Goal: Task Accomplishment & Management: Manage account settings

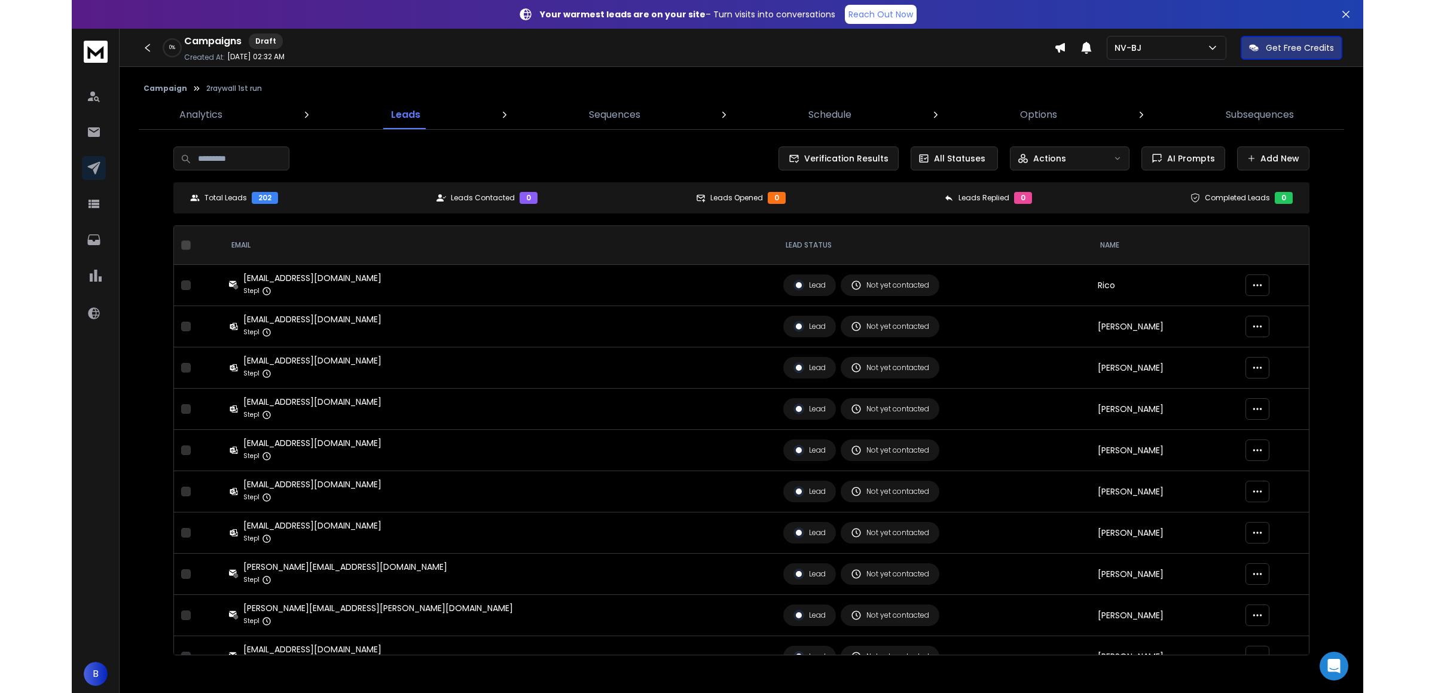
scroll to position [448, 0]
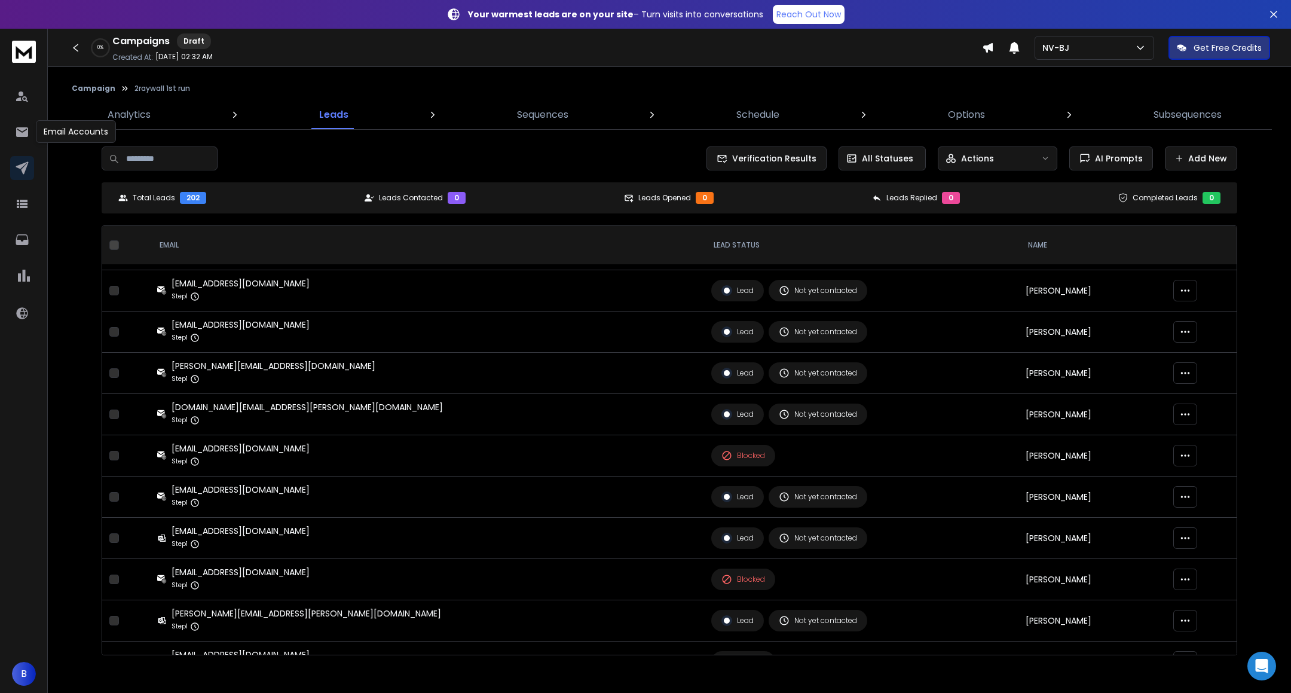
click at [27, 151] on div at bounding box center [23, 203] width 27 height 253
click at [22, 165] on icon at bounding box center [22, 167] width 13 height 13
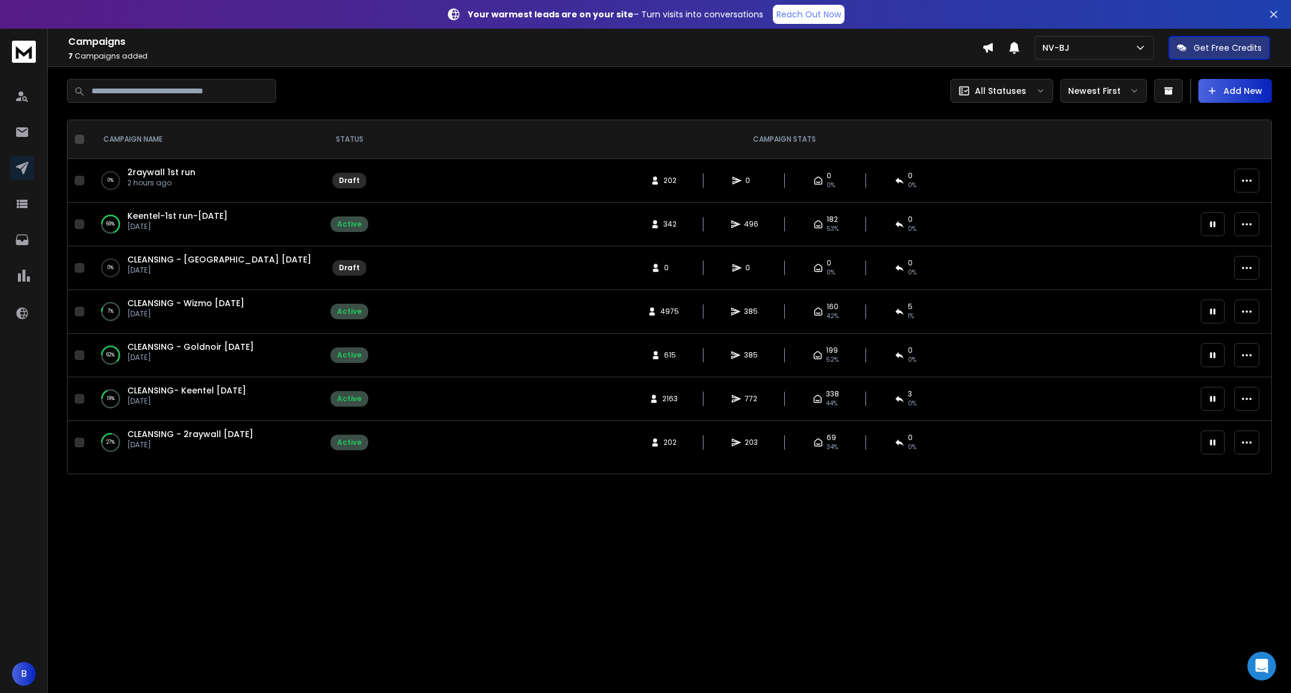
click at [660, 233] on div "342 496 182 53 % 0 0 %" at bounding box center [784, 224] width 299 height 19
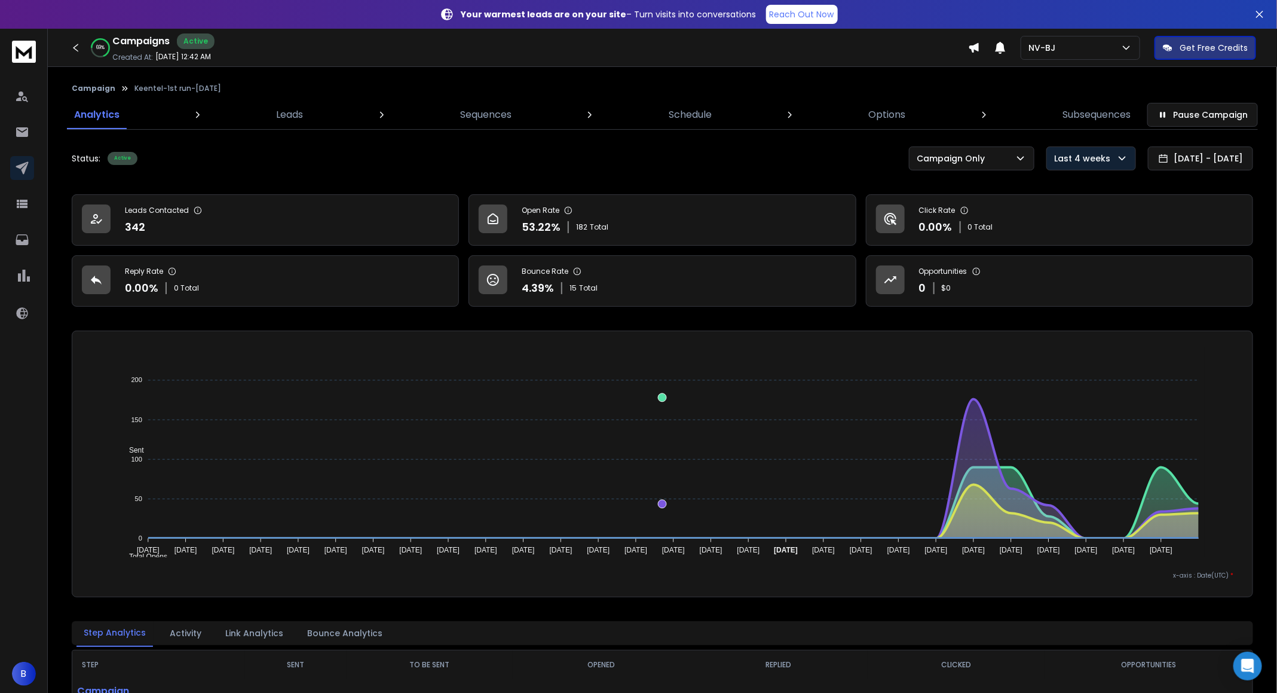
click at [1117, 157] on icon "button" at bounding box center [1123, 158] width 12 height 12
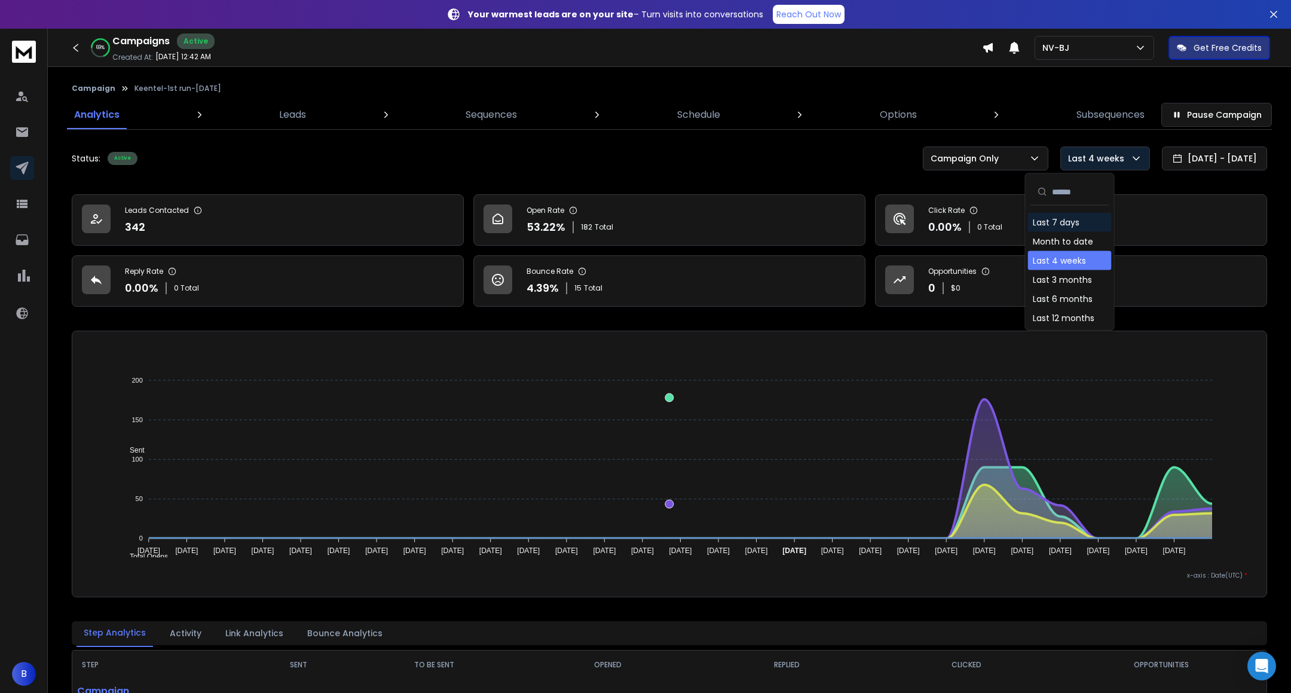
click at [1090, 156] on p "Last 4 weeks" at bounding box center [1098, 158] width 61 height 12
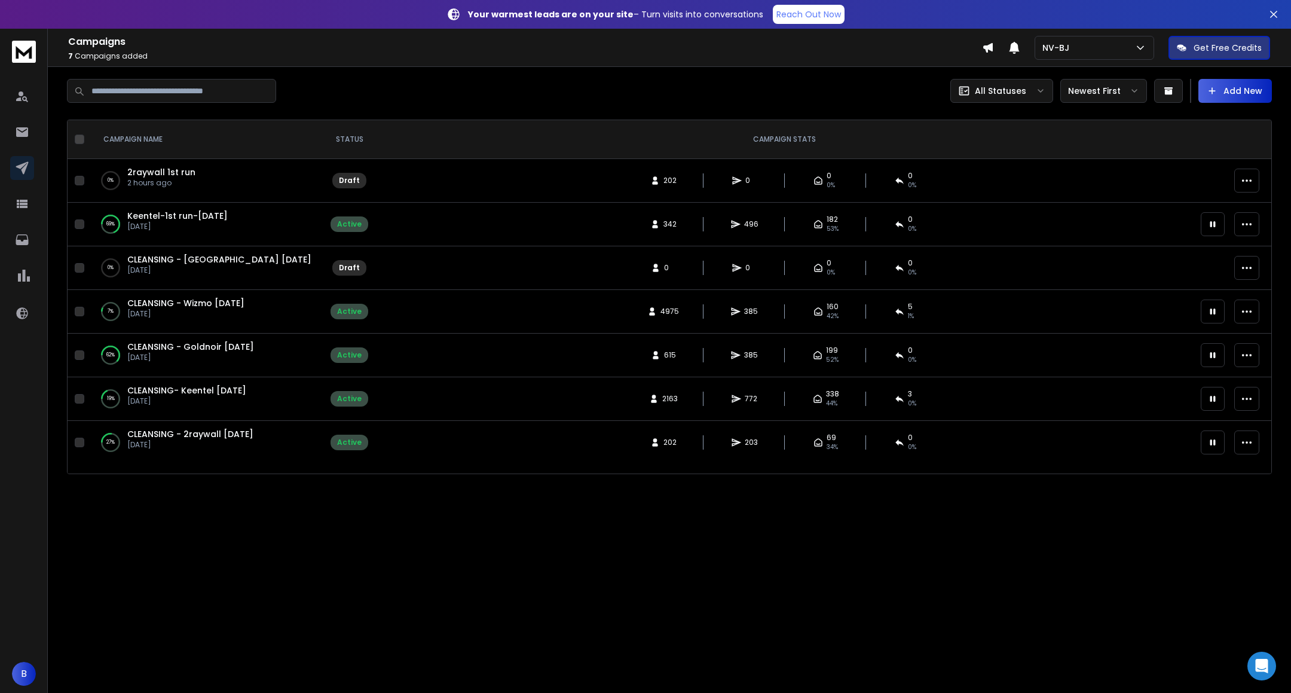
click at [390, 178] on div "202 0 0 0% 0 0%" at bounding box center [785, 180] width 804 height 19
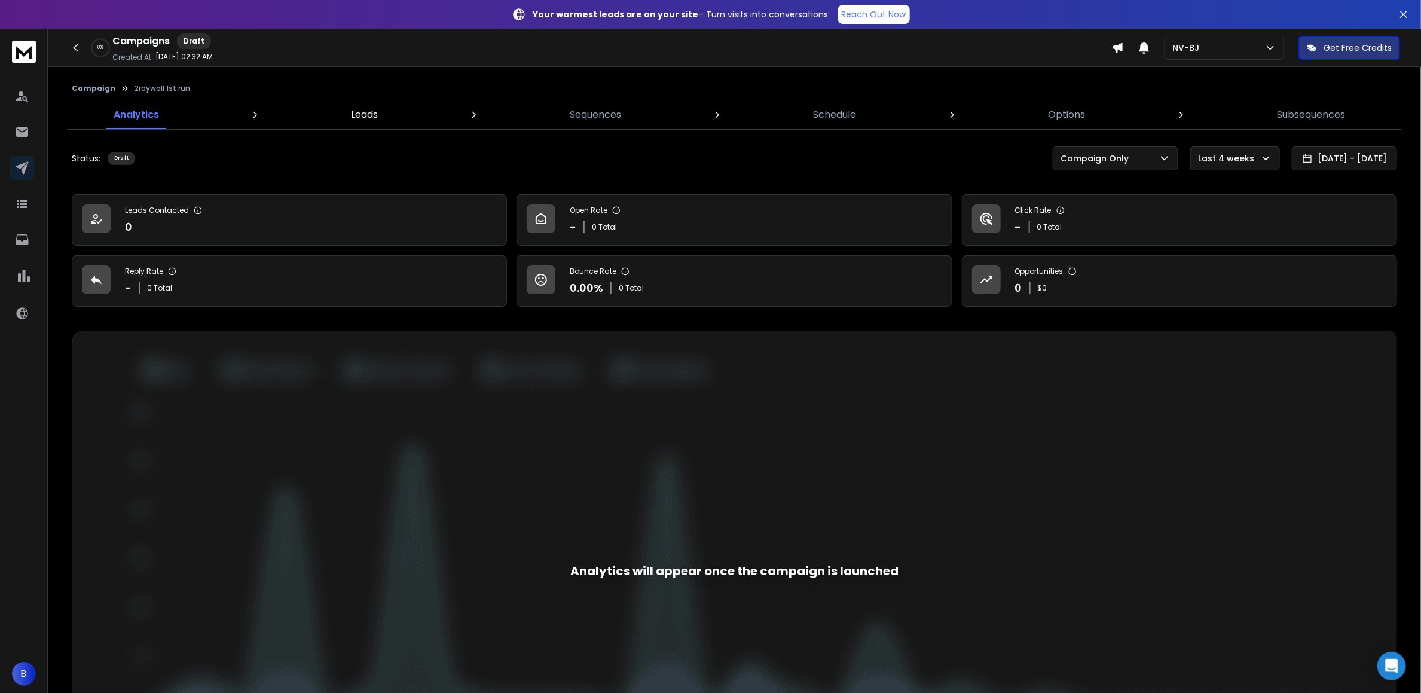
click at [374, 115] on p "Leads" at bounding box center [364, 115] width 27 height 14
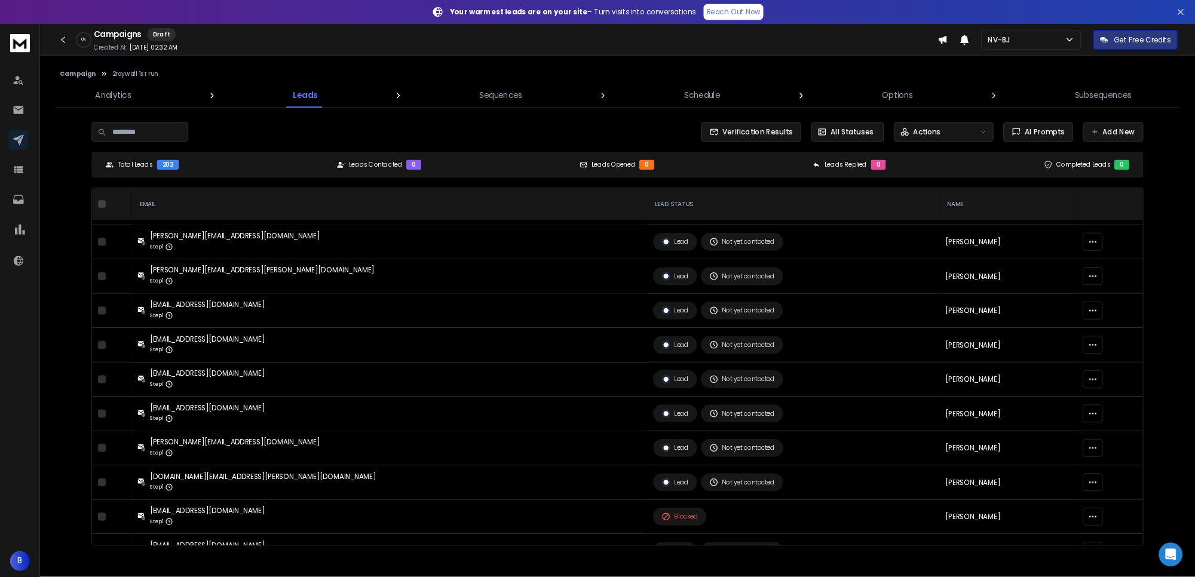
scroll to position [269, 0]
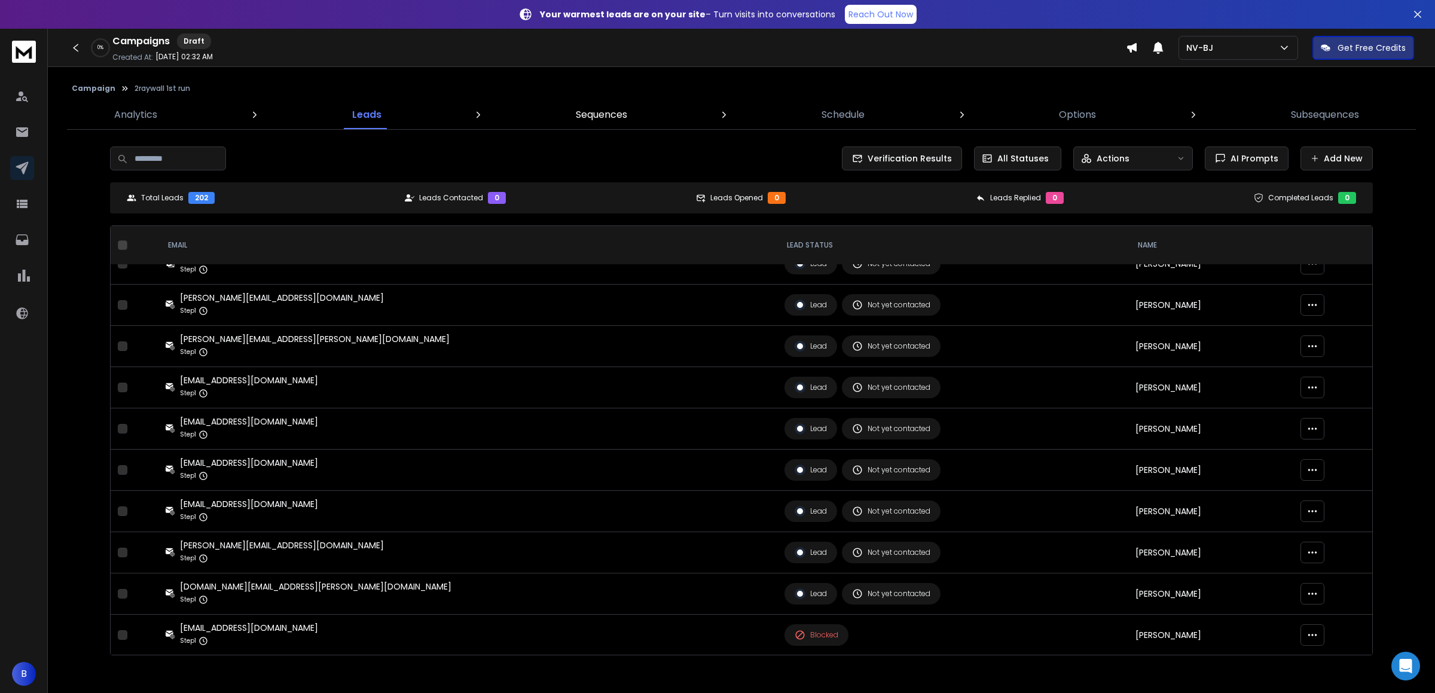
click at [576, 113] on p "Sequences" at bounding box center [601, 115] width 51 height 14
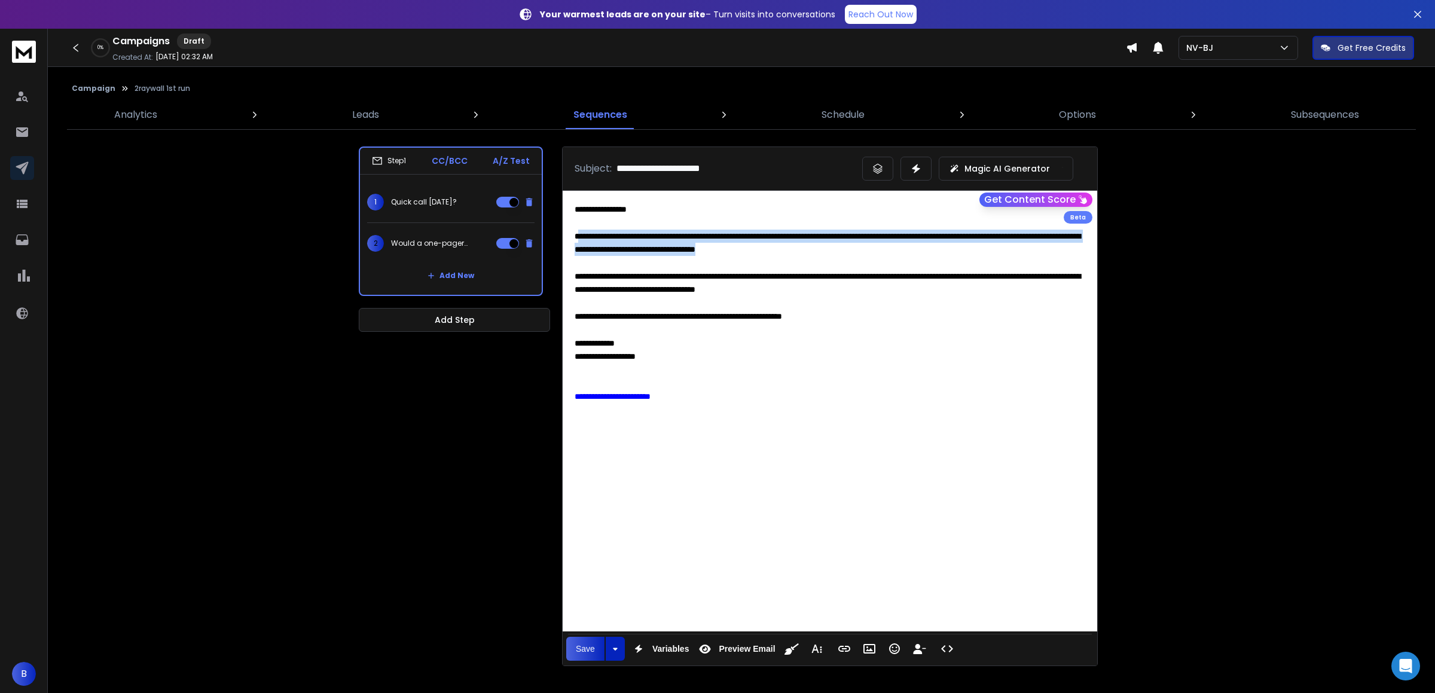
drag, startPoint x: 581, startPoint y: 235, endPoint x: 840, endPoint y: 253, distance: 259.5
click at [840, 253] on div "**********" at bounding box center [829, 243] width 510 height 27
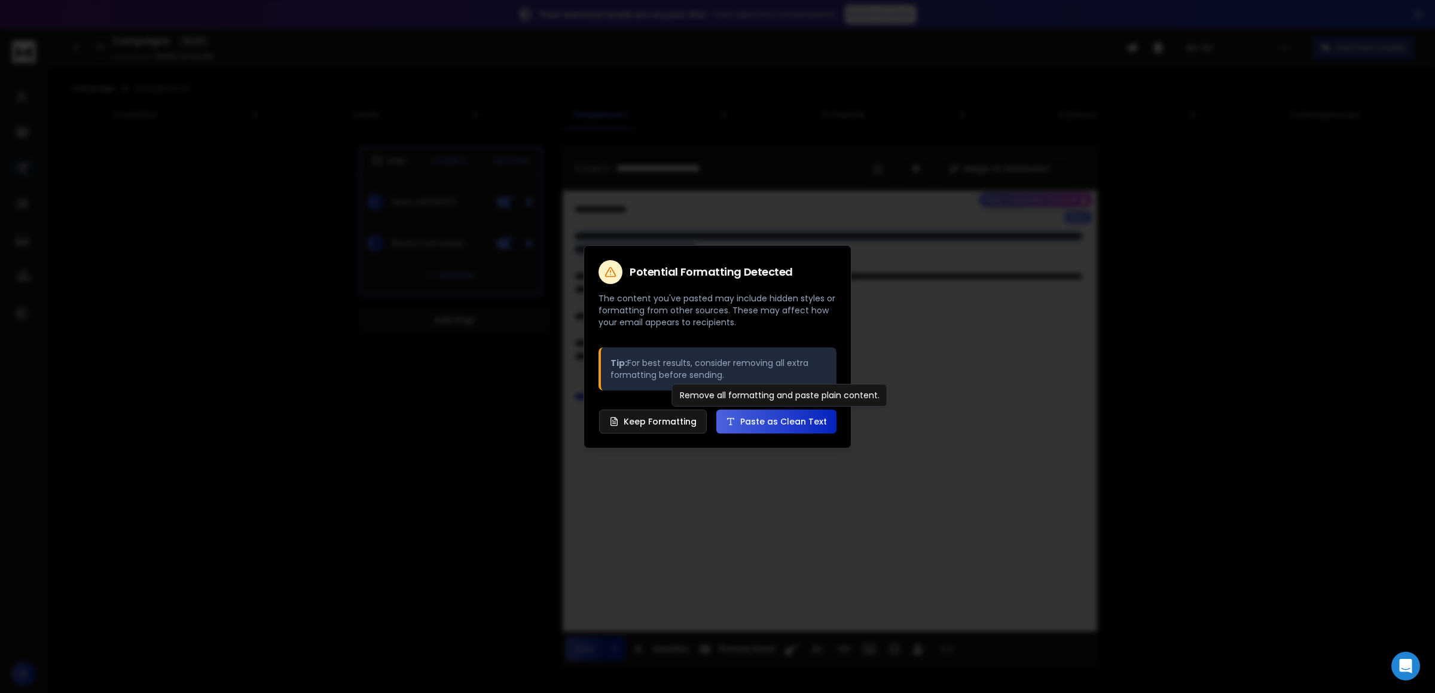
click at [733, 409] on button "Paste as Clean Text" at bounding box center [776, 421] width 120 height 24
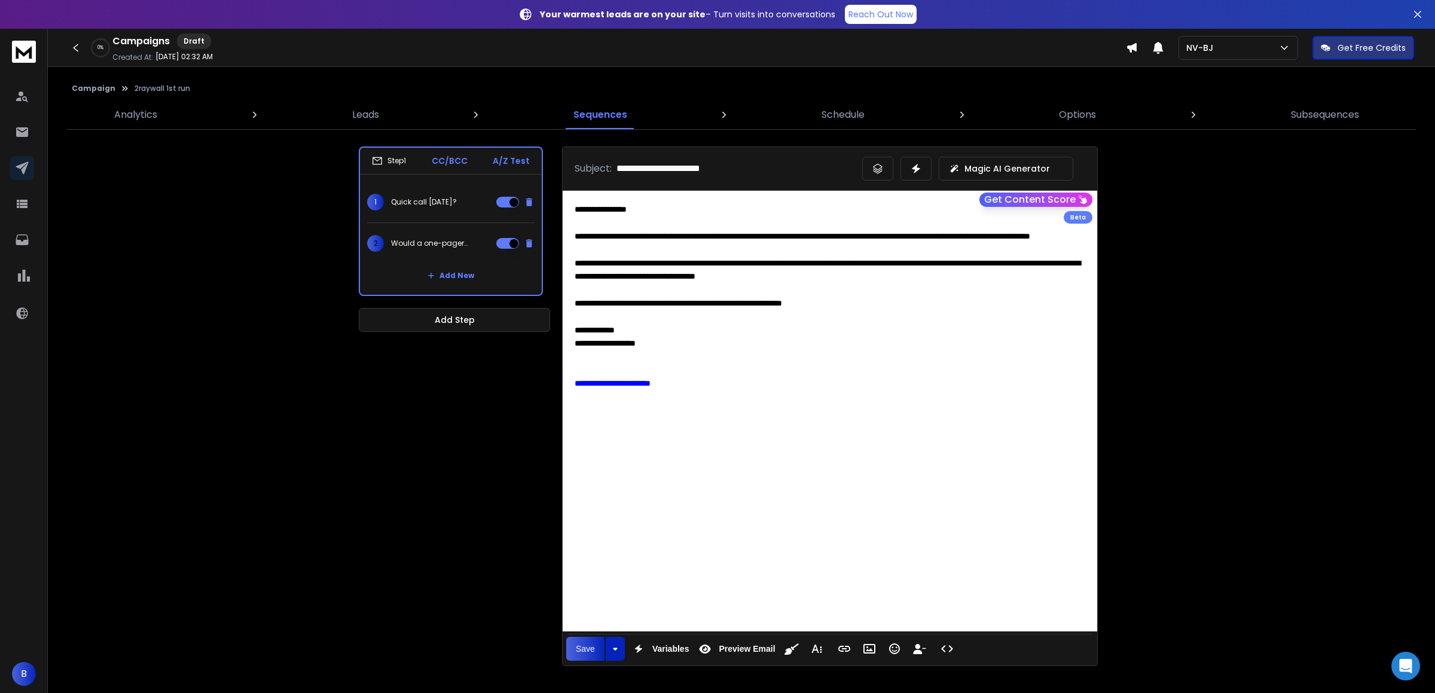
click at [577, 236] on span "**********" at bounding box center [801, 236] width 455 height 8
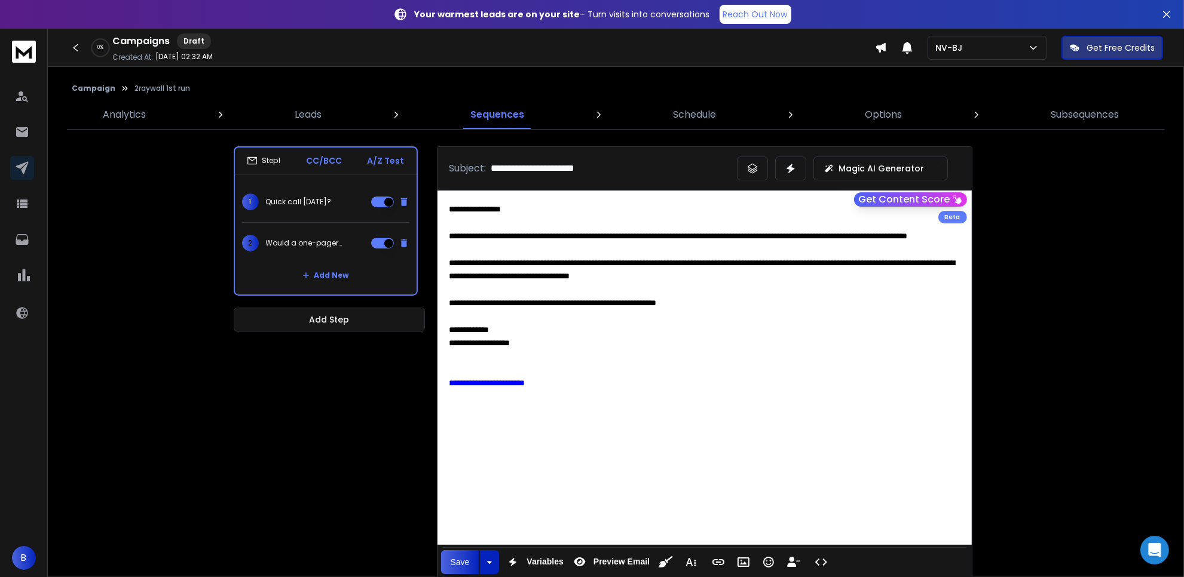
click at [460, 232] on span "**********" at bounding box center [678, 236] width 458 height 8
click at [496, 273] on span "**********" at bounding box center [702, 270] width 506 height 22
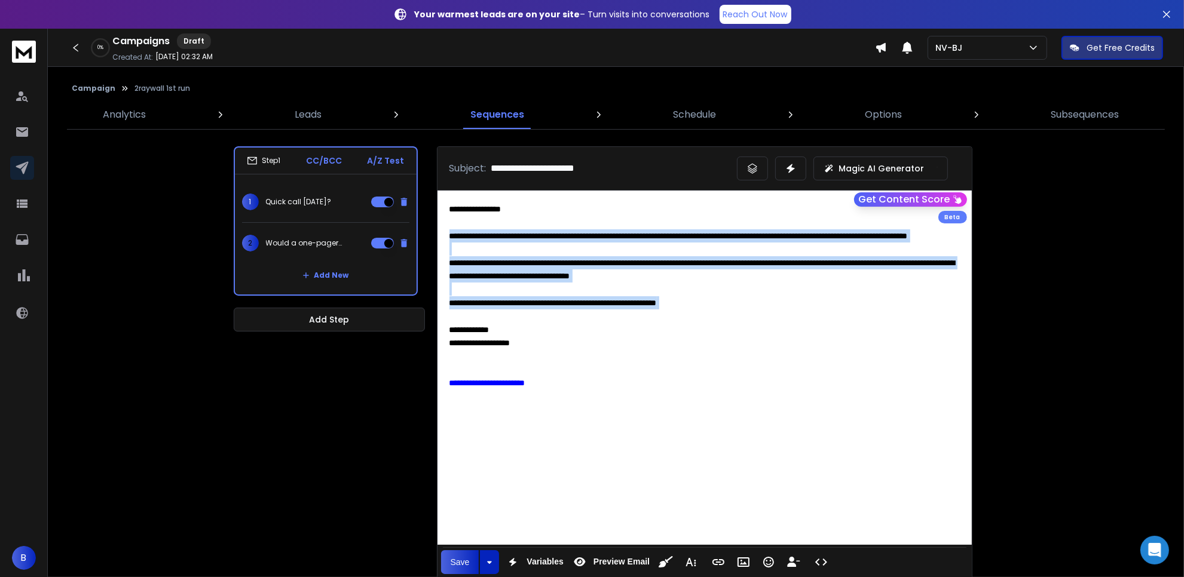
drag, startPoint x: 447, startPoint y: 236, endPoint x: 736, endPoint y: 332, distance: 304.7
click at [736, 332] on div "**********" at bounding box center [705, 364] width 534 height 347
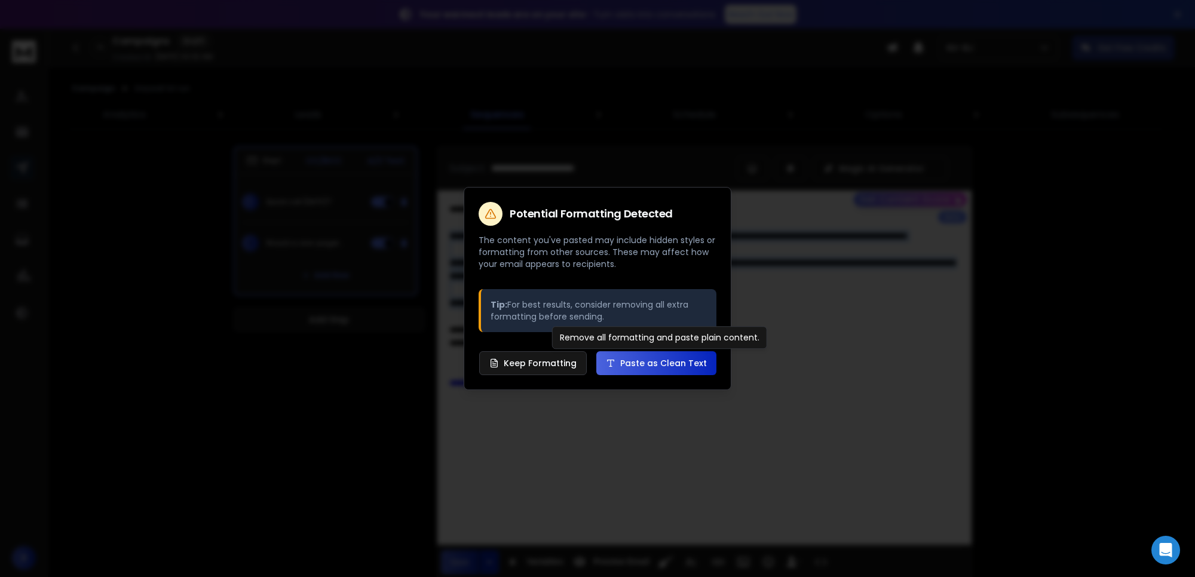
click at [638, 357] on button "Paste as Clean Text" at bounding box center [657, 363] width 120 height 24
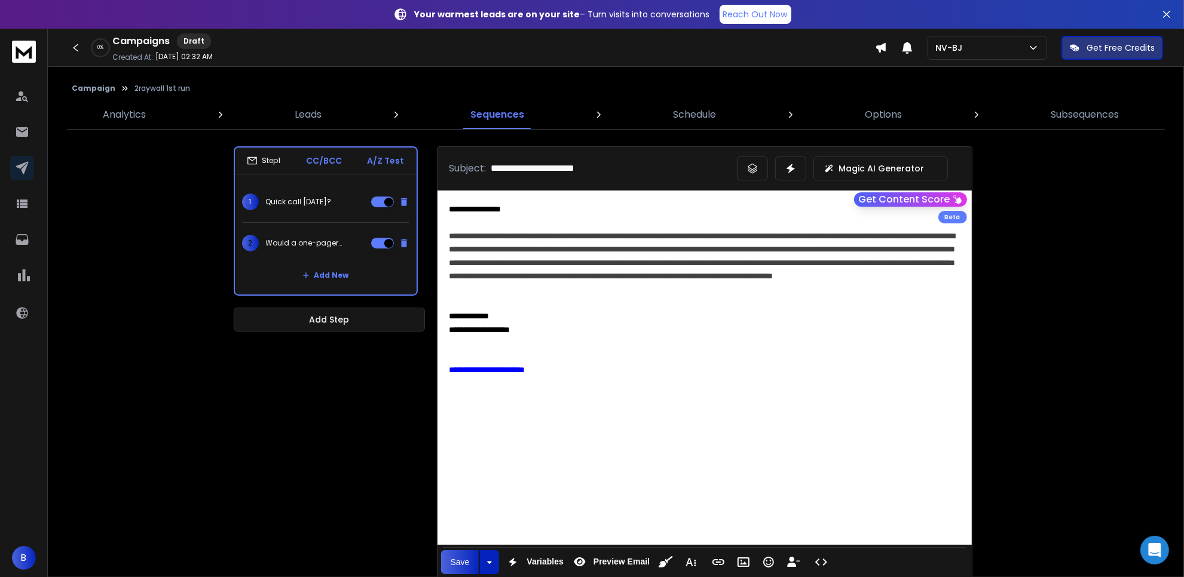
drag, startPoint x: 507, startPoint y: 237, endPoint x: 521, endPoint y: 236, distance: 13.8
click at [508, 236] on div "**********" at bounding box center [704, 263] width 510 height 67
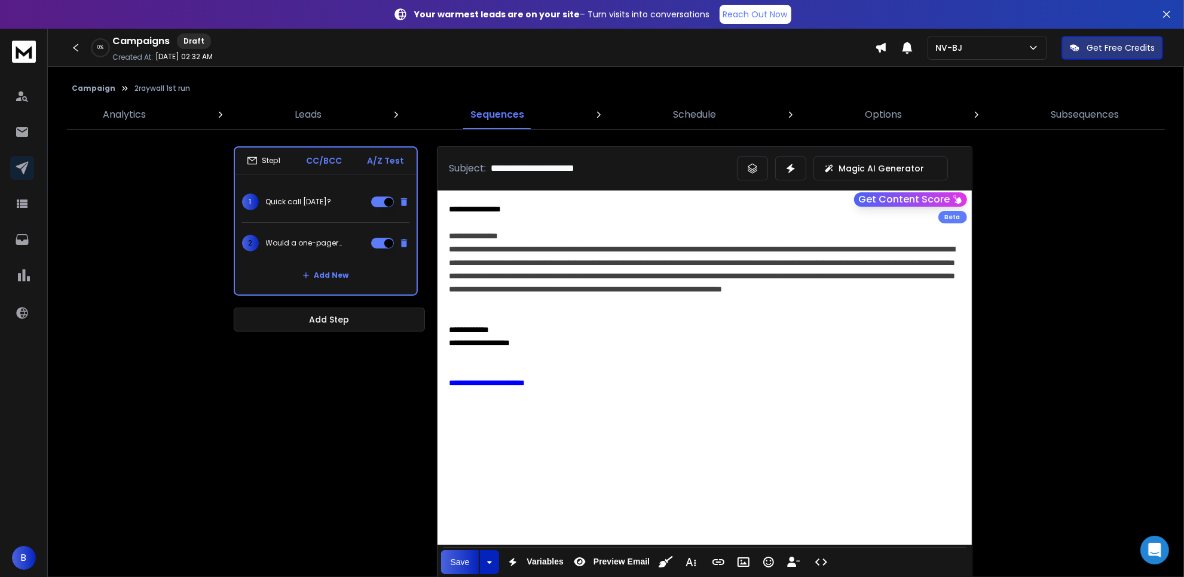
click at [449, 249] on div "**********" at bounding box center [704, 276] width 510 height 67
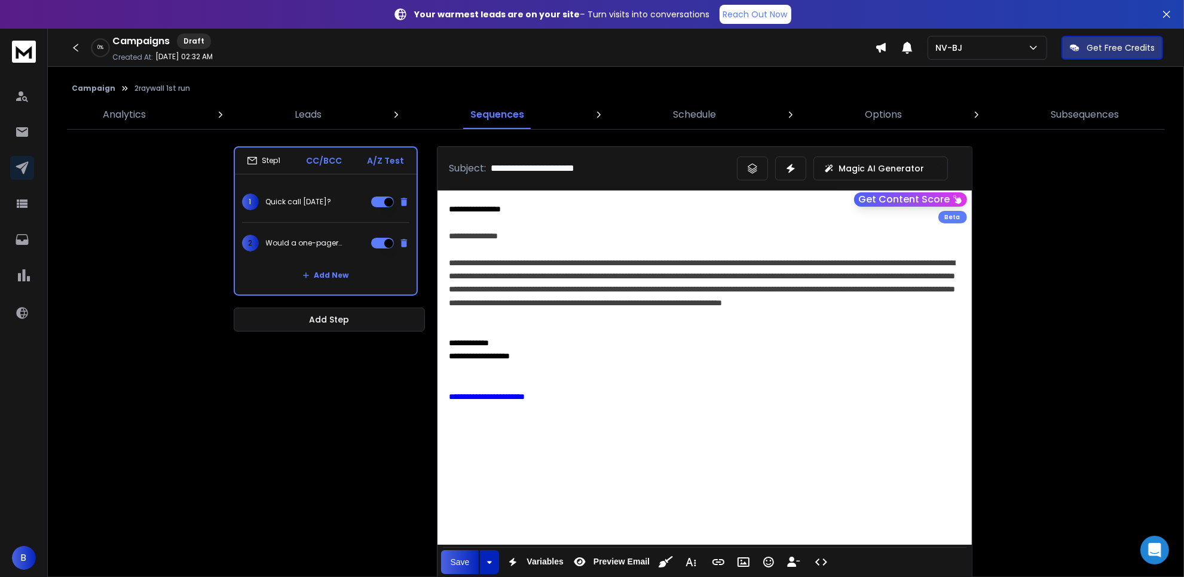
click at [464, 251] on div at bounding box center [704, 249] width 510 height 13
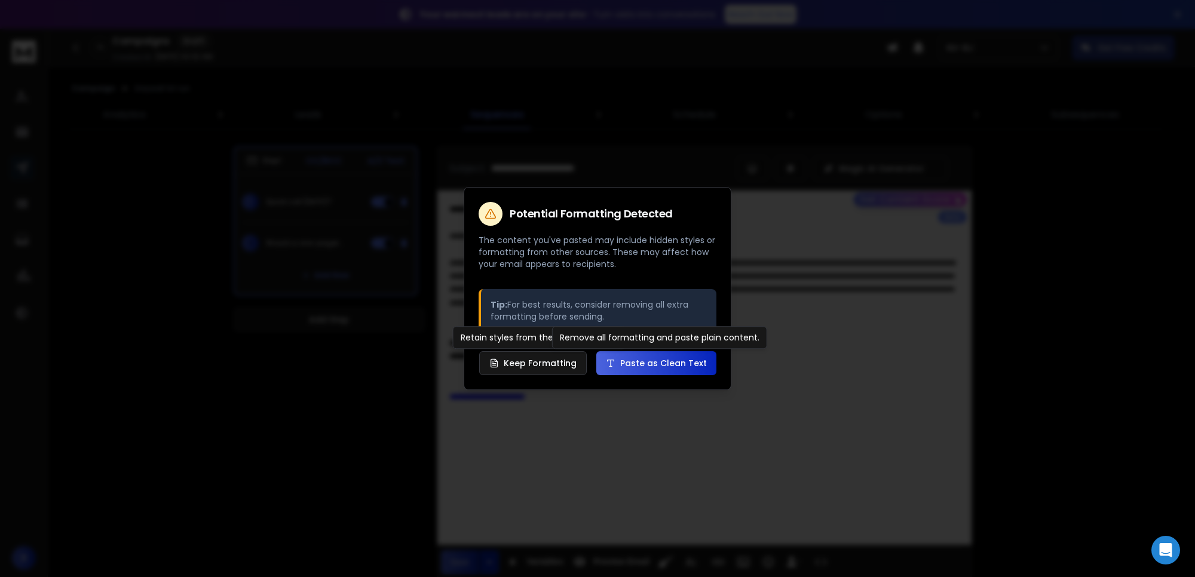
click at [662, 365] on button "Paste as Clean Text" at bounding box center [657, 363] width 120 height 24
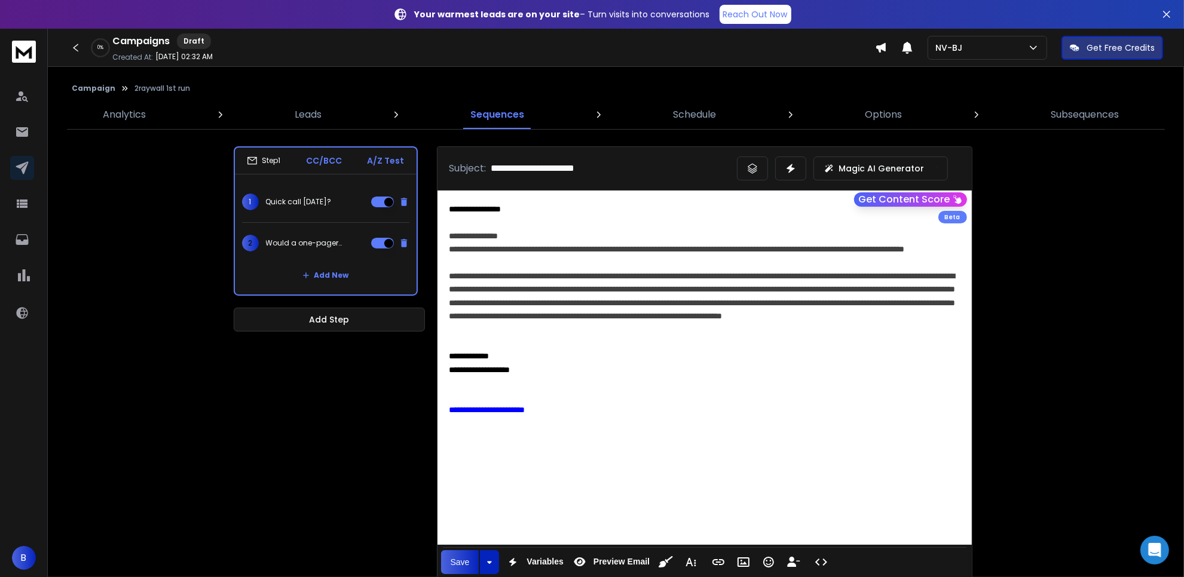
click at [449, 248] on div "**********" at bounding box center [704, 256] width 510 height 27
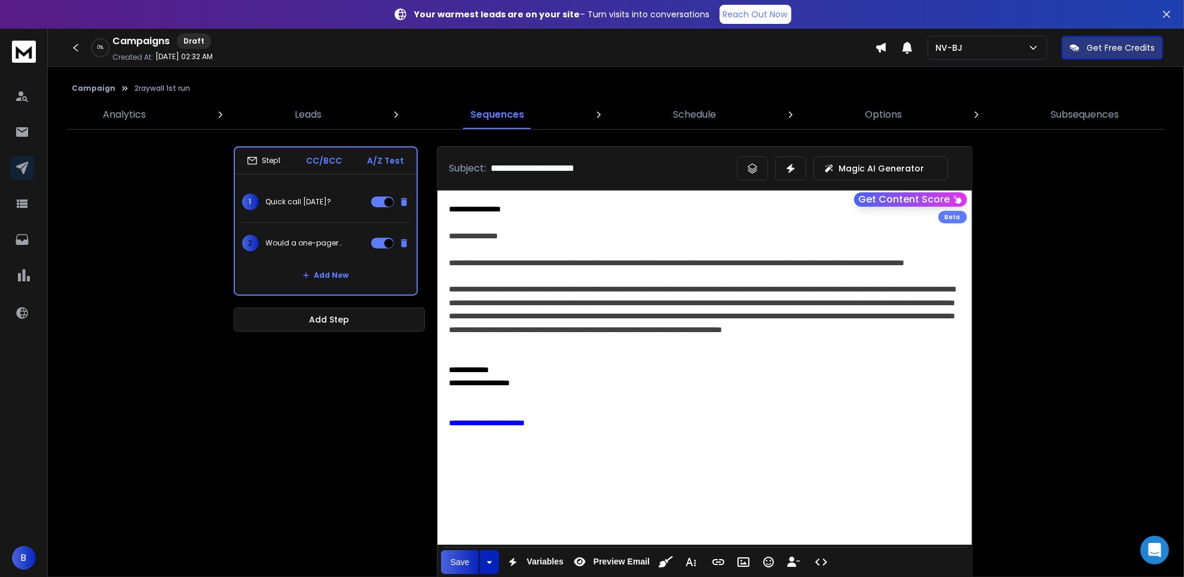
click at [446, 288] on div "**********" at bounding box center [705, 364] width 534 height 347
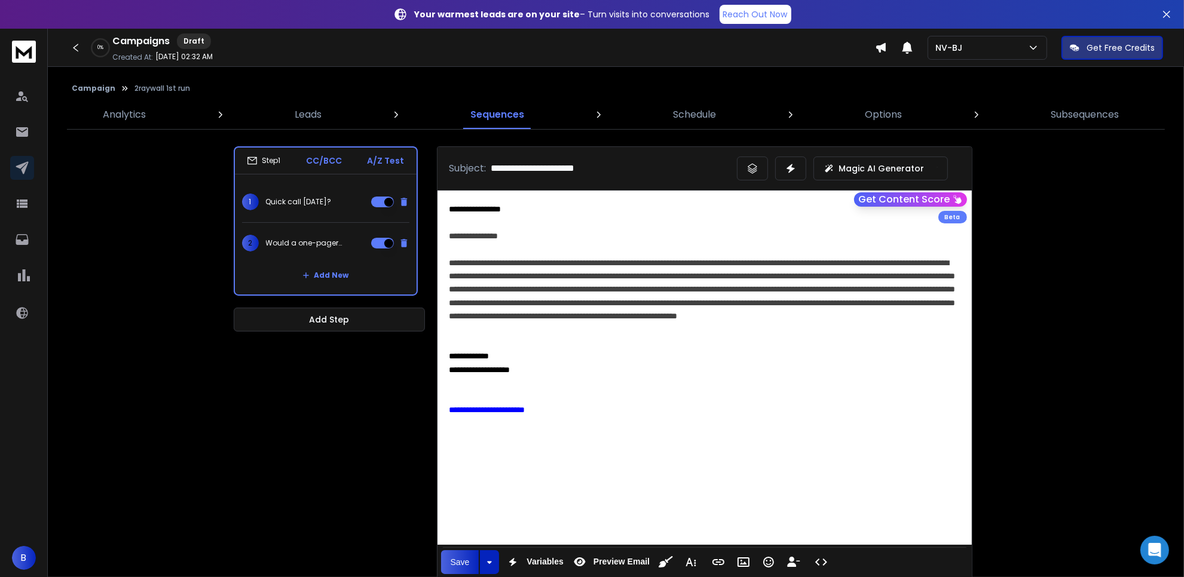
click at [625, 289] on div "**********" at bounding box center [704, 296] width 510 height 80
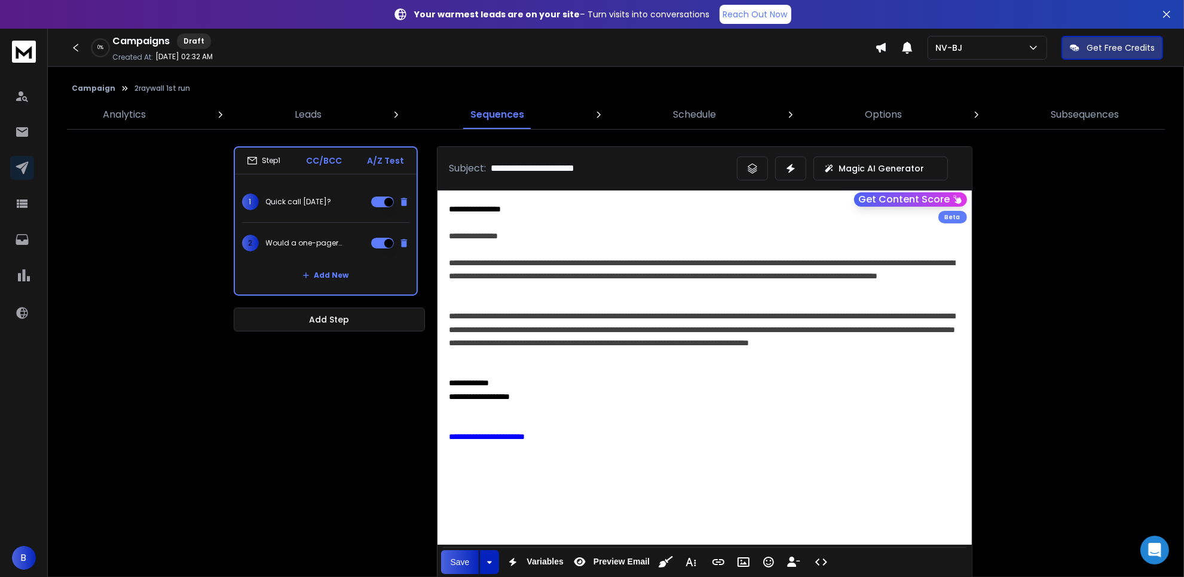
click at [669, 331] on div "**********" at bounding box center [704, 337] width 510 height 54
click at [697, 348] on div "**********" at bounding box center [704, 337] width 510 height 54
click at [585, 354] on div "**********" at bounding box center [704, 337] width 510 height 54
drag, startPoint x: 502, startPoint y: 395, endPoint x: 446, endPoint y: 389, distance: 56.6
click at [438, 389] on div "**********" at bounding box center [705, 364] width 534 height 347
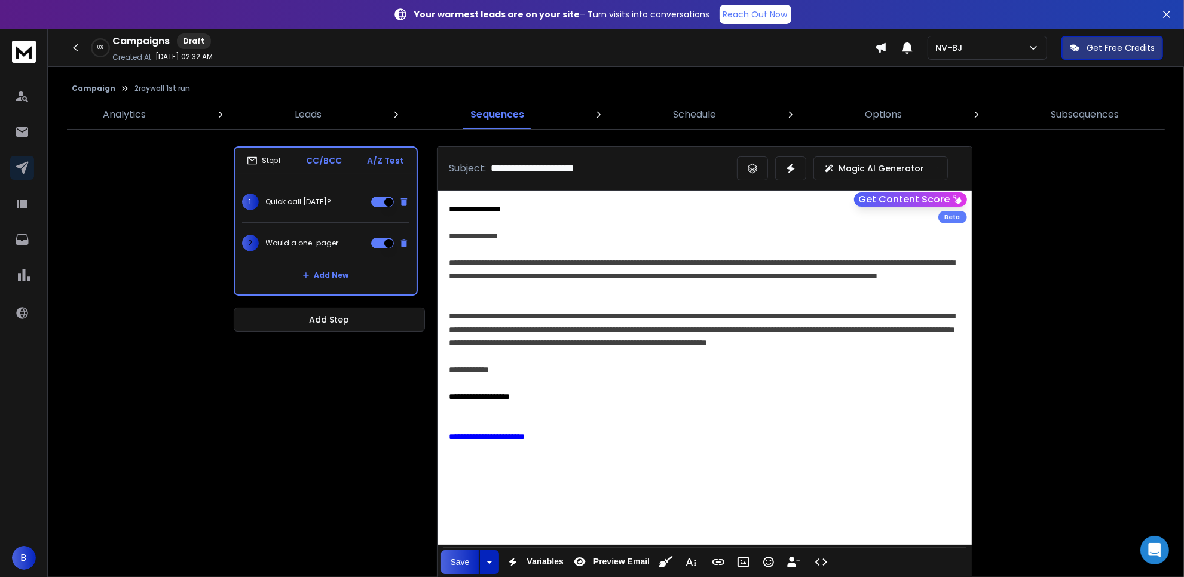
click at [452, 368] on div "**********" at bounding box center [704, 369] width 510 height 13
drag, startPoint x: 517, startPoint y: 410, endPoint x: 529, endPoint y: 413, distance: 12.3
click at [510, 411] on span "**********" at bounding box center [479, 410] width 61 height 8
drag, startPoint x: 514, startPoint y: 290, endPoint x: 520, endPoint y: 291, distance: 6.1
click at [515, 290] on div "**********" at bounding box center [704, 276] width 510 height 40
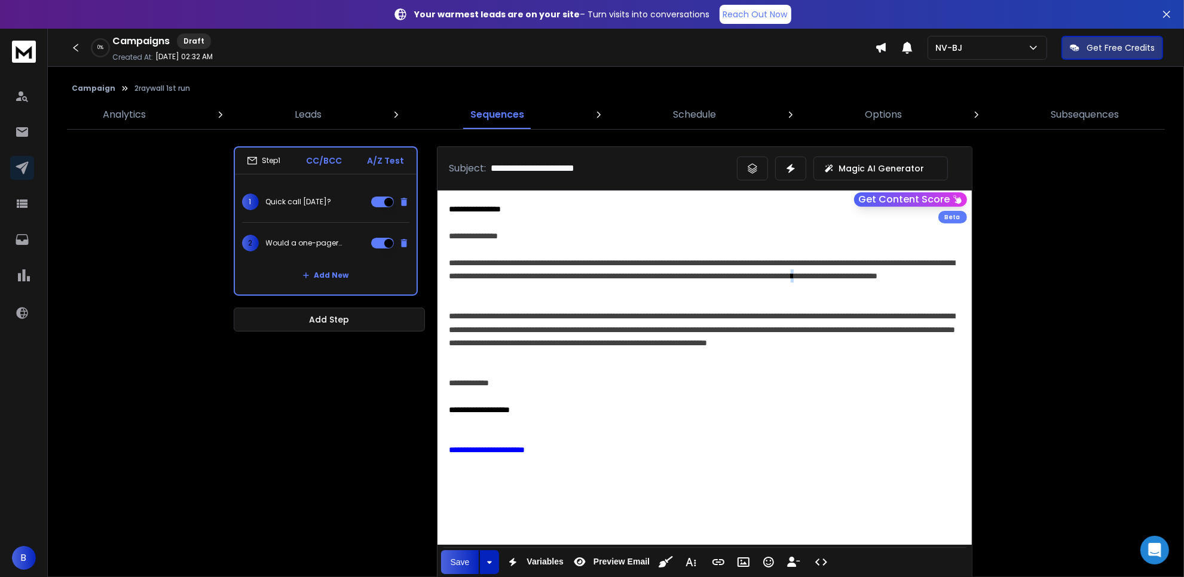
click at [322, 232] on div "2 Would a one-pager be helpful?" at bounding box center [325, 243] width 167 height 41
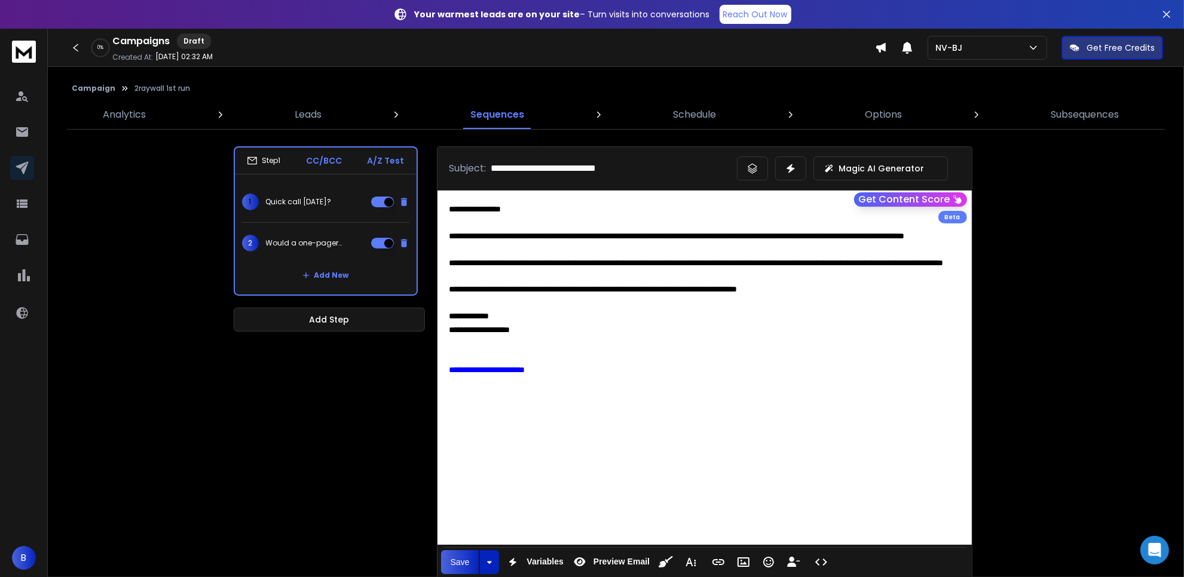
click at [314, 199] on p "Quick call [DATE]?" at bounding box center [299, 202] width 66 height 10
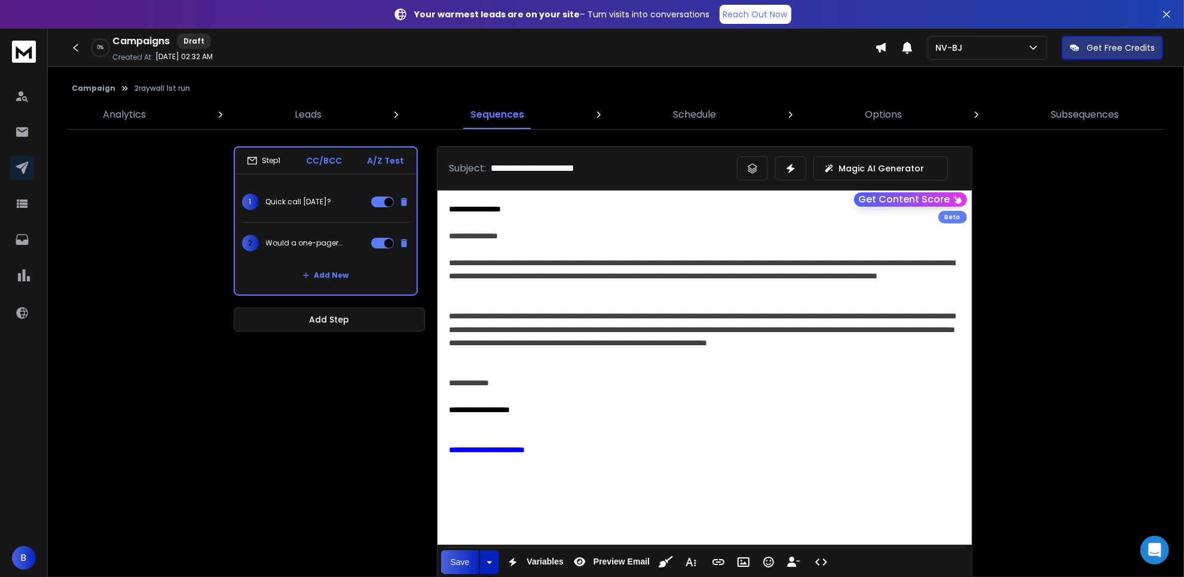
click at [539, 290] on div "**********" at bounding box center [704, 276] width 510 height 40
drag, startPoint x: 449, startPoint y: 213, endPoint x: 534, endPoint y: 219, distance: 85.1
click at [534, 219] on div "**********" at bounding box center [705, 364] width 534 height 347
click at [449, 234] on div "**********" at bounding box center [704, 236] width 510 height 13
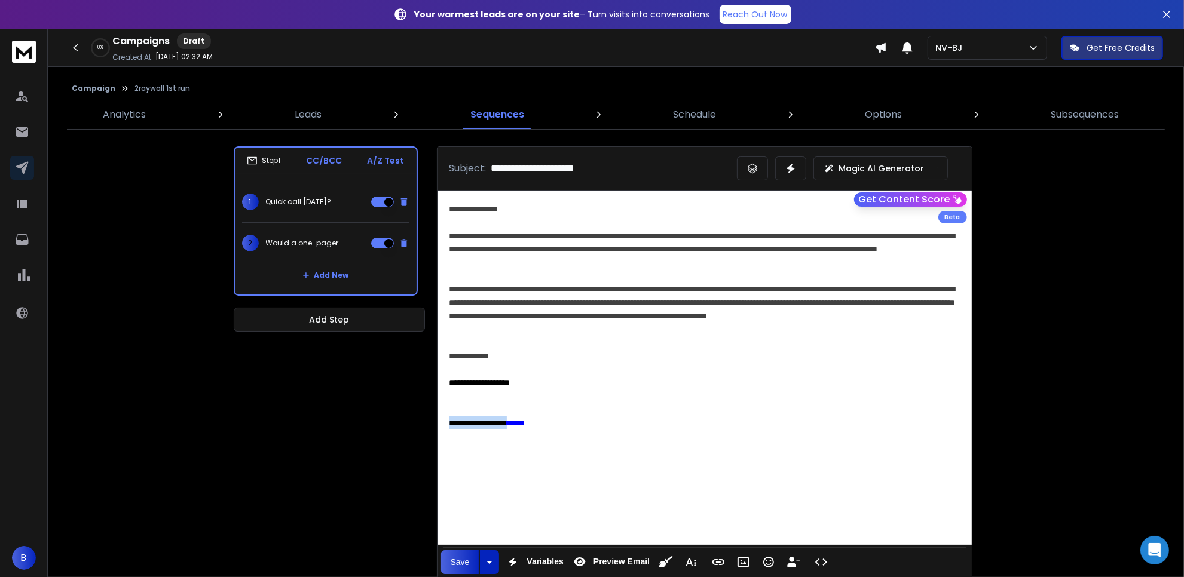
drag, startPoint x: 450, startPoint y: 417, endPoint x: 521, endPoint y: 417, distance: 71.1
click at [521, 417] on div "**********" at bounding box center [704, 423] width 510 height 13
drag, startPoint x: 547, startPoint y: 423, endPoint x: 449, endPoint y: 419, distance: 97.5
click at [449, 419] on div "**********" at bounding box center [704, 423] width 510 height 13
drag, startPoint x: 526, startPoint y: 384, endPoint x: 448, endPoint y: 383, distance: 77.7
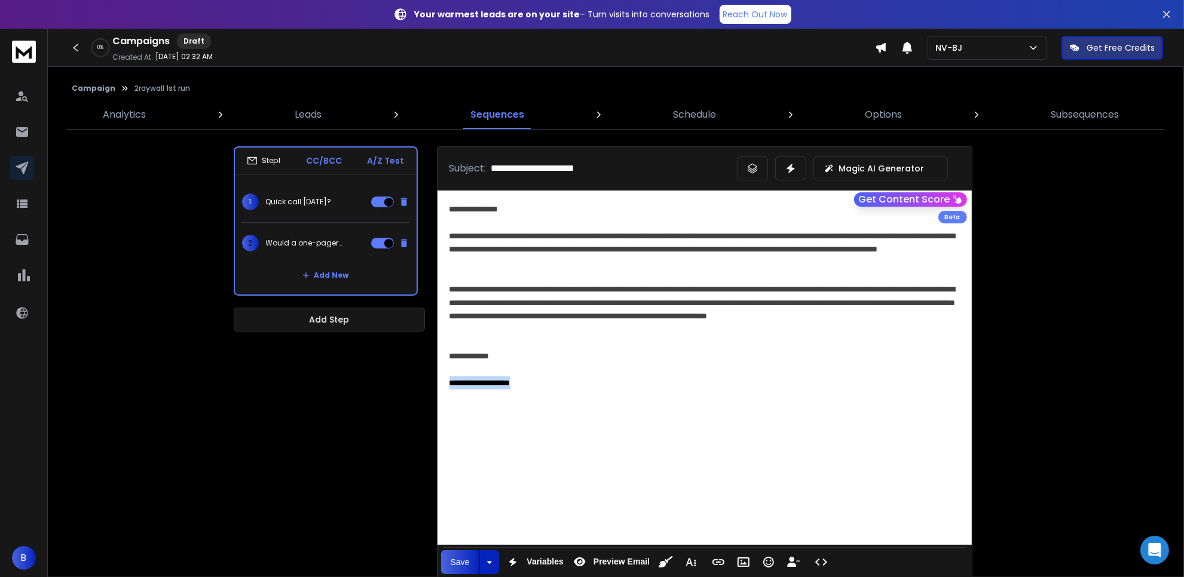
click at [448, 383] on div "**********" at bounding box center [705, 364] width 534 height 347
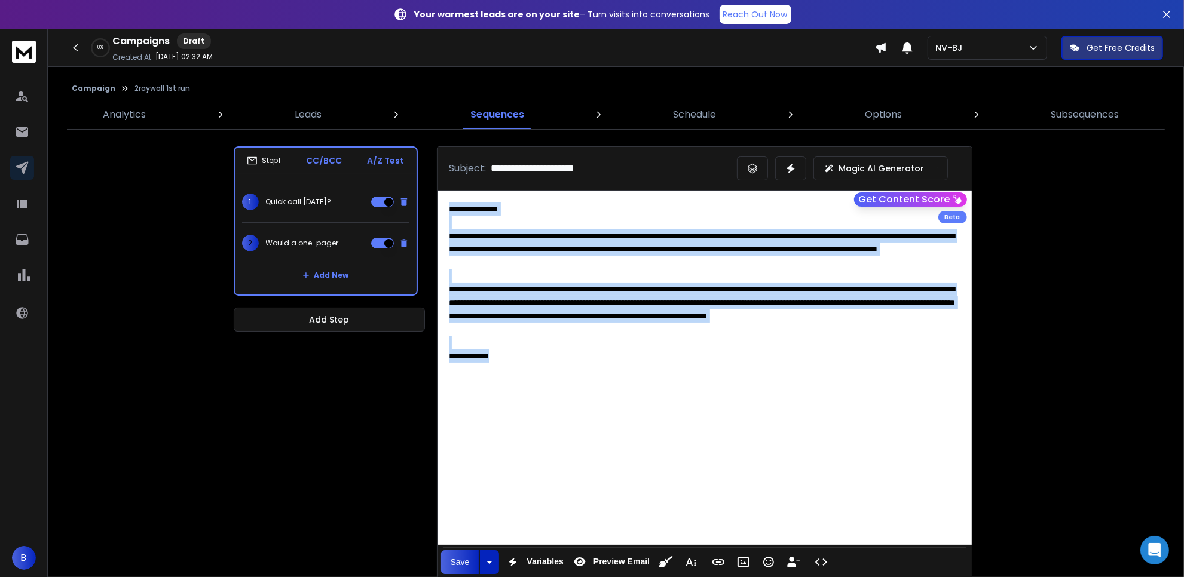
drag, startPoint x: 449, startPoint y: 207, endPoint x: 632, endPoint y: 328, distance: 218.3
click at [558, 362] on div "**********" at bounding box center [705, 364] width 534 height 347
click at [879, 172] on p "Magic AI Generator" at bounding box center [881, 169] width 85 height 12
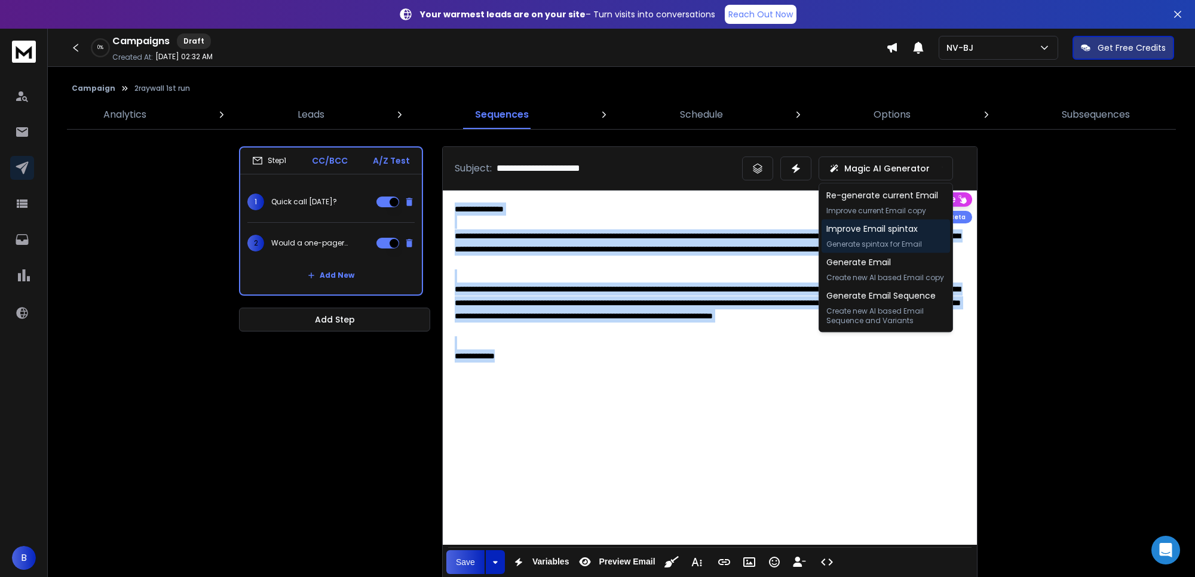
click at [867, 236] on div "Improve Email spintax Generate spintax for Email" at bounding box center [875, 236] width 96 height 26
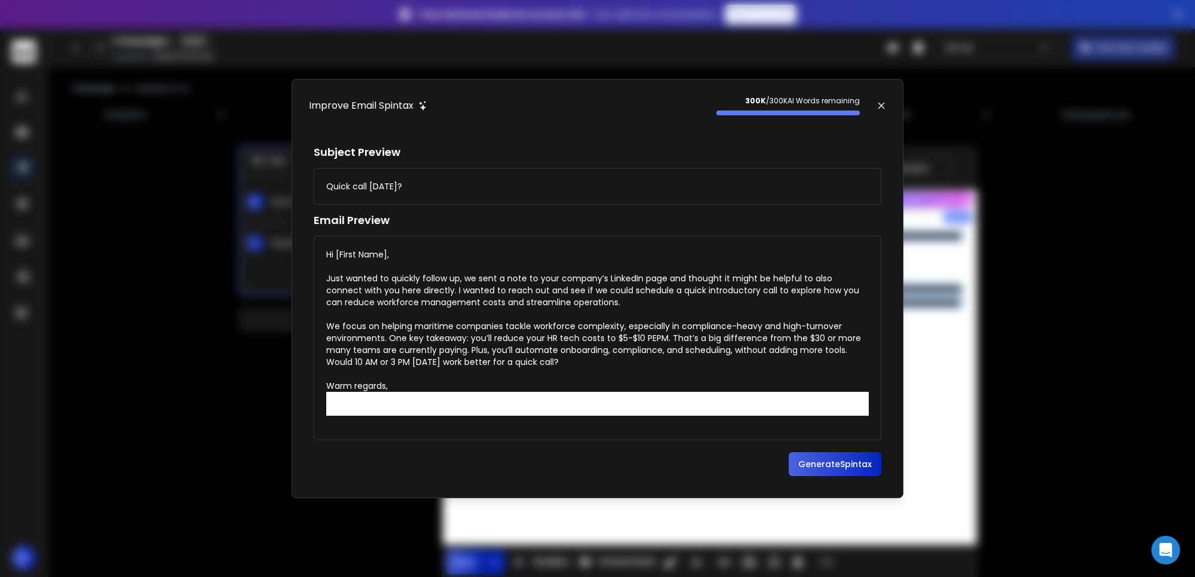
click at [840, 461] on button "Generate Spintax" at bounding box center [835, 464] width 93 height 24
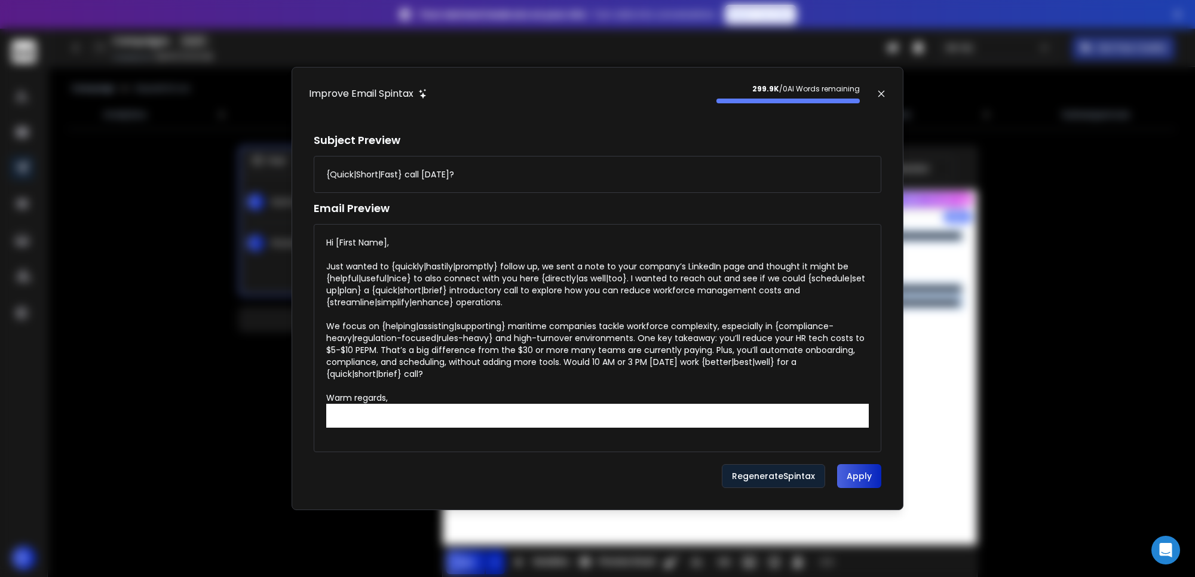
click at [787, 477] on button "Regenerate Spintax" at bounding box center [773, 476] width 103 height 24
click at [879, 93] on icon at bounding box center [882, 94] width 10 height 10
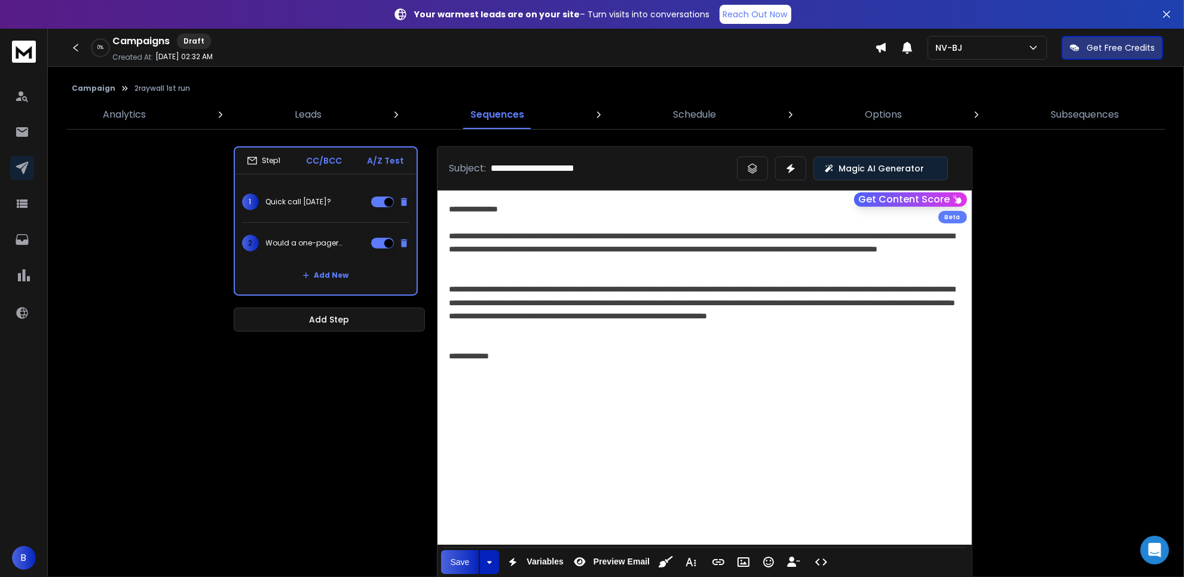
click at [858, 169] on p "Magic AI Generator" at bounding box center [881, 169] width 85 height 12
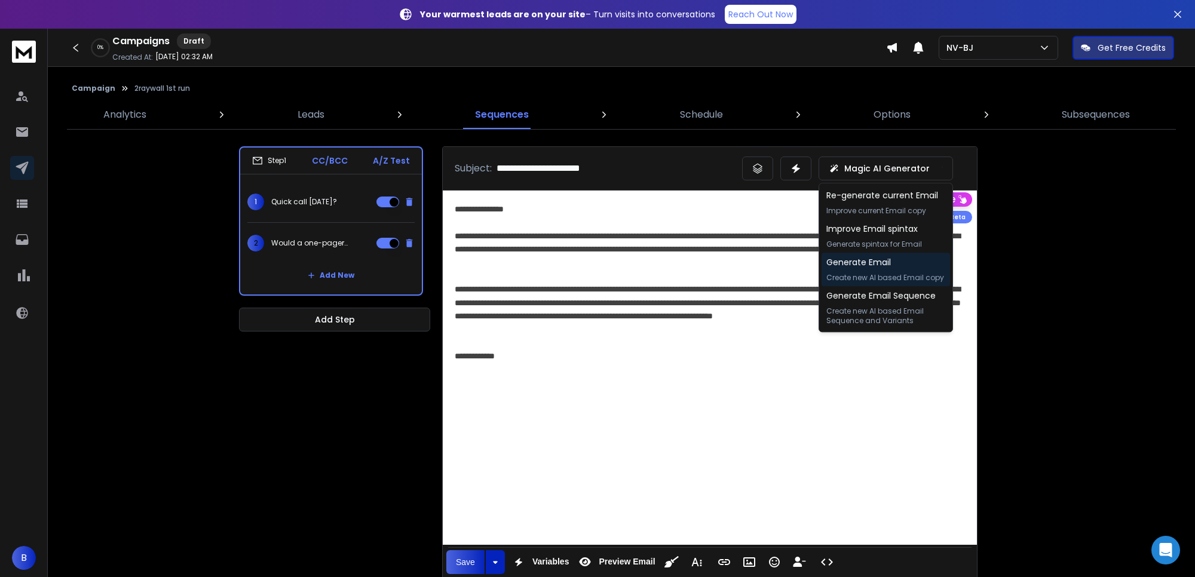
click at [877, 269] on div "Generate Email Create new AI based Email copy" at bounding box center [886, 269] width 118 height 26
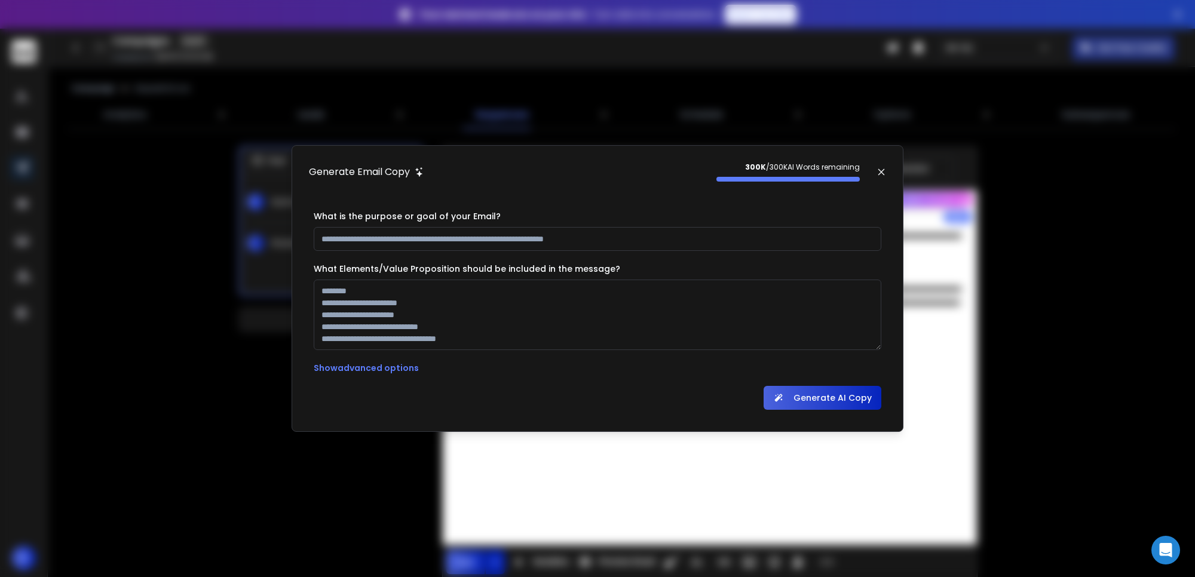
click at [880, 165] on div "300K / 300K AI Words remaining" at bounding box center [802, 172] width 170 height 19
click at [879, 172] on icon at bounding box center [882, 172] width 10 height 10
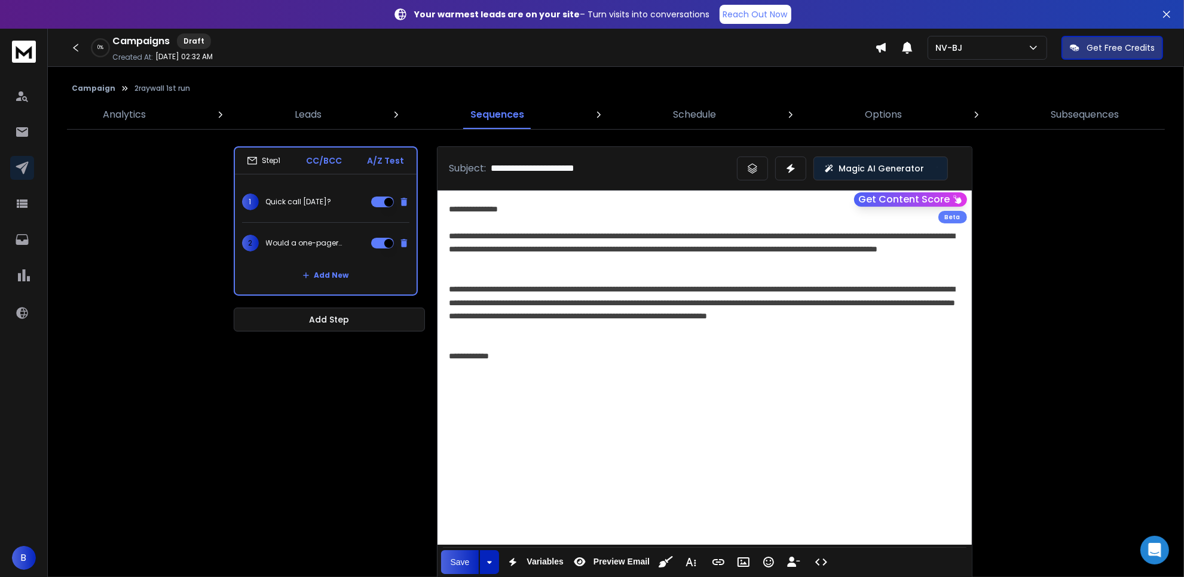
click at [912, 172] on p "Magic AI Generator" at bounding box center [881, 169] width 85 height 12
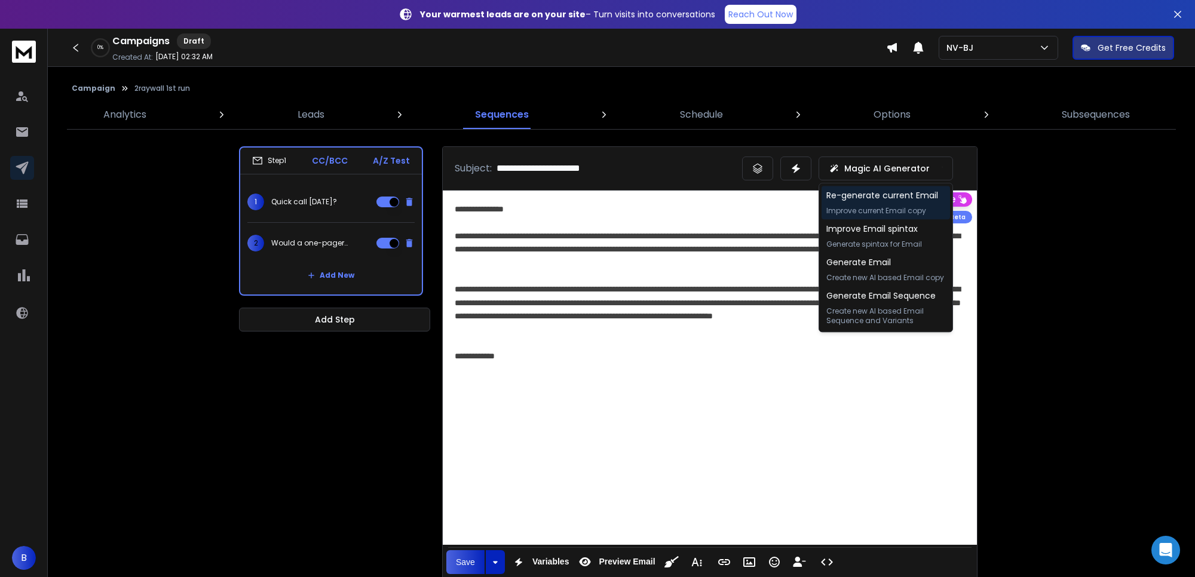
click at [897, 202] on div "Re-generate current Email Improve current Email copy" at bounding box center [883, 202] width 112 height 26
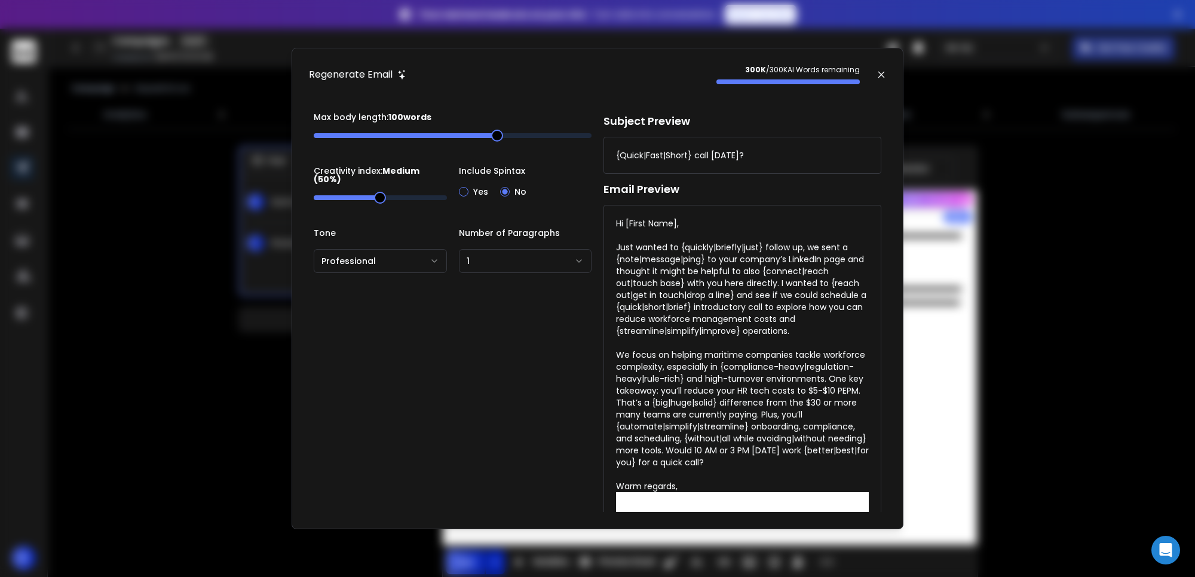
click at [762, 506] on div at bounding box center [742, 510] width 253 height 12
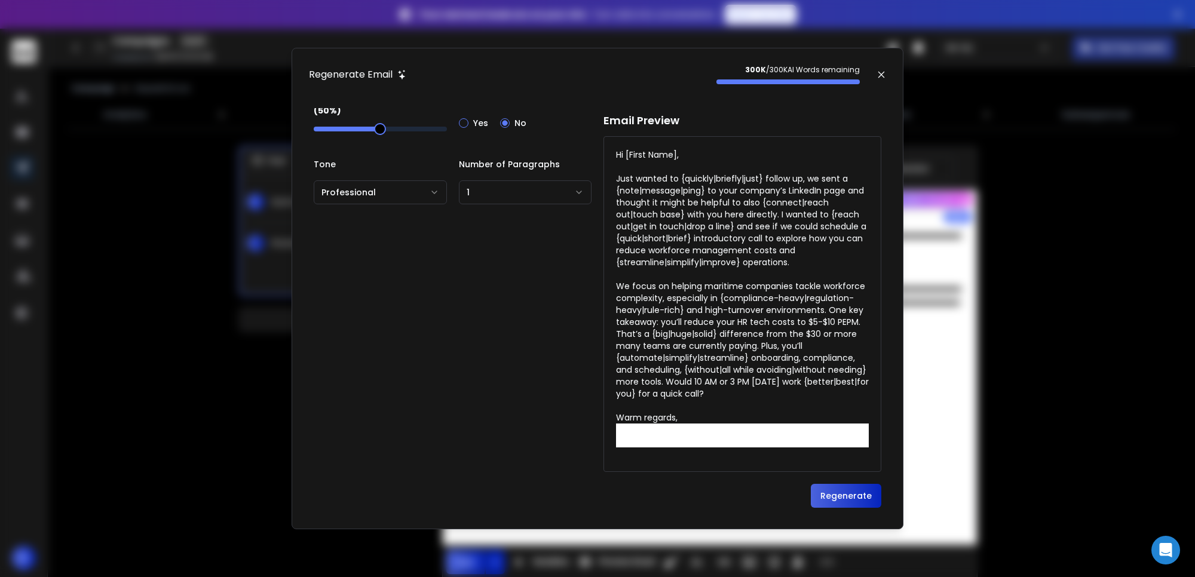
scroll to position [69, 0]
click at [819, 489] on button "Regenerate" at bounding box center [846, 496] width 71 height 24
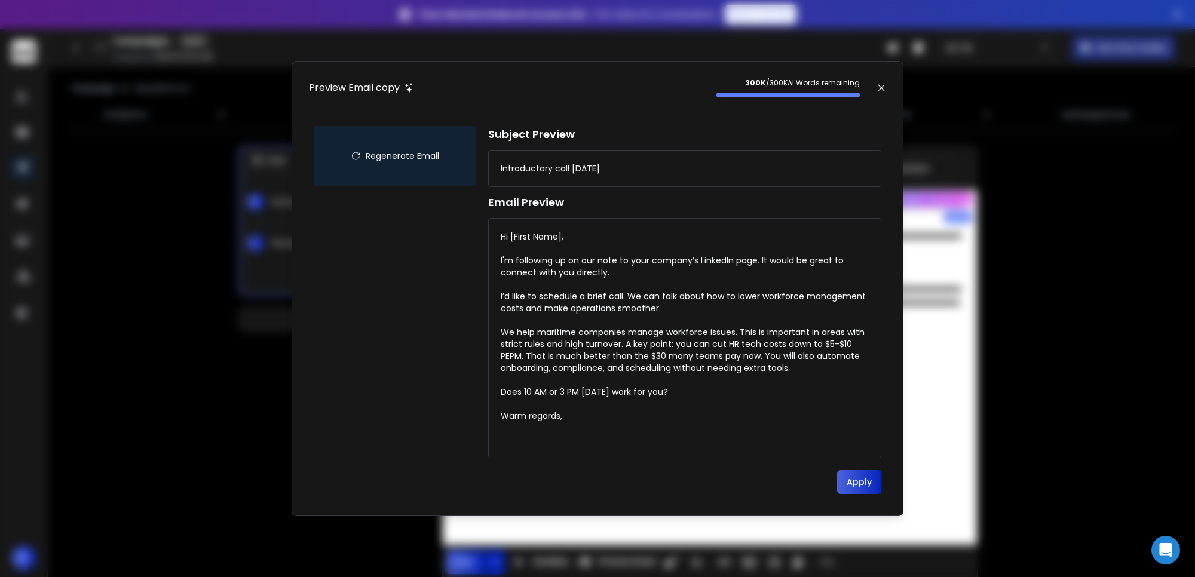
click at [860, 483] on button "Apply" at bounding box center [859, 482] width 44 height 24
type input "**********"
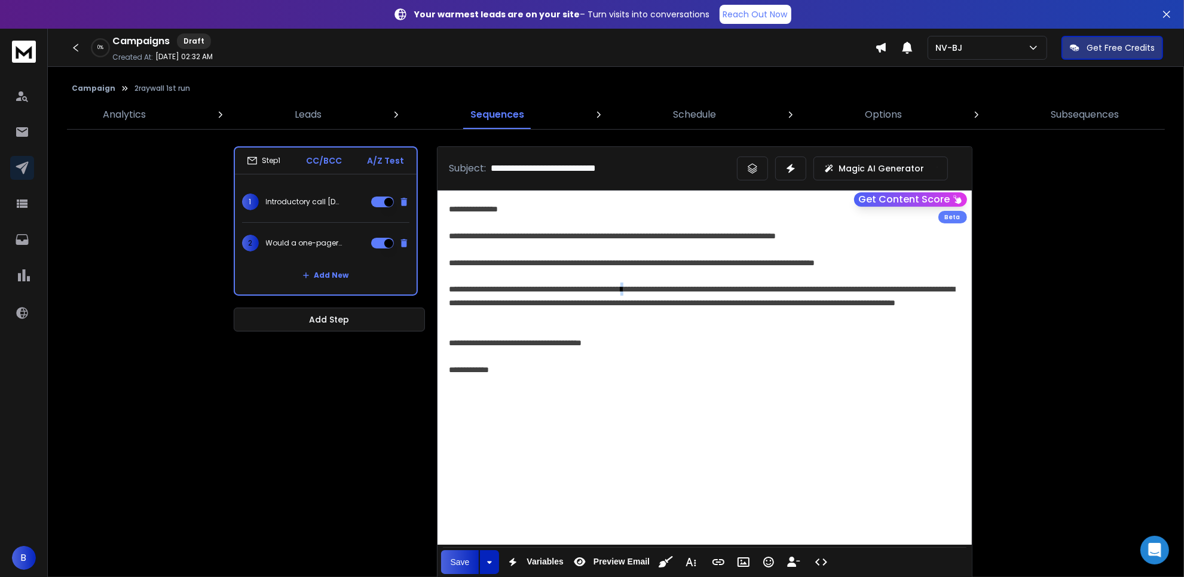
click at [677, 294] on div "**********" at bounding box center [704, 303] width 510 height 40
click at [532, 252] on div at bounding box center [704, 249] width 510 height 13
drag, startPoint x: 686, startPoint y: 302, endPoint x: 641, endPoint y: 309, distance: 46.0
click at [678, 302] on div "**********" at bounding box center [704, 303] width 510 height 40
drag, startPoint x: 604, startPoint y: 327, endPoint x: 593, endPoint y: 336, distance: 14.5
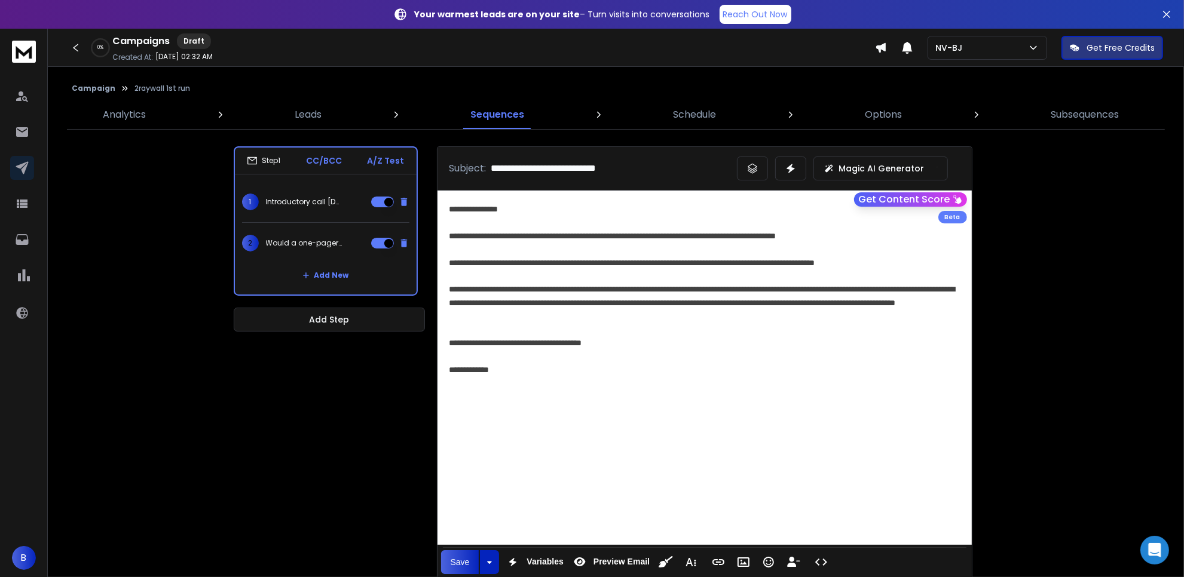
click at [601, 331] on div at bounding box center [704, 329] width 510 height 13
click at [509, 369] on div "**********" at bounding box center [704, 369] width 510 height 13
click at [316, 123] on link "Leads" at bounding box center [308, 114] width 41 height 29
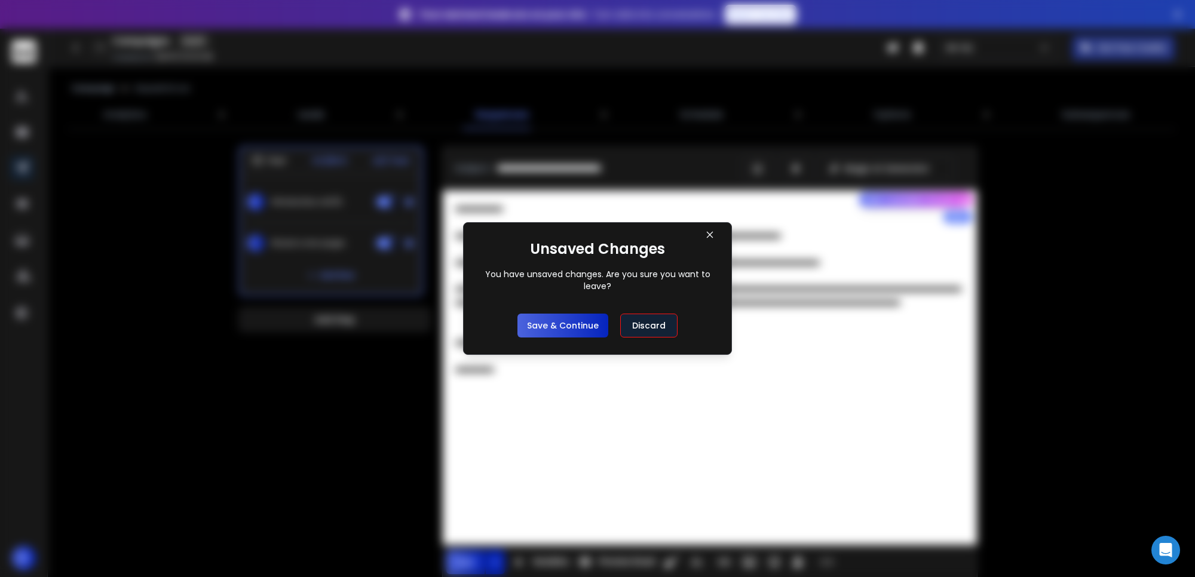
click at [582, 327] on button "Save & Continue" at bounding box center [563, 326] width 91 height 24
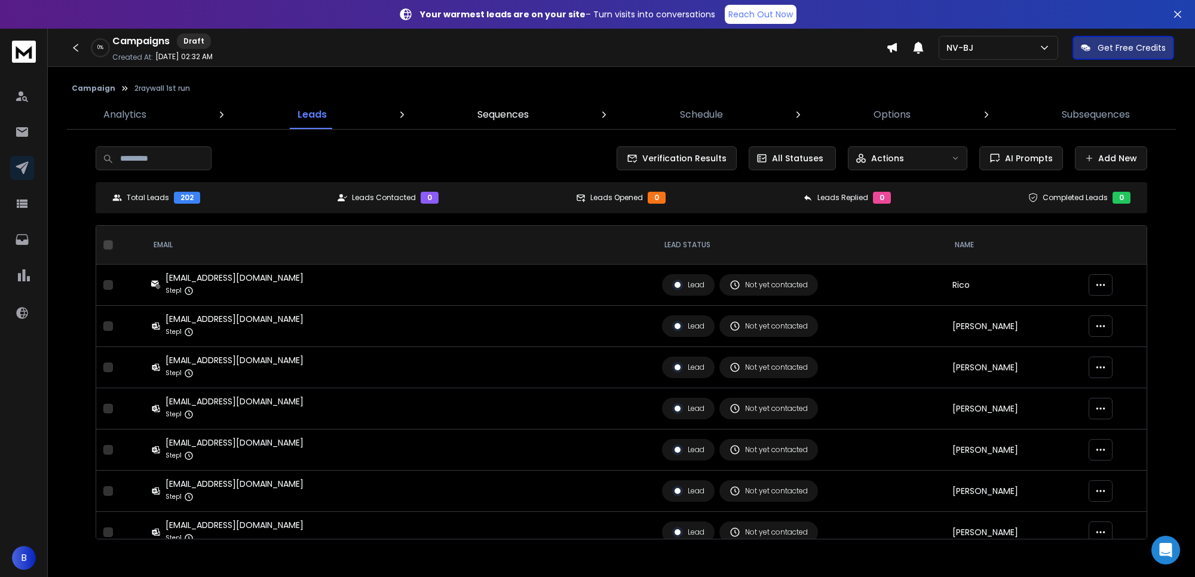
click at [513, 114] on p "Sequences" at bounding box center [503, 115] width 51 height 14
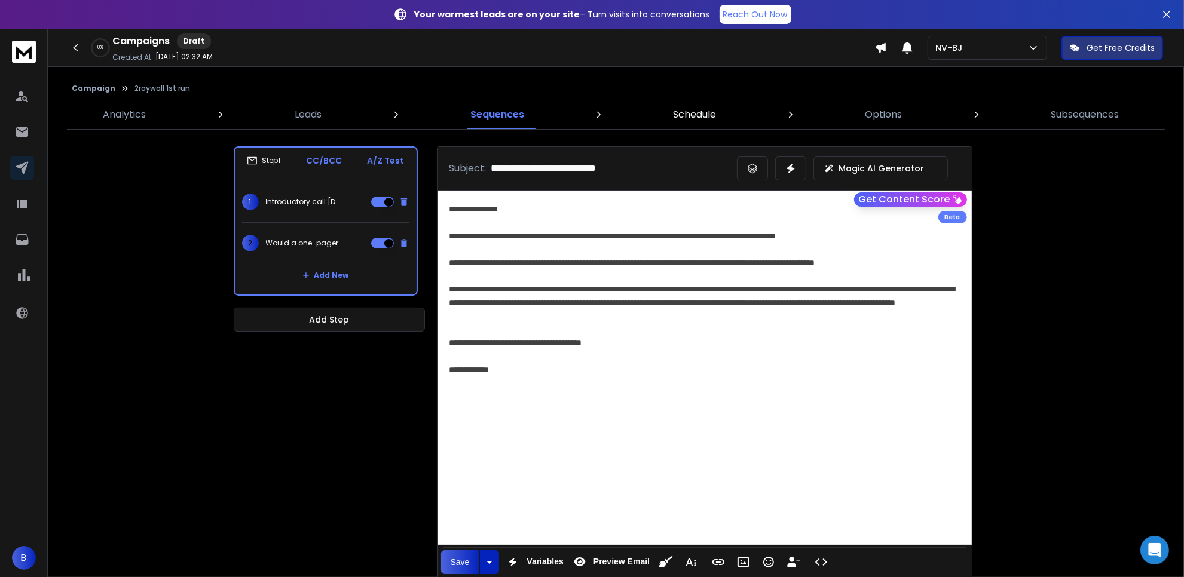
click at [673, 109] on p "Schedule" at bounding box center [694, 115] width 43 height 14
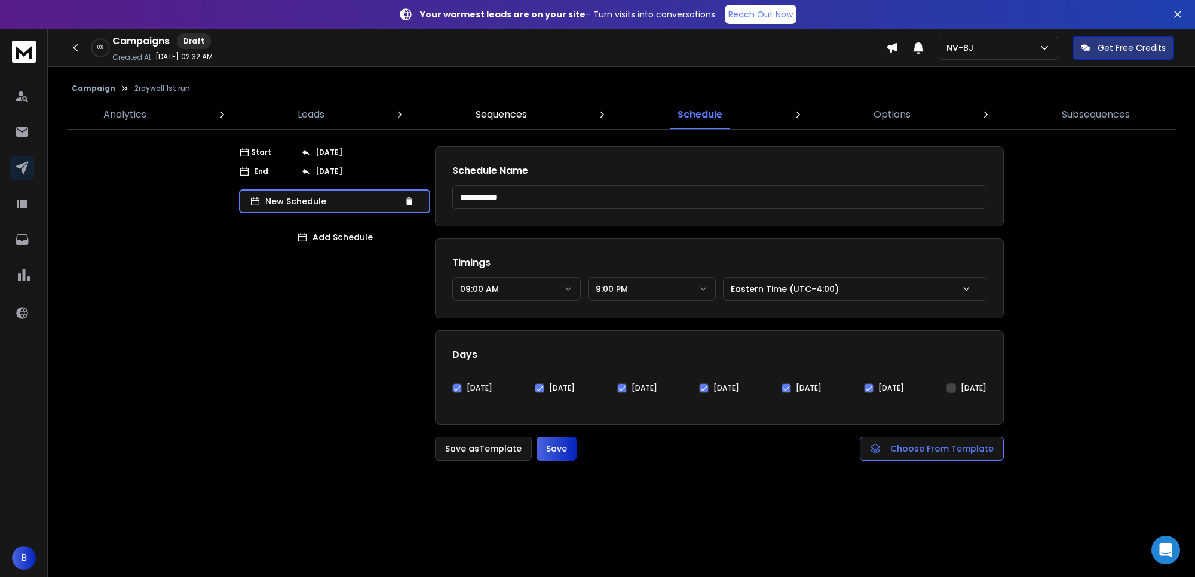
click at [503, 109] on p "Sequences" at bounding box center [501, 115] width 51 height 14
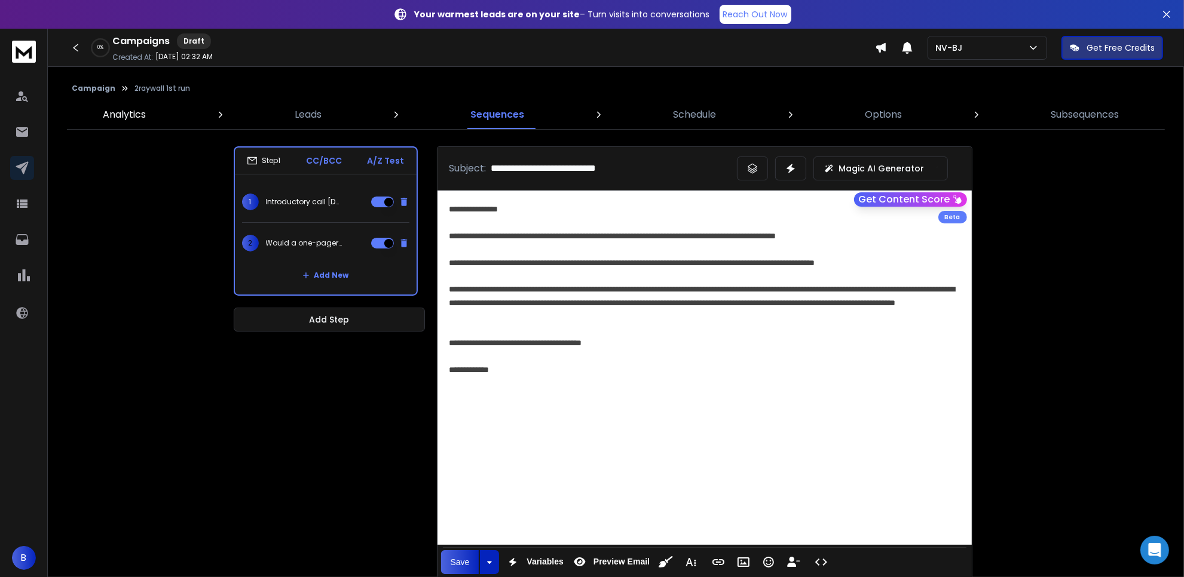
click at [135, 109] on p "Analytics" at bounding box center [124, 115] width 43 height 14
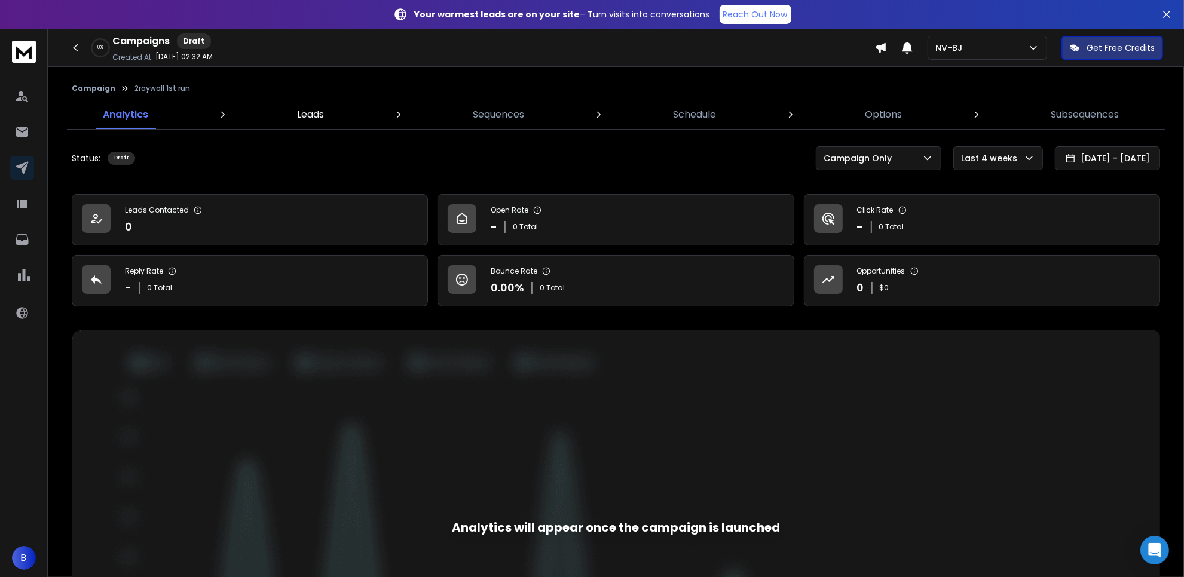
click at [299, 115] on p "Leads" at bounding box center [310, 115] width 27 height 14
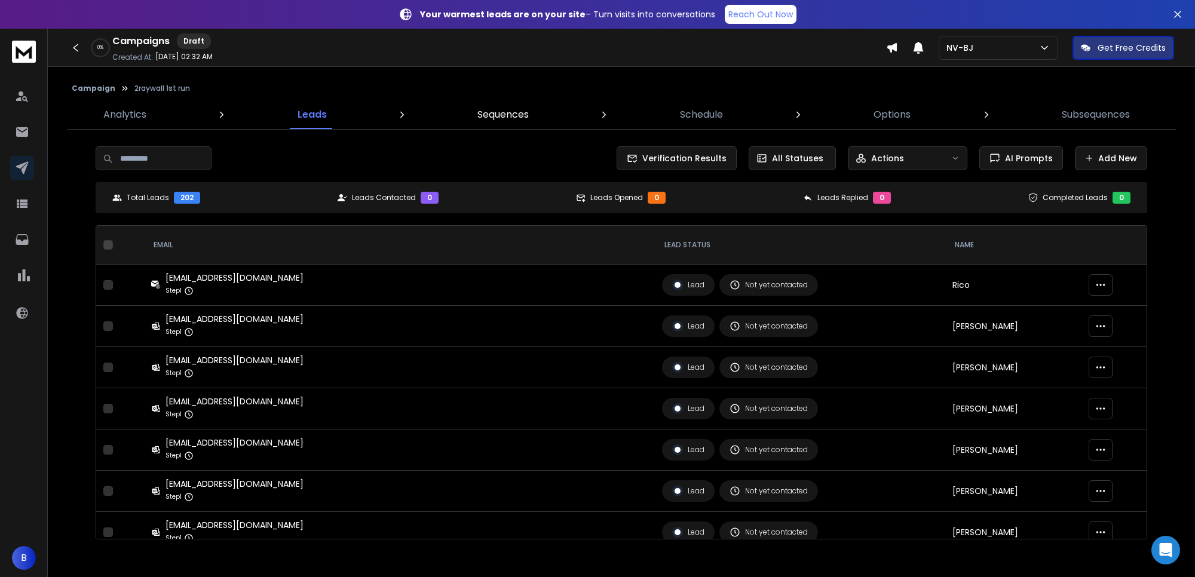
click at [481, 121] on p "Sequences" at bounding box center [503, 115] width 51 height 14
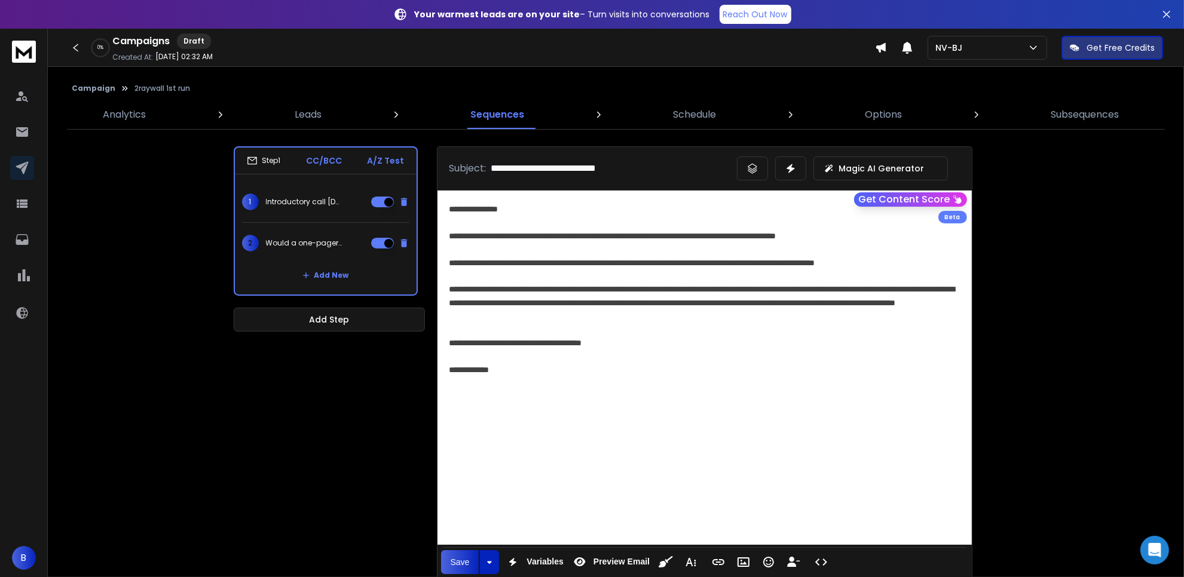
click at [316, 245] on p "Would a one-pager be helpful?" at bounding box center [304, 243] width 77 height 10
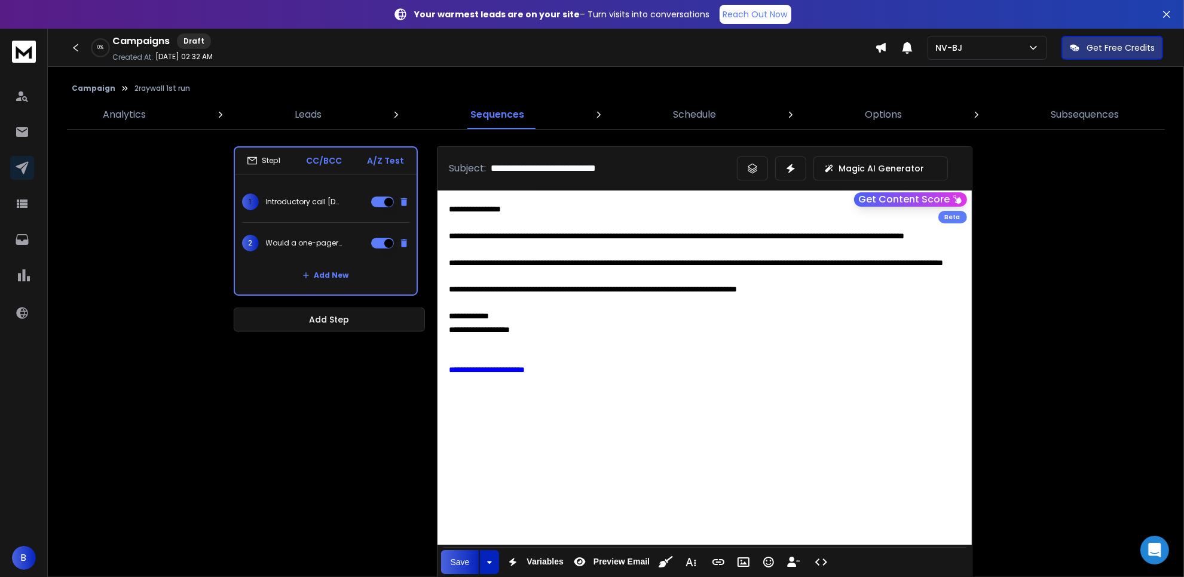
click at [314, 194] on div "1 Introductory call [DATE]" at bounding box center [292, 202] width 100 height 17
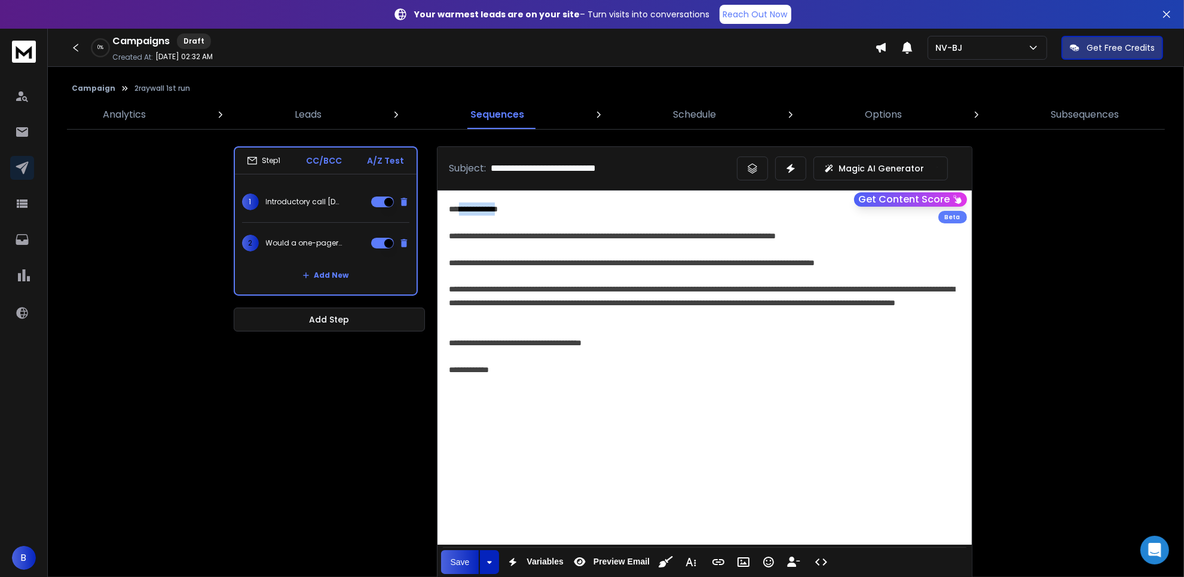
drag, startPoint x: 506, startPoint y: 208, endPoint x: 460, endPoint y: 212, distance: 45.6
click at [460, 212] on div "**********" at bounding box center [704, 209] width 510 height 13
click at [334, 235] on div "2 Would a one-pager be helpful?" at bounding box center [292, 243] width 100 height 17
type input "**********"
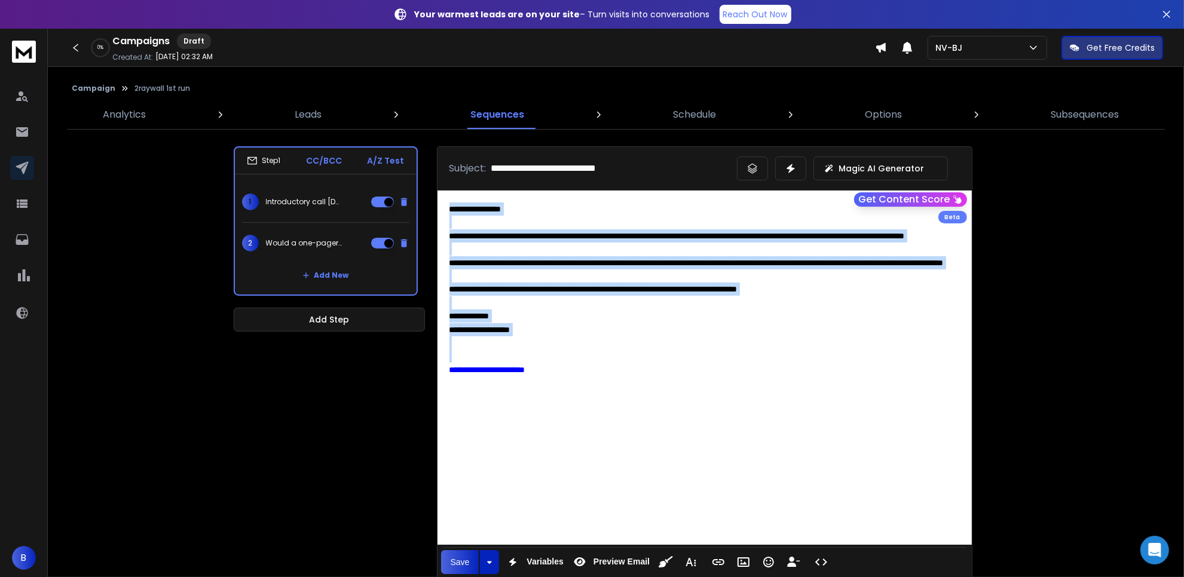
drag, startPoint x: 451, startPoint y: 210, endPoint x: 530, endPoint y: 381, distance: 188.3
click at [530, 381] on div "**********" at bounding box center [705, 364] width 534 height 347
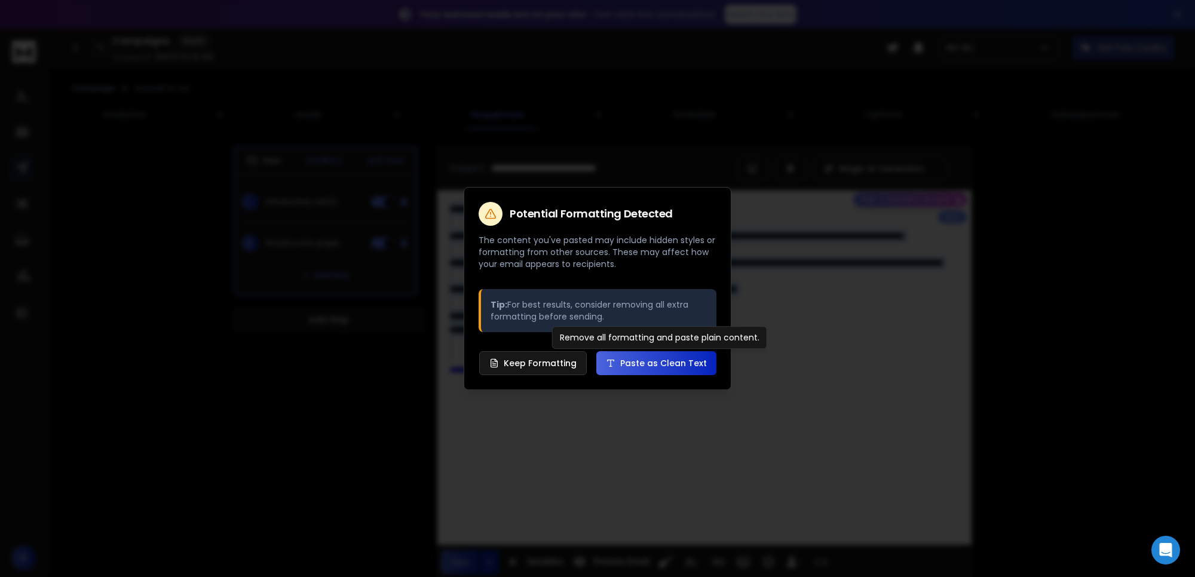
click at [623, 353] on button "Paste as Clean Text" at bounding box center [657, 363] width 120 height 24
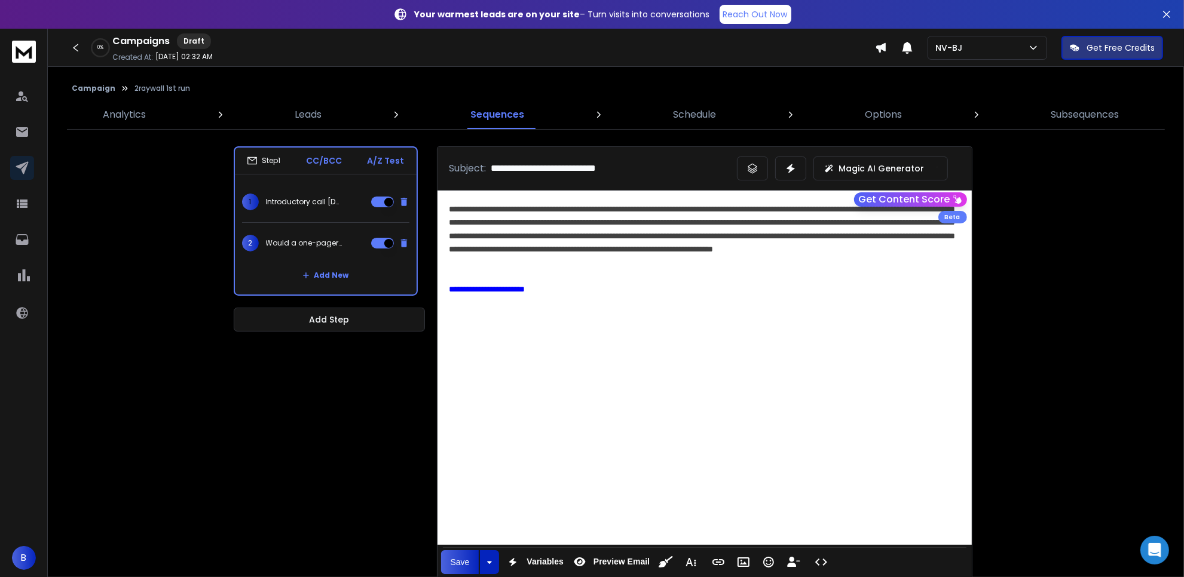
click at [510, 209] on div "**********" at bounding box center [704, 236] width 510 height 67
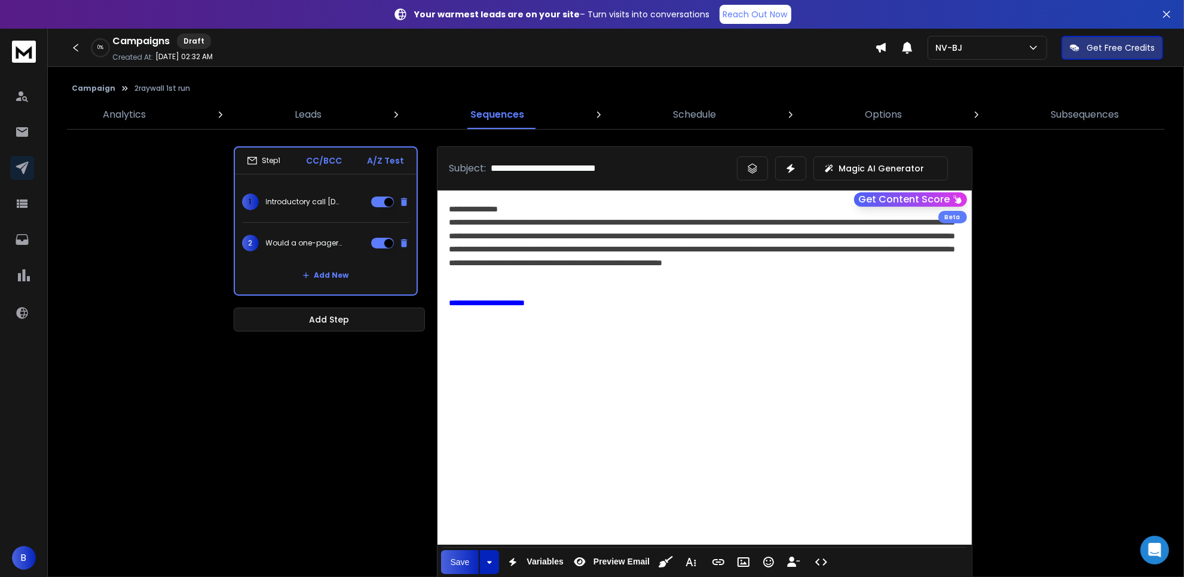
click at [687, 237] on div "**********" at bounding box center [704, 249] width 510 height 67
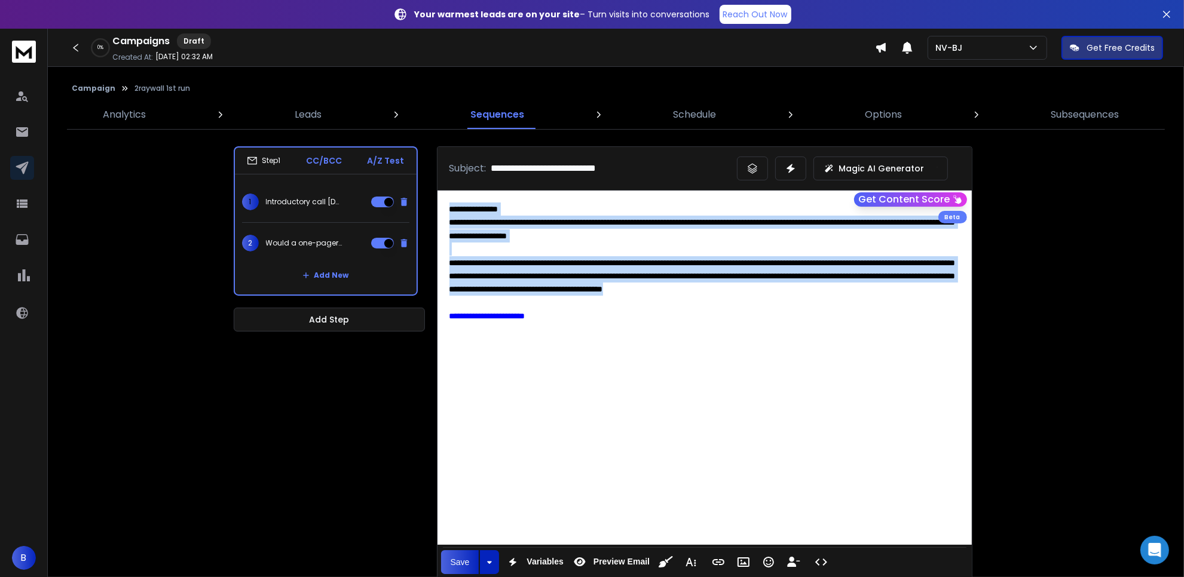
drag, startPoint x: 467, startPoint y: 221, endPoint x: 903, endPoint y: 291, distance: 441.9
click at [903, 291] on div "**********" at bounding box center [705, 364] width 534 height 347
click at [874, 167] on p "Magic AI Generator" at bounding box center [881, 169] width 85 height 12
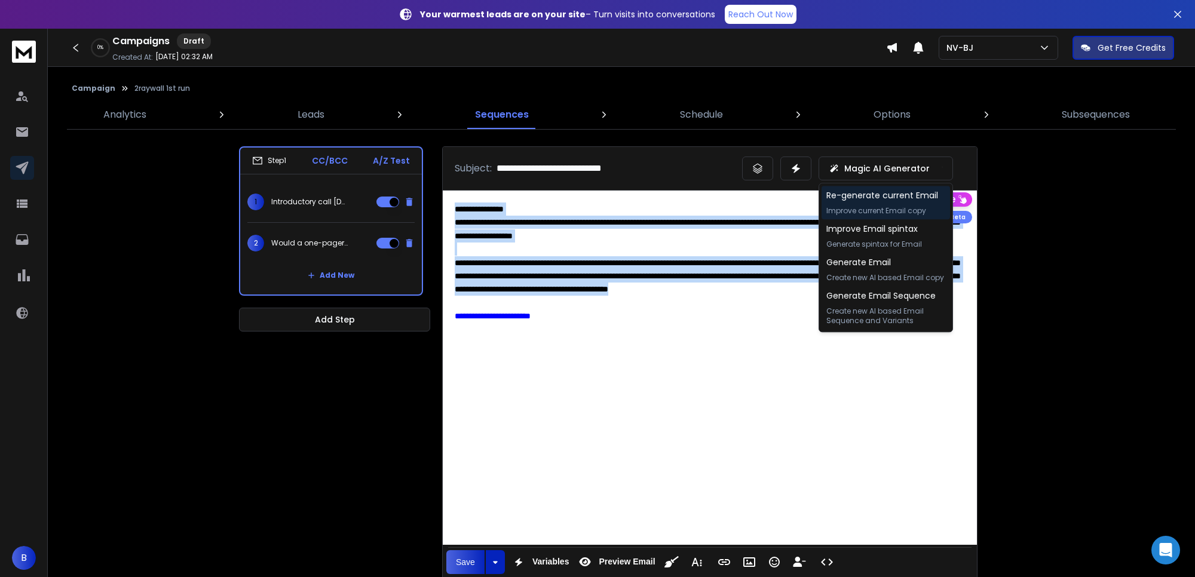
click at [876, 199] on h1 "Re-generate current Email" at bounding box center [883, 195] width 112 height 12
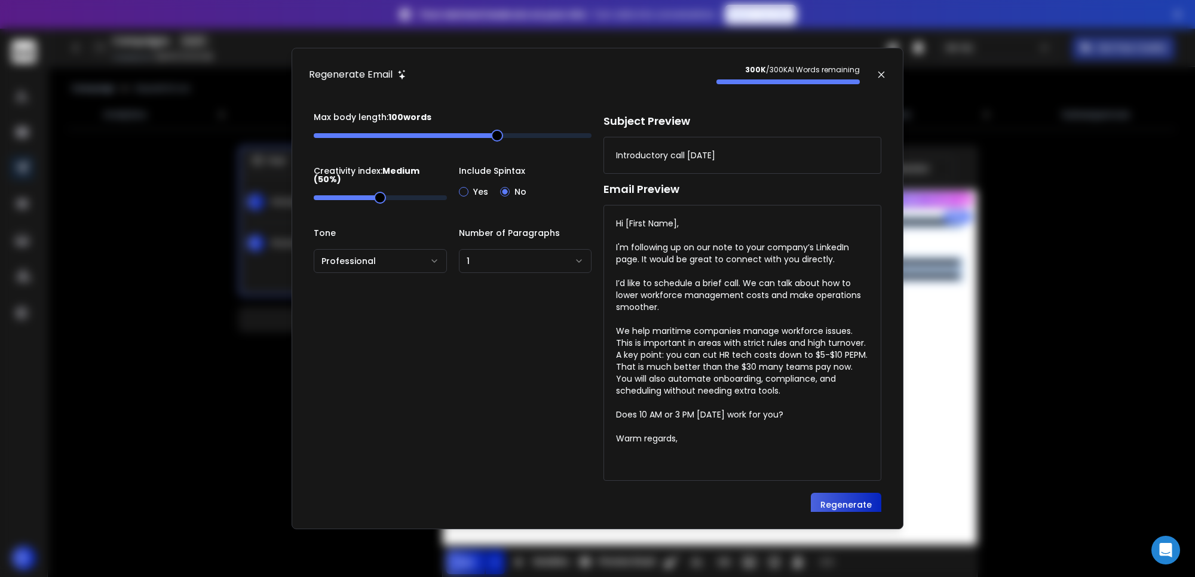
click at [850, 506] on button "Regenerate" at bounding box center [846, 505] width 71 height 24
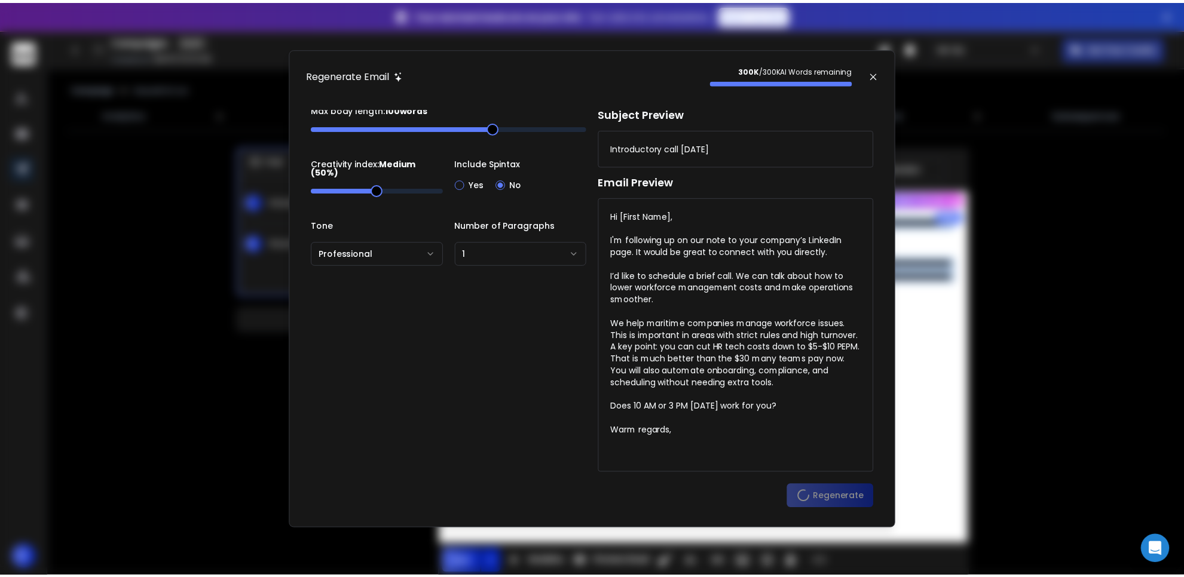
scroll to position [10, 0]
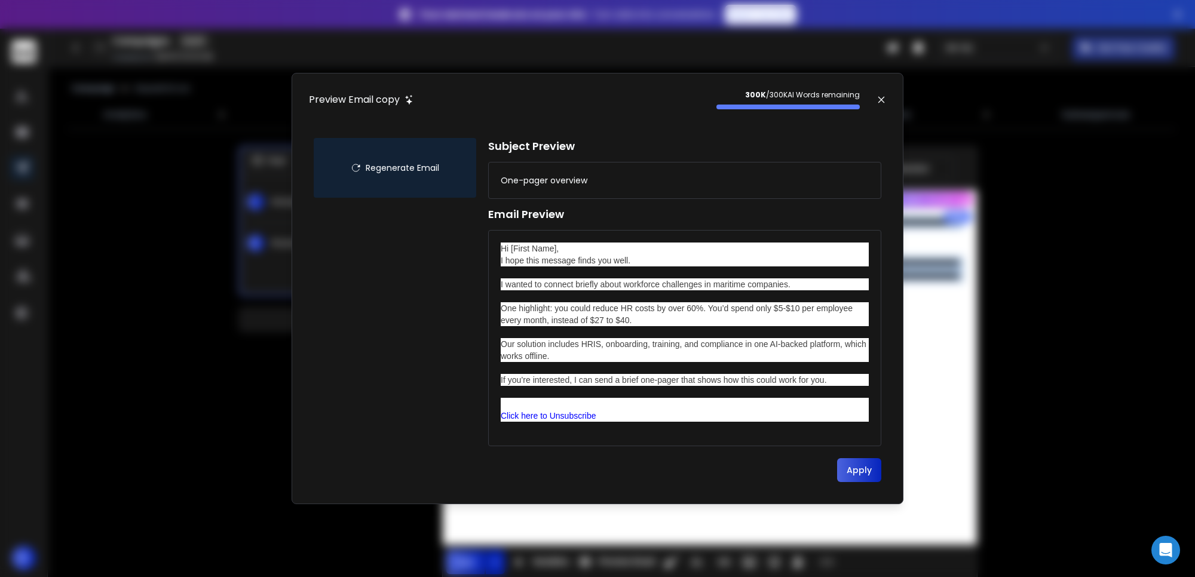
click at [867, 467] on button "Apply" at bounding box center [859, 470] width 44 height 24
type input "**********"
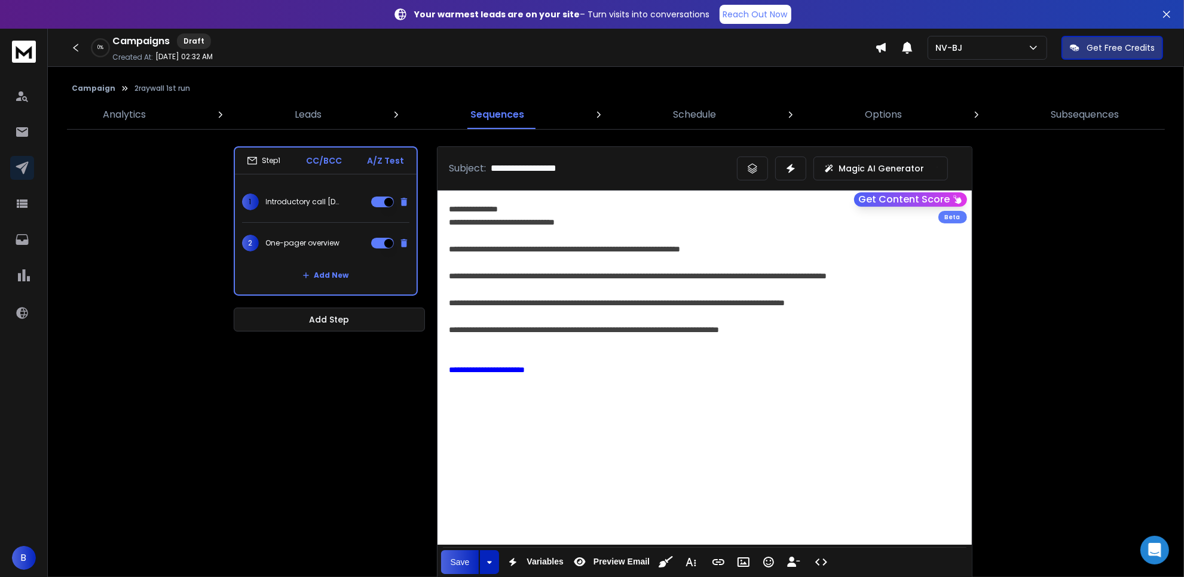
click at [449, 220] on div "**********" at bounding box center [704, 222] width 510 height 13
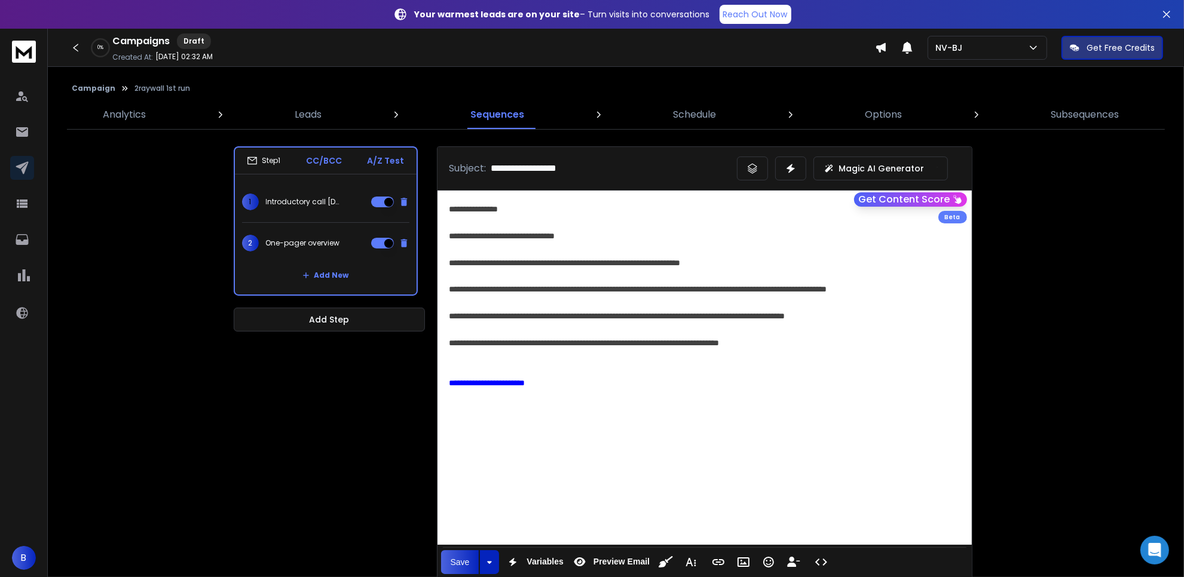
click at [505, 365] on div at bounding box center [704, 369] width 510 height 13
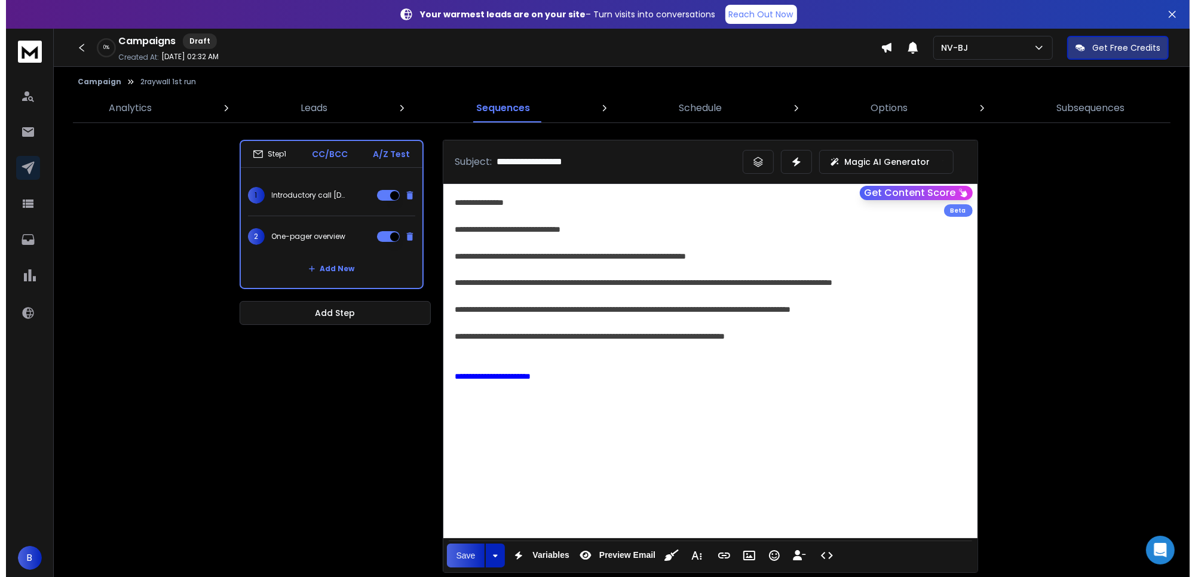
scroll to position [0, 0]
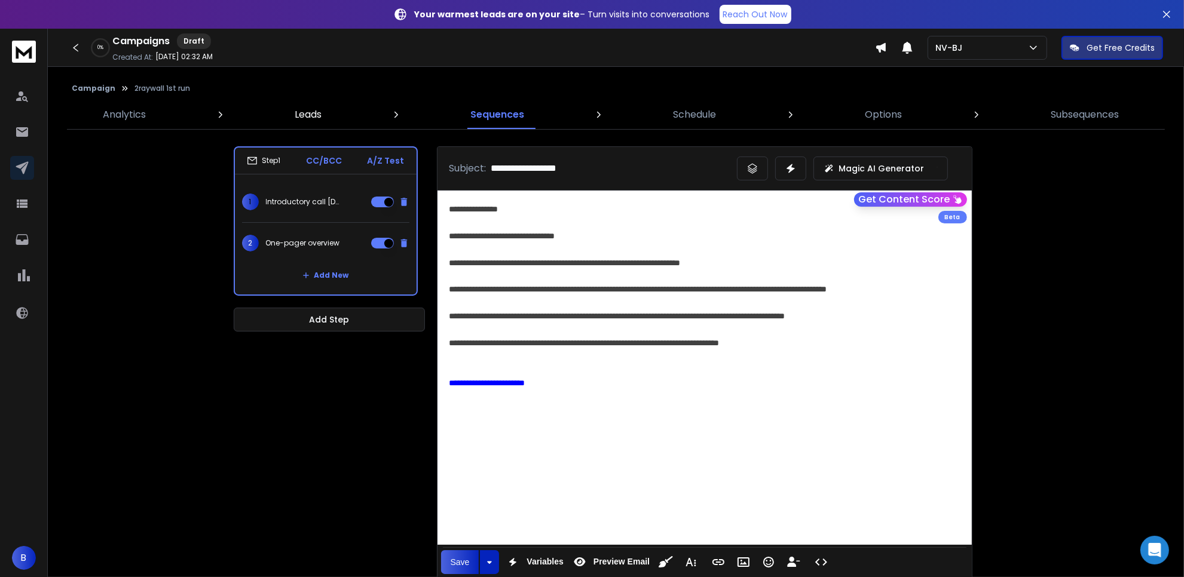
click at [326, 112] on link "Leads" at bounding box center [308, 114] width 41 height 29
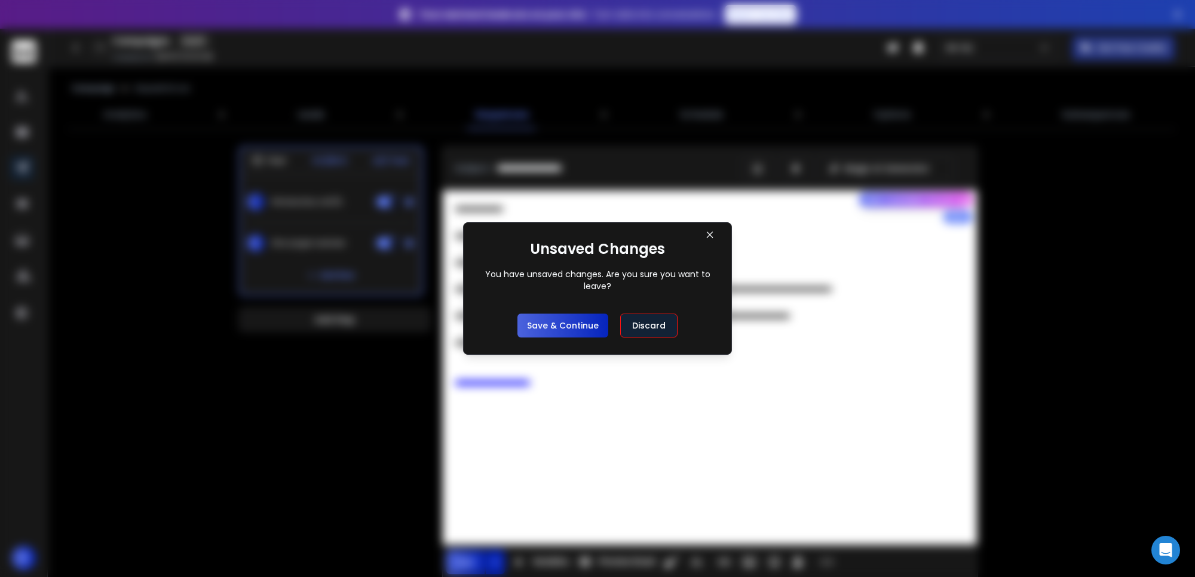
click at [577, 318] on button "Save & Continue" at bounding box center [563, 326] width 91 height 24
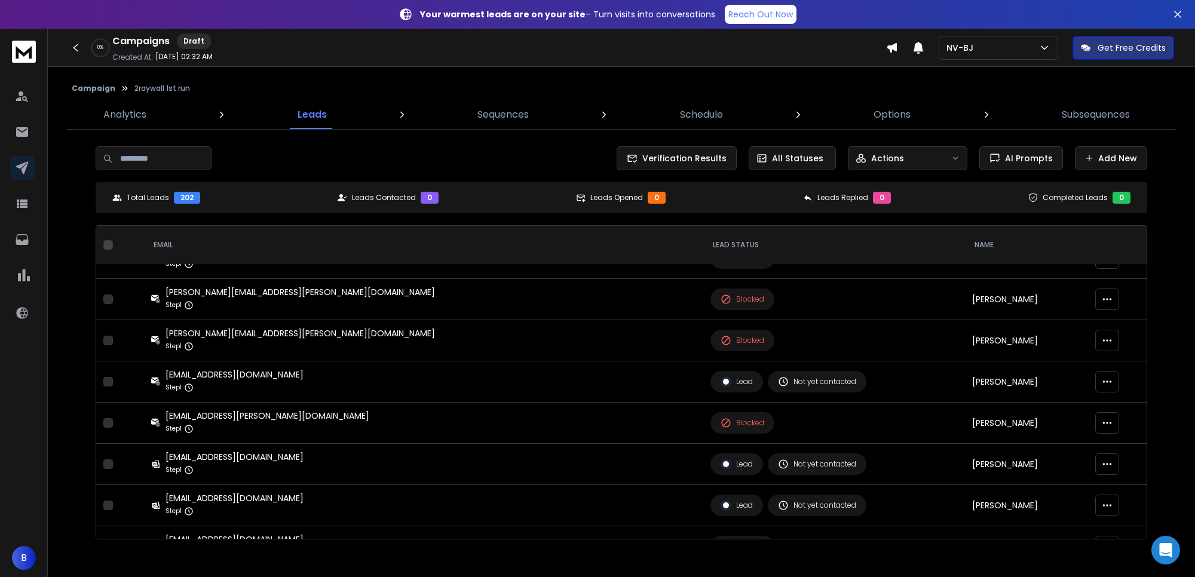
scroll to position [2976, 0]
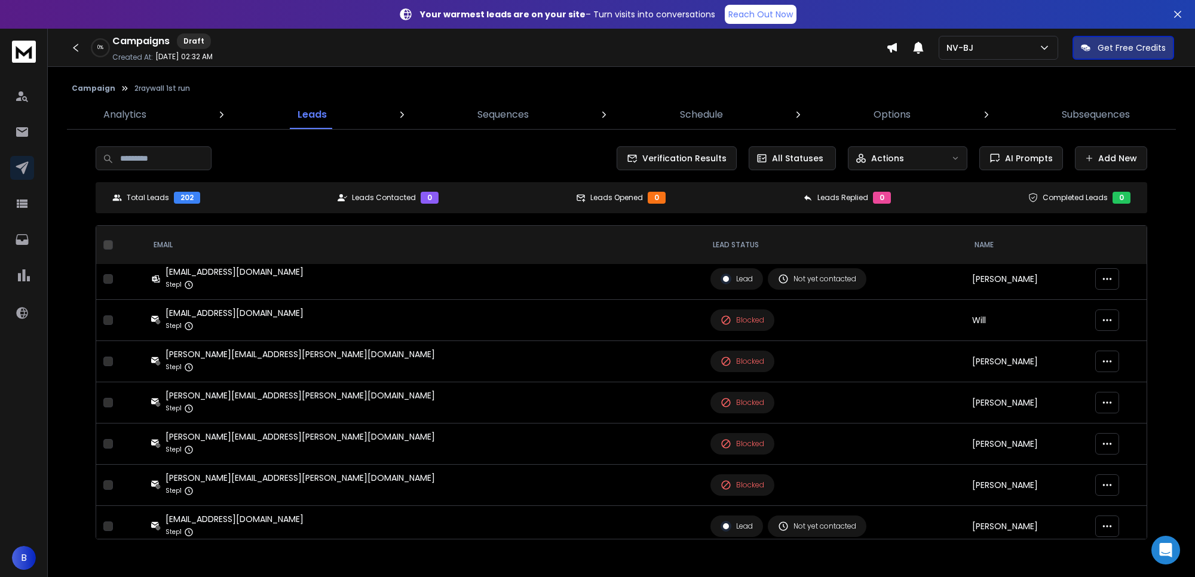
click at [610, 195] on p "Leads Opened" at bounding box center [617, 198] width 53 height 10
click at [810, 148] on button "All Statuses" at bounding box center [792, 158] width 87 height 24
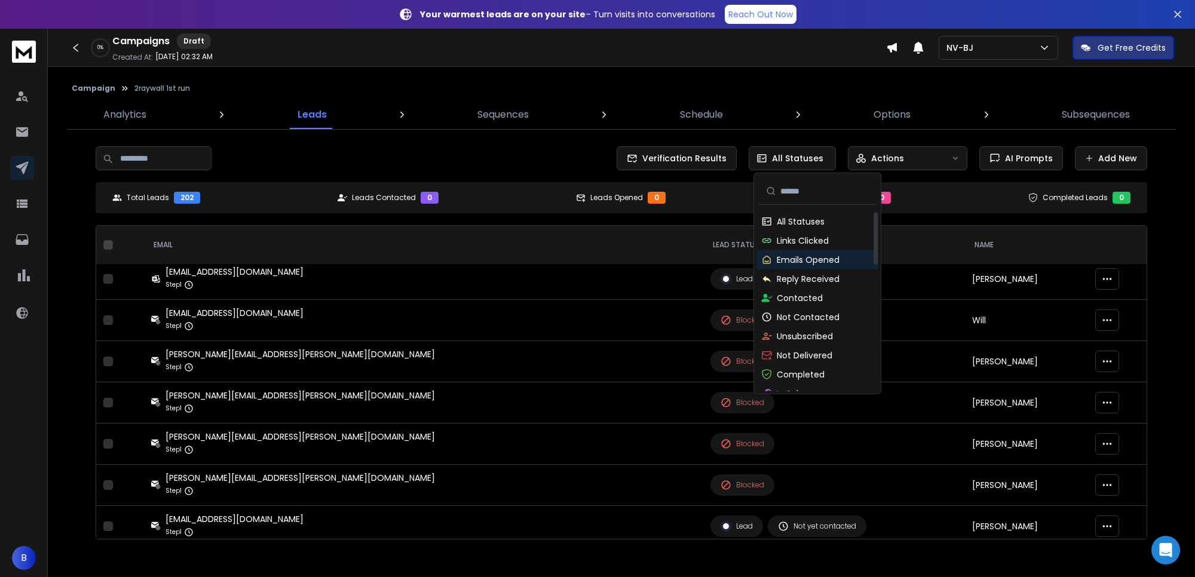
click at [820, 256] on p "Emails Opened" at bounding box center [808, 260] width 63 height 12
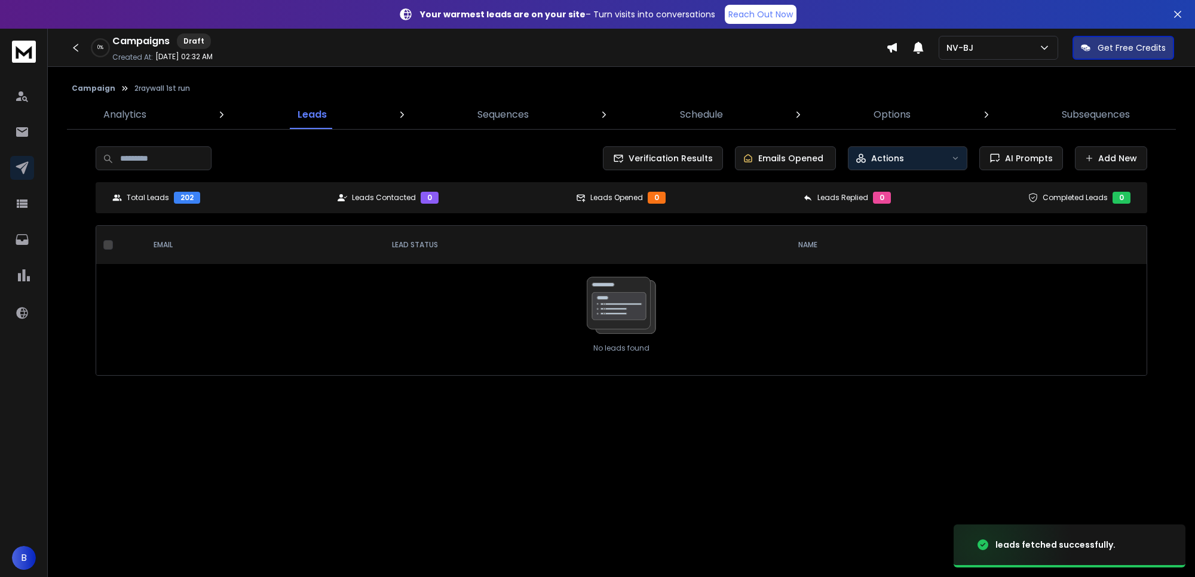
click at [907, 151] on button "Actions" at bounding box center [908, 158] width 120 height 24
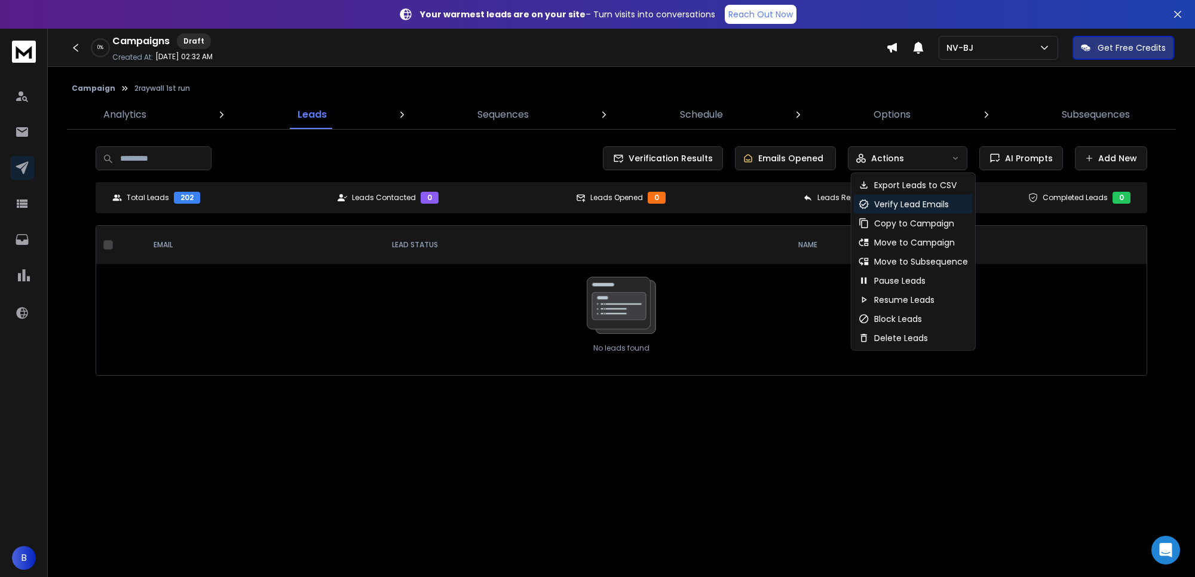
click at [913, 196] on div "Verify Lead Emails" at bounding box center [913, 204] width 119 height 19
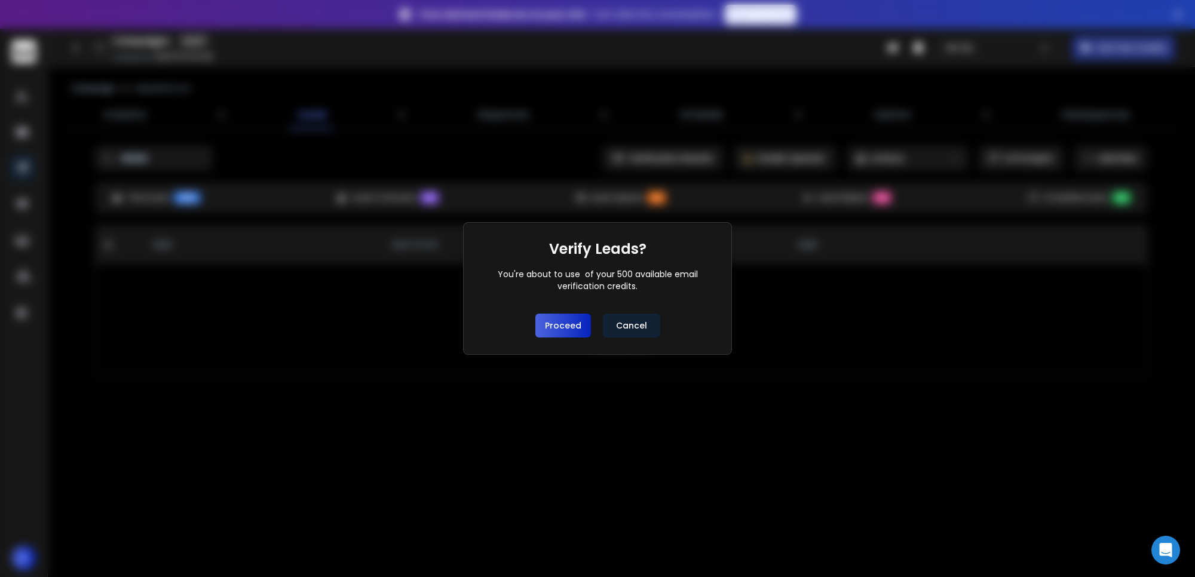
click at [629, 326] on button "Cancel" at bounding box center [631, 326] width 57 height 24
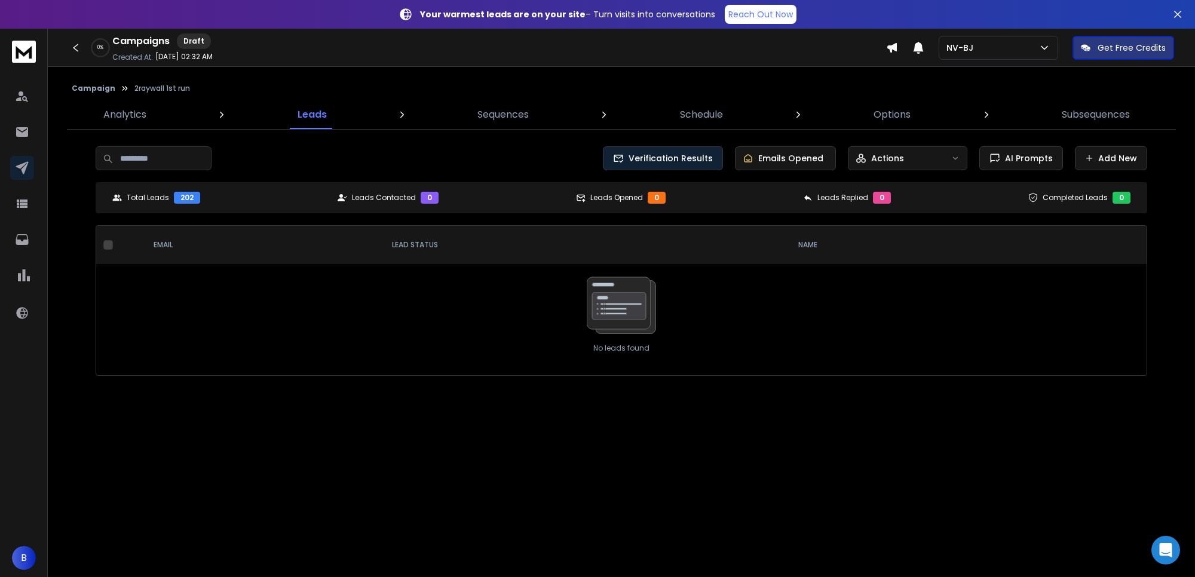
click at [702, 155] on span "Verification Results" at bounding box center [668, 158] width 89 height 12
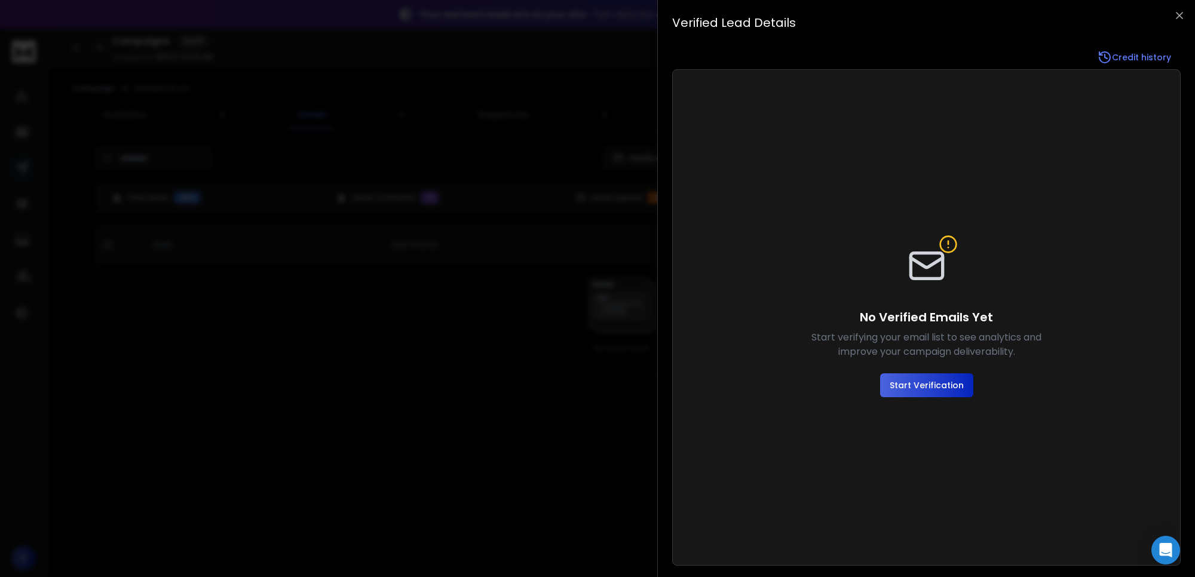
click at [610, 151] on div at bounding box center [597, 288] width 1195 height 577
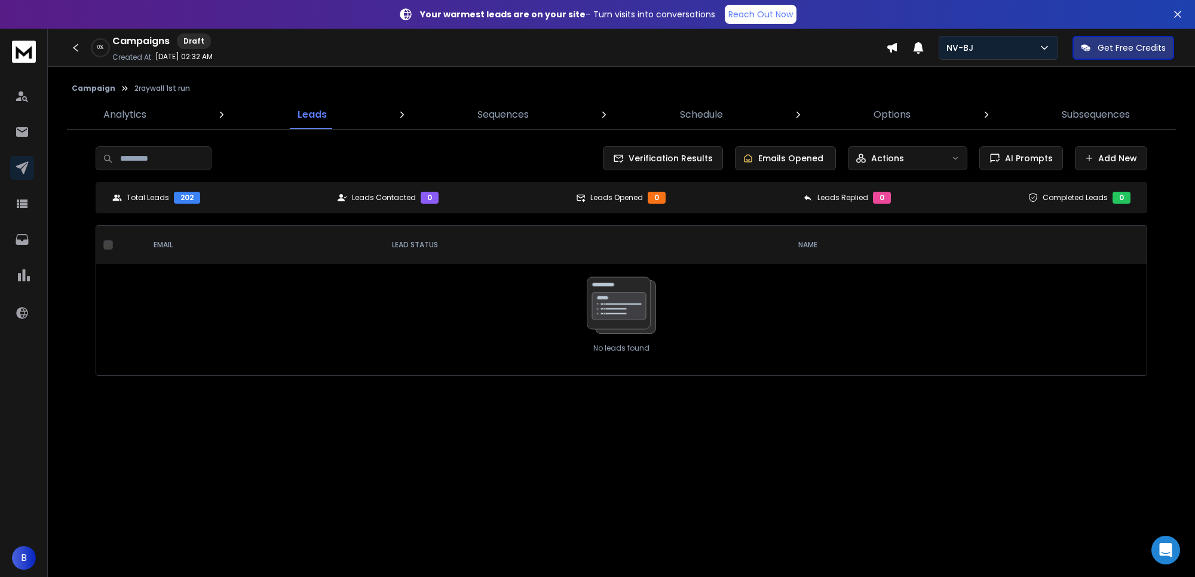
click at [1045, 45] on icon "button" at bounding box center [1045, 48] width 12 height 12
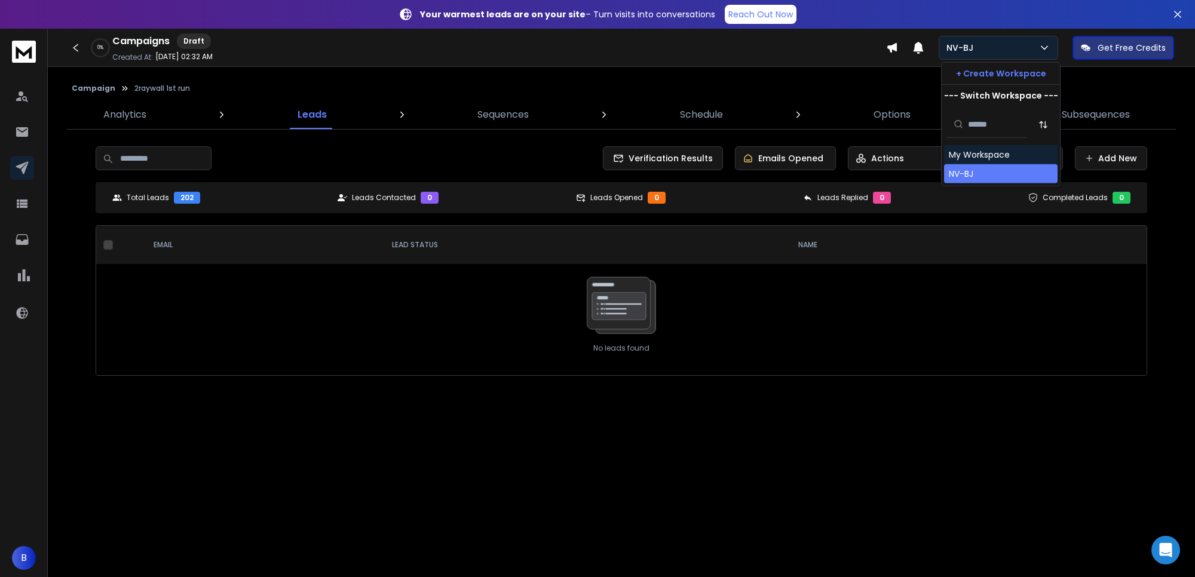
click at [1045, 45] on icon "button" at bounding box center [1045, 48] width 12 height 12
drag, startPoint x: 115, startPoint y: 105, endPoint x: 133, endPoint y: 105, distance: 17.9
click at [117, 105] on link "Analytics" at bounding box center [124, 114] width 57 height 29
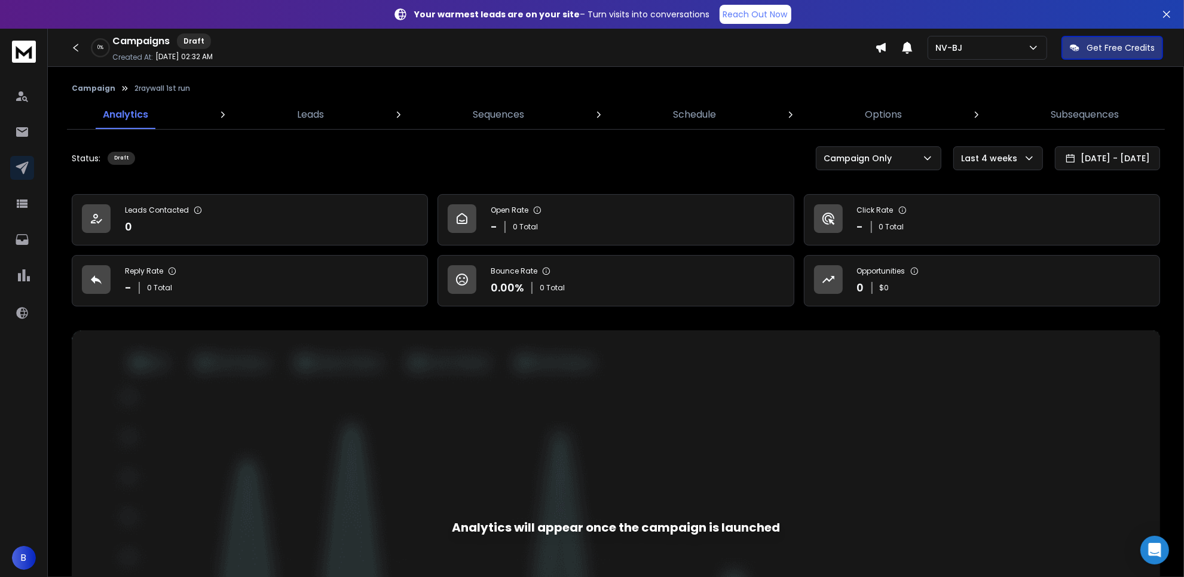
click at [267, 224] on link "Leads Contacted 0" at bounding box center [250, 219] width 356 height 51
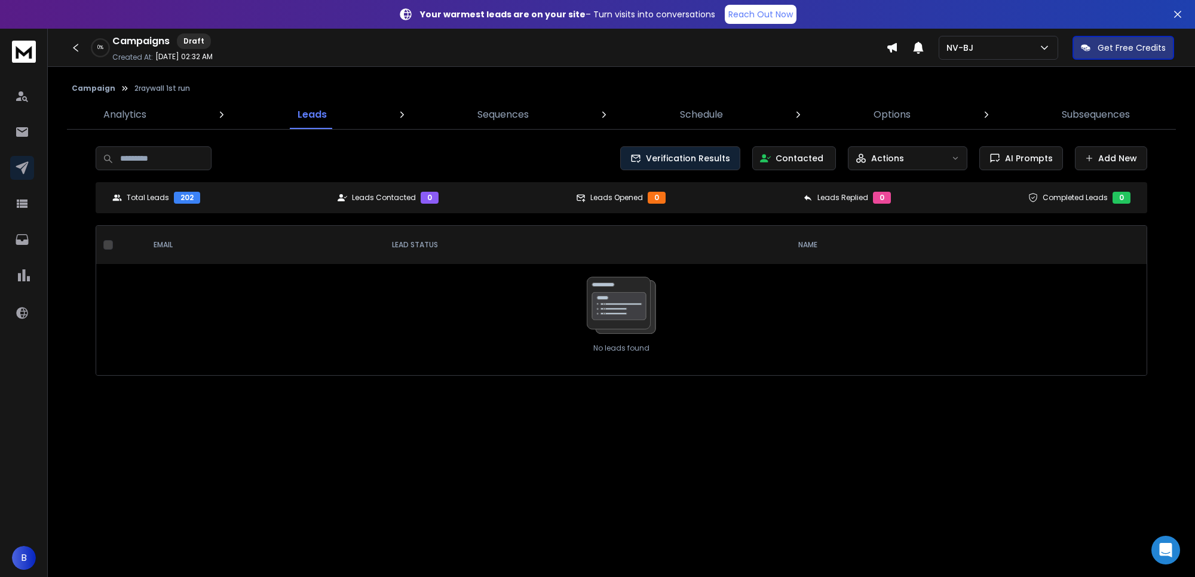
click at [641, 153] on icon "button" at bounding box center [636, 158] width 11 height 11
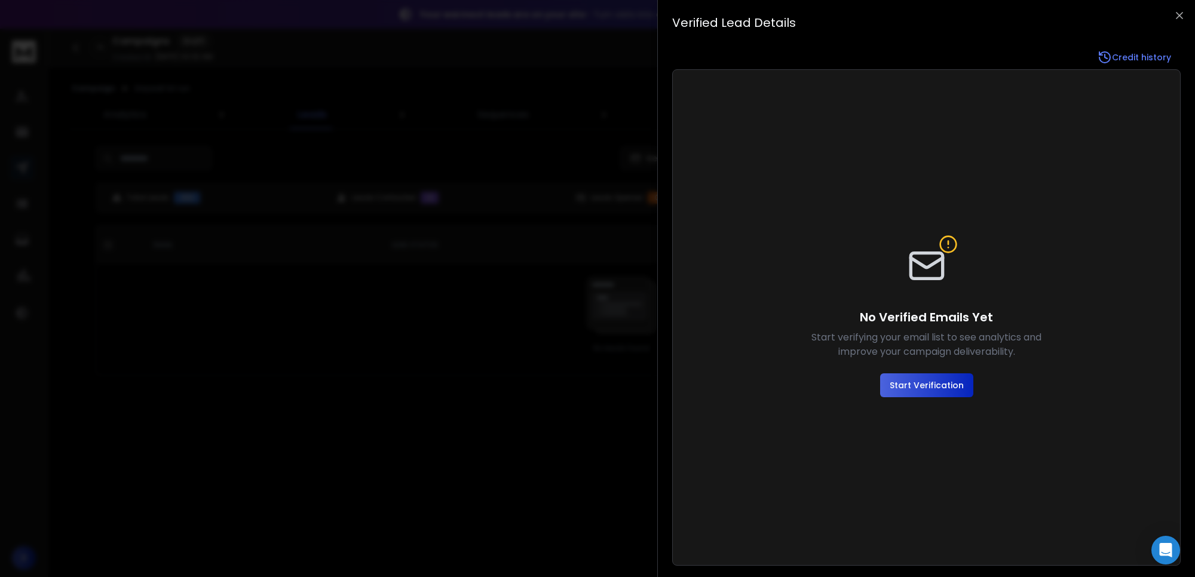
click at [623, 147] on div at bounding box center [597, 288] width 1195 height 577
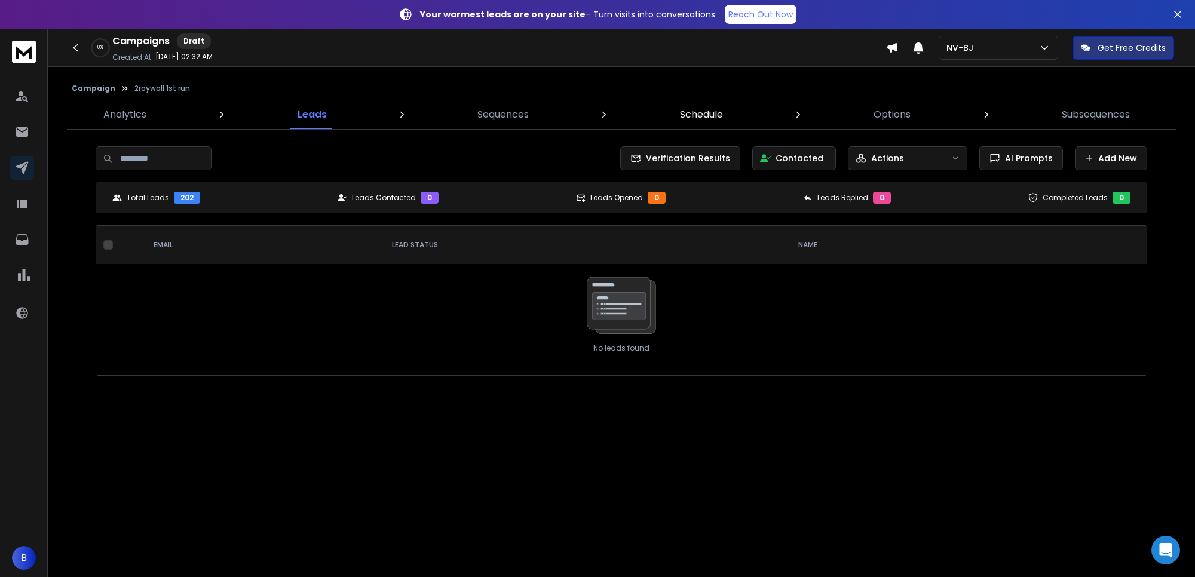
click at [710, 109] on p "Schedule" at bounding box center [701, 115] width 43 height 14
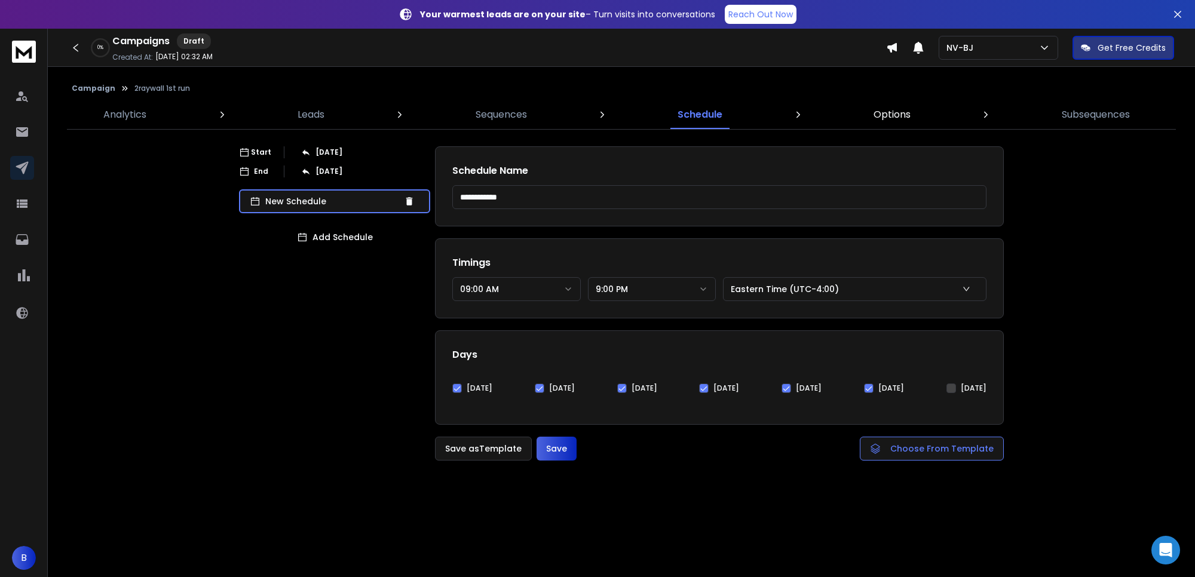
click at [903, 102] on link "Options" at bounding box center [892, 114] width 51 height 29
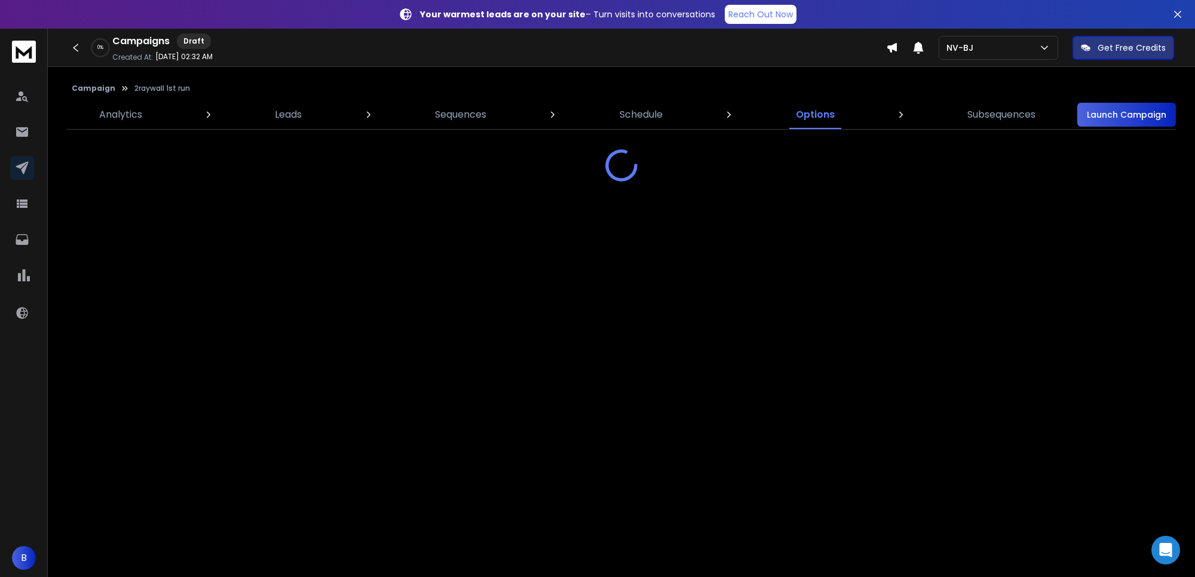
click at [898, 105] on div "Analytics Leads Sequences Schedule Options Subsequences" at bounding box center [567, 114] width 1001 height 29
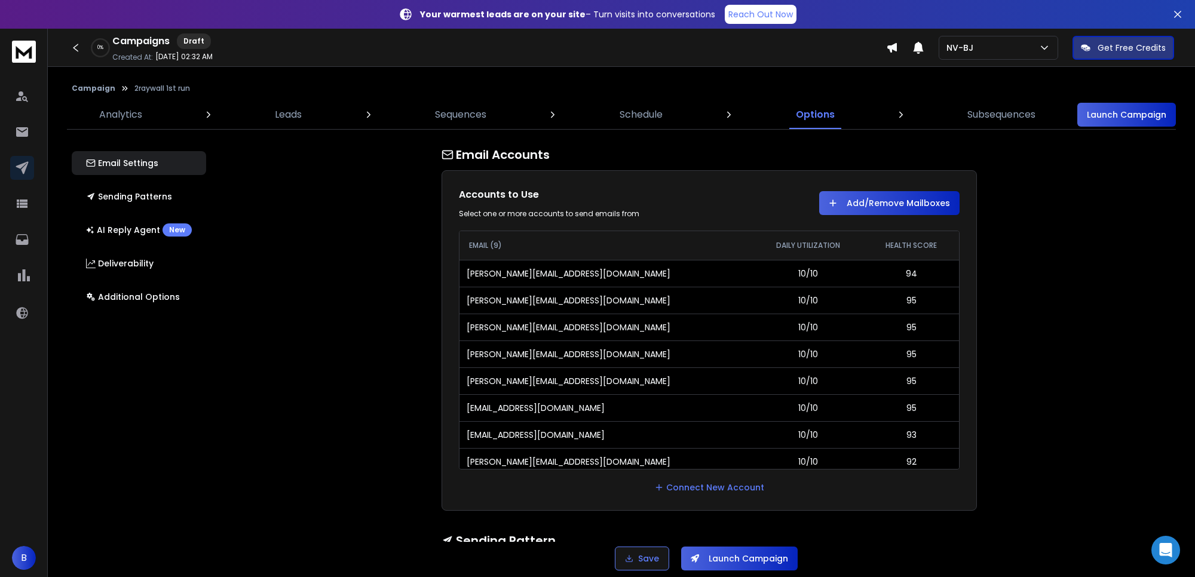
click at [826, 196] on button "Add/Remove Mailboxes" at bounding box center [889, 203] width 140 height 24
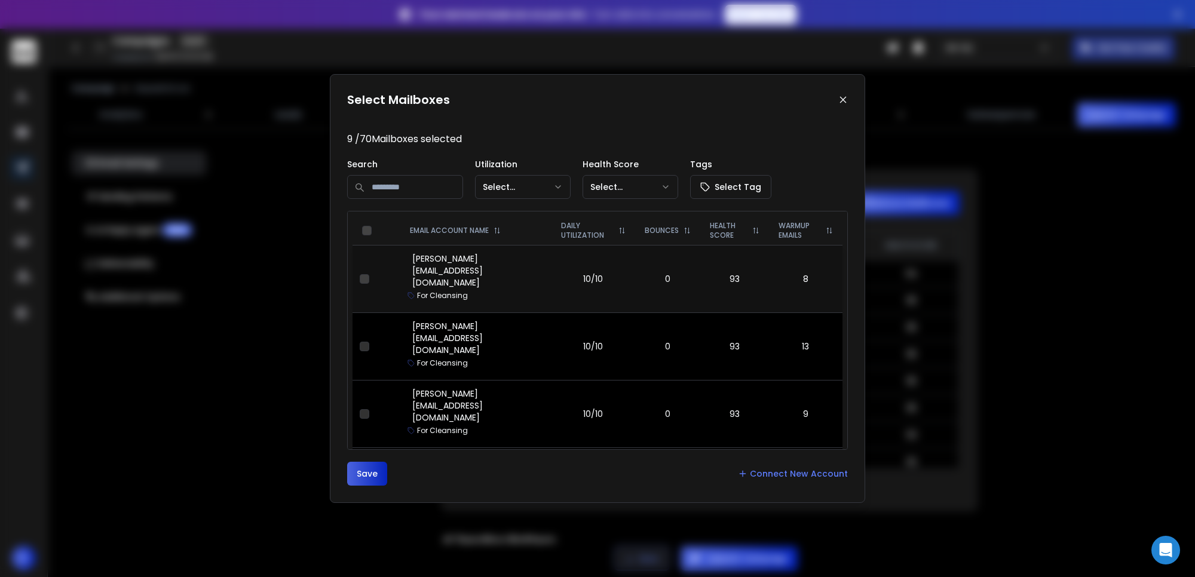
click at [369, 273] on td at bounding box center [377, 279] width 48 height 68
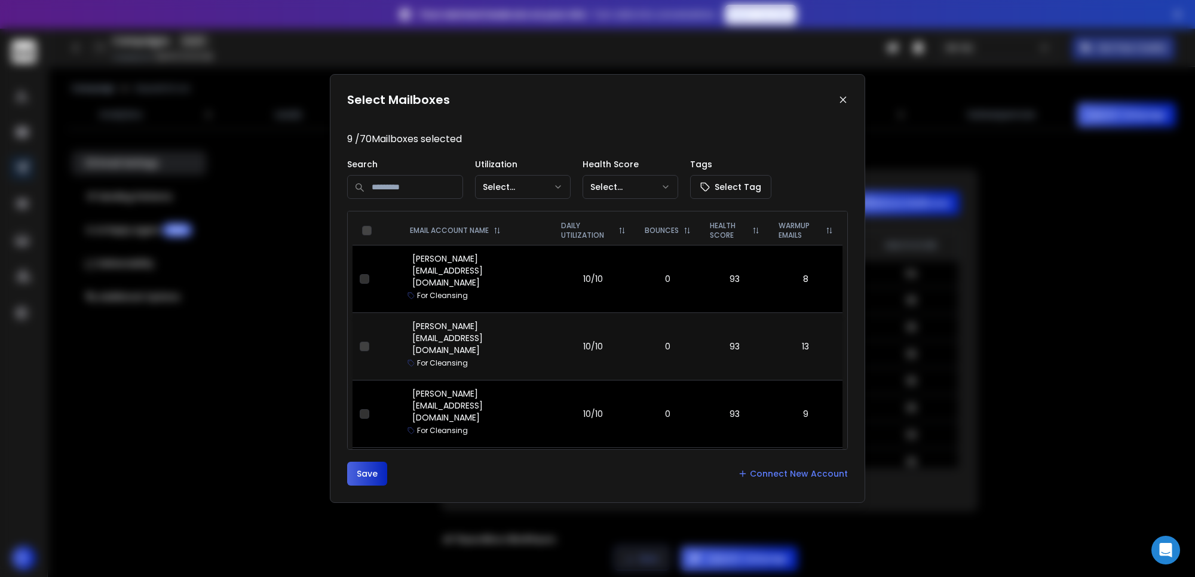
click at [363, 342] on button "button" at bounding box center [365, 347] width 10 height 10
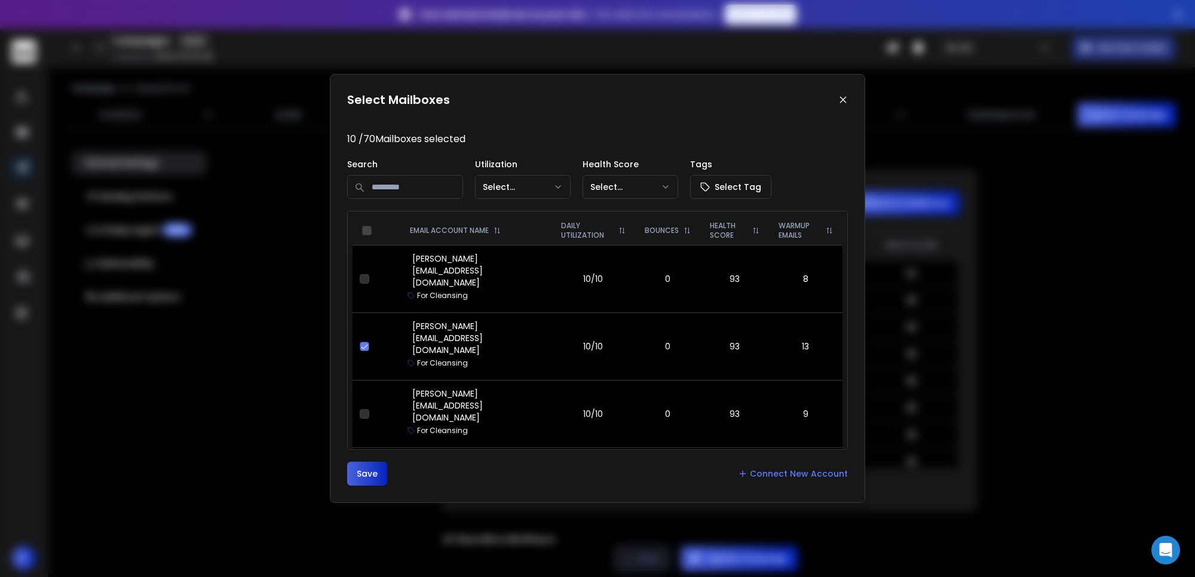
click at [362, 235] on th at bounding box center [377, 230] width 48 height 29
click at [365, 234] on body "Your warmest leads are on your site – Turn visits into conversations Reach Out …" at bounding box center [597, 288] width 1195 height 577
click at [371, 229] on button "button" at bounding box center [367, 231] width 10 height 10
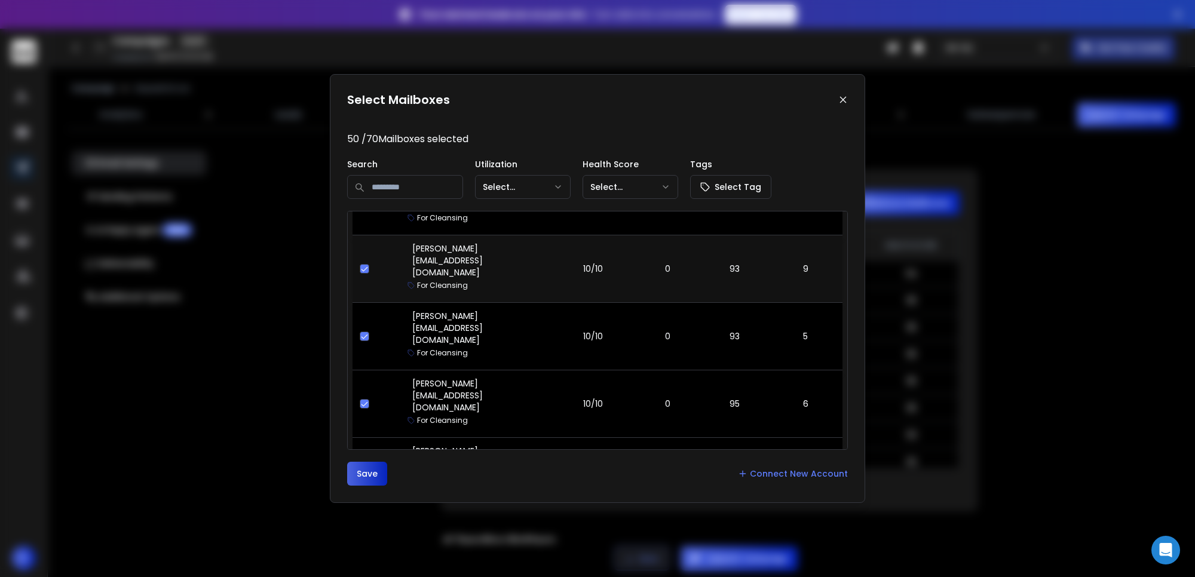
scroll to position [448, 0]
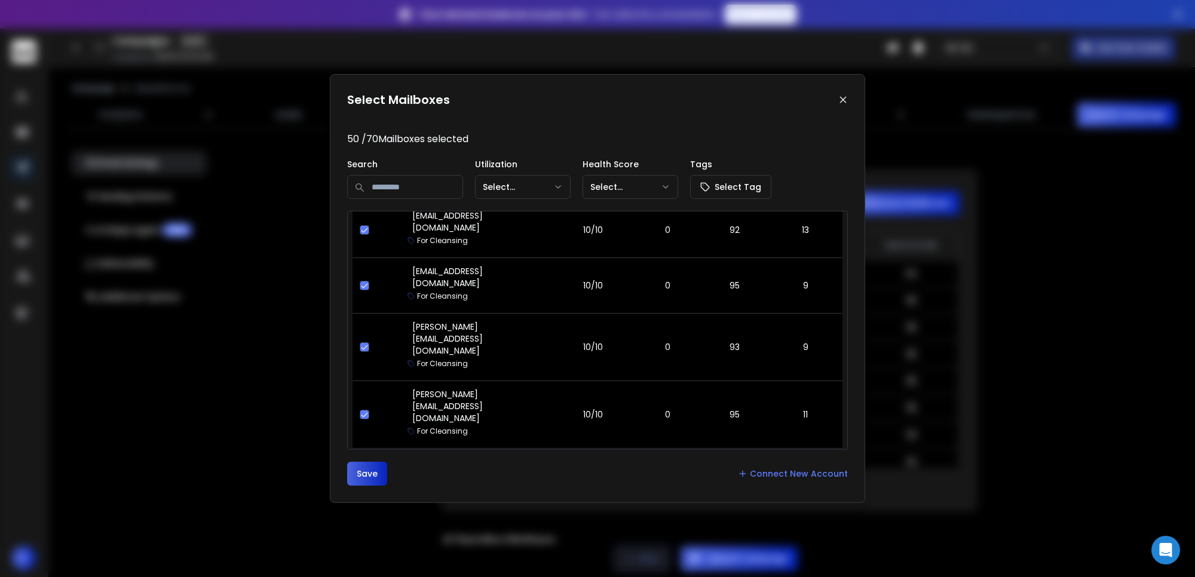
type button "on"
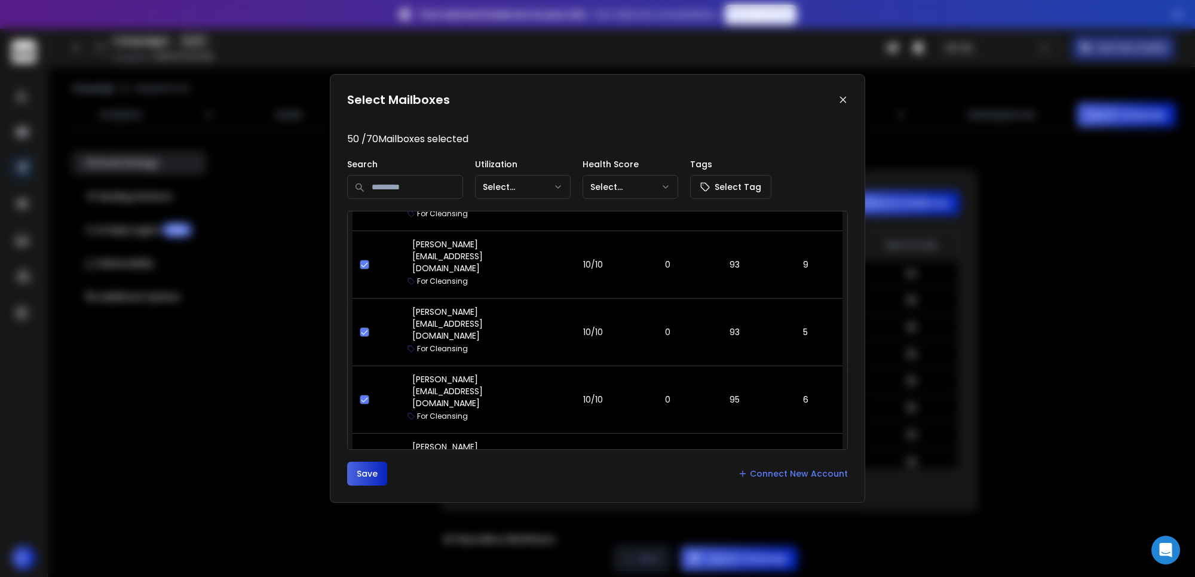
click at [448, 189] on input at bounding box center [405, 187] width 116 height 24
click at [500, 189] on button "Select..." at bounding box center [523, 187] width 96 height 24
click at [548, 187] on button "Select..." at bounding box center [523, 187] width 96 height 24
click at [649, 184] on button "Select..." at bounding box center [631, 187] width 96 height 24
click at [671, 185] on button "Select..." at bounding box center [631, 187] width 96 height 24
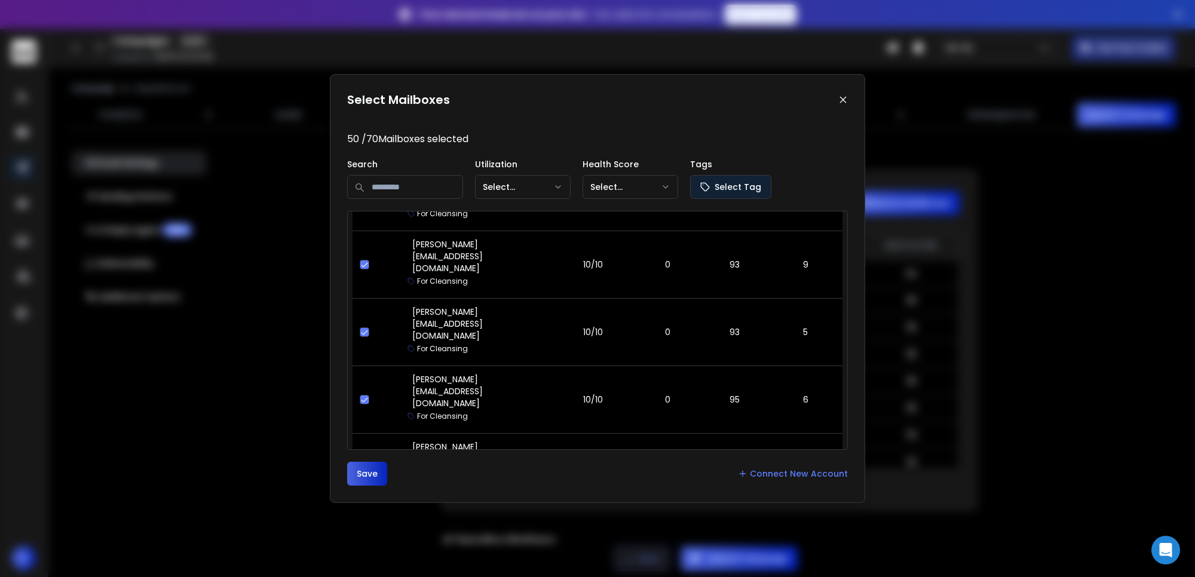
click at [742, 195] on button "Select Tag" at bounding box center [730, 187] width 81 height 24
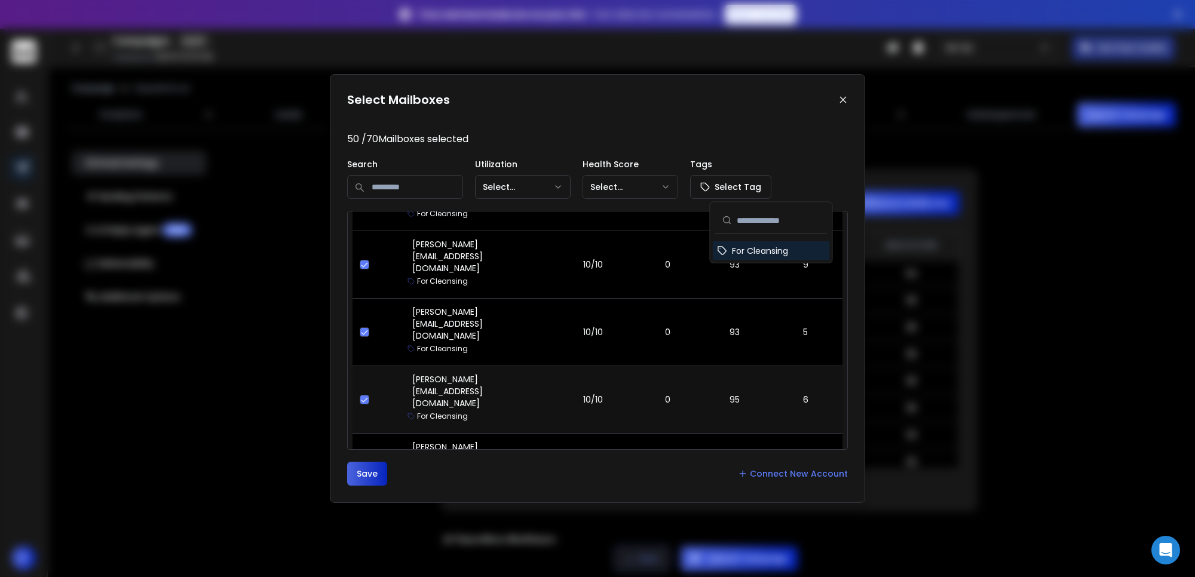
click at [448, 412] on p "For Cleansing" at bounding box center [442, 417] width 51 height 10
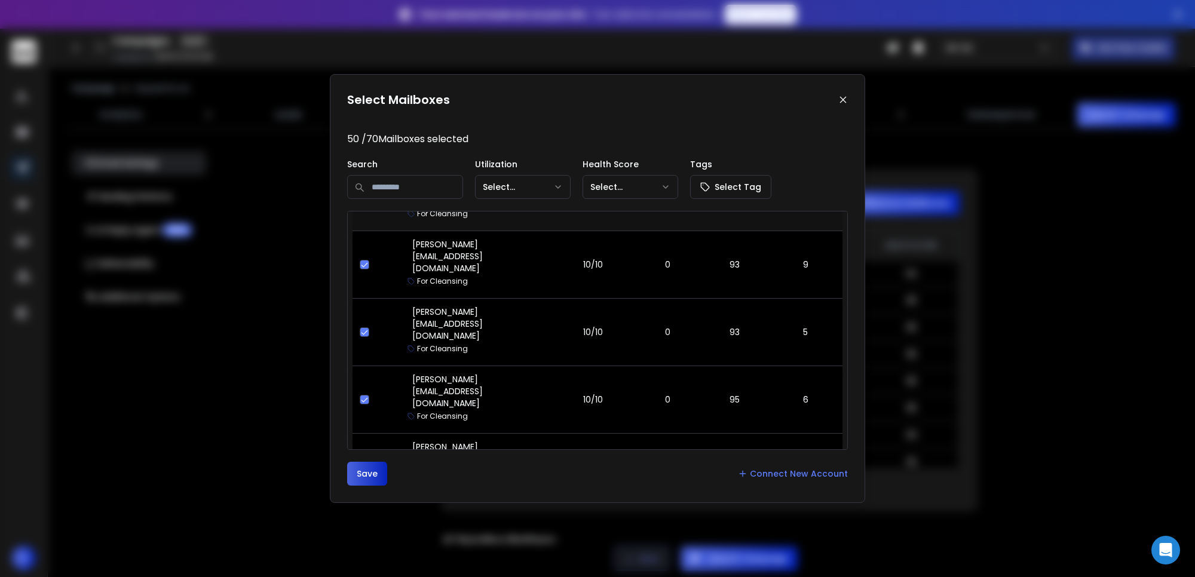
scroll to position [0, 0]
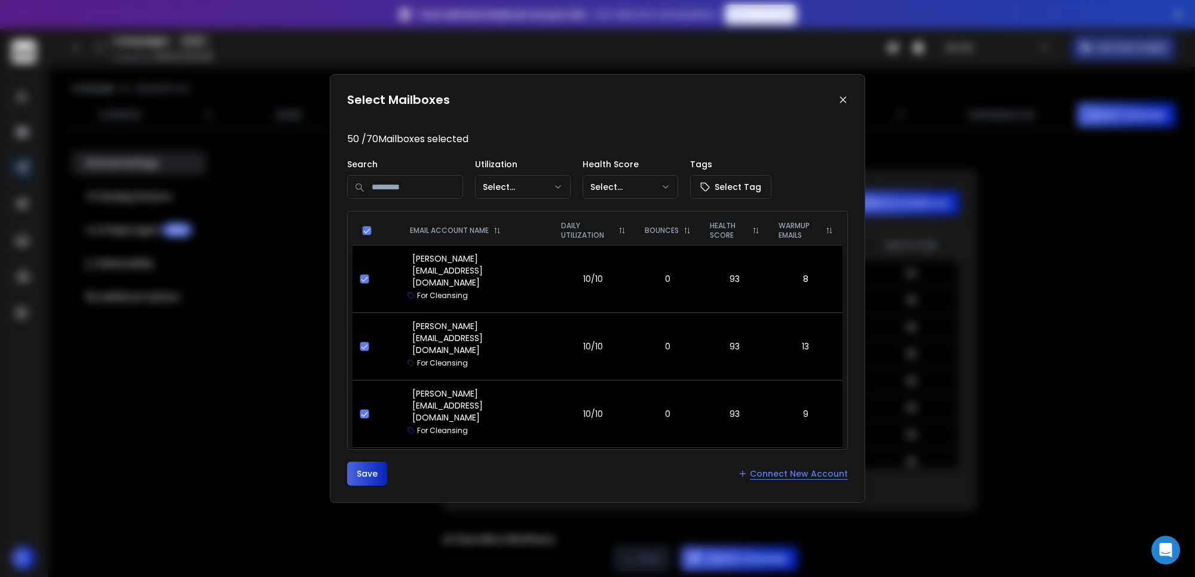
click at [771, 470] on link "Connect New Account" at bounding box center [793, 474] width 110 height 12
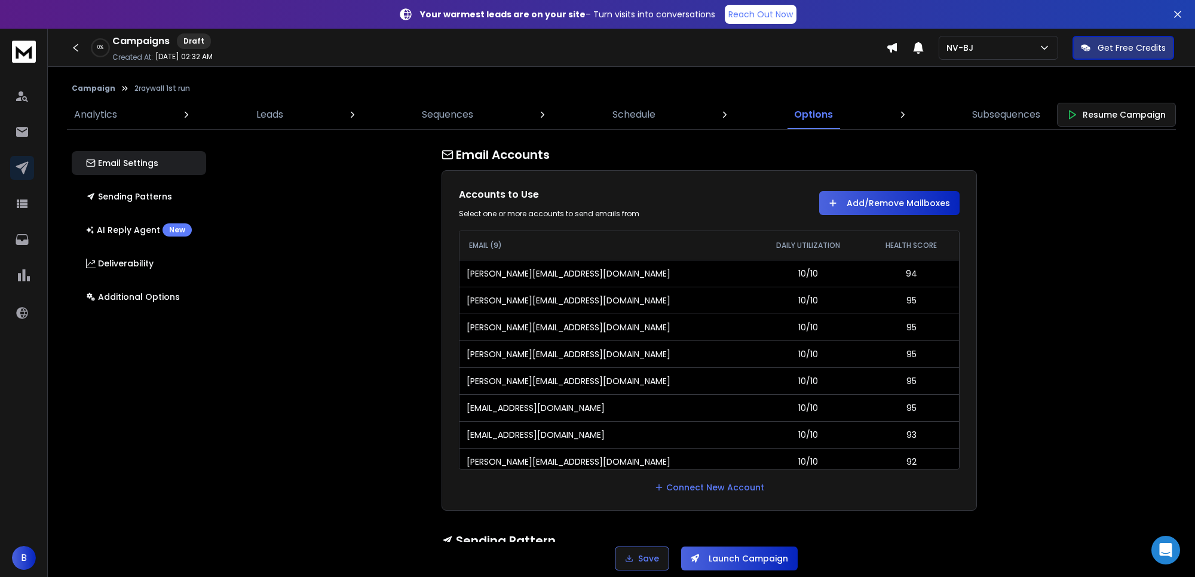
click at [873, 198] on button "Add/Remove Mailboxes" at bounding box center [889, 203] width 140 height 24
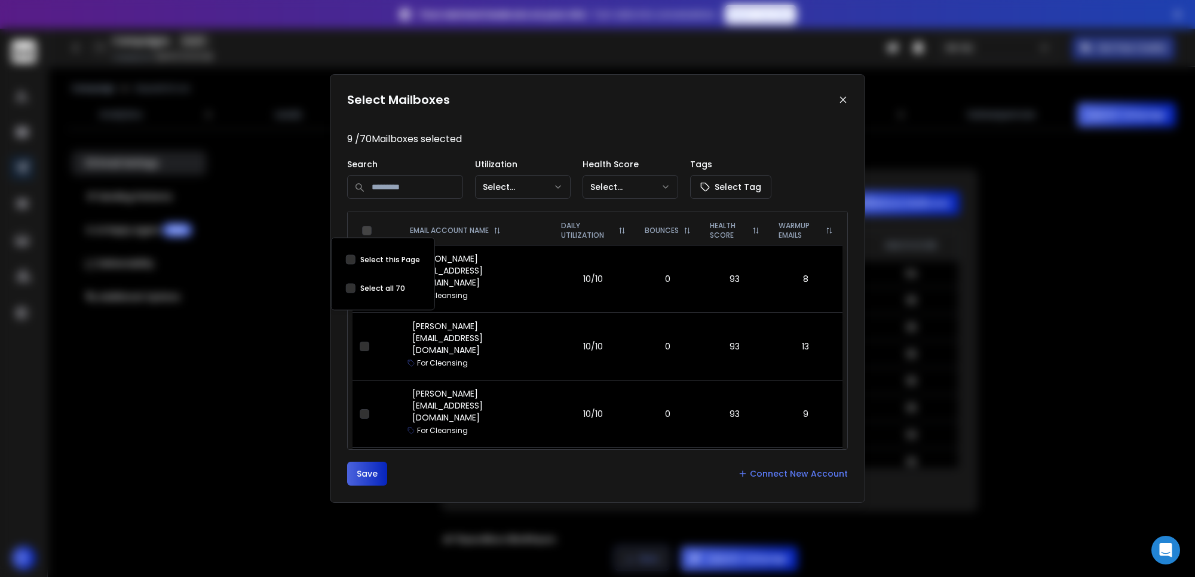
click at [368, 227] on button "Select this Page" at bounding box center [367, 231] width 10 height 10
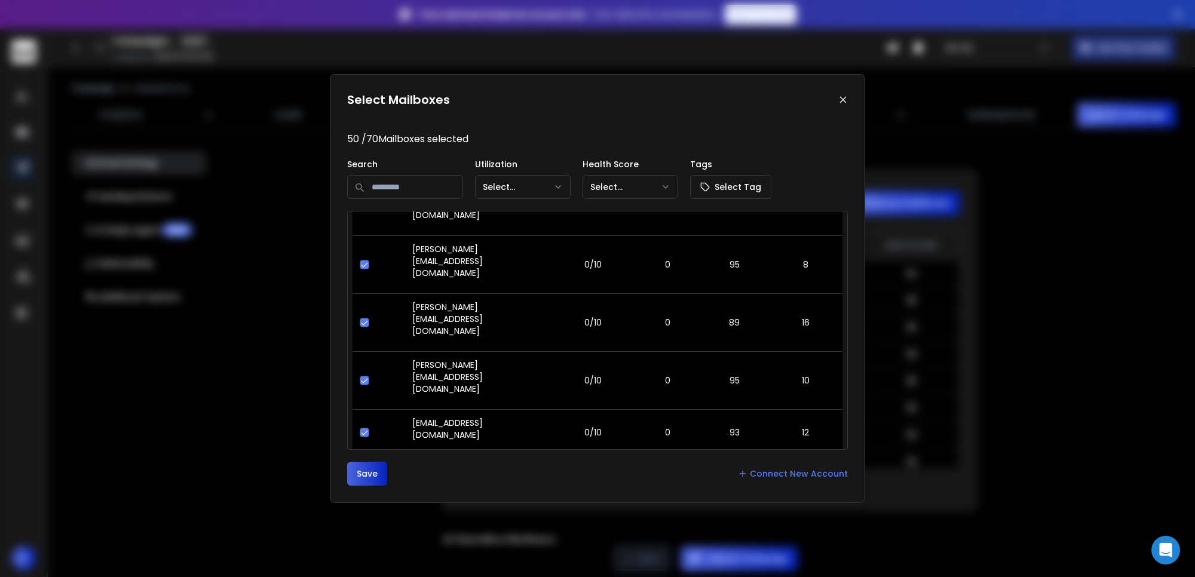
scroll to position [2027, 0]
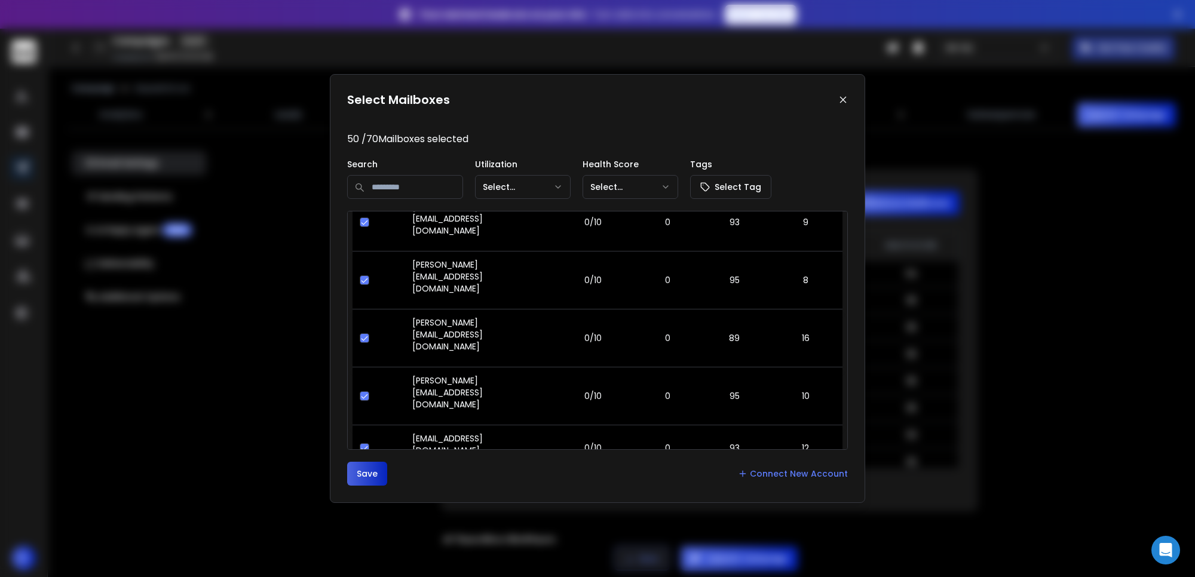
drag, startPoint x: 368, startPoint y: 312, endPoint x: 368, endPoint y: 330, distance: 17.9
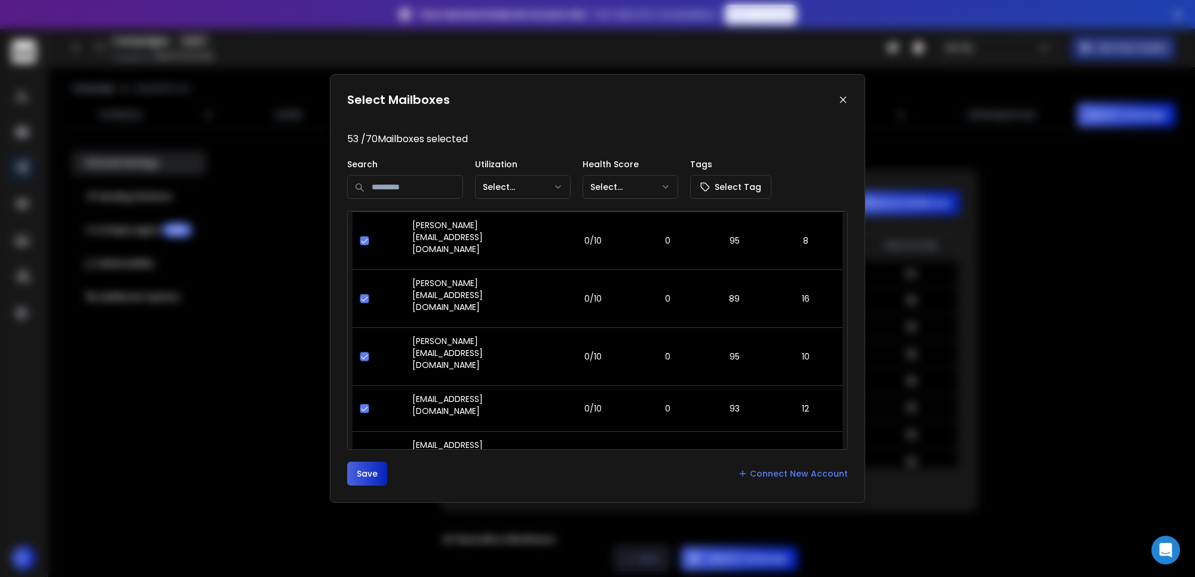
scroll to position [2102, 0]
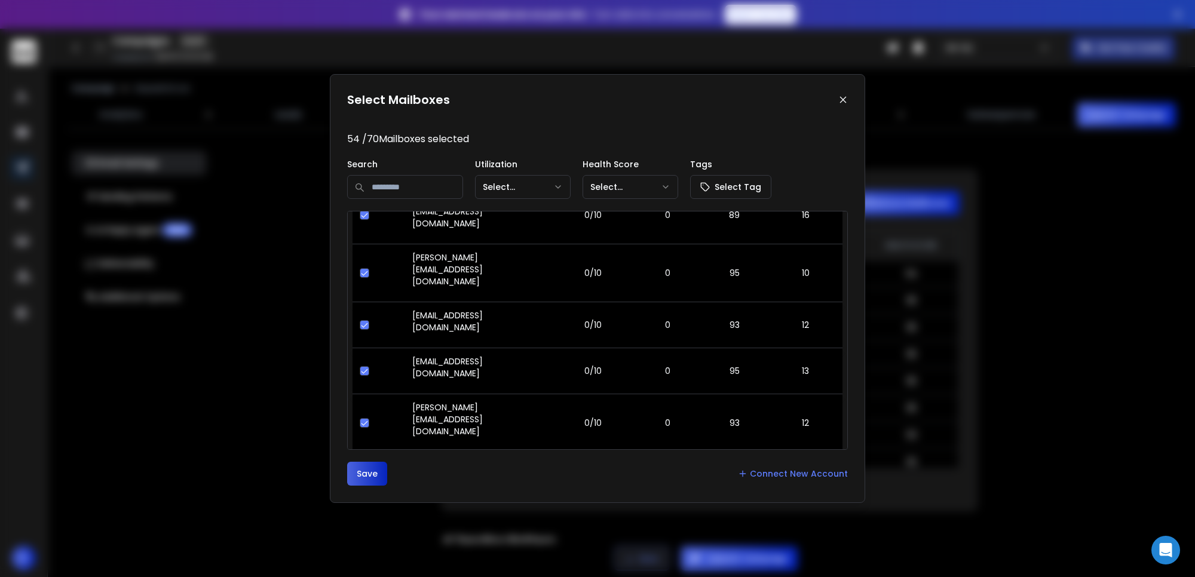
scroll to position [2176, 0]
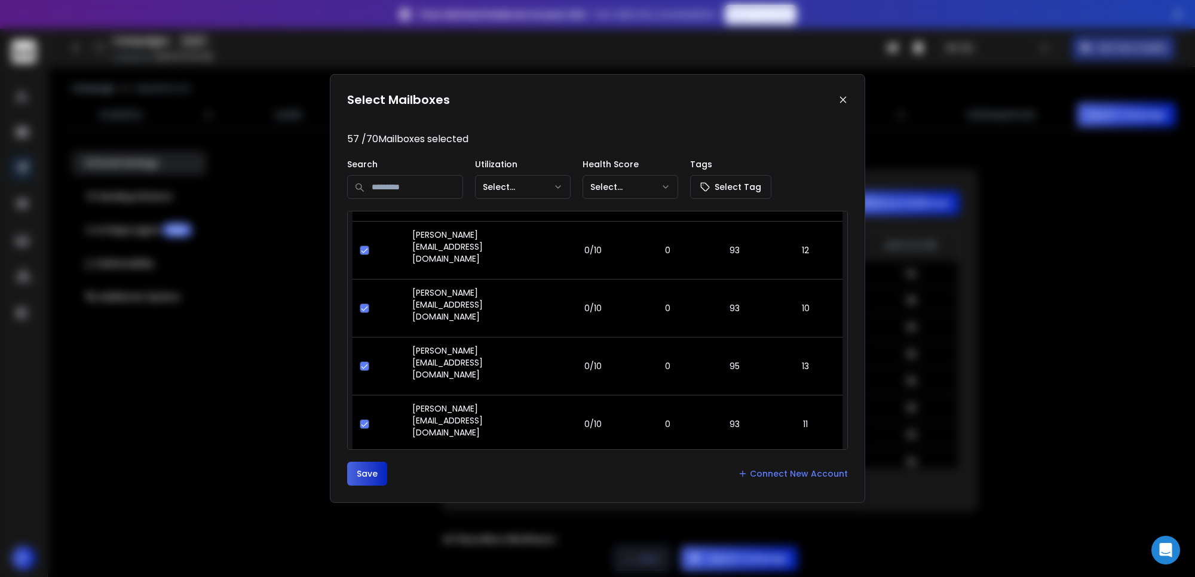
scroll to position [2326, 0]
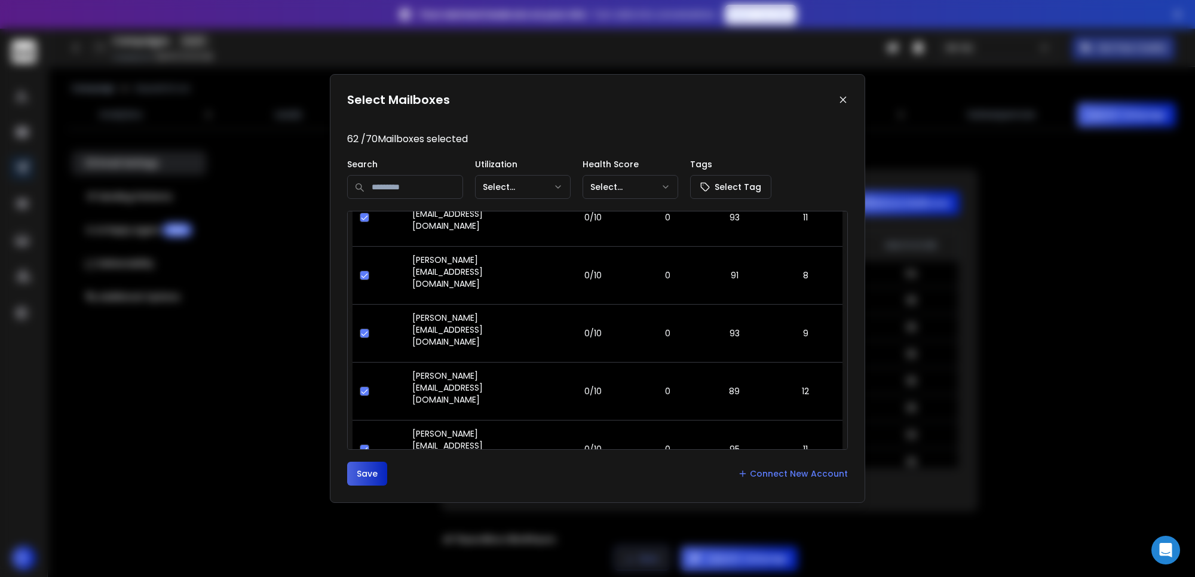
scroll to position [2550, 0]
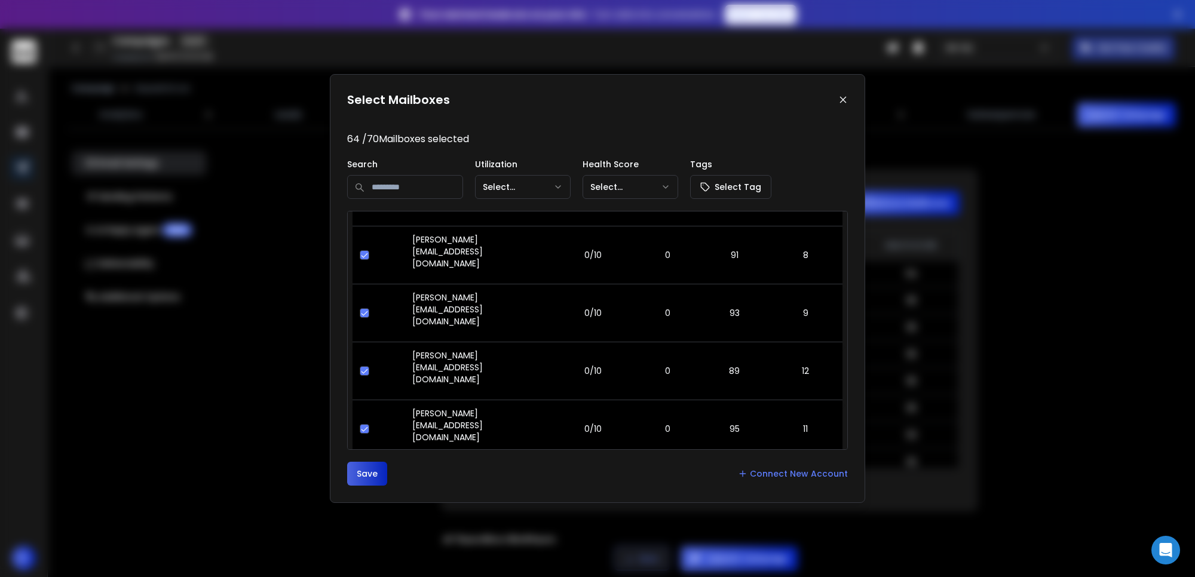
drag, startPoint x: 362, startPoint y: 419, endPoint x: 362, endPoint y: 386, distance: 32.9
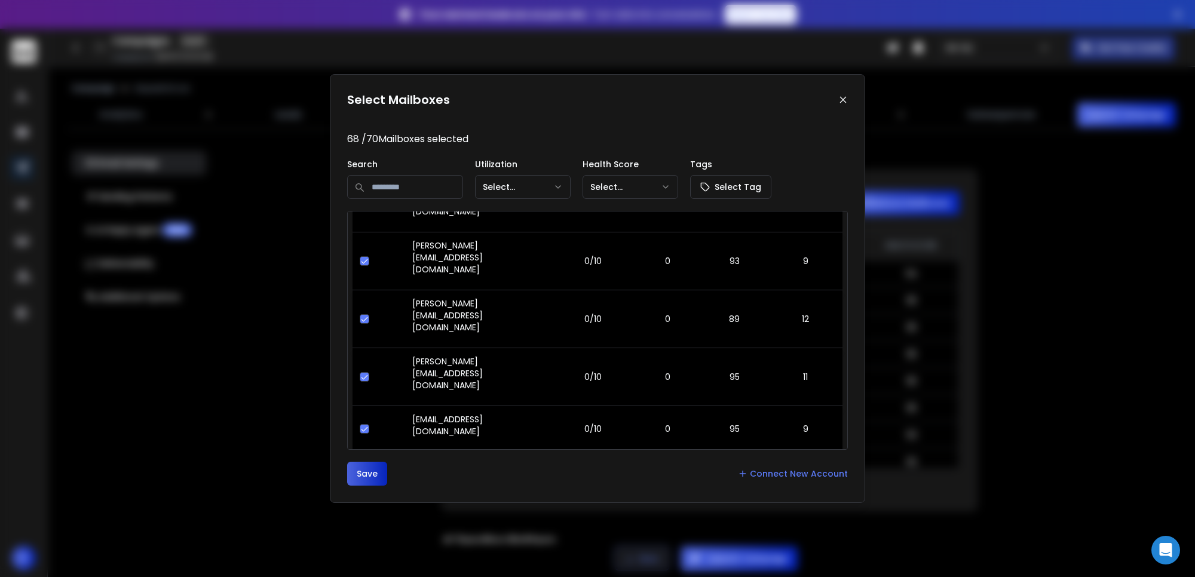
scroll to position [2625, 0]
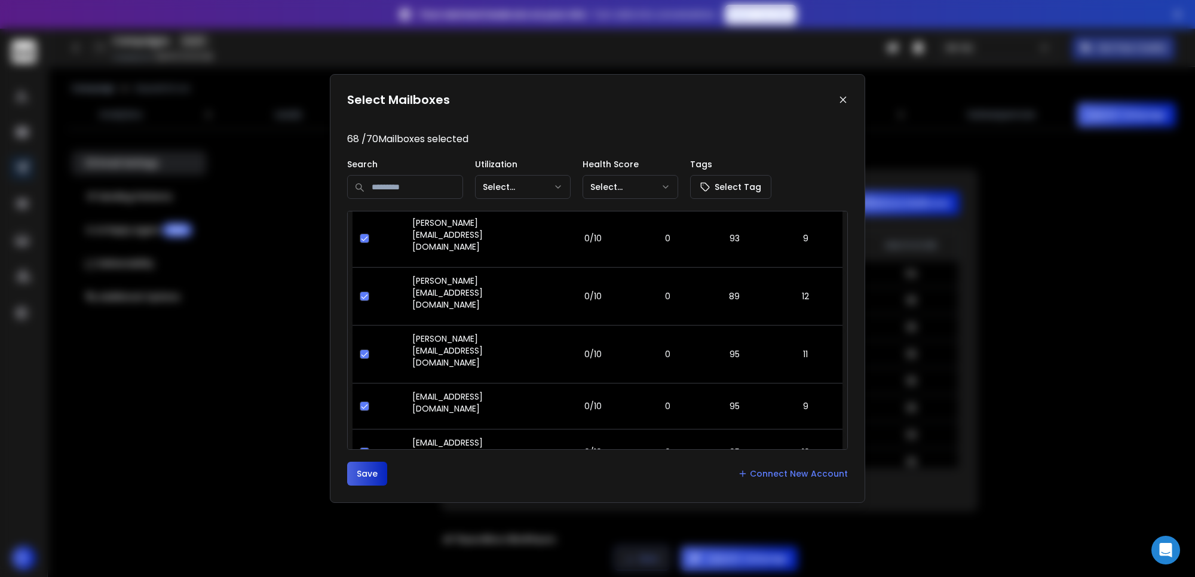
click at [745, 472] on icon at bounding box center [743, 474] width 10 height 10
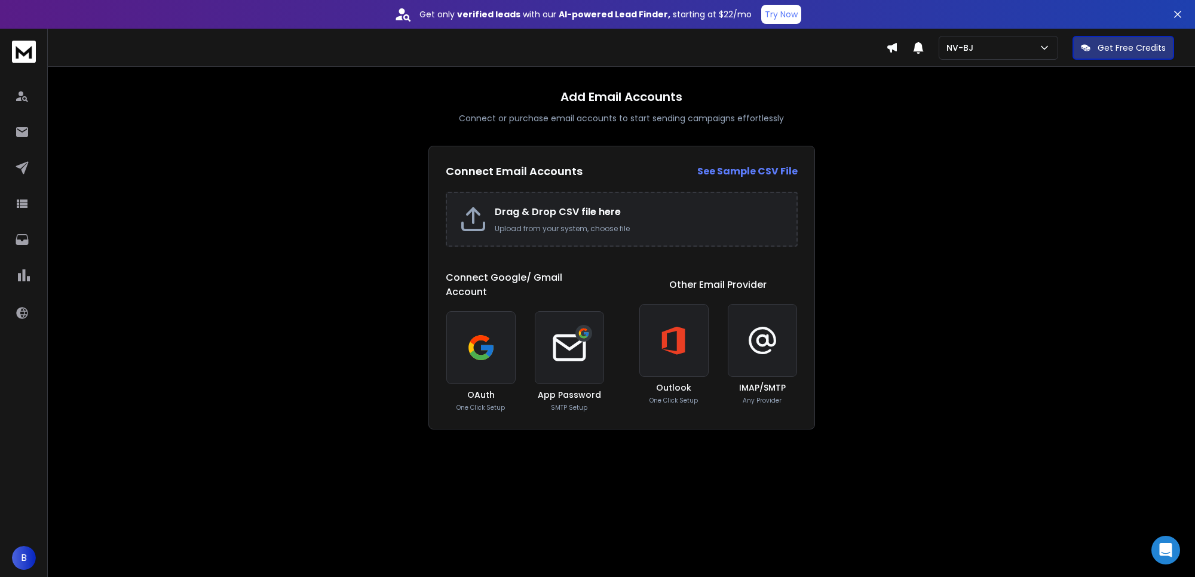
click at [555, 213] on h2 "Drag & Drop CSV file here" at bounding box center [640, 212] width 290 height 14
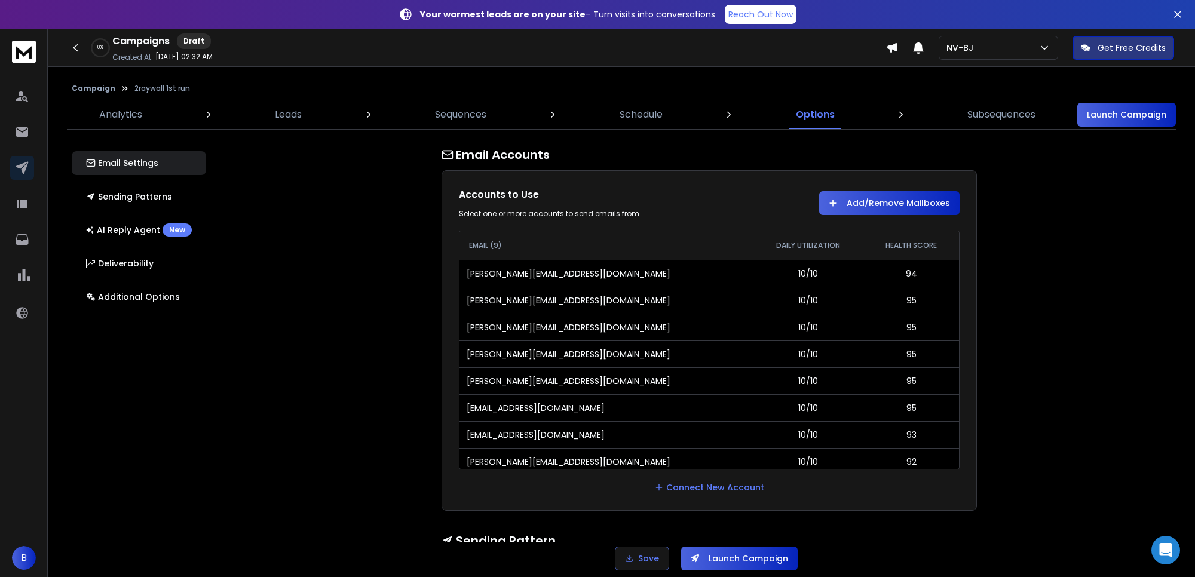
click at [934, 203] on button "Add/Remove Mailboxes" at bounding box center [889, 203] width 140 height 24
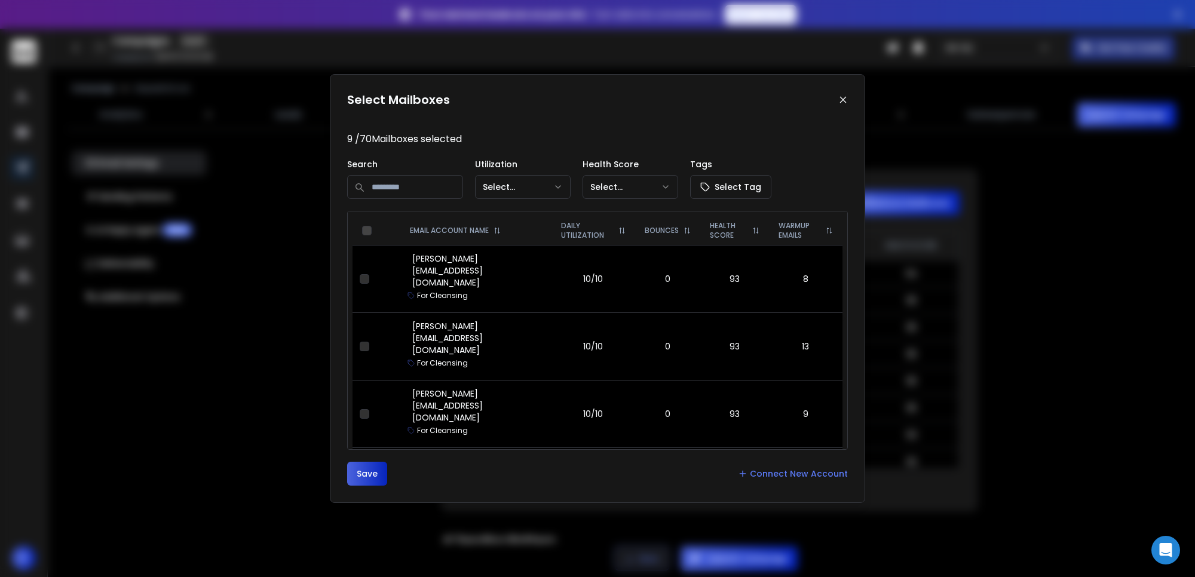
click at [850, 93] on div "Select Mailboxes 9 / 70 Mailboxes selected Search Utilization Select... Health …" at bounding box center [598, 288] width 536 height 429
click at [834, 91] on div "Select Mailboxes" at bounding box center [597, 99] width 501 height 17
click at [837, 90] on div "Select Mailboxes 9 / 70 Mailboxes selected Search Utilization Select... Health …" at bounding box center [598, 288] width 536 height 429
click at [839, 95] on icon at bounding box center [844, 100] width 10 height 10
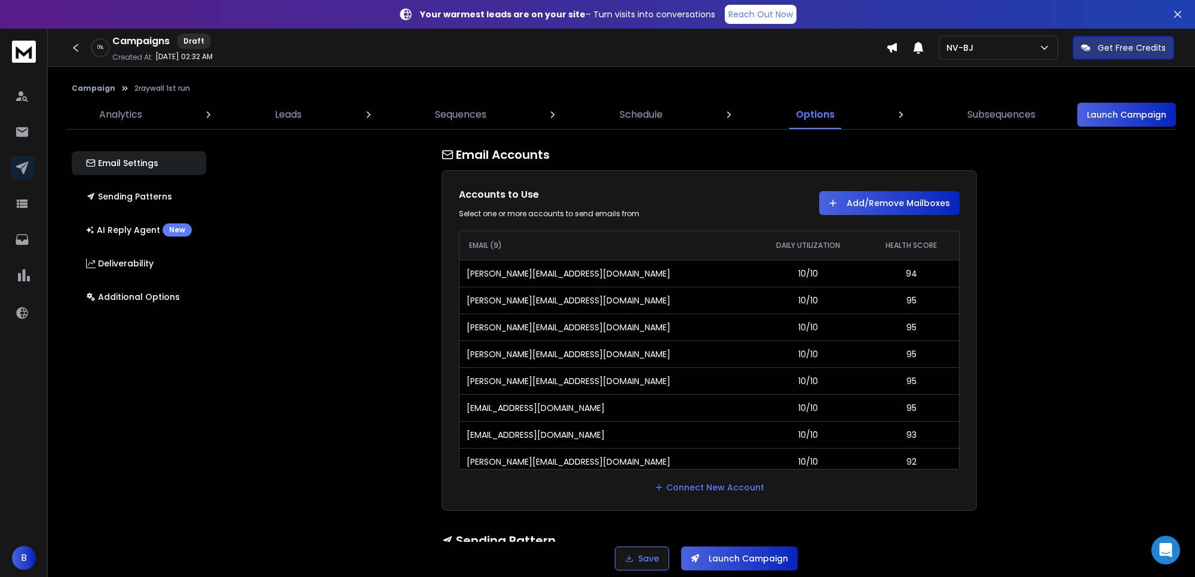
click at [918, 194] on button "Add/Remove Mailboxes" at bounding box center [889, 203] width 140 height 24
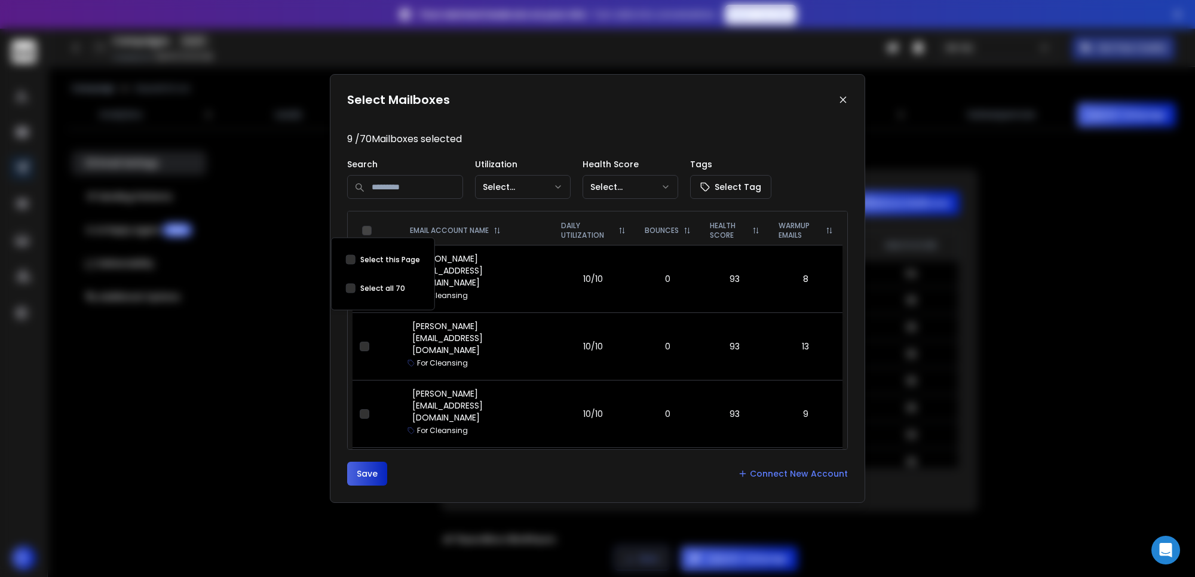
click at [369, 230] on button "Select this Page" at bounding box center [367, 231] width 10 height 10
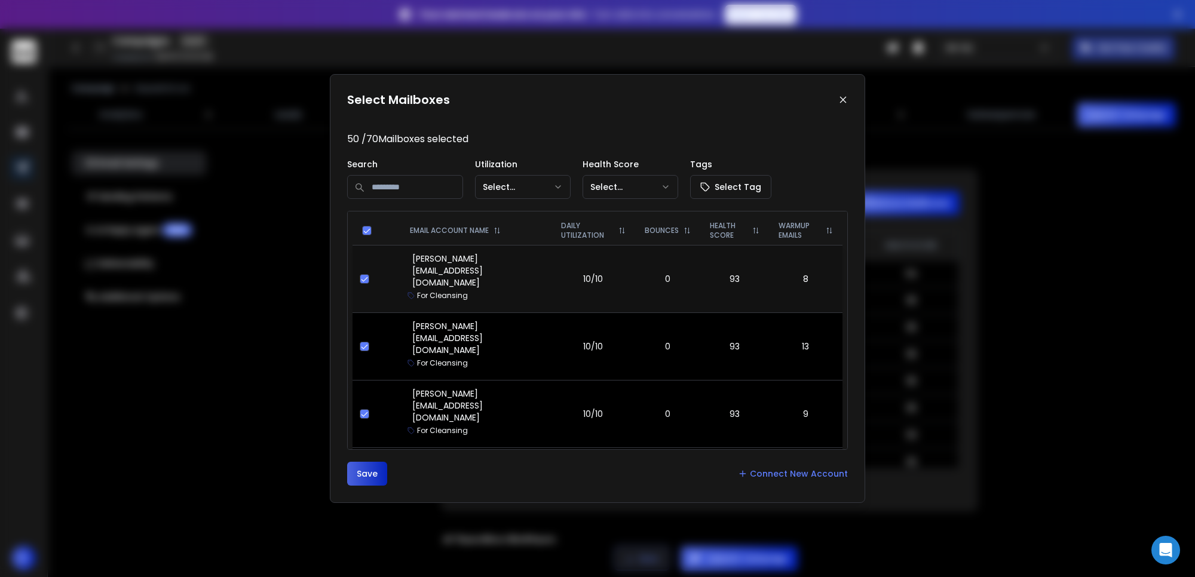
click at [368, 274] on button "button" at bounding box center [365, 279] width 10 height 10
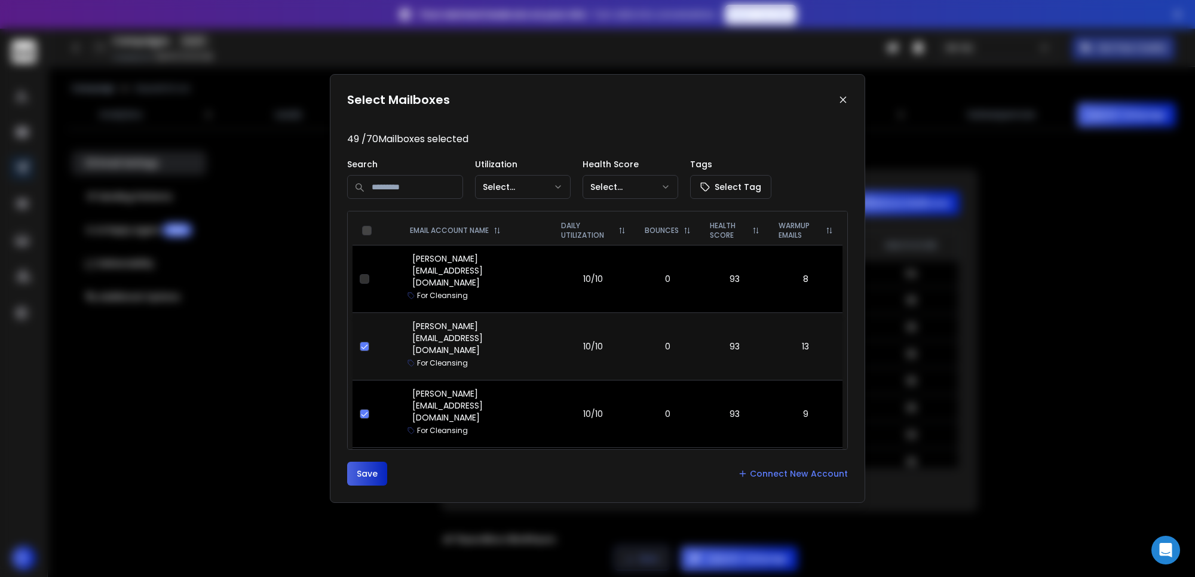
click at [368, 342] on button "button" at bounding box center [365, 347] width 10 height 10
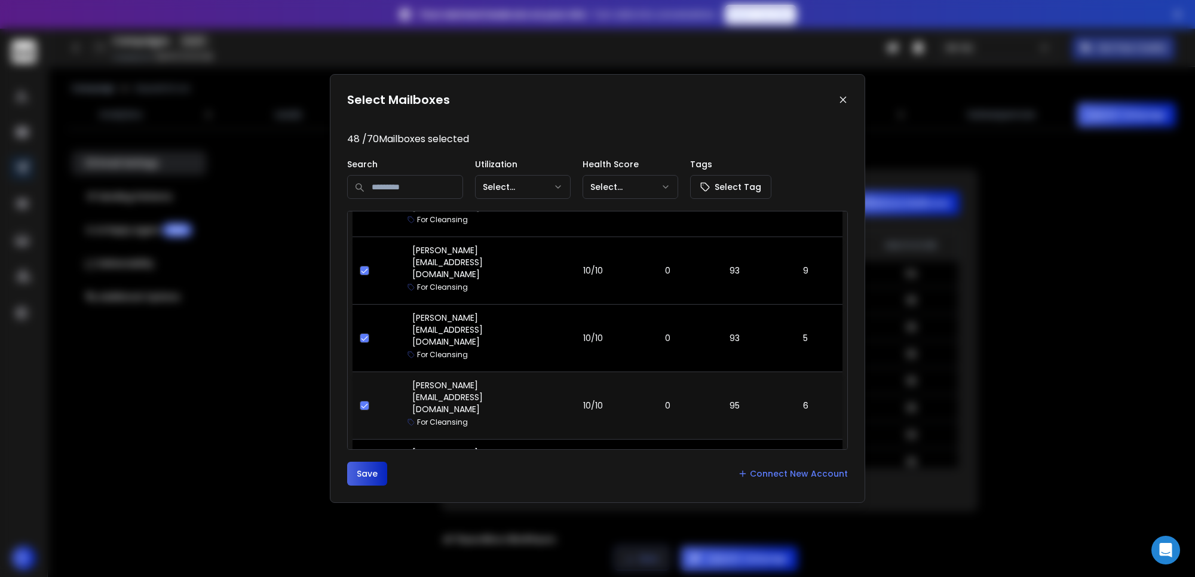
scroll to position [149, 0]
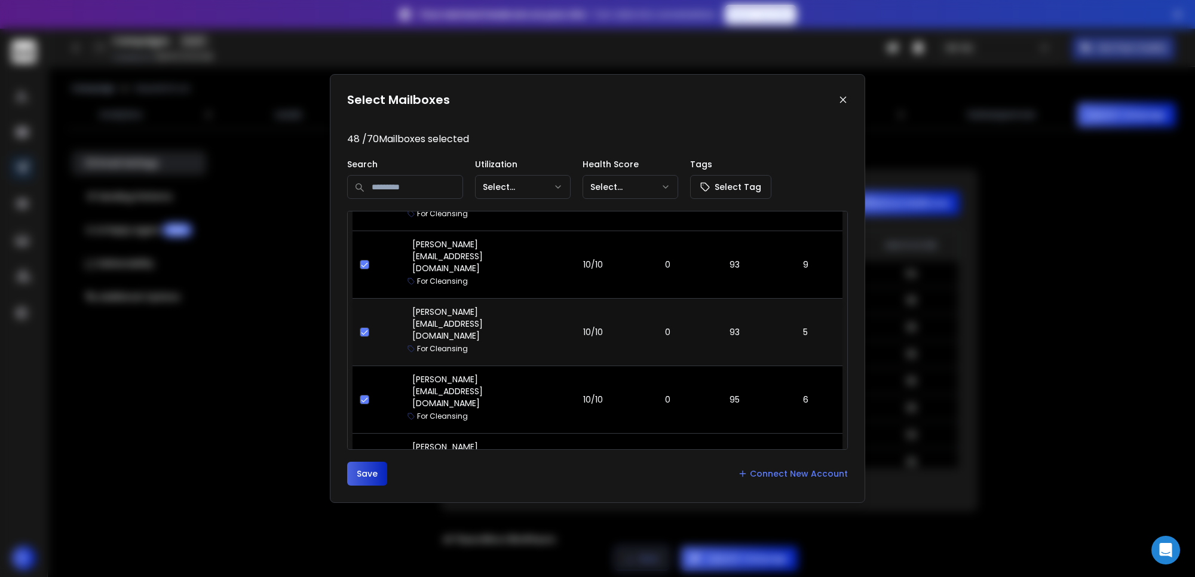
click at [368, 328] on button "button" at bounding box center [365, 333] width 10 height 10
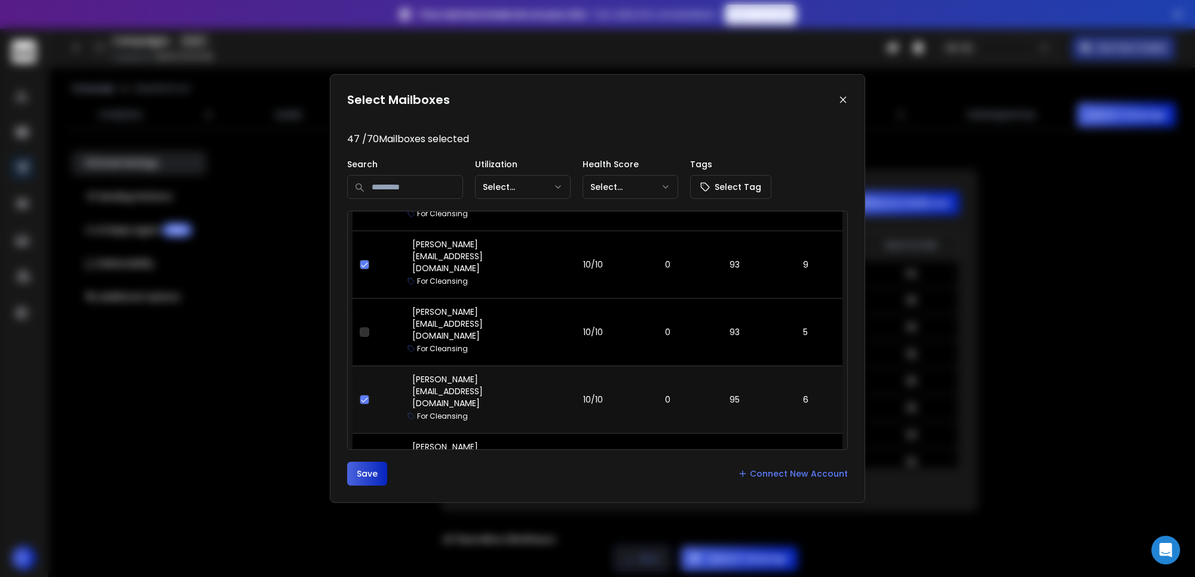
click at [363, 395] on button "button" at bounding box center [365, 400] width 10 height 10
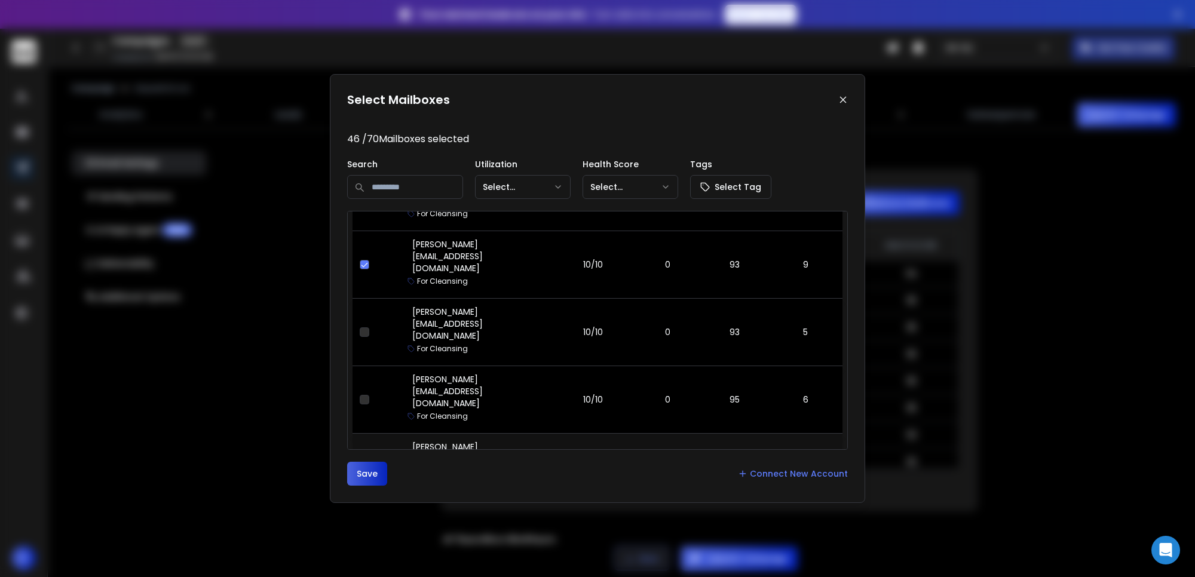
click at [360, 463] on div at bounding box center [380, 468] width 41 height 10
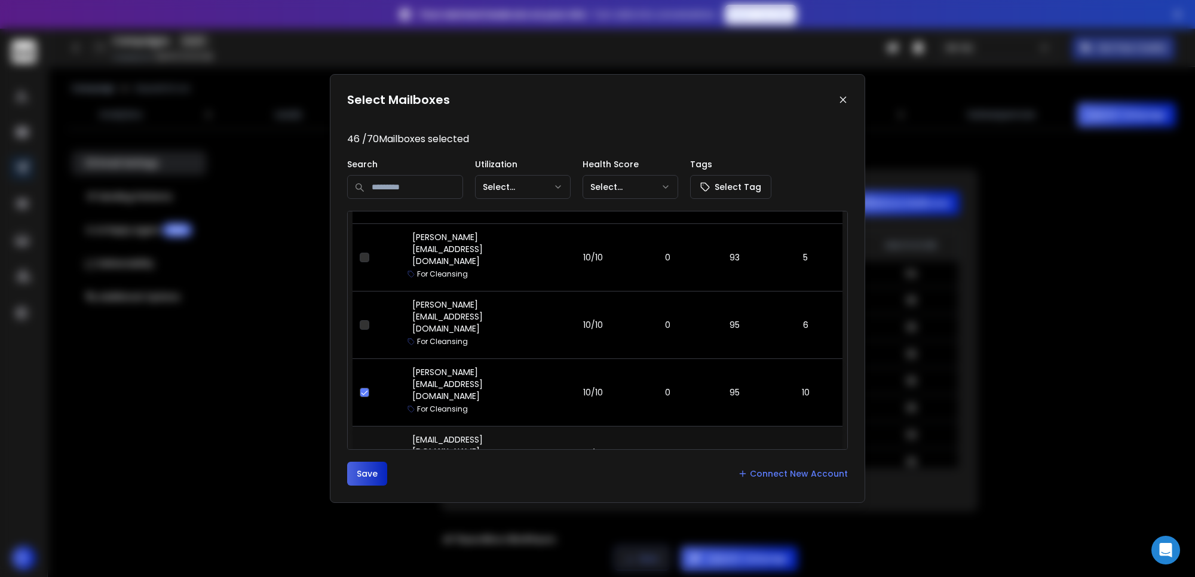
drag, startPoint x: 366, startPoint y: 300, endPoint x: 368, endPoint y: 291, distance: 9.1
click at [366, 426] on td at bounding box center [377, 454] width 48 height 56
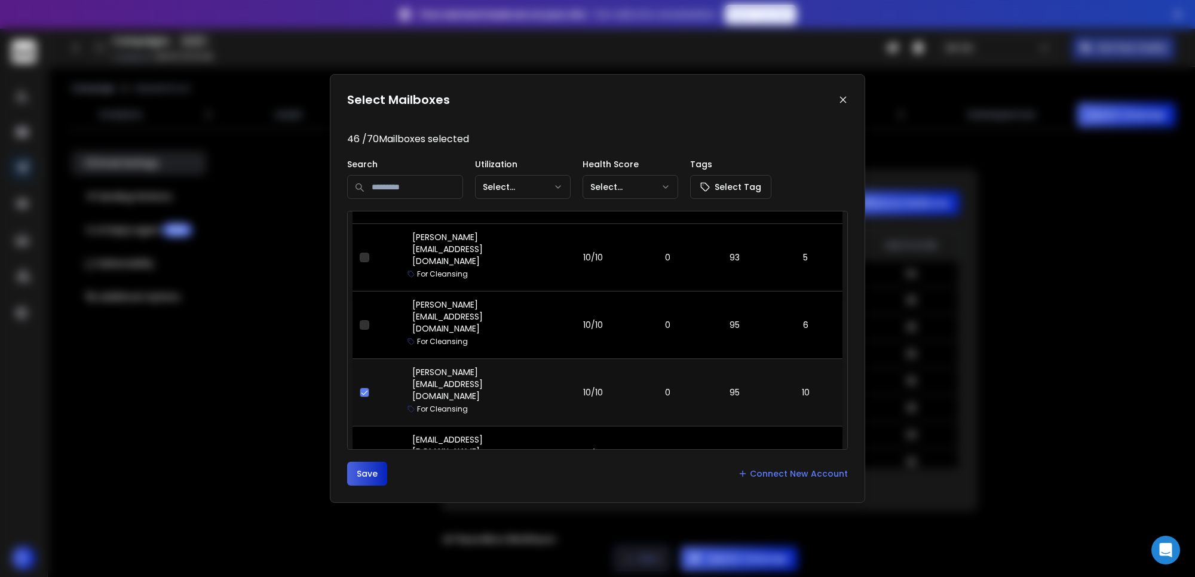
click at [374, 388] on div at bounding box center [380, 393] width 41 height 10
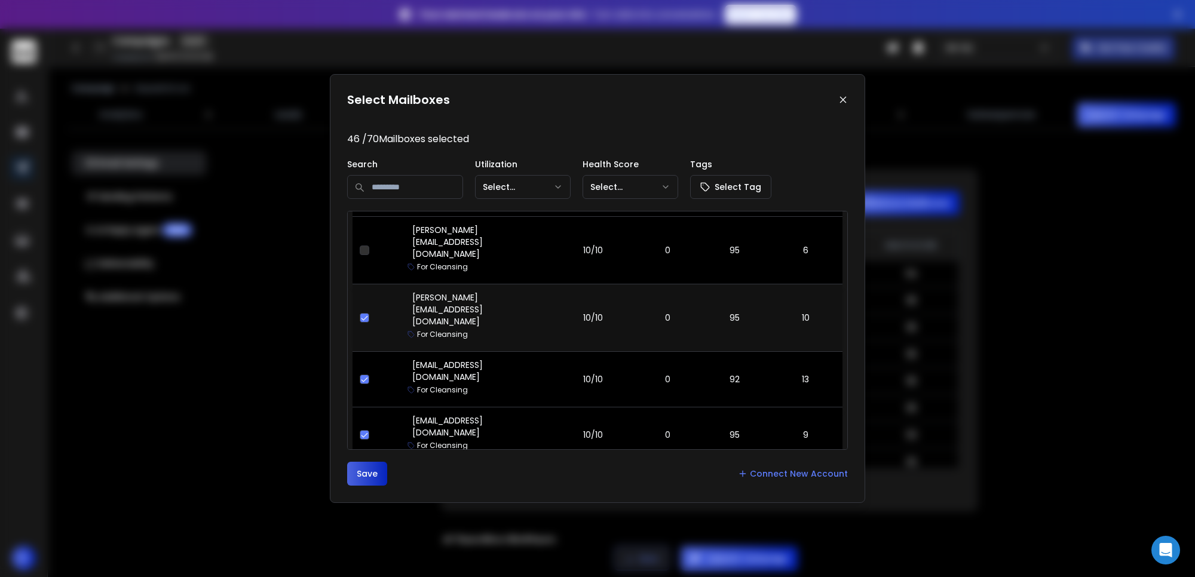
scroll to position [149, 0]
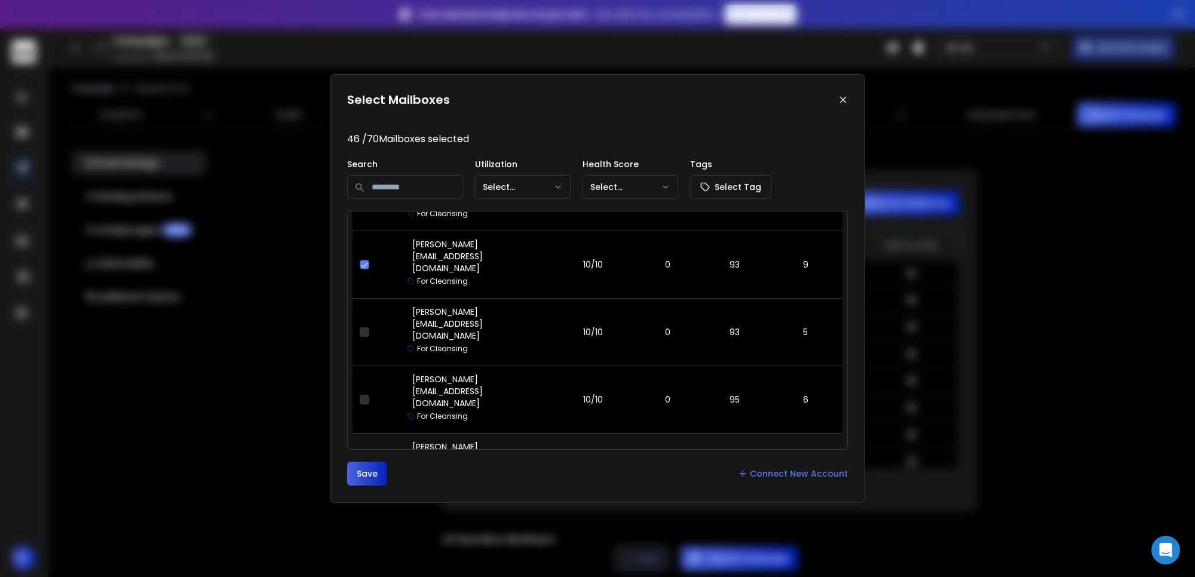
click at [368, 463] on div at bounding box center [380, 468] width 41 height 10
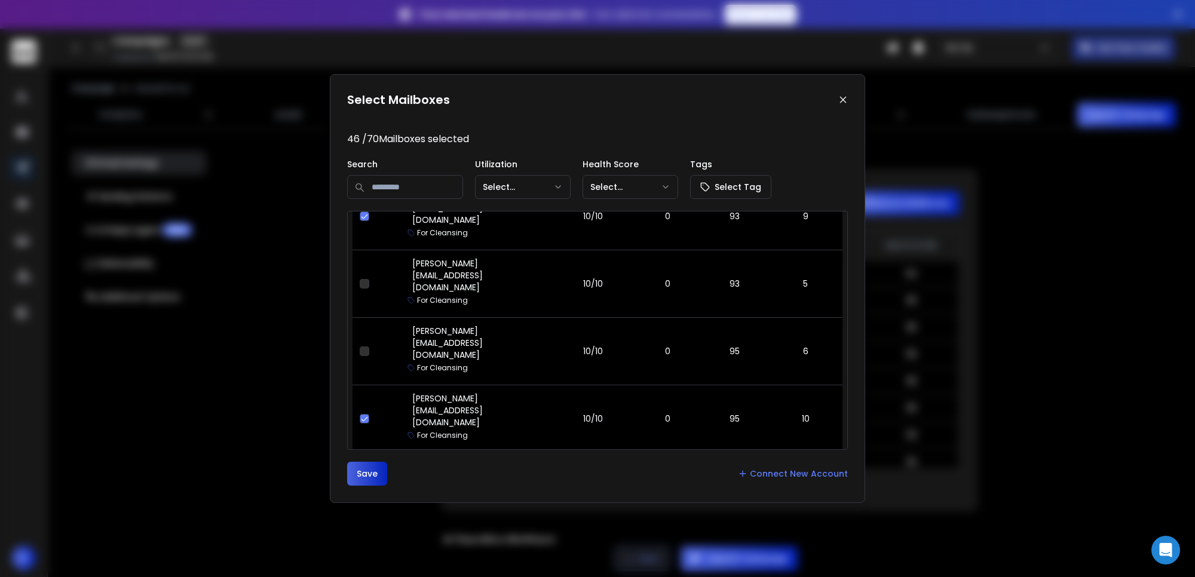
scroll to position [224, 0]
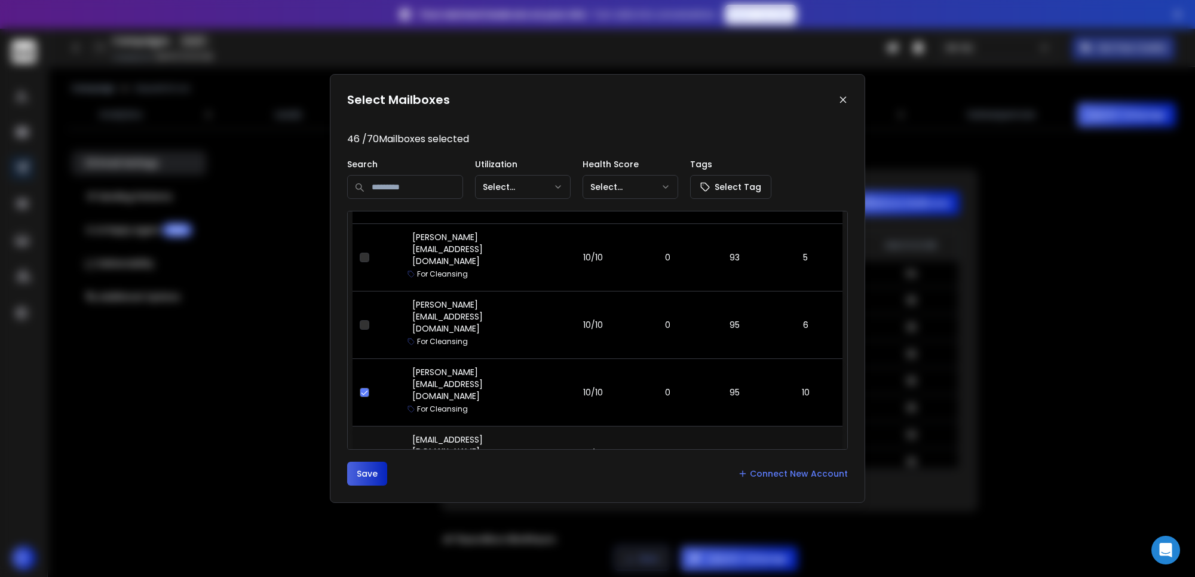
drag, startPoint x: 366, startPoint y: 306, endPoint x: 365, endPoint y: 289, distance: 17.3
click at [365, 449] on button "button" at bounding box center [365, 454] width 10 height 10
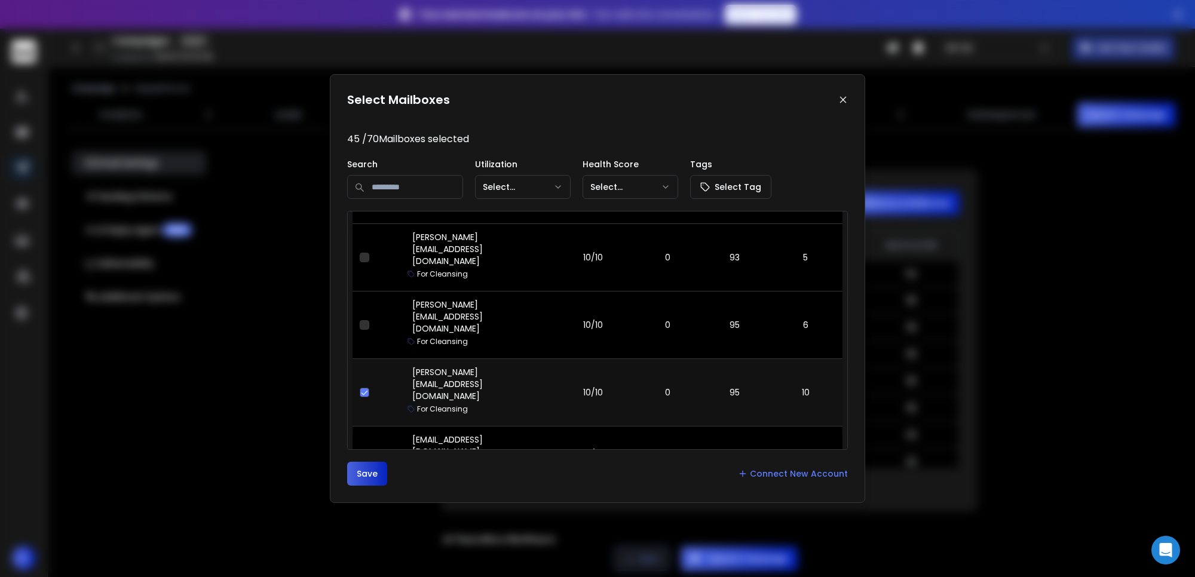
click at [366, 388] on button "button" at bounding box center [365, 393] width 10 height 10
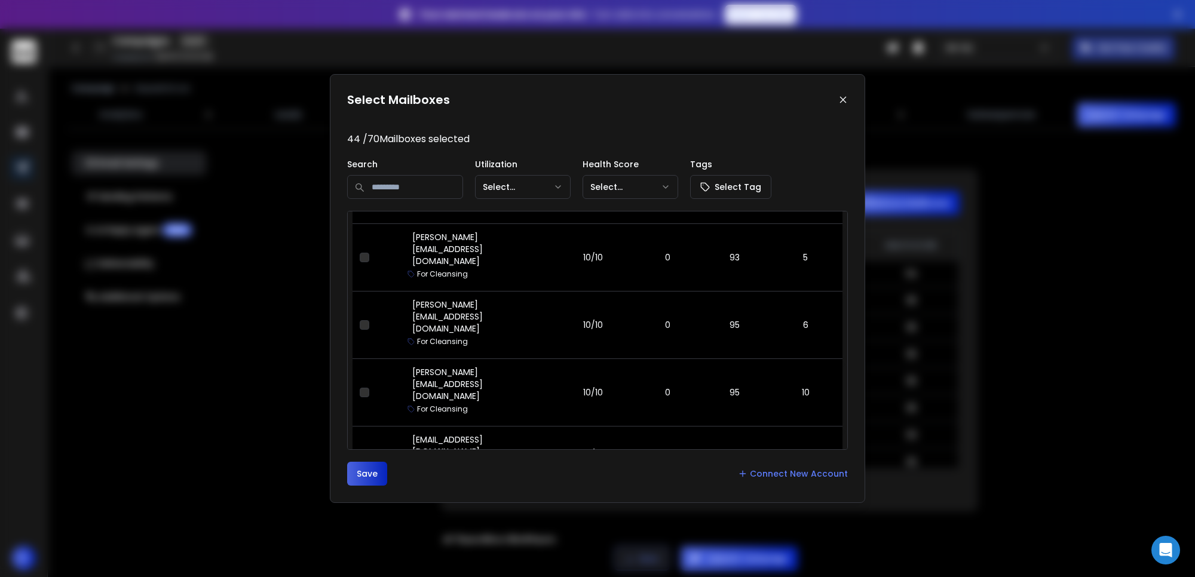
click at [369, 505] on div at bounding box center [380, 510] width 41 height 10
click at [366, 567] on button "button" at bounding box center [365, 572] width 10 height 10
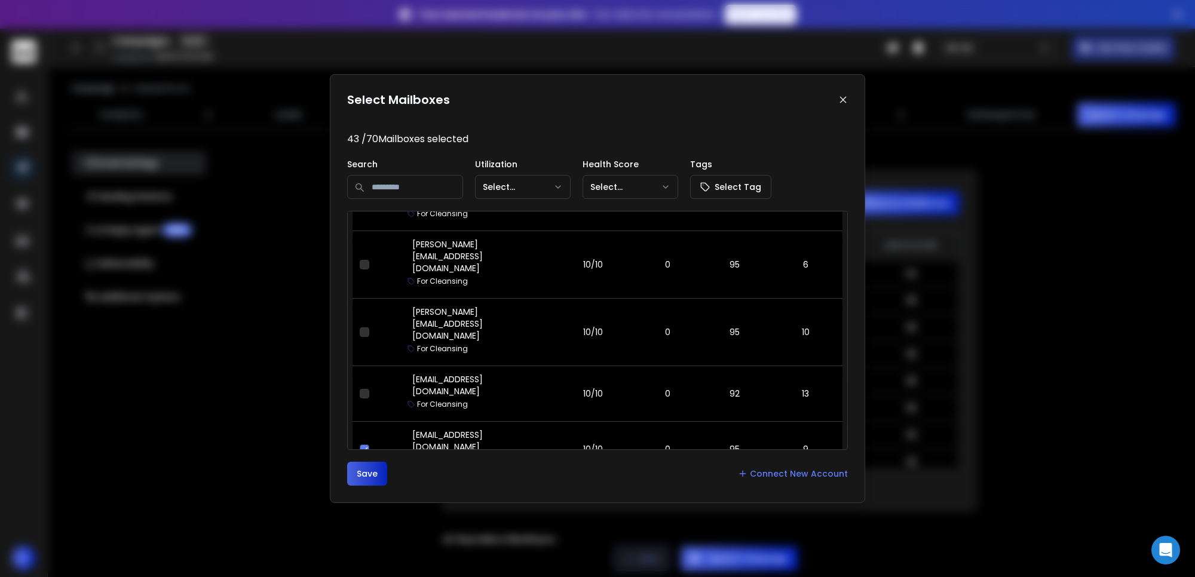
scroll to position [299, 0]
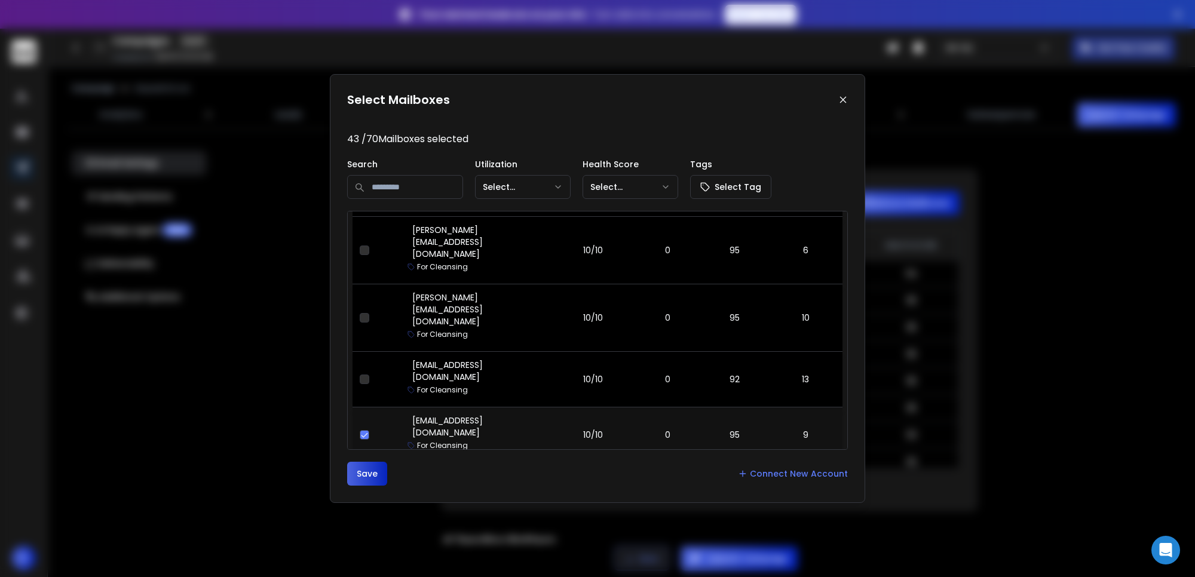
click at [363, 430] on button "button" at bounding box center [365, 435] width 10 height 10
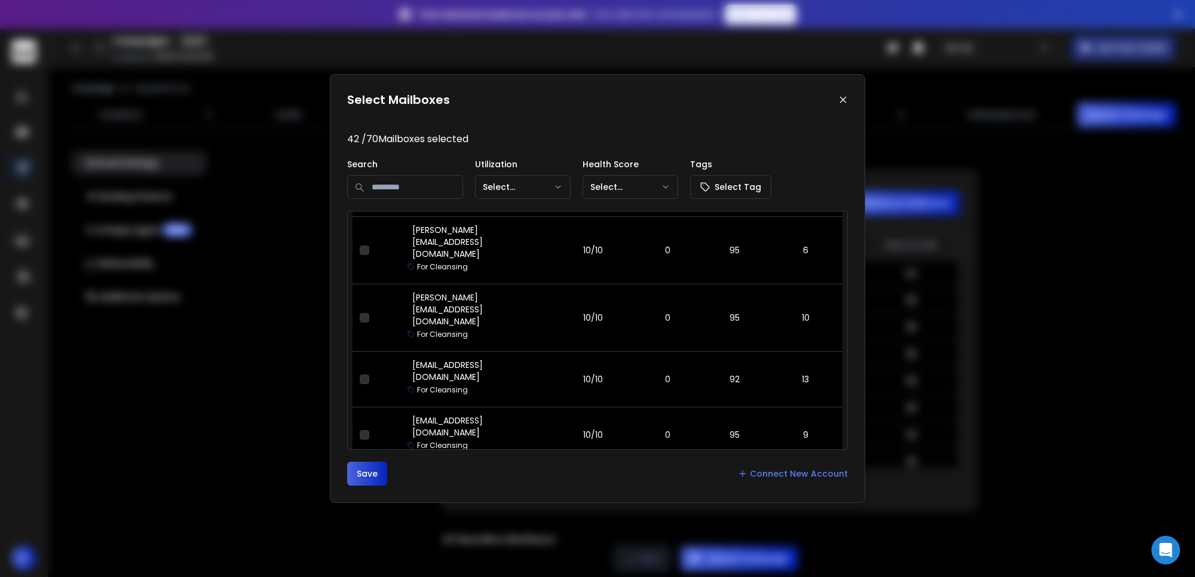
click at [362, 559] on button "button" at bounding box center [365, 564] width 10 height 10
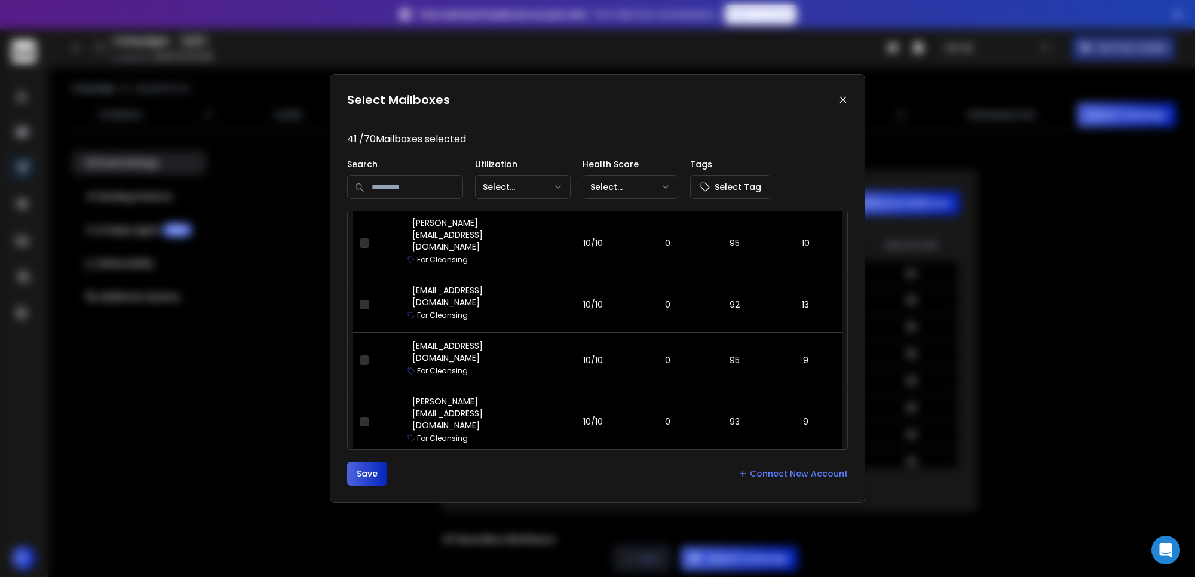
click at [365, 552] on button "button" at bounding box center [365, 557] width 10 height 10
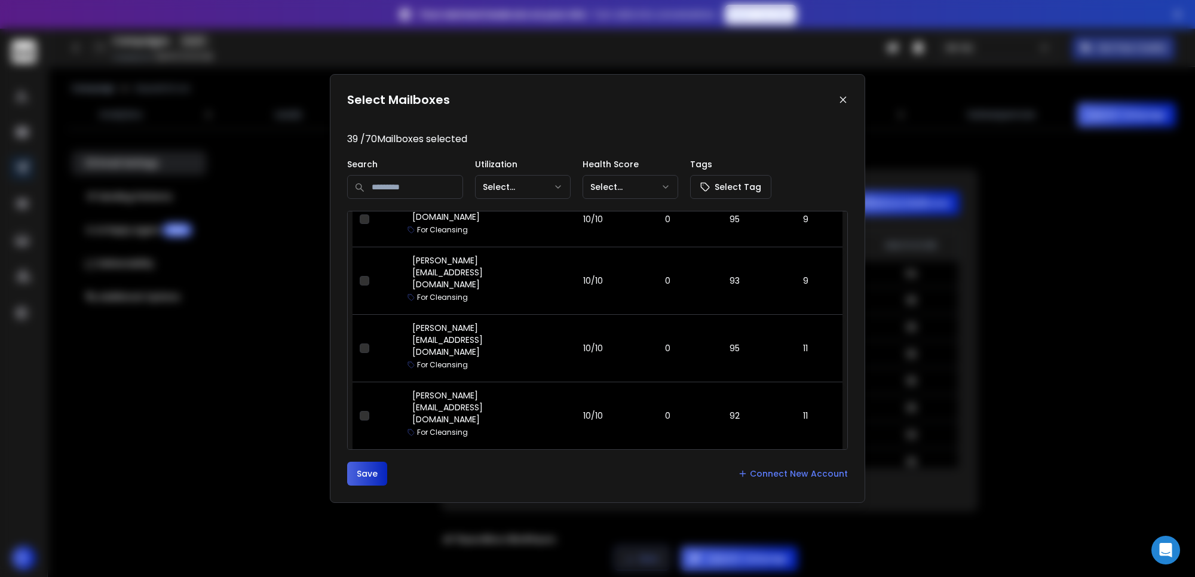
scroll to position [523, 0]
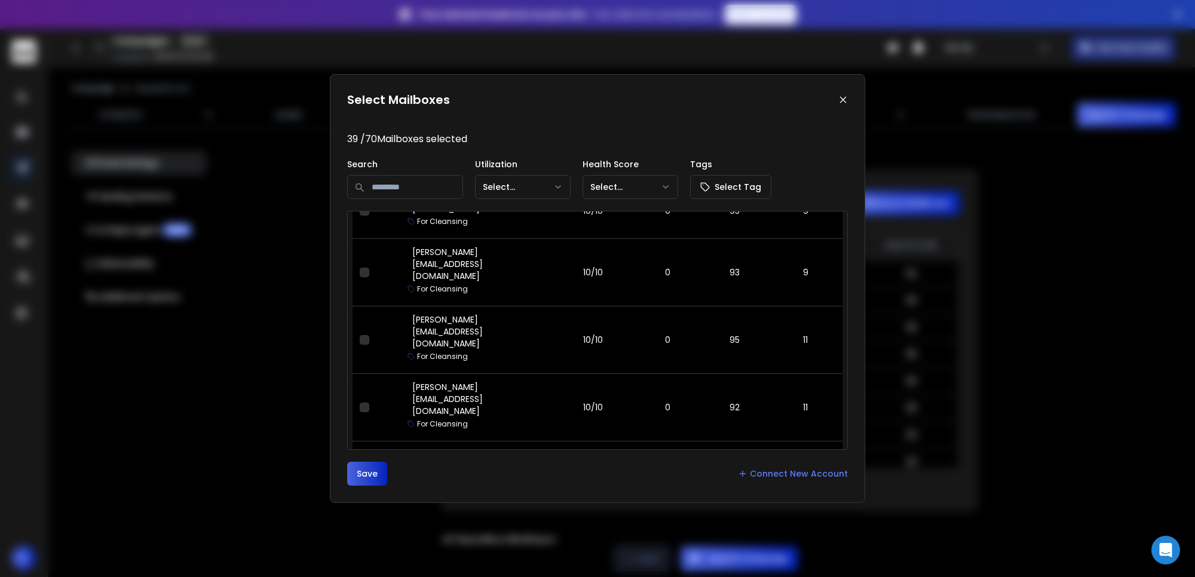
click at [365, 470] on button "button" at bounding box center [365, 475] width 10 height 10
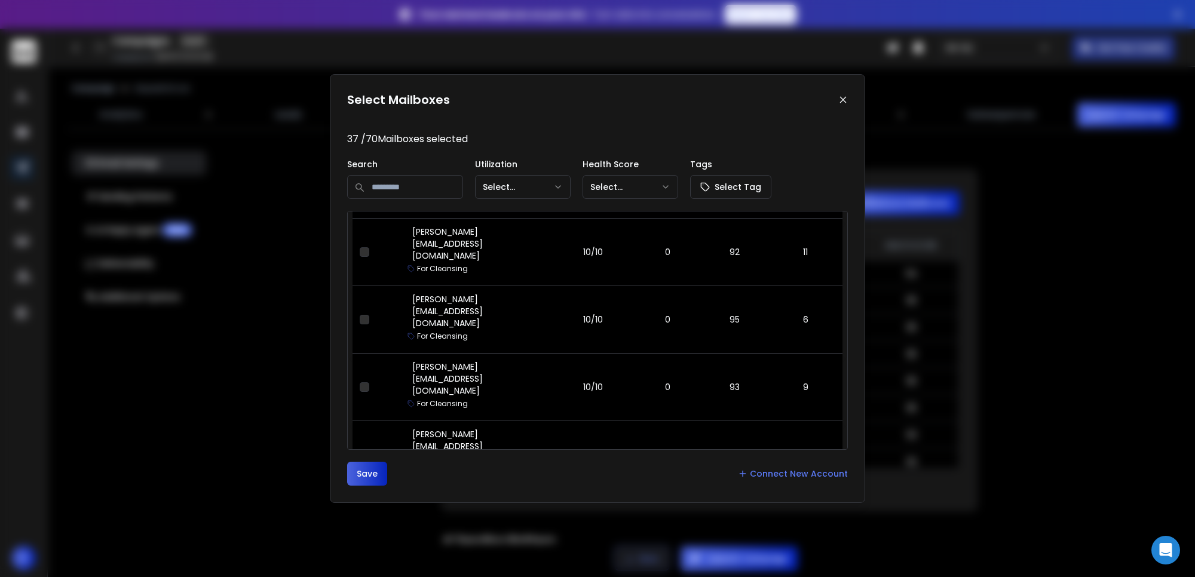
scroll to position [598, 0]
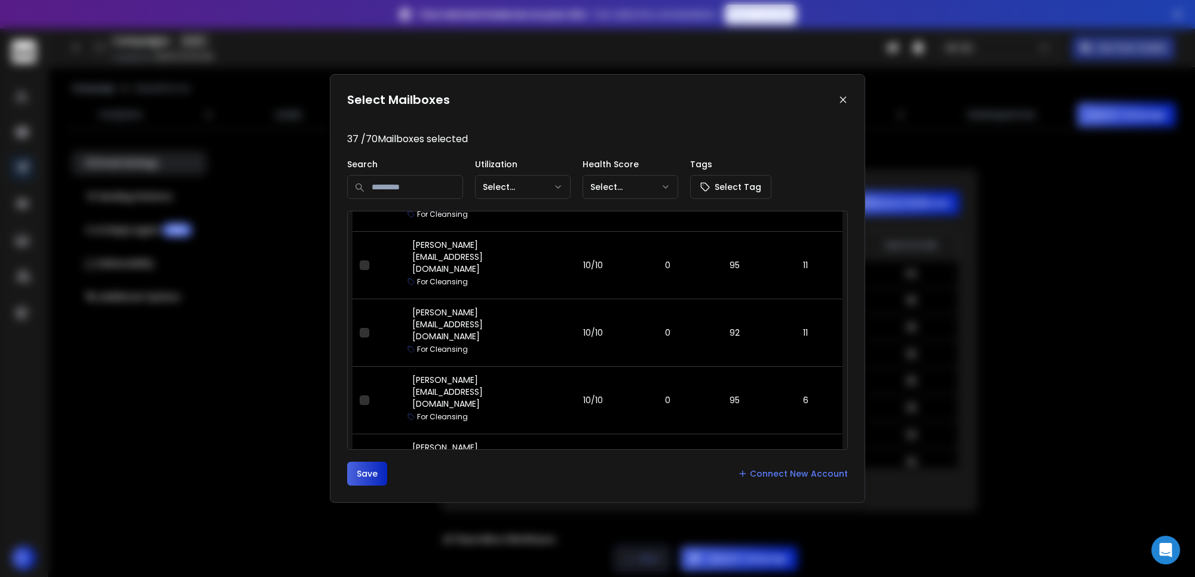
drag, startPoint x: 365, startPoint y: 326, endPoint x: 366, endPoint y: 336, distance: 9.6
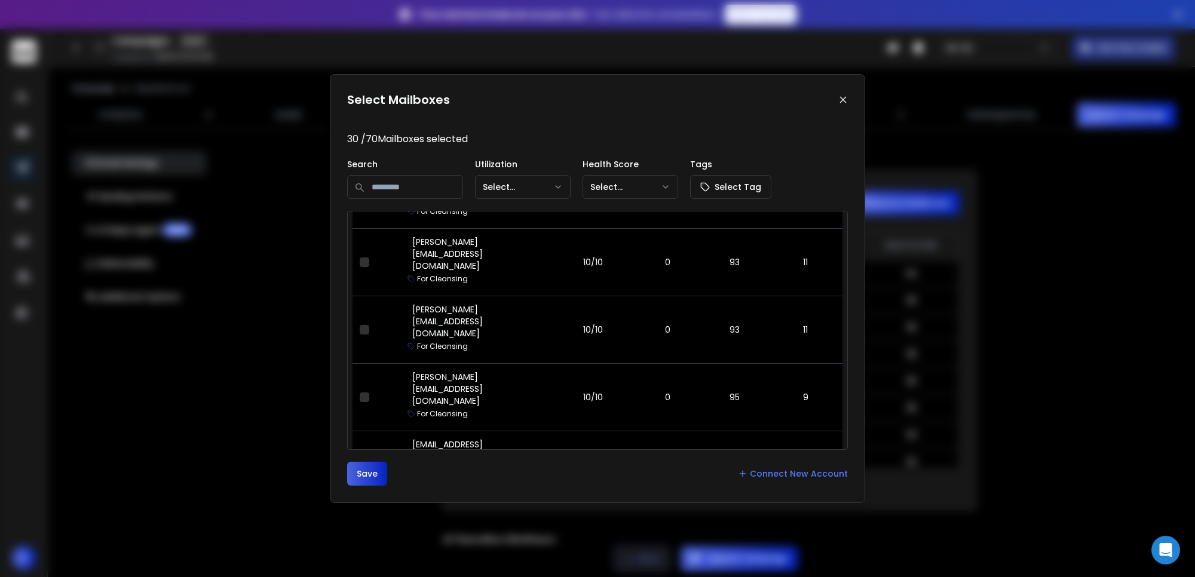
scroll to position [897, 0]
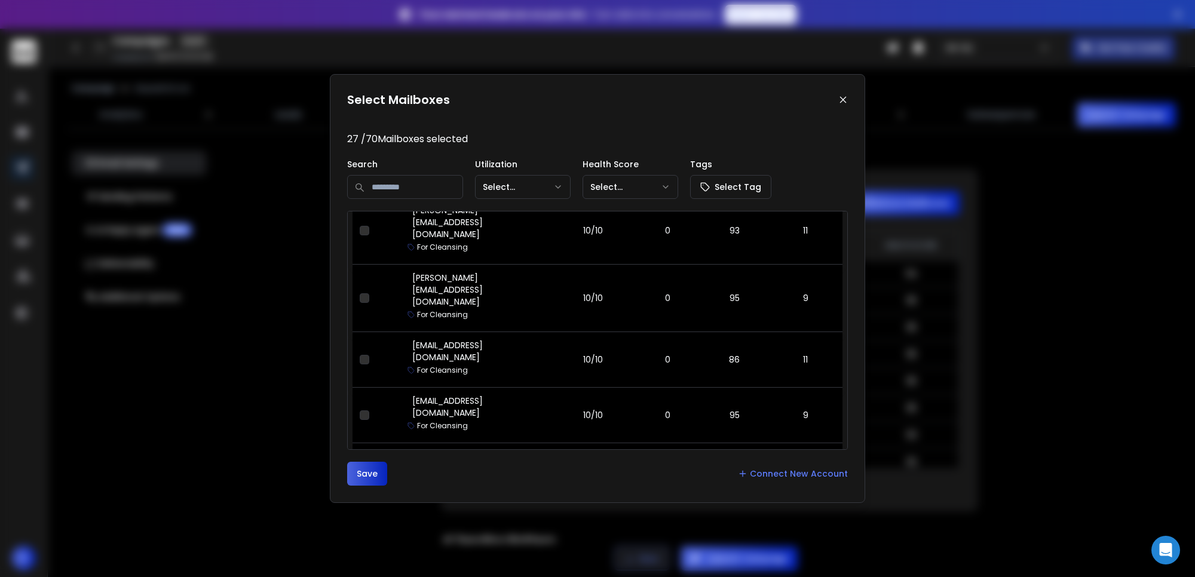
scroll to position [971, 0]
drag, startPoint x: 365, startPoint y: 320, endPoint x: 366, endPoint y: 347, distance: 26.3
drag, startPoint x: 366, startPoint y: 369, endPoint x: 366, endPoint y: 378, distance: 9.0
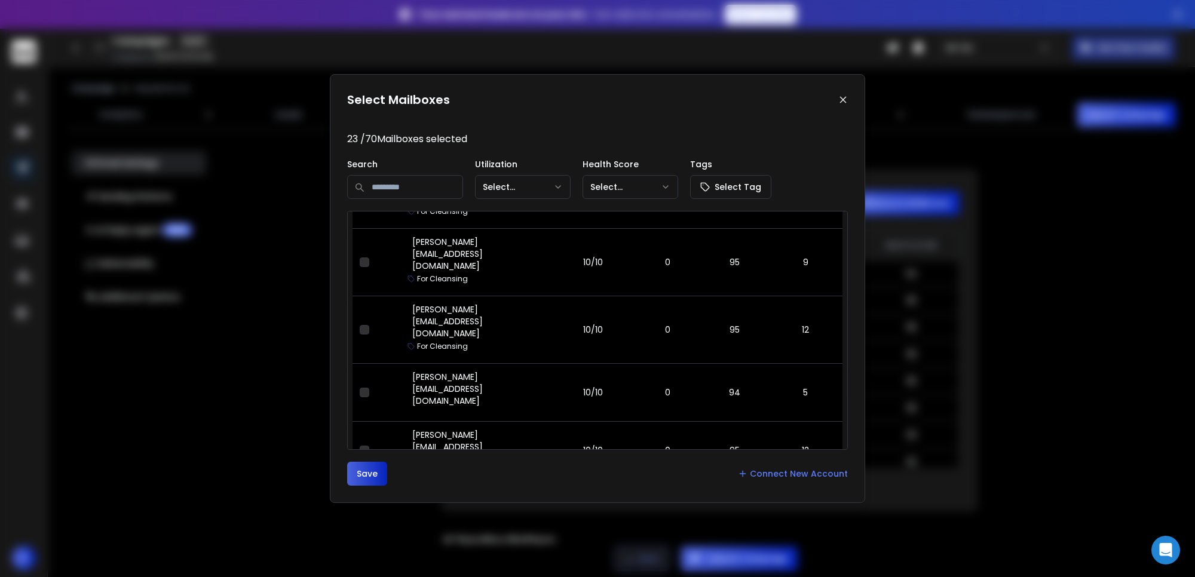
scroll to position [1195, 0]
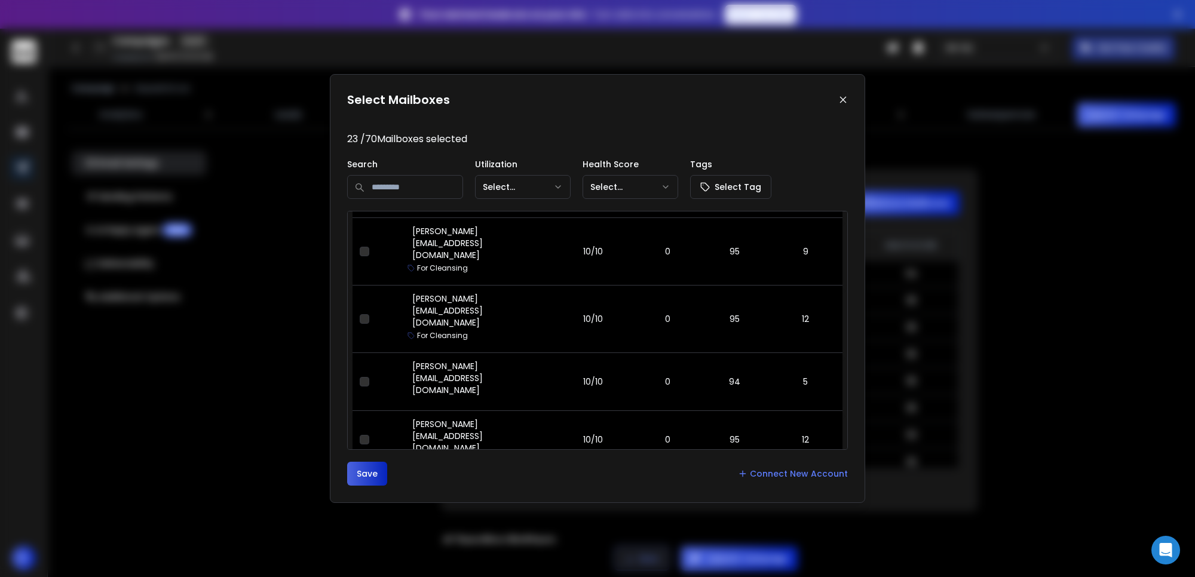
drag, startPoint x: 369, startPoint y: 254, endPoint x: 368, endPoint y: 283, distance: 28.7
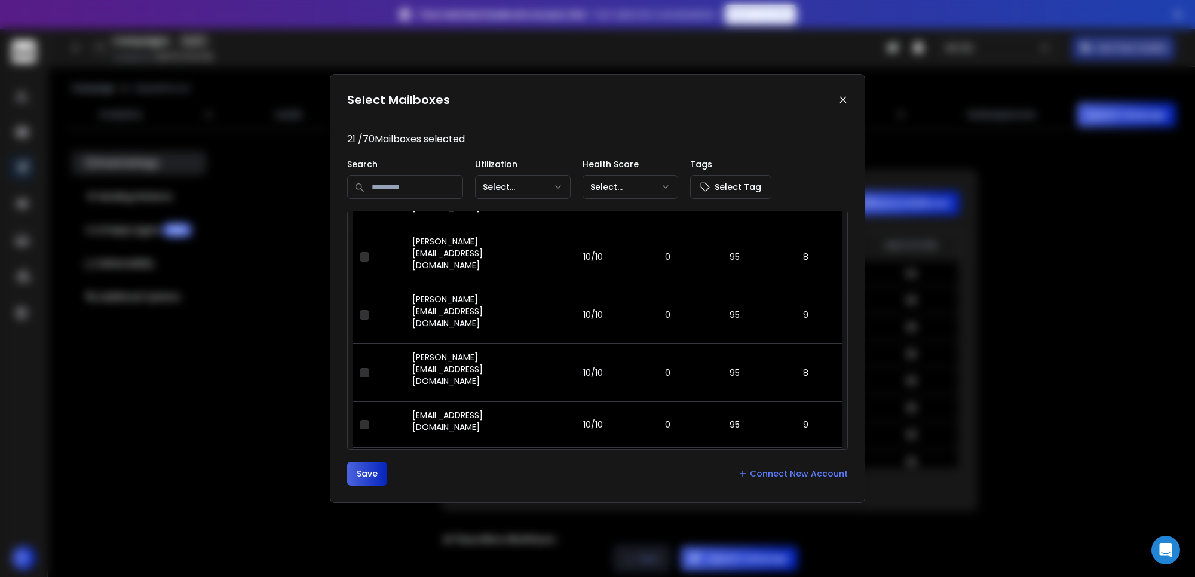
scroll to position [1569, 0]
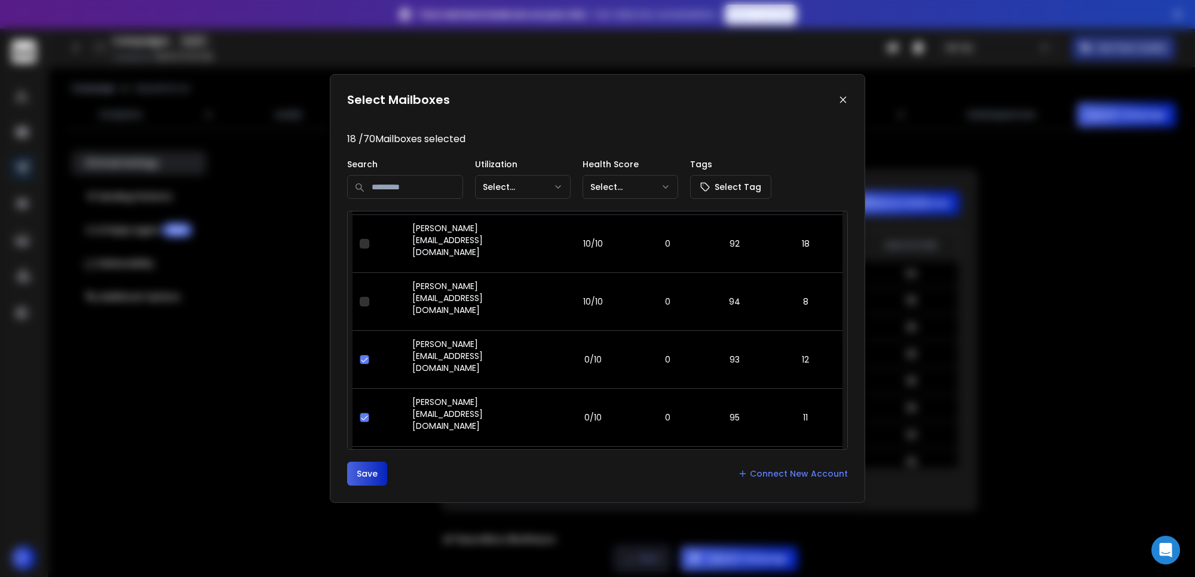
scroll to position [1718, 0]
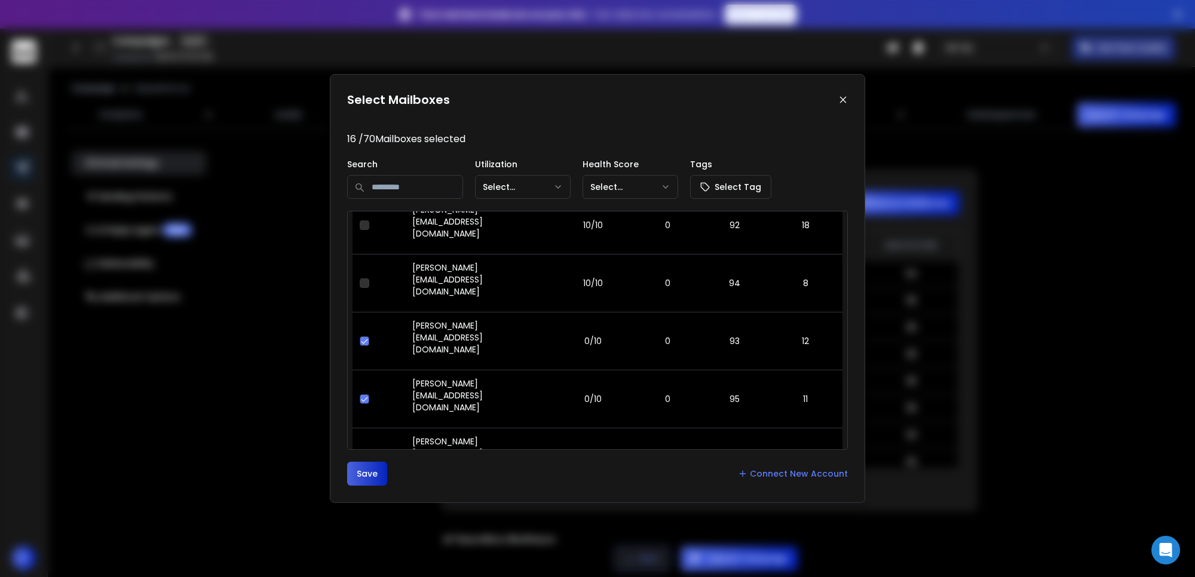
scroll to position [1793, 0]
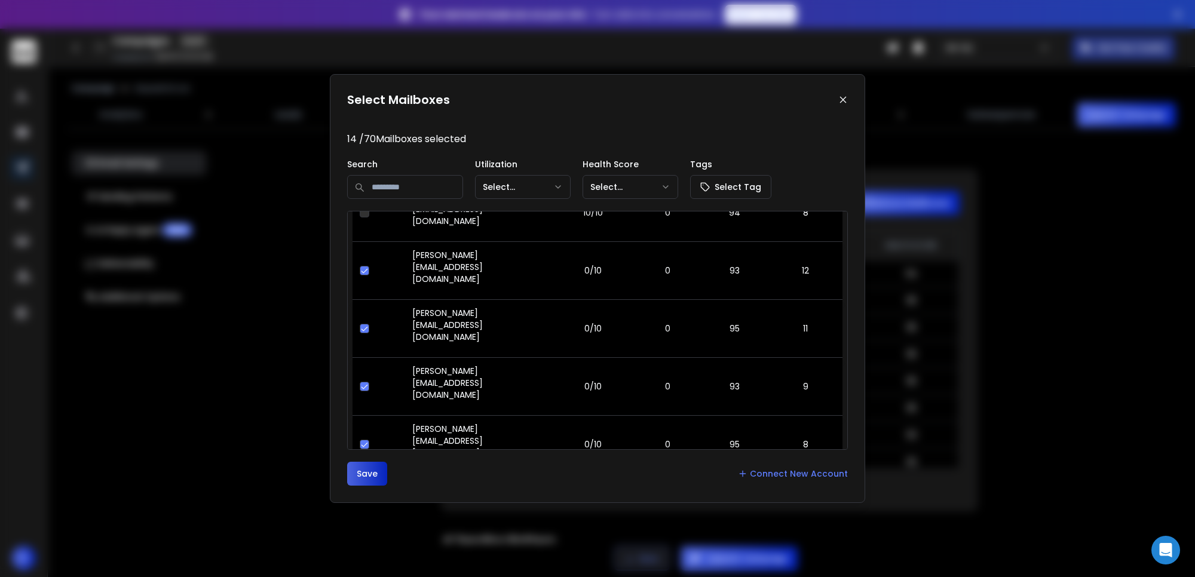
drag, startPoint x: 359, startPoint y: 369, endPoint x: 365, endPoint y: 375, distance: 8.0
drag, startPoint x: 365, startPoint y: 395, endPoint x: 374, endPoint y: 398, distance: 8.9
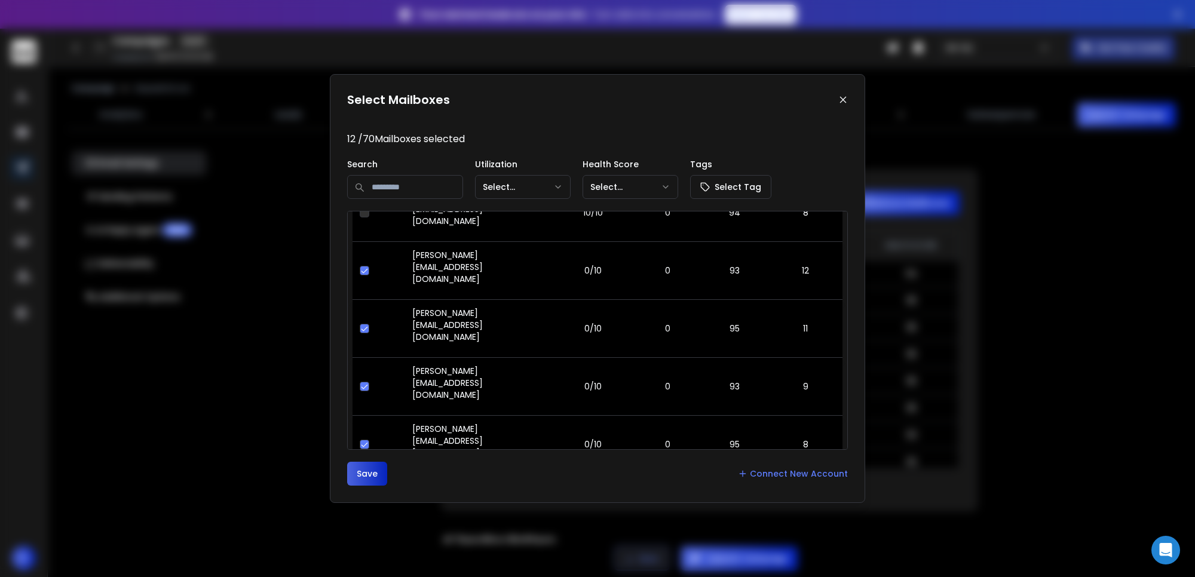
drag, startPoint x: 360, startPoint y: 402, endPoint x: 368, endPoint y: 402, distance: 7.2
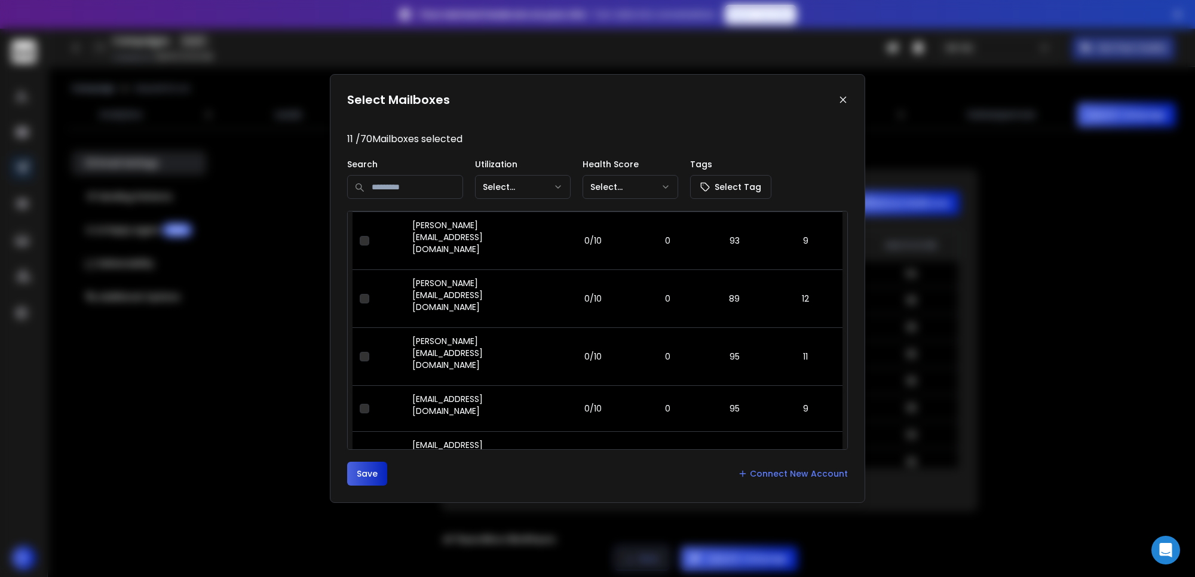
scroll to position [2625, 0]
click at [363, 467] on button "Save" at bounding box center [367, 474] width 40 height 24
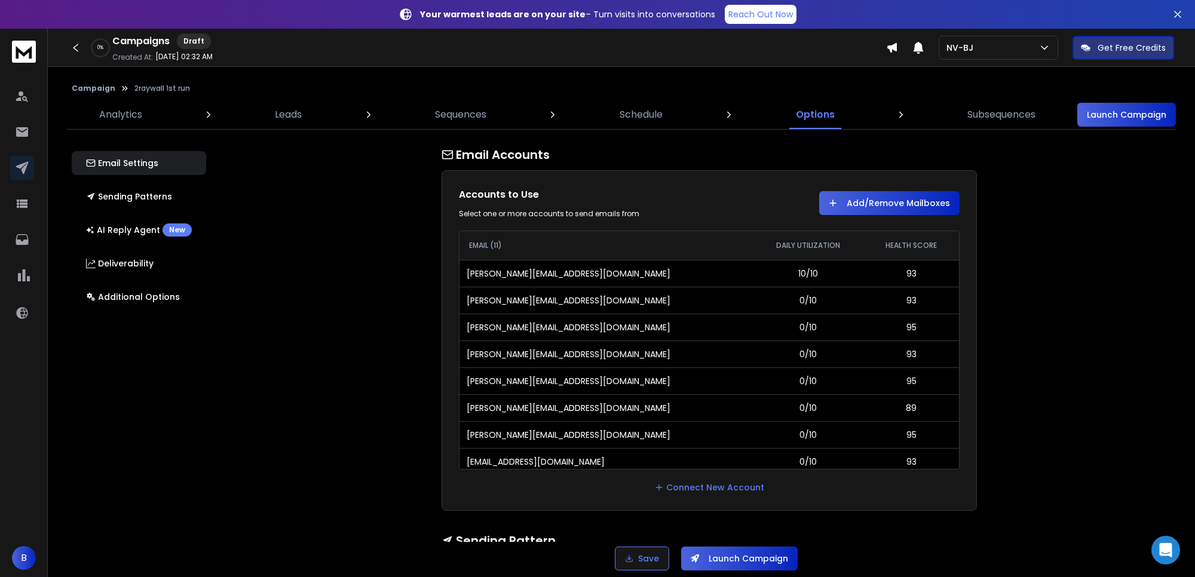
click at [876, 198] on button "Add/Remove Mailboxes" at bounding box center [889, 203] width 140 height 24
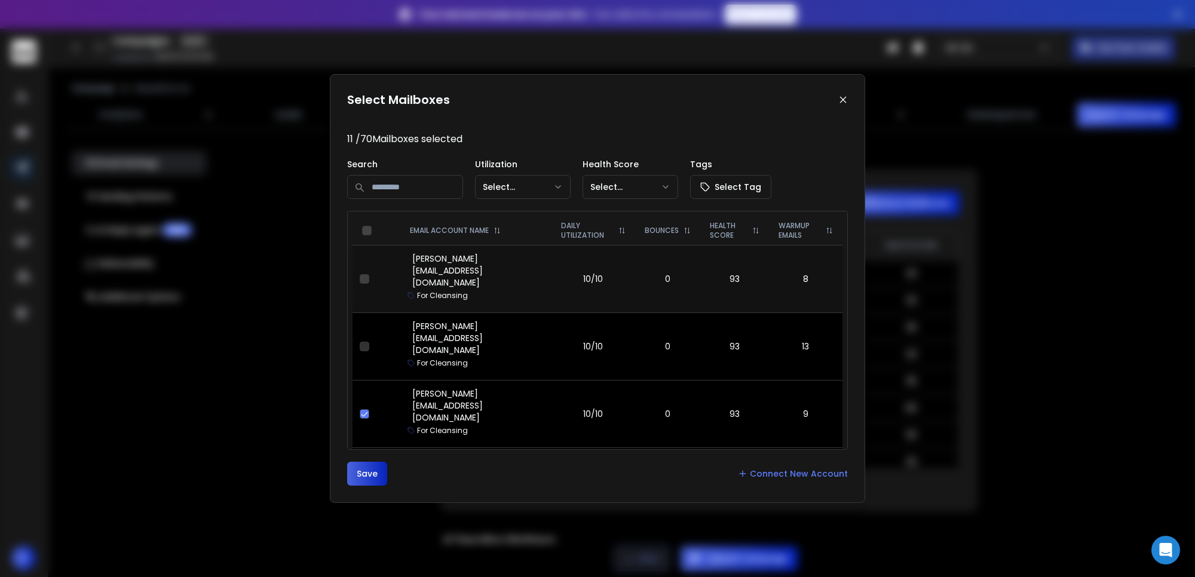
click at [362, 259] on td at bounding box center [377, 279] width 48 height 68
click at [365, 274] on button "button" at bounding box center [365, 279] width 10 height 10
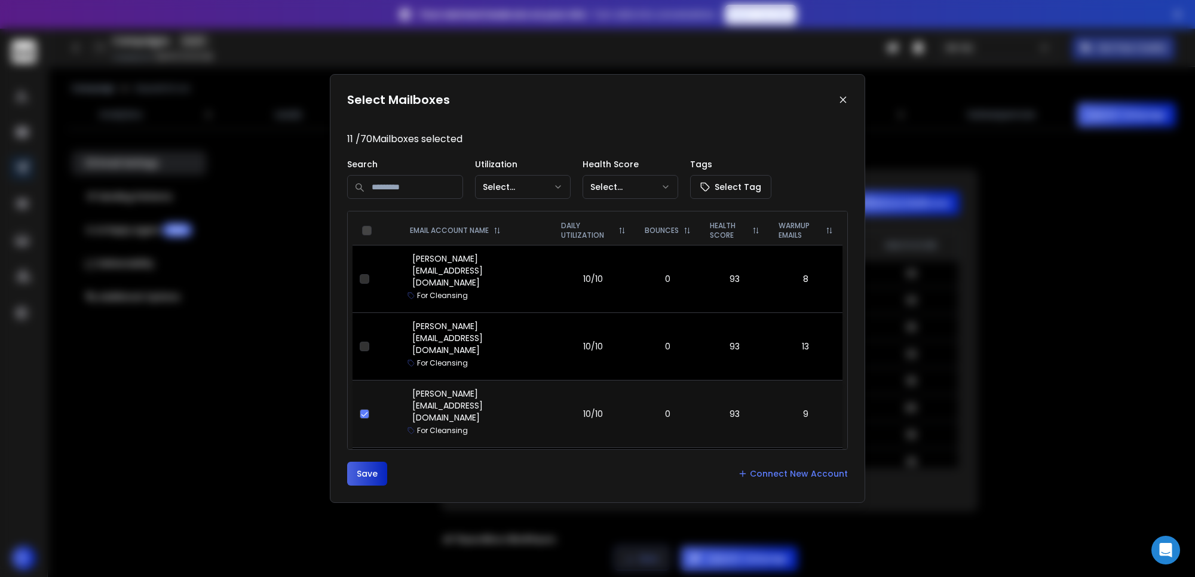
click at [359, 380] on td at bounding box center [377, 414] width 48 height 68
click at [366, 409] on button "button" at bounding box center [365, 414] width 10 height 10
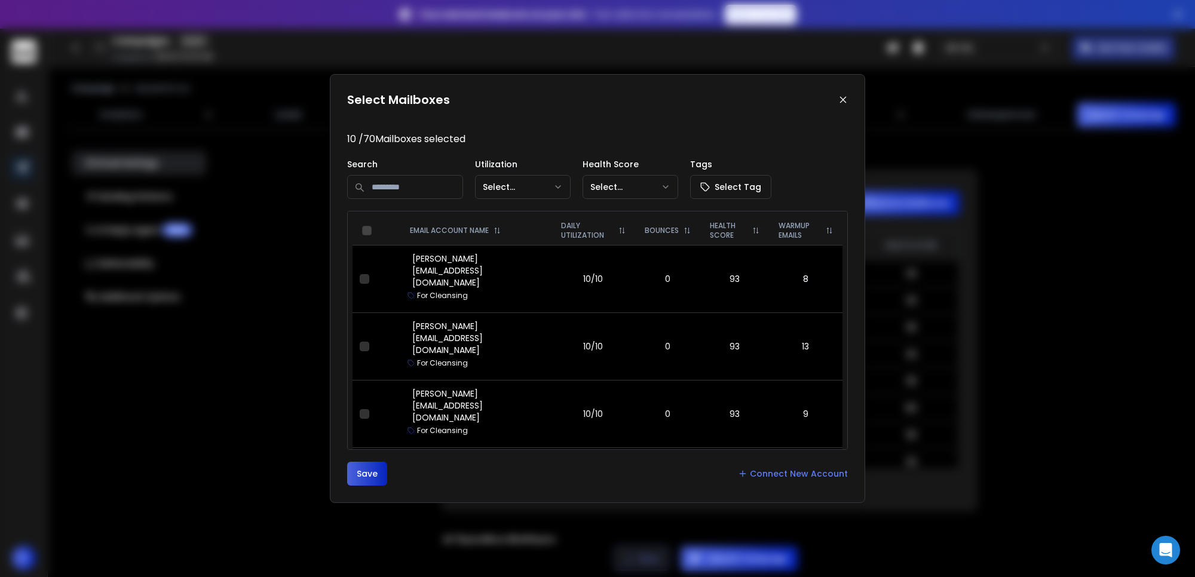
click at [369, 464] on button "Save" at bounding box center [367, 474] width 40 height 24
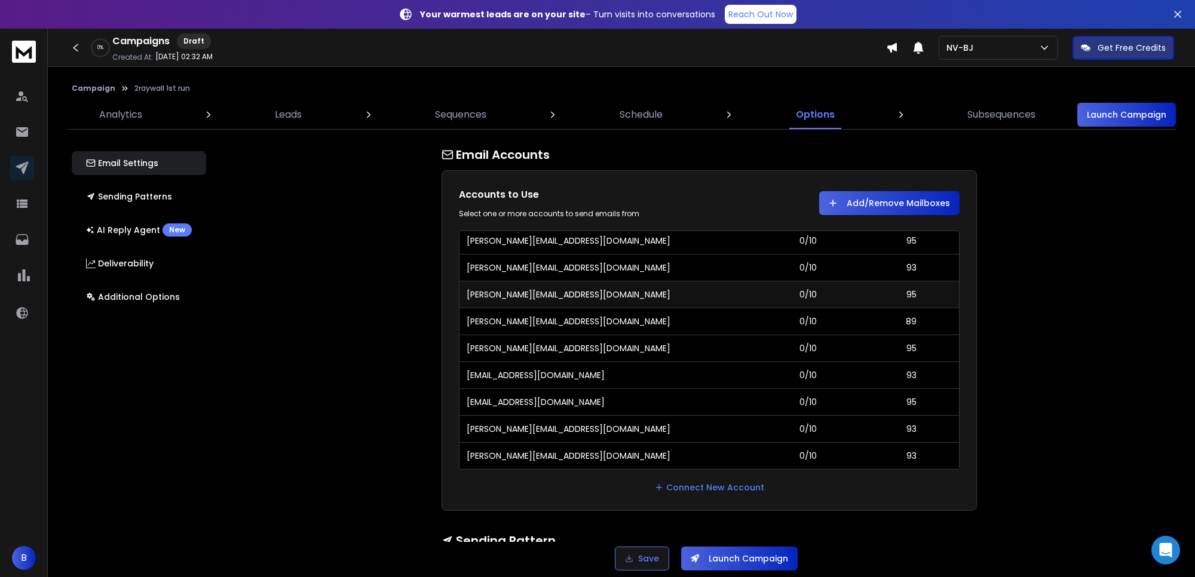
scroll to position [0, 0]
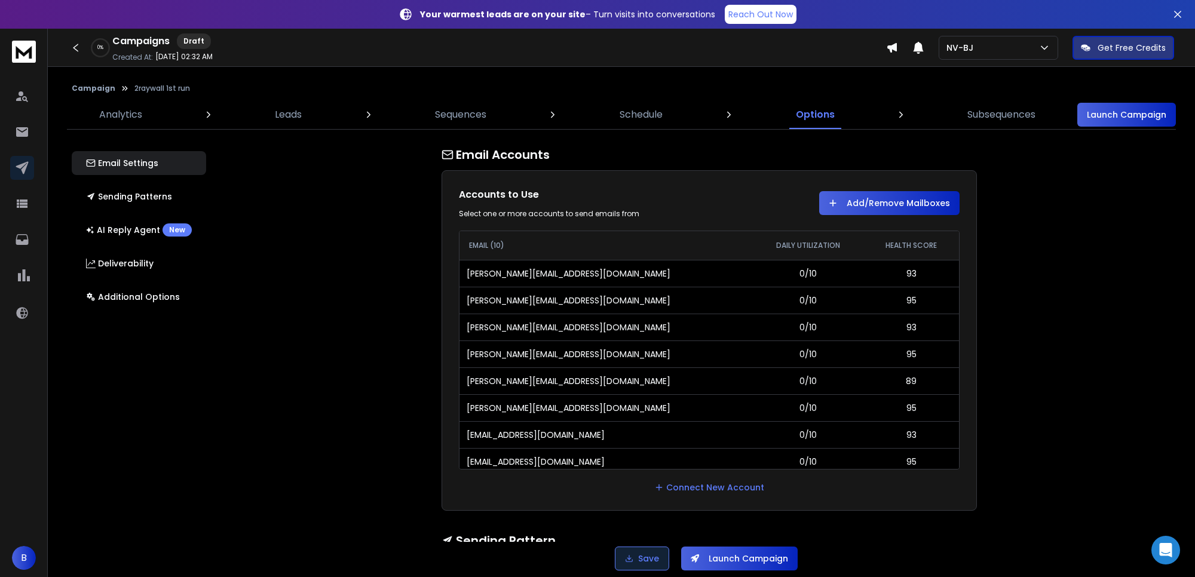
click at [640, 551] on button "Save" at bounding box center [642, 559] width 54 height 24
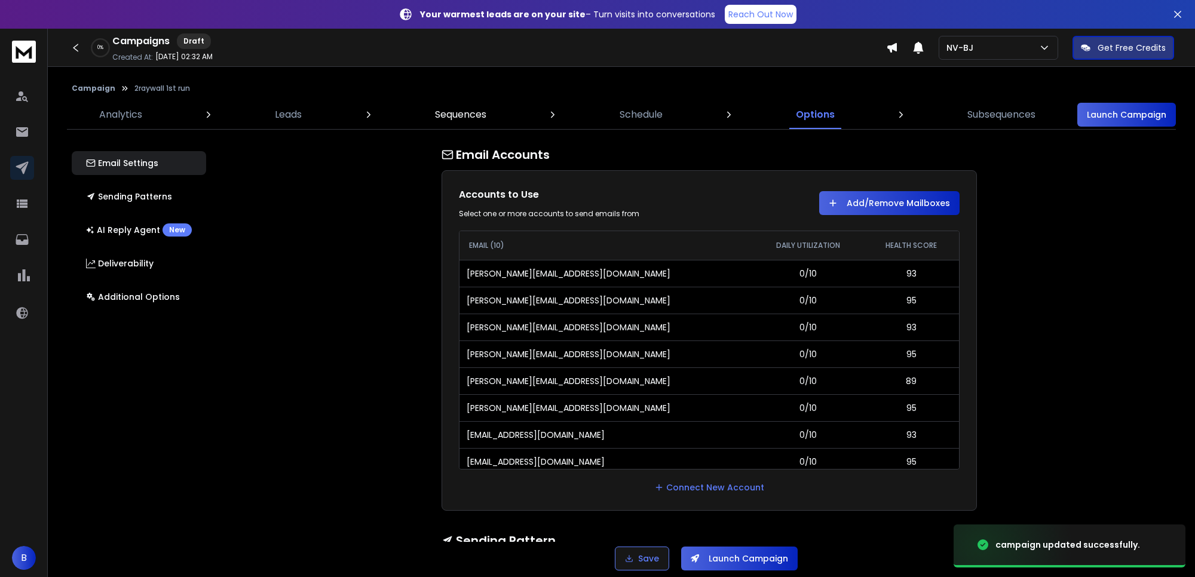
click at [461, 118] on p "Sequences" at bounding box center [460, 115] width 51 height 14
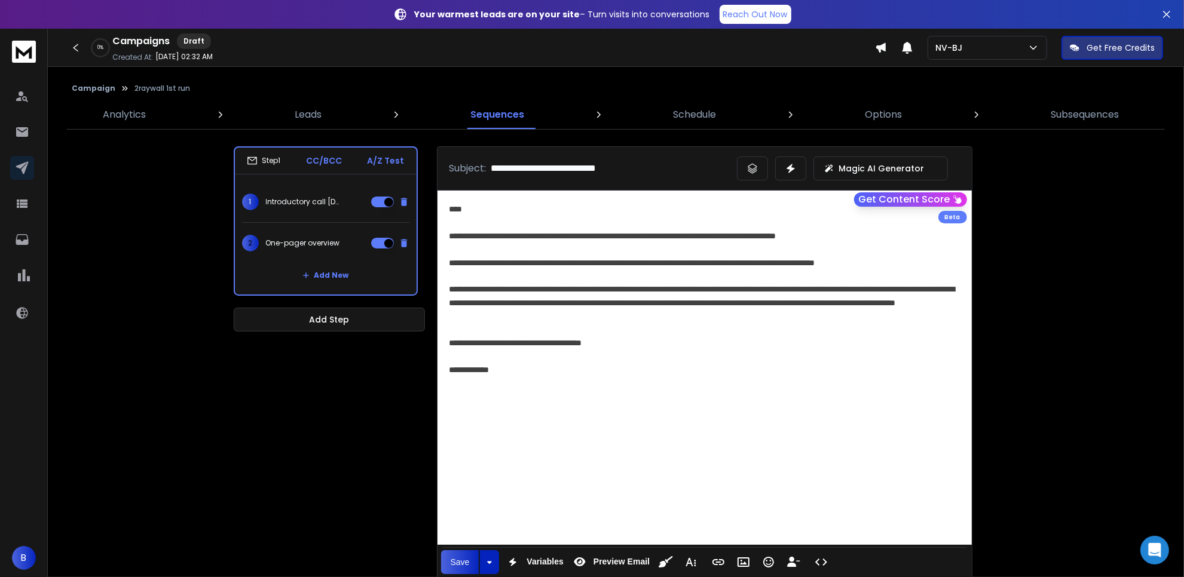
click at [295, 238] on p "One-pager overview" at bounding box center [303, 243] width 74 height 10
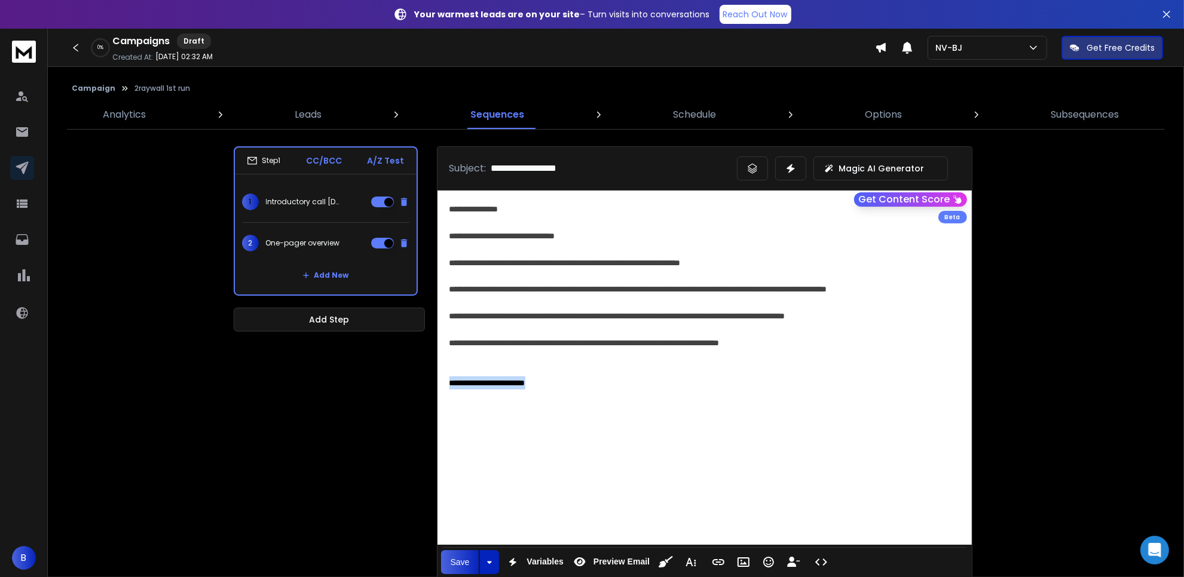
drag, startPoint x: 541, startPoint y: 387, endPoint x: 415, endPoint y: 387, distance: 125.5
click at [415, 387] on div "**********" at bounding box center [616, 362] width 765 height 433
drag, startPoint x: 502, startPoint y: 205, endPoint x: 460, endPoint y: 204, distance: 41.8
click at [460, 204] on div "**********" at bounding box center [704, 209] width 510 height 13
click at [459, 207] on div "****" at bounding box center [704, 209] width 510 height 13
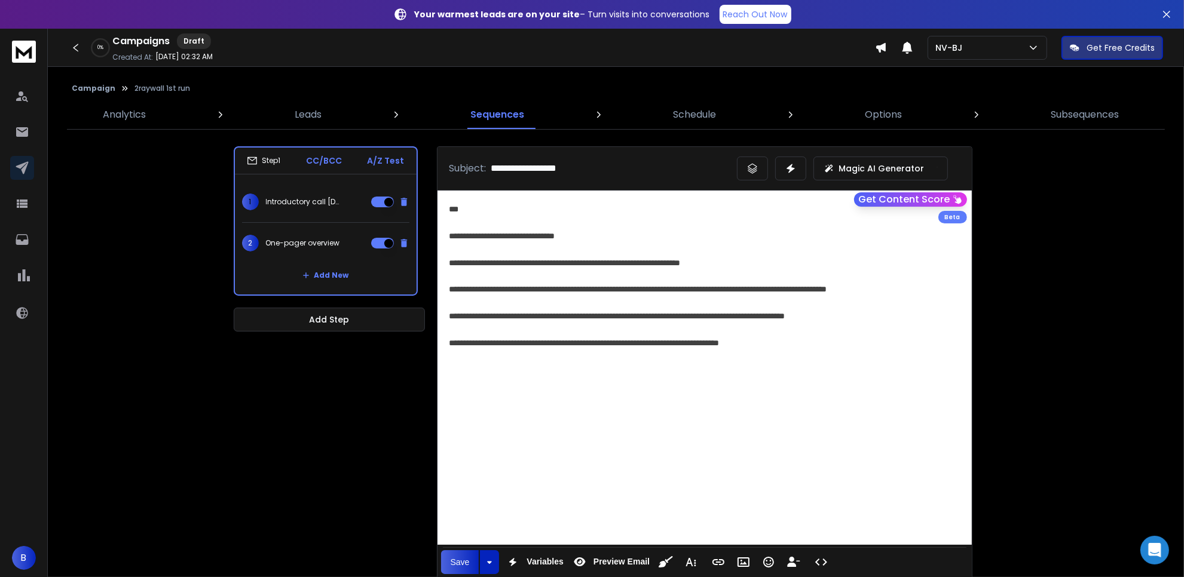
click at [350, 193] on div "1 Introductory call [DATE]" at bounding box center [325, 202] width 167 height 41
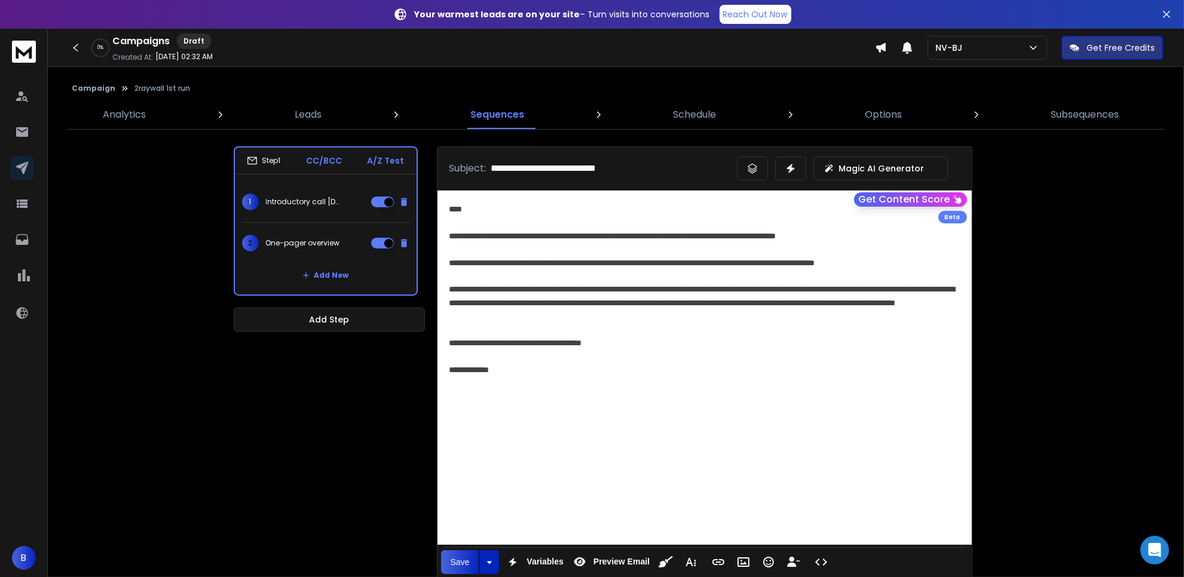
drag, startPoint x: 512, startPoint y: 366, endPoint x: 518, endPoint y: 365, distance: 6.0
click at [512, 366] on div "**********" at bounding box center [704, 369] width 510 height 13
click at [305, 249] on div "2 One-pager overview" at bounding box center [291, 243] width 98 height 17
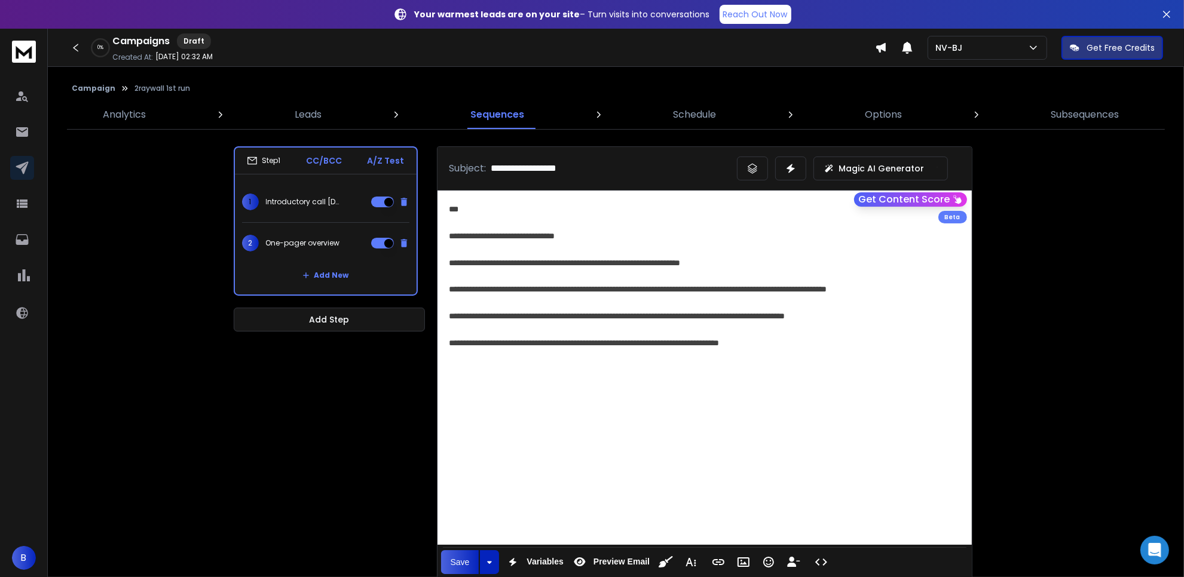
click at [313, 204] on p "Introductory call [DATE]" at bounding box center [304, 202] width 77 height 10
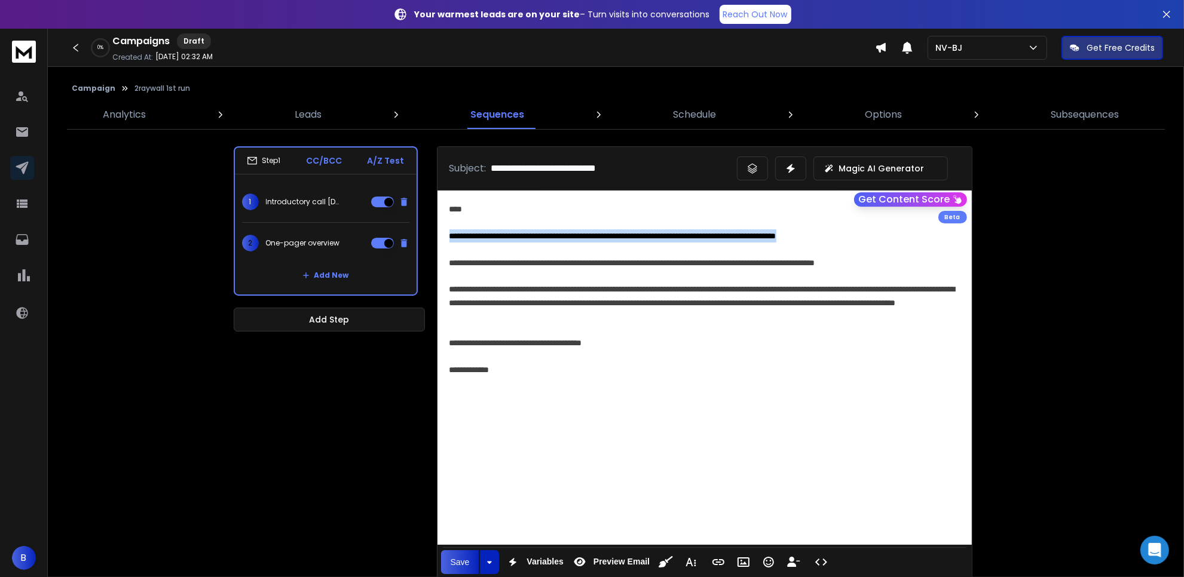
drag, startPoint x: 447, startPoint y: 233, endPoint x: 847, endPoint y: 240, distance: 400.5
click at [847, 240] on div "**********" at bounding box center [705, 364] width 534 height 347
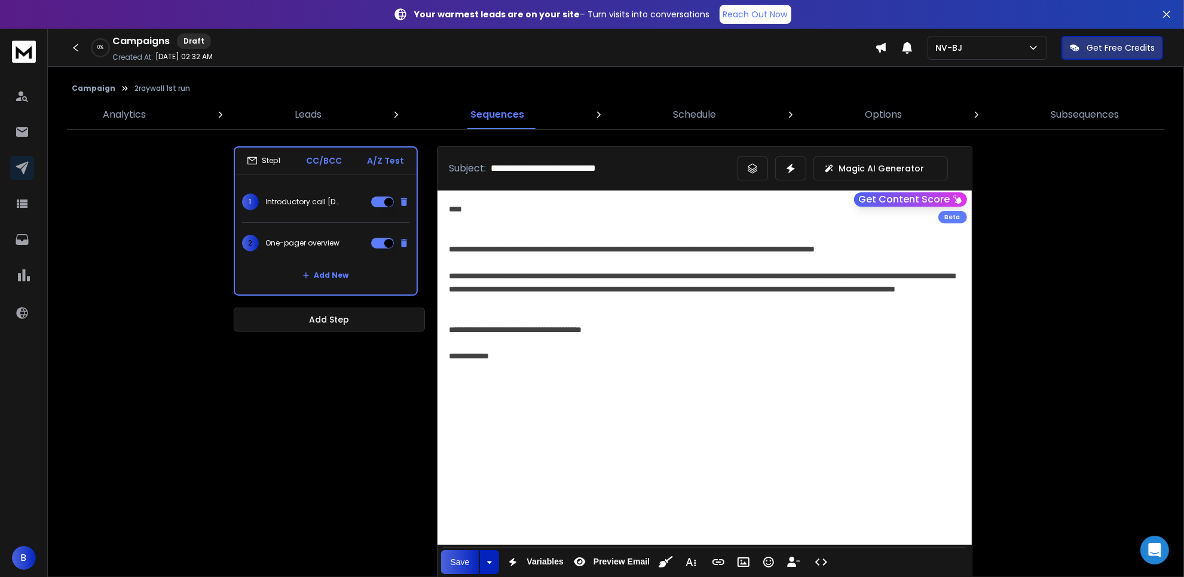
click at [458, 236] on div at bounding box center [704, 236] width 510 height 13
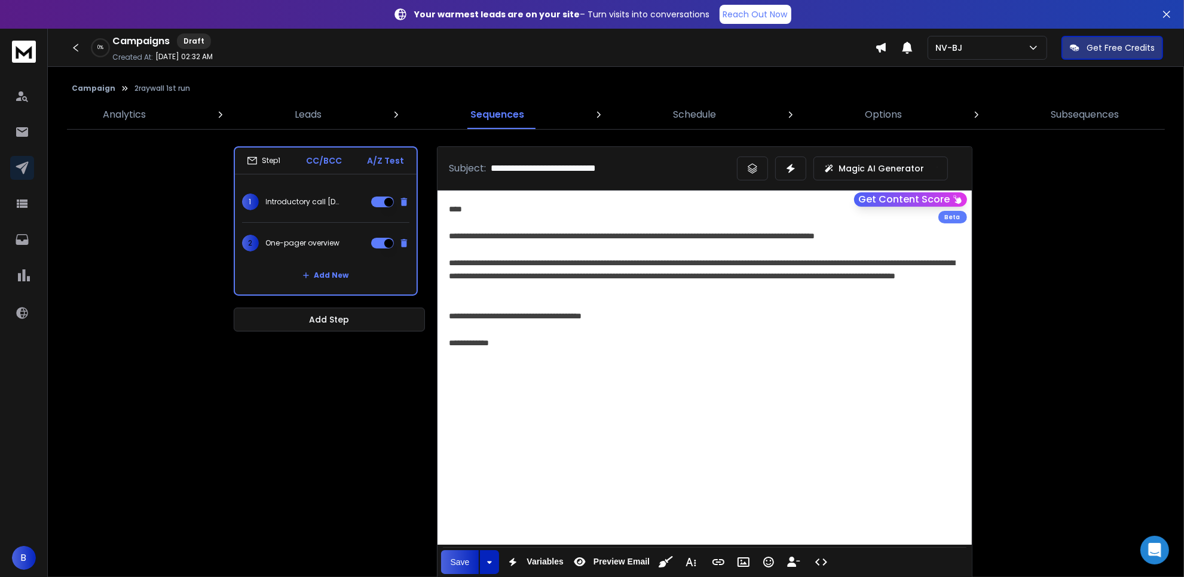
click at [289, 242] on p "One-pager overview" at bounding box center [303, 243] width 74 height 10
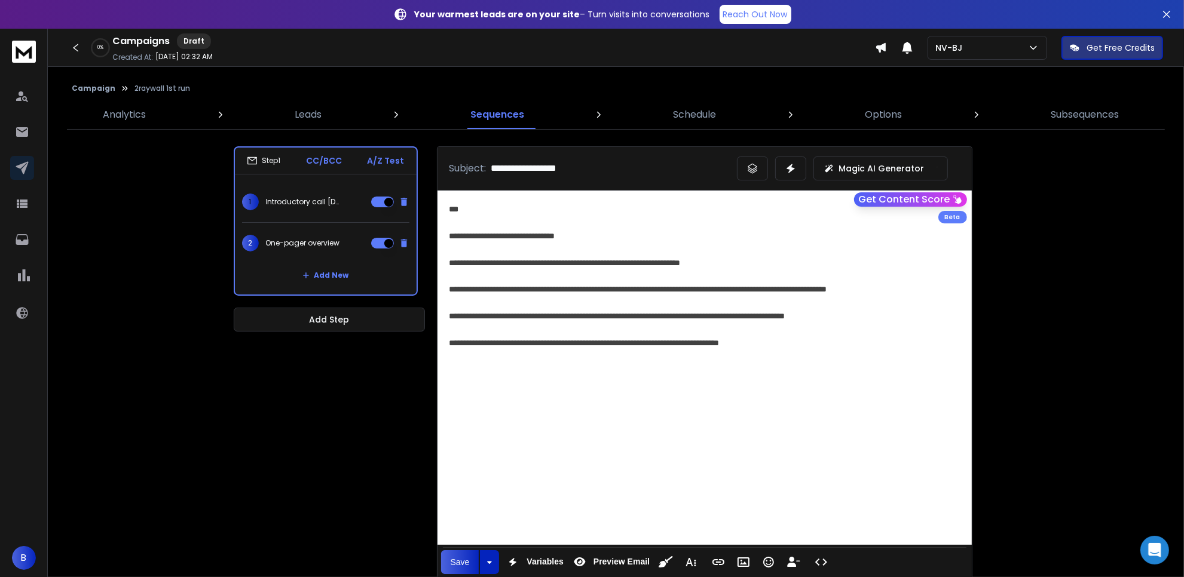
click at [323, 212] on div "1 Introductory call [DATE]" at bounding box center [325, 202] width 167 height 41
type input "**********"
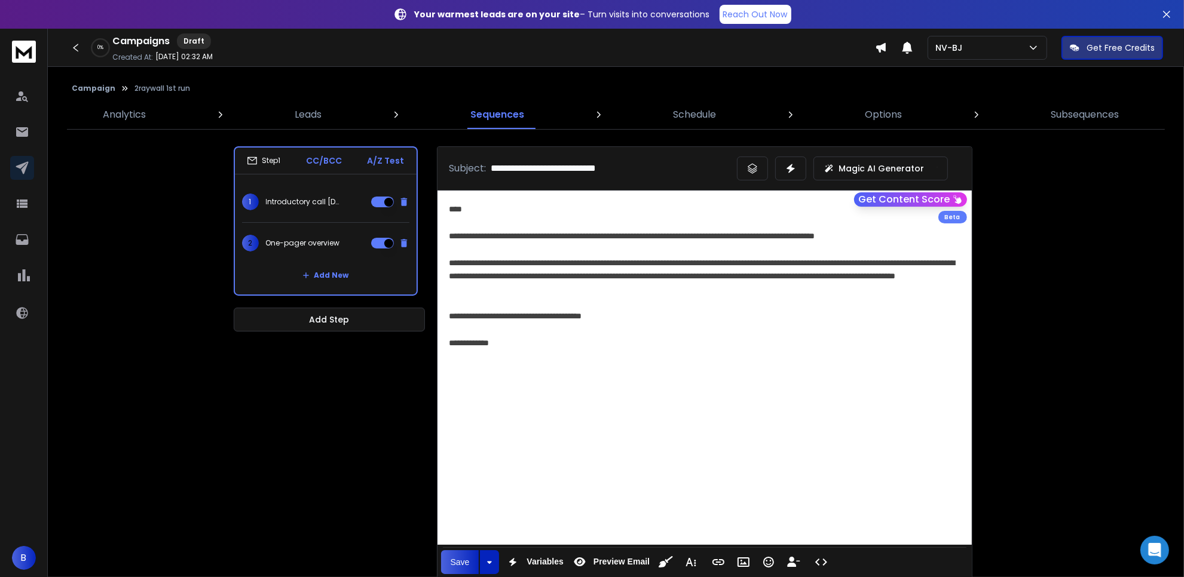
click at [470, 227] on div at bounding box center [704, 222] width 510 height 13
click at [480, 246] on div at bounding box center [704, 249] width 510 height 13
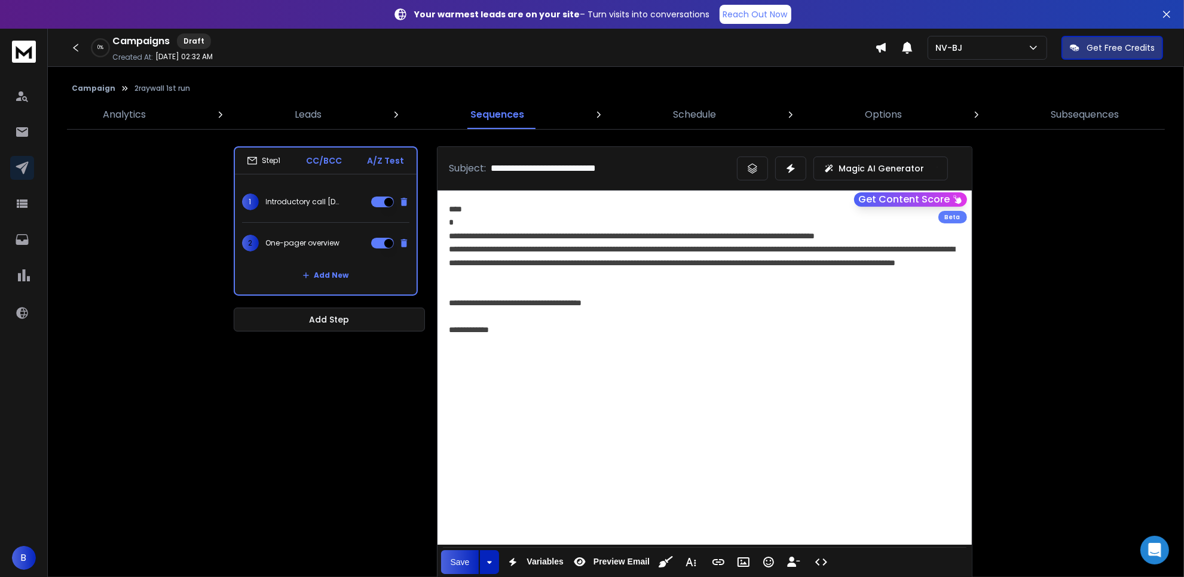
click at [447, 233] on div "**********" at bounding box center [705, 364] width 534 height 347
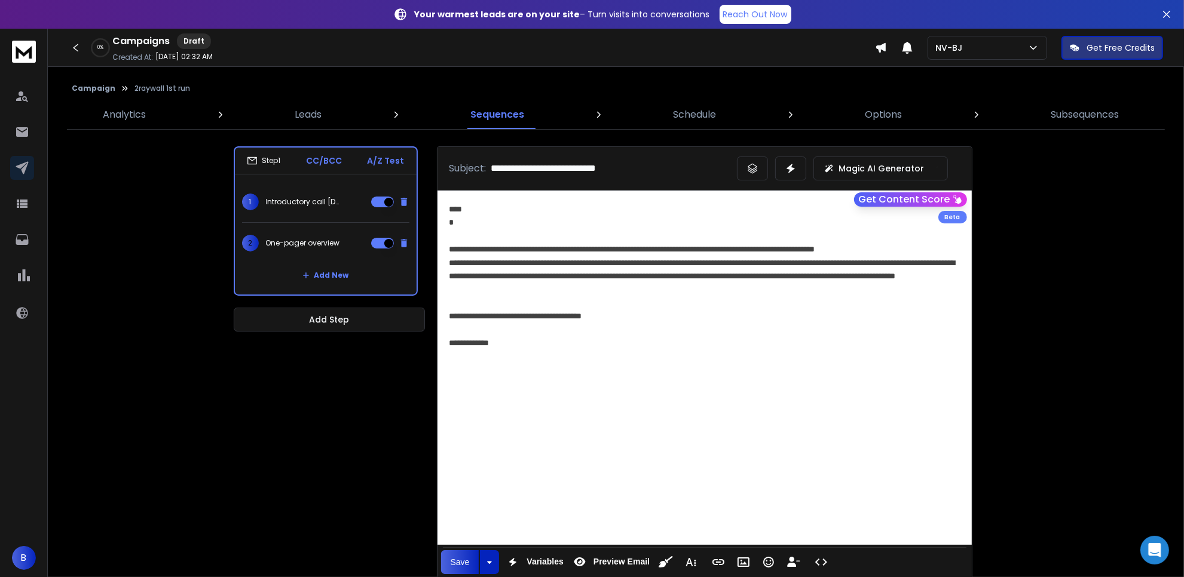
click at [518, 340] on div "**********" at bounding box center [704, 343] width 510 height 13
click at [303, 231] on div "2 One-pager overview" at bounding box center [325, 243] width 167 height 41
type input "**********"
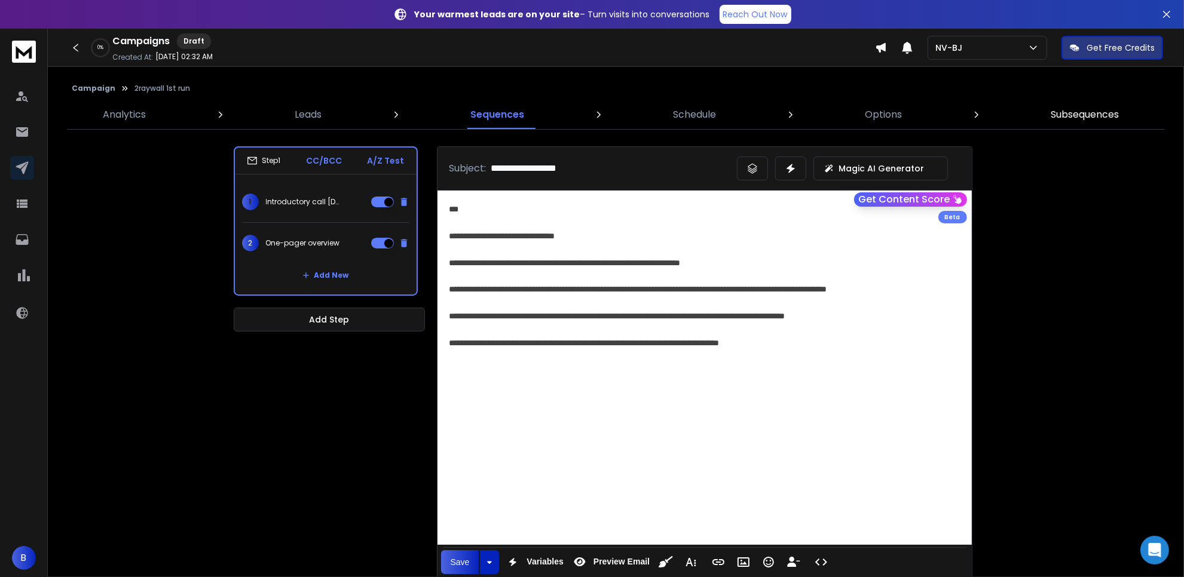
click at [1075, 120] on p "Subsequences" at bounding box center [1085, 115] width 68 height 14
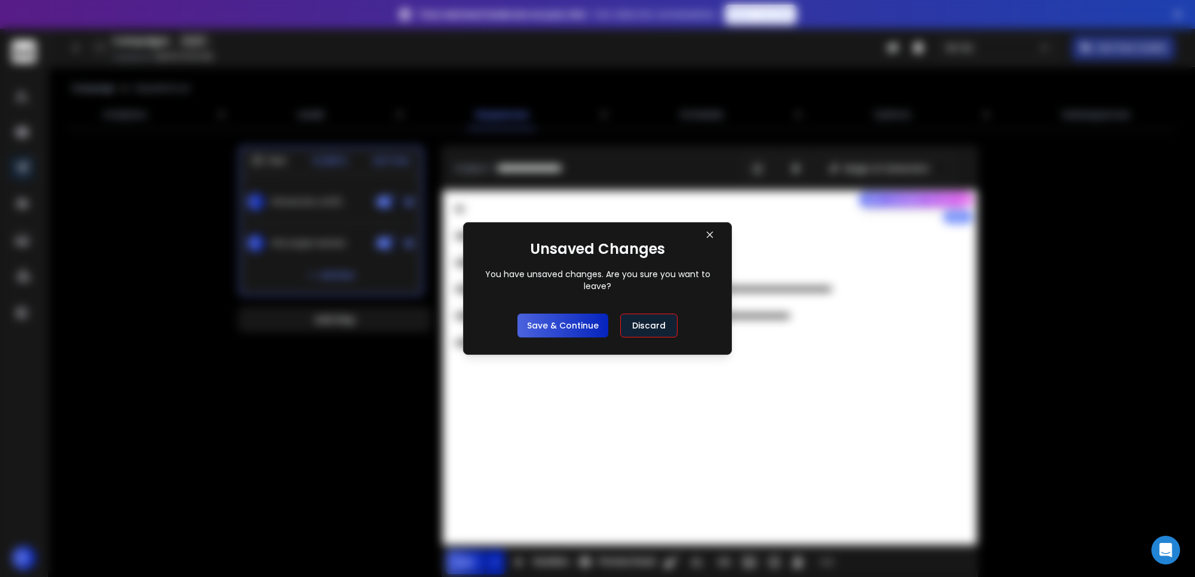
click at [706, 234] on icon at bounding box center [710, 235] width 10 height 10
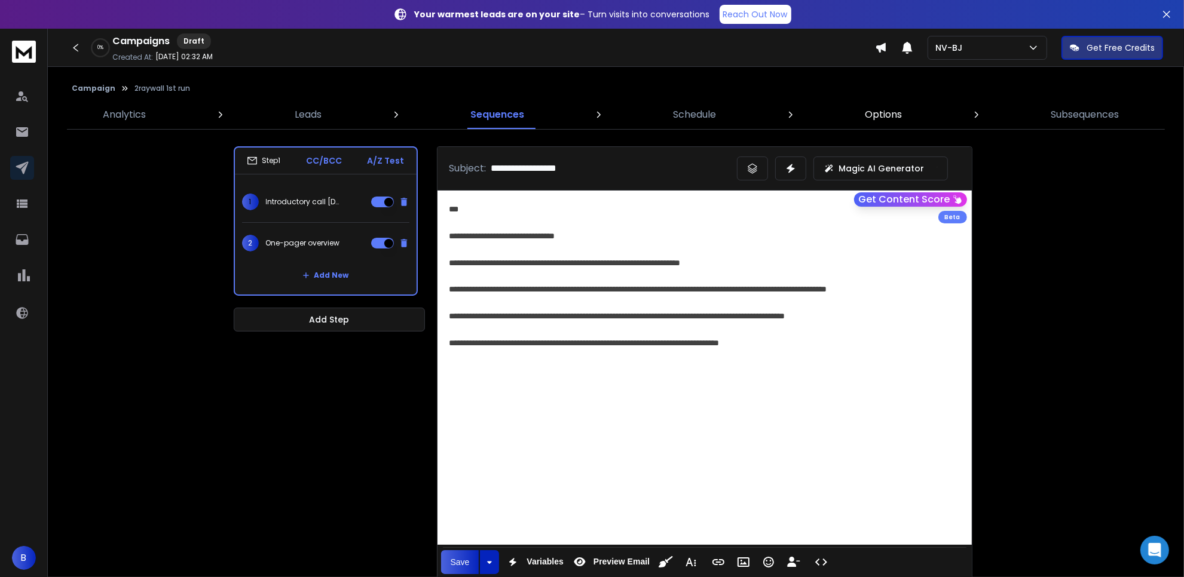
click at [882, 115] on p "Options" at bounding box center [884, 115] width 37 height 14
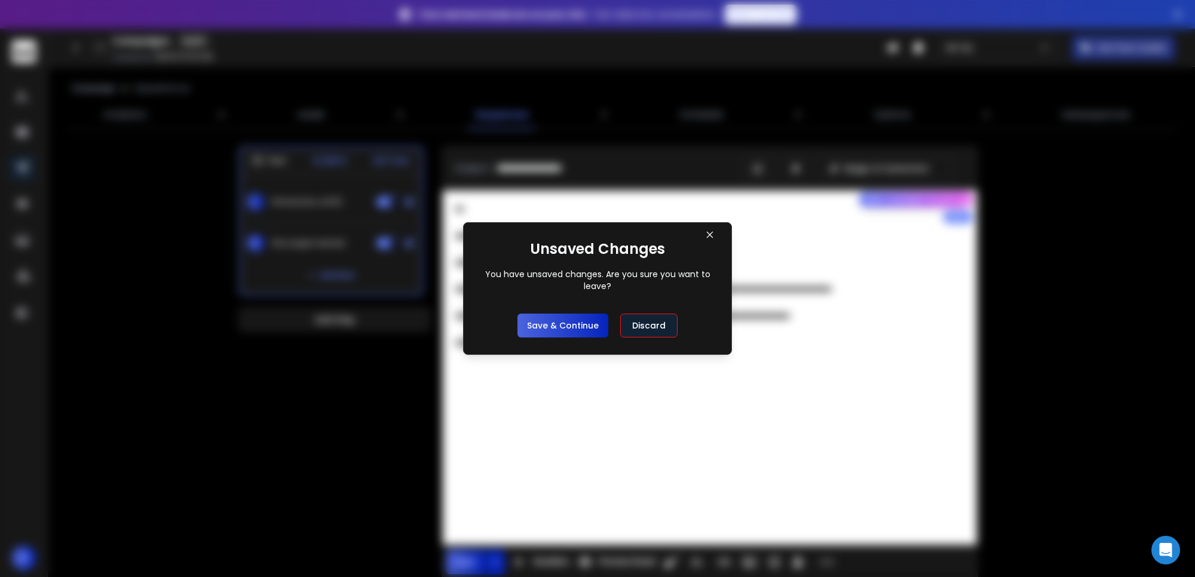
click at [576, 321] on button "Save & Continue" at bounding box center [563, 326] width 91 height 24
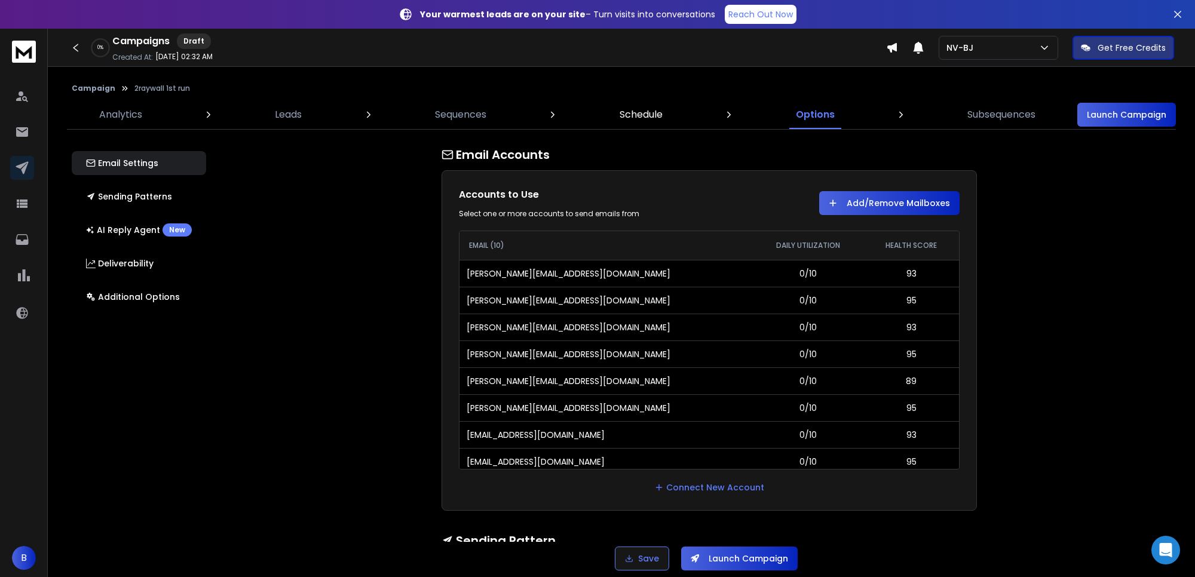
click at [656, 114] on p "Schedule" at bounding box center [641, 115] width 43 height 14
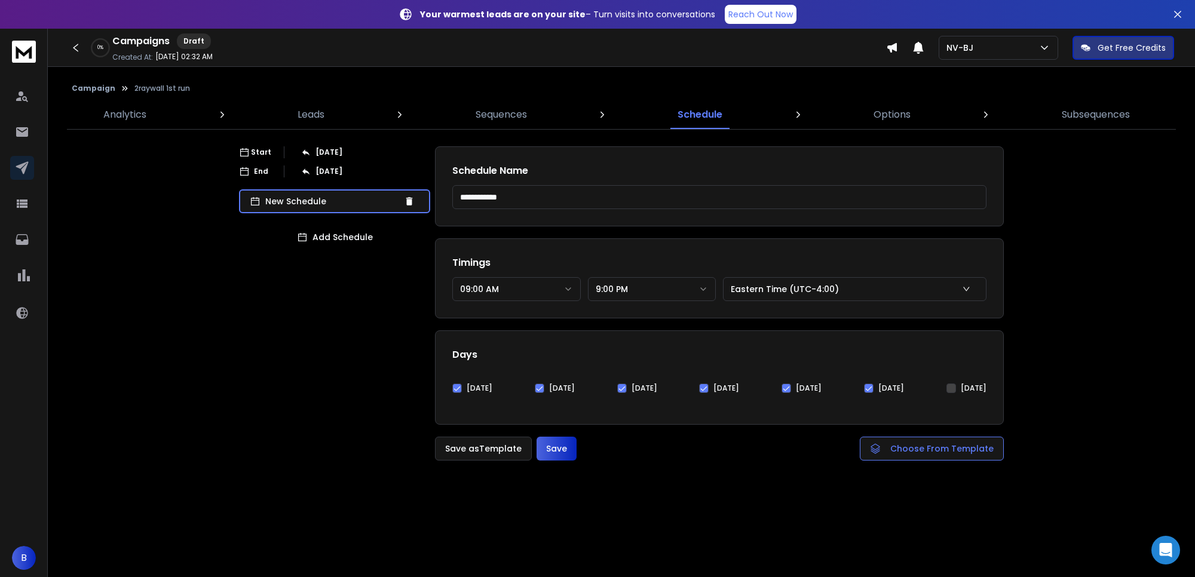
click at [343, 156] on p "[DATE]" at bounding box center [329, 153] width 27 height 10
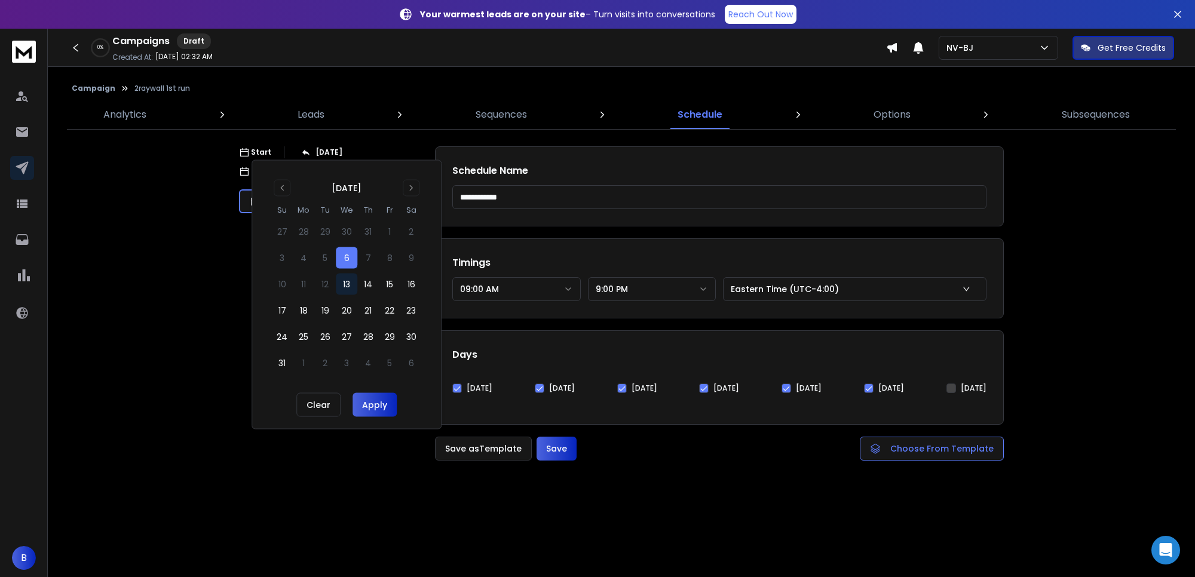
click at [347, 284] on button "13" at bounding box center [347, 285] width 22 height 22
click at [383, 405] on button "Apply" at bounding box center [375, 405] width 44 height 24
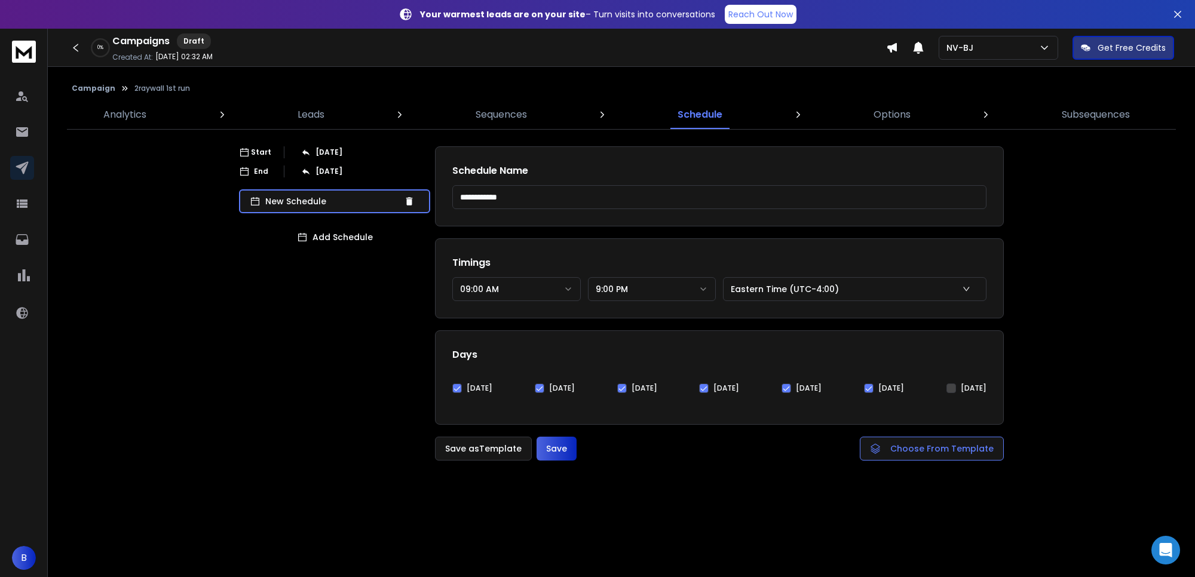
click at [556, 447] on button "Save" at bounding box center [557, 449] width 40 height 24
click at [324, 115] on p "Leads" at bounding box center [311, 115] width 27 height 14
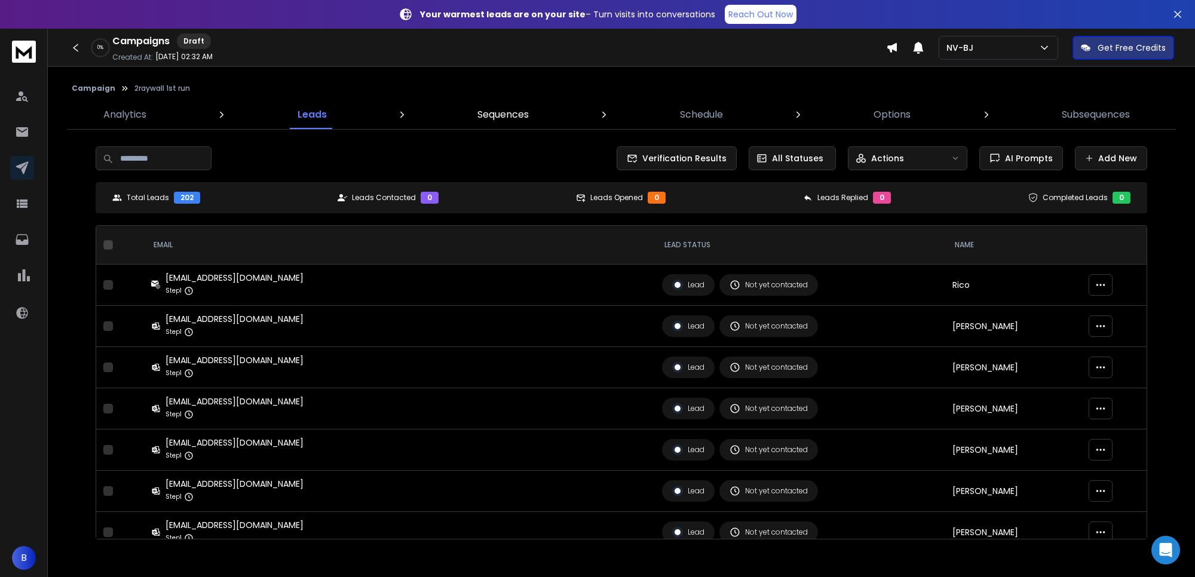
click at [500, 111] on p "Sequences" at bounding box center [503, 115] width 51 height 14
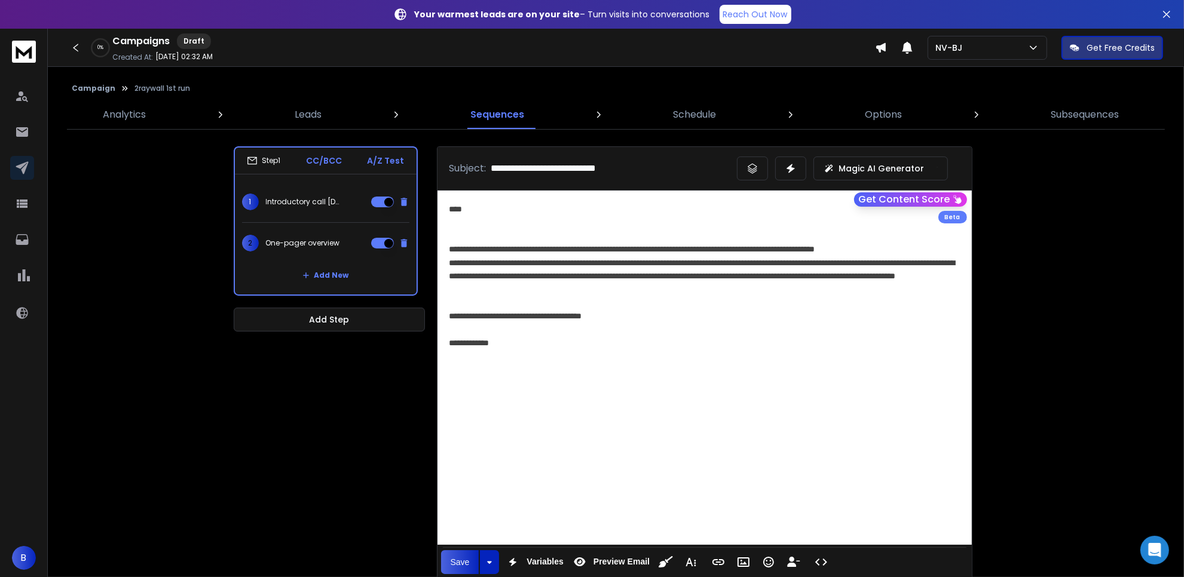
click at [305, 201] on p "Introductory call [DATE]" at bounding box center [304, 202] width 77 height 10
click at [389, 157] on p "A/Z Test" at bounding box center [386, 161] width 37 height 12
click at [335, 167] on div "Step 1 CC/BCC A/Z Test" at bounding box center [326, 161] width 182 height 27
click at [324, 168] on div "Step 1 CC/BCC A/Z Test" at bounding box center [326, 161] width 182 height 27
click at [277, 168] on div "Step 1 CC/BCC A/Z Test" at bounding box center [326, 161] width 182 height 27
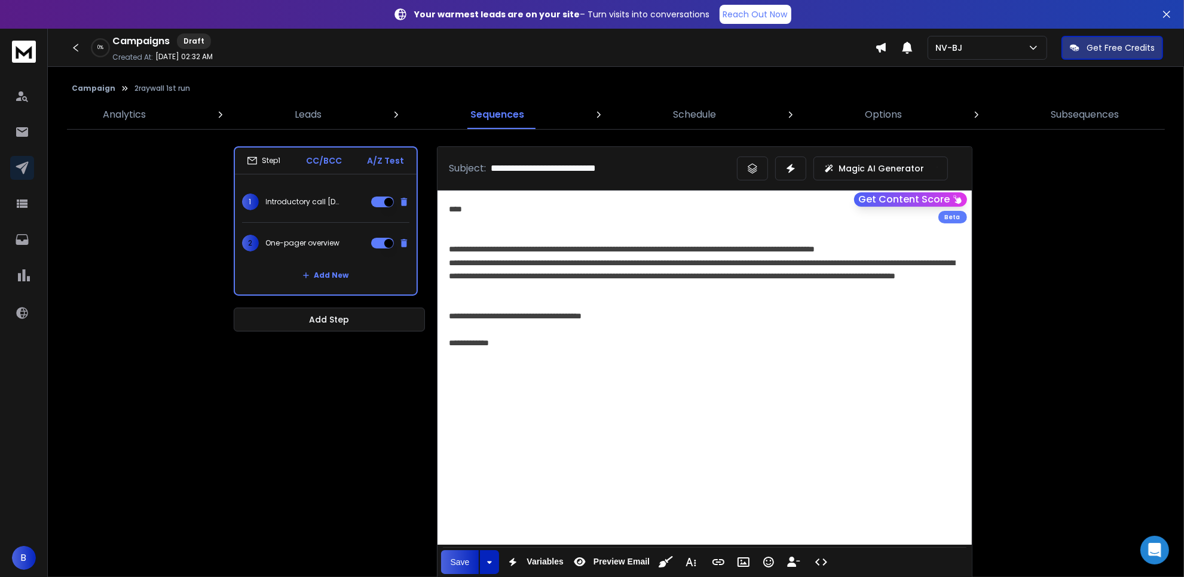
click at [275, 168] on div "Step 1 CC/BCC A/Z Test" at bounding box center [326, 161] width 182 height 27
click at [461, 227] on div at bounding box center [704, 222] width 510 height 13
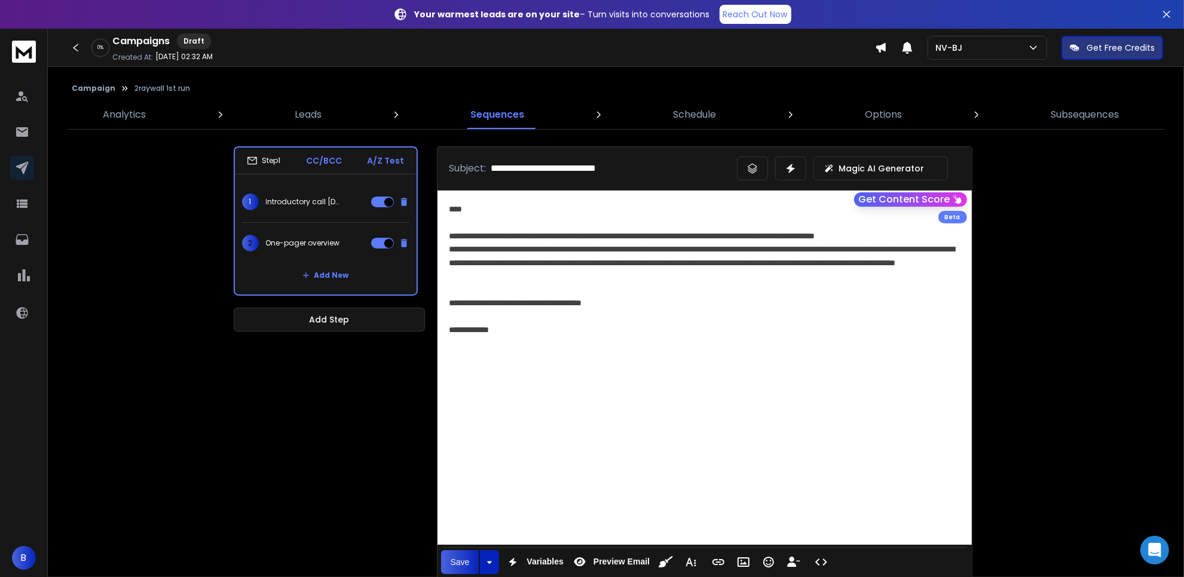
drag, startPoint x: 578, startPoint y: 335, endPoint x: 579, endPoint y: 328, distance: 7.8
click at [579, 329] on div "**********" at bounding box center [704, 329] width 510 height 13
click at [670, 301] on div "**********" at bounding box center [704, 302] width 510 height 13
click at [1044, 44] on button "NV-BJ" at bounding box center [988, 48] width 120 height 24
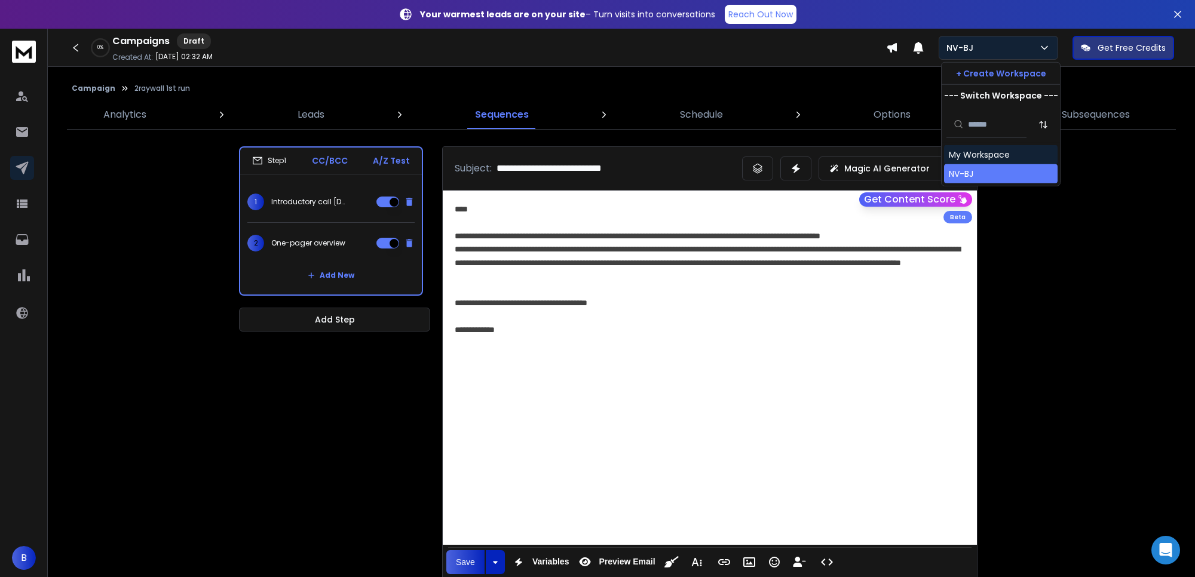
click at [1040, 44] on div "NV-BJ" at bounding box center [999, 48] width 104 height 12
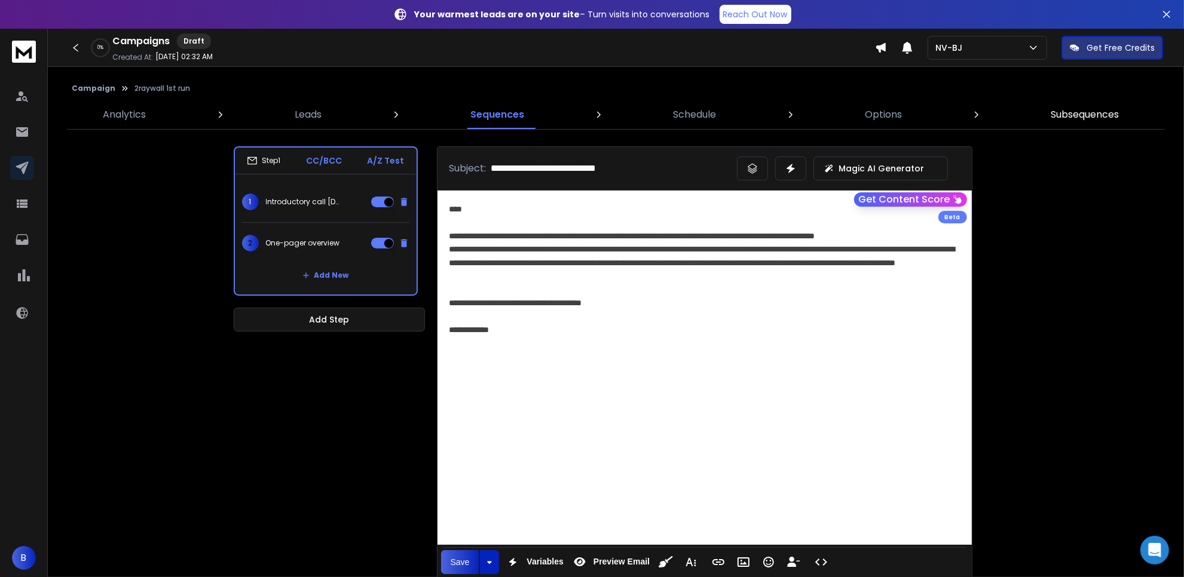
click at [1068, 114] on p "Subsequences" at bounding box center [1085, 115] width 68 height 14
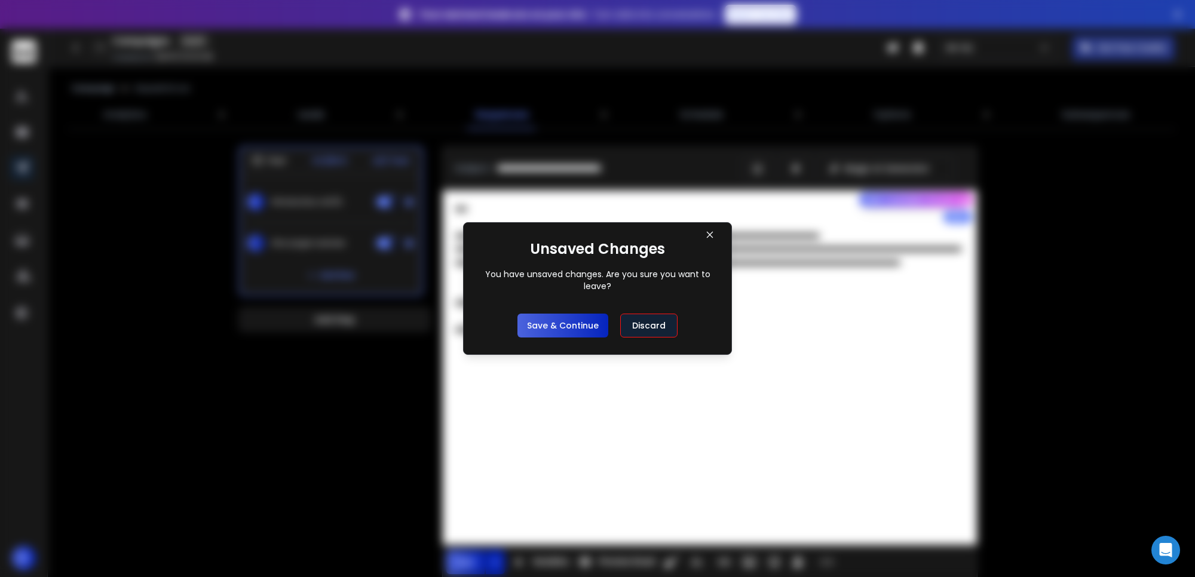
click at [708, 233] on icon at bounding box center [710, 235] width 7 height 7
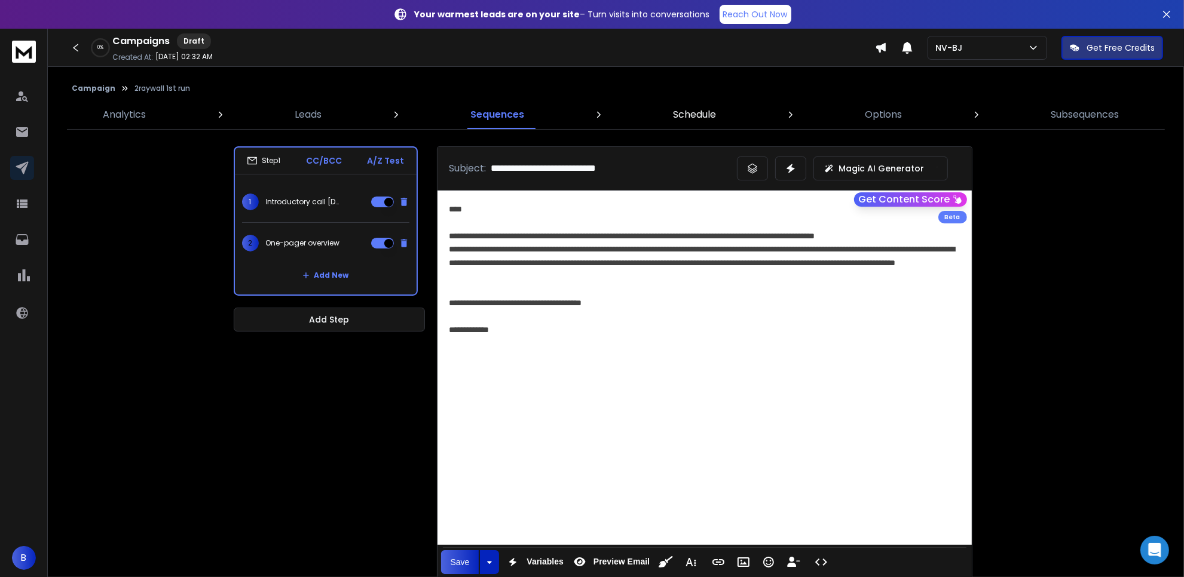
click at [685, 111] on p "Schedule" at bounding box center [694, 115] width 43 height 14
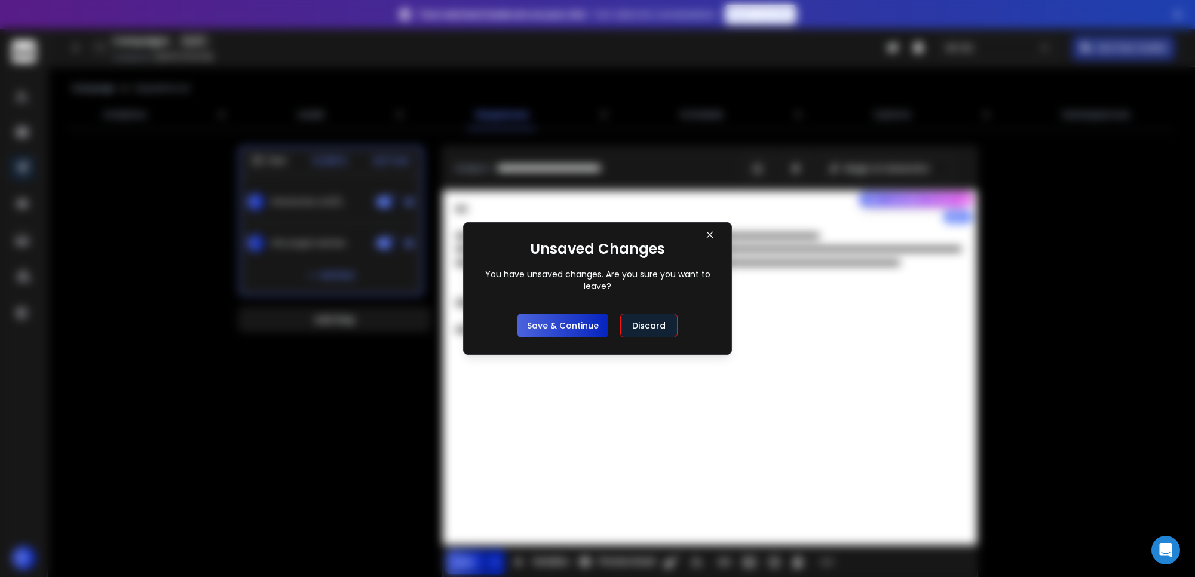
click at [582, 324] on button "Save & Continue" at bounding box center [563, 326] width 91 height 24
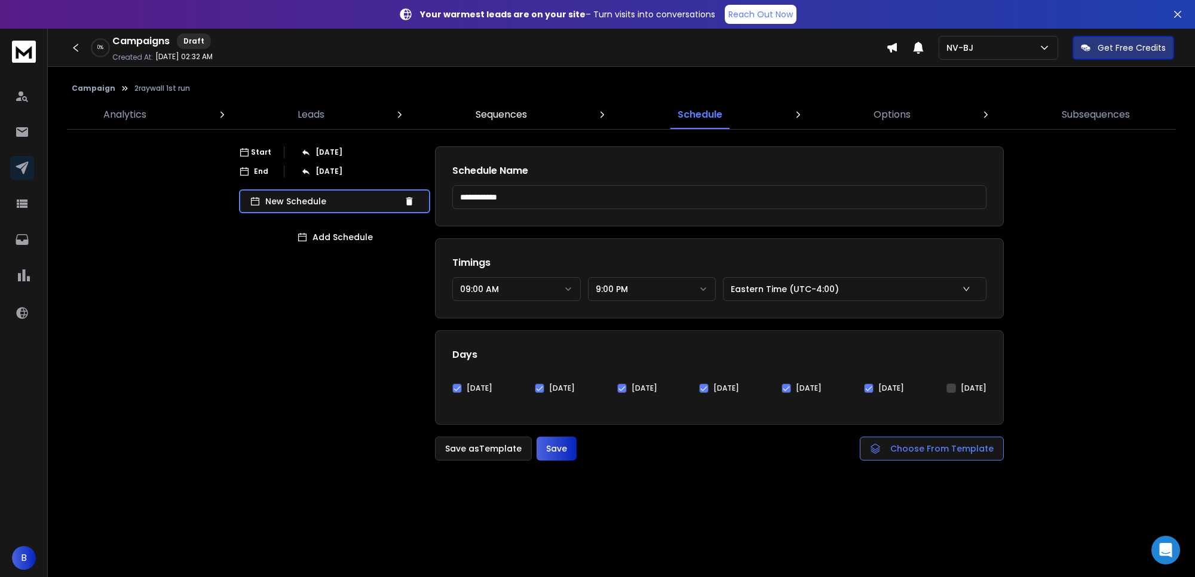
click at [489, 105] on link "Sequences" at bounding box center [502, 114] width 66 height 29
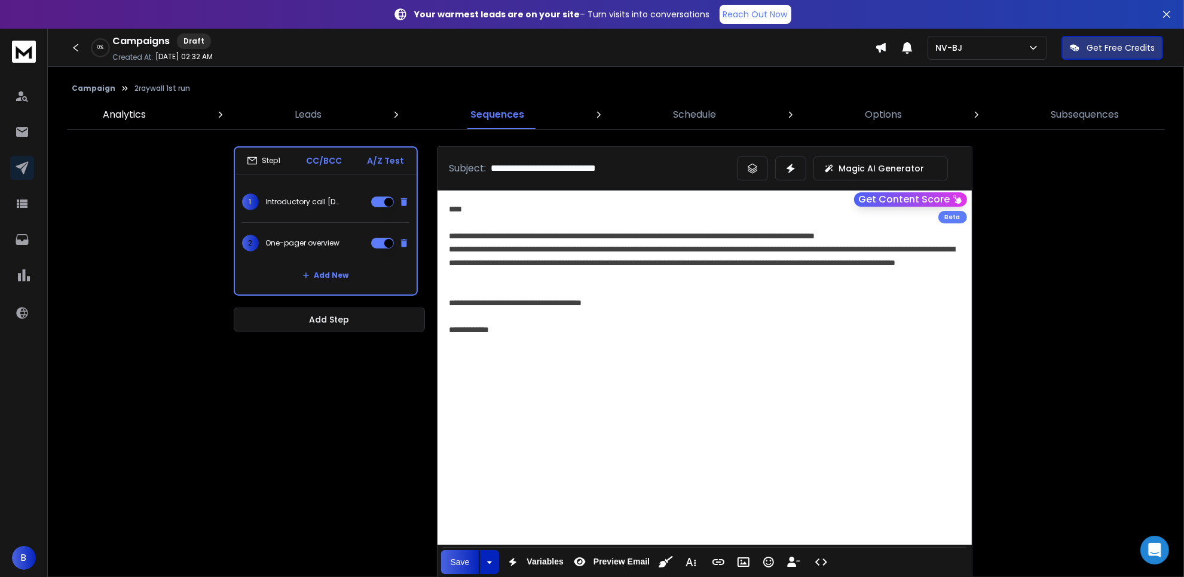
click at [124, 118] on p "Analytics" at bounding box center [124, 115] width 43 height 14
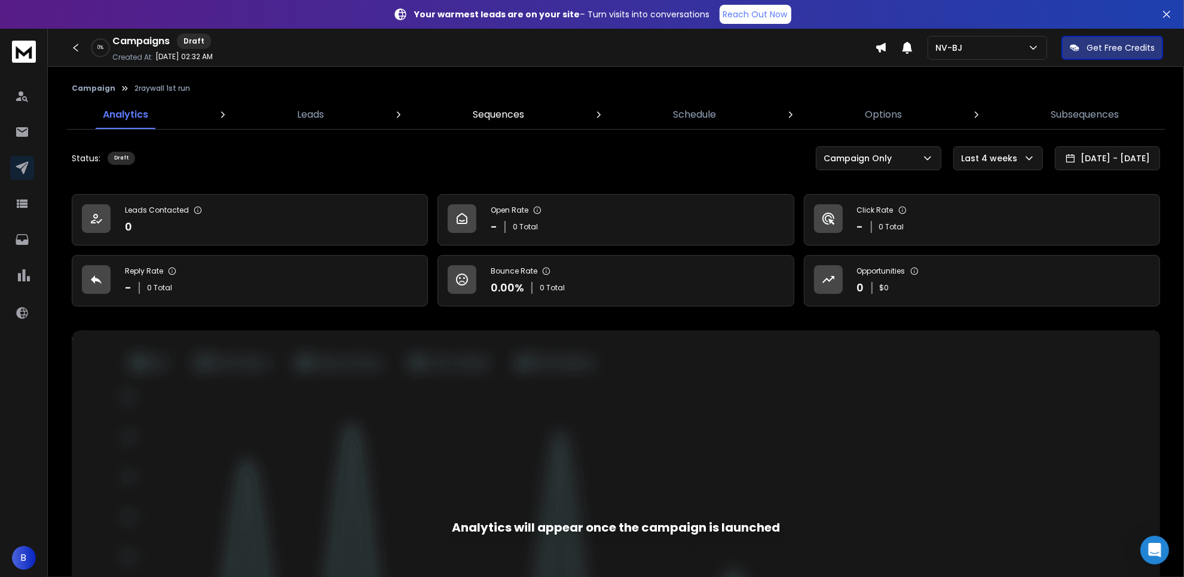
click at [527, 118] on link "Sequences" at bounding box center [499, 114] width 66 height 29
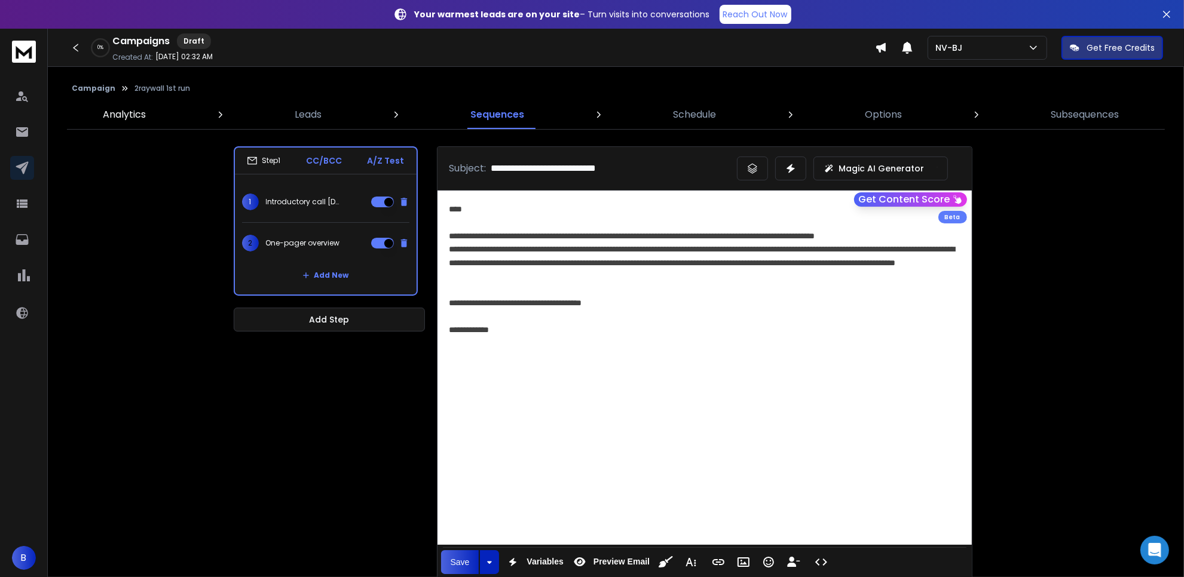
click at [132, 109] on p "Analytics" at bounding box center [124, 115] width 43 height 14
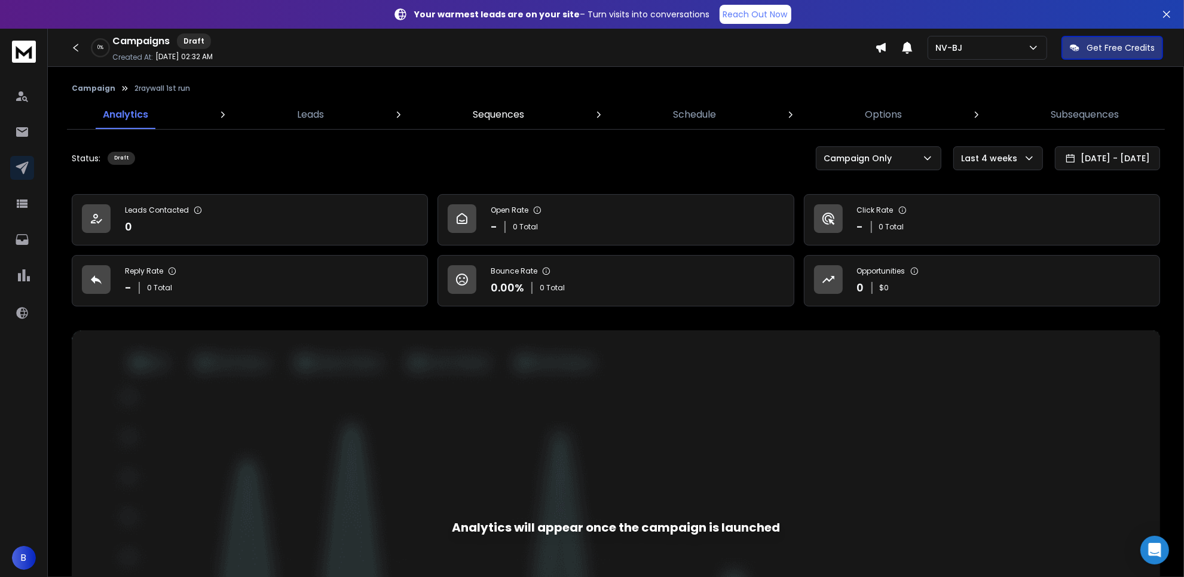
click at [503, 120] on p "Sequences" at bounding box center [498, 115] width 51 height 14
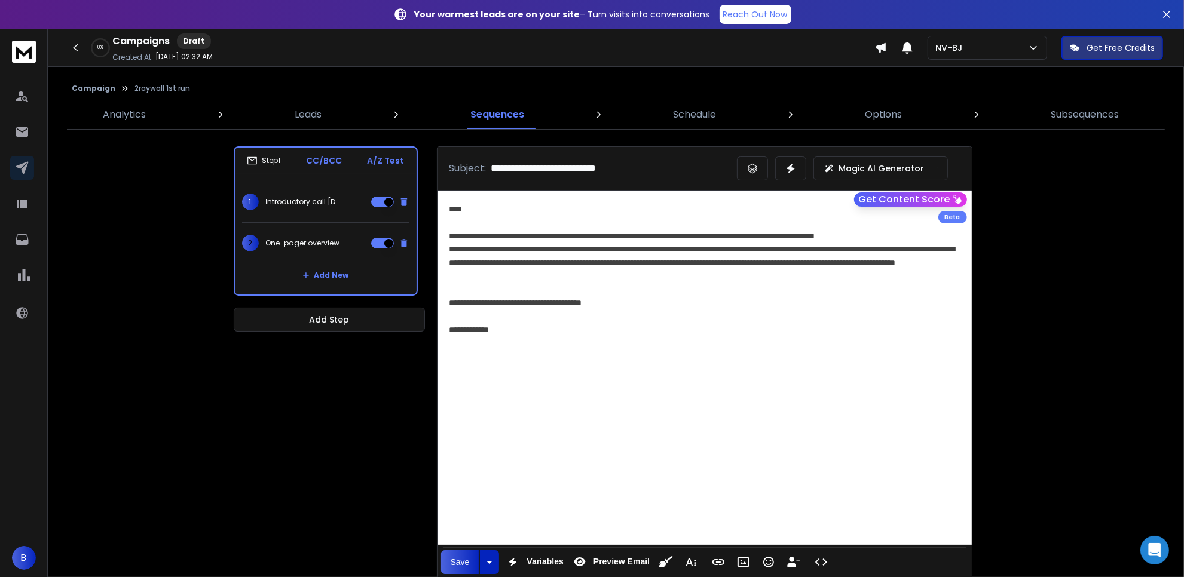
click at [289, 237] on div "2 One-pager overview" at bounding box center [291, 243] width 98 height 17
type input "**********"
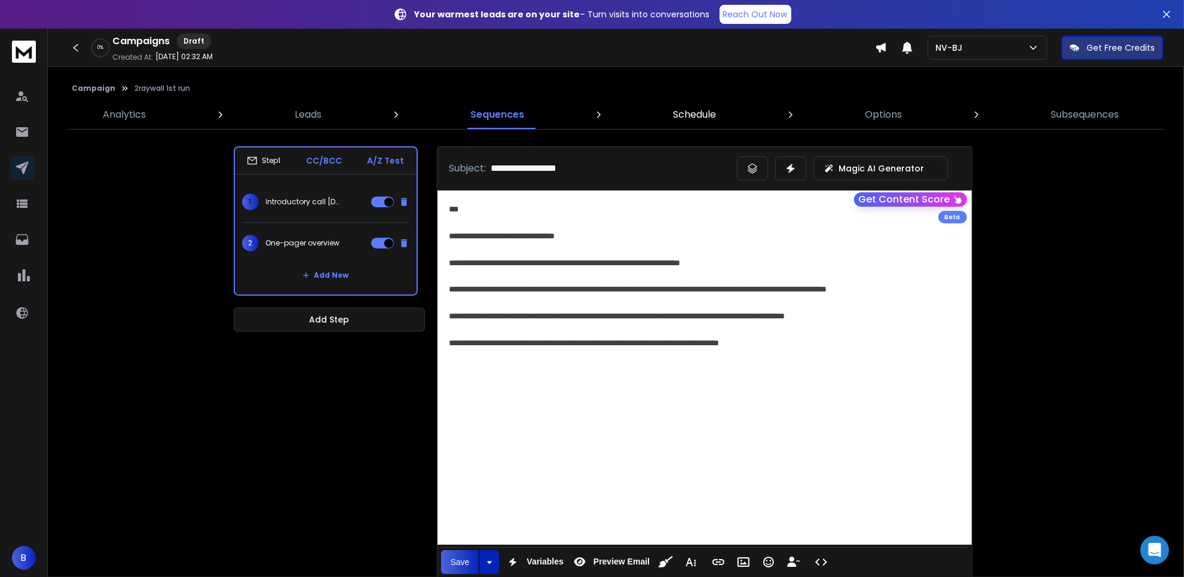
click at [699, 121] on p "Schedule" at bounding box center [694, 115] width 43 height 14
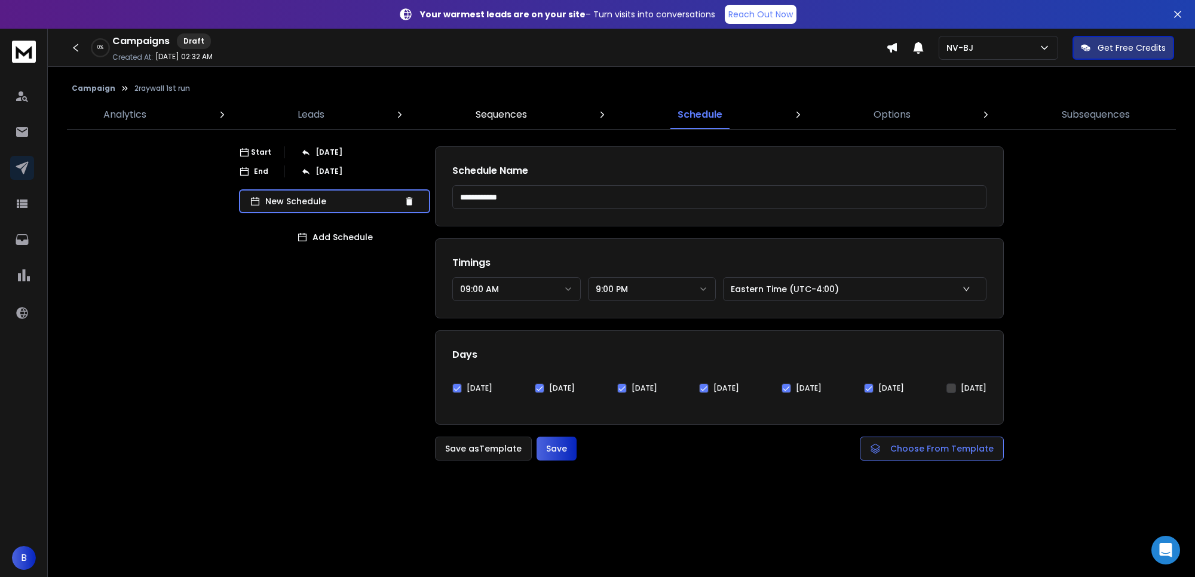
click at [503, 120] on p "Sequences" at bounding box center [501, 115] width 51 height 14
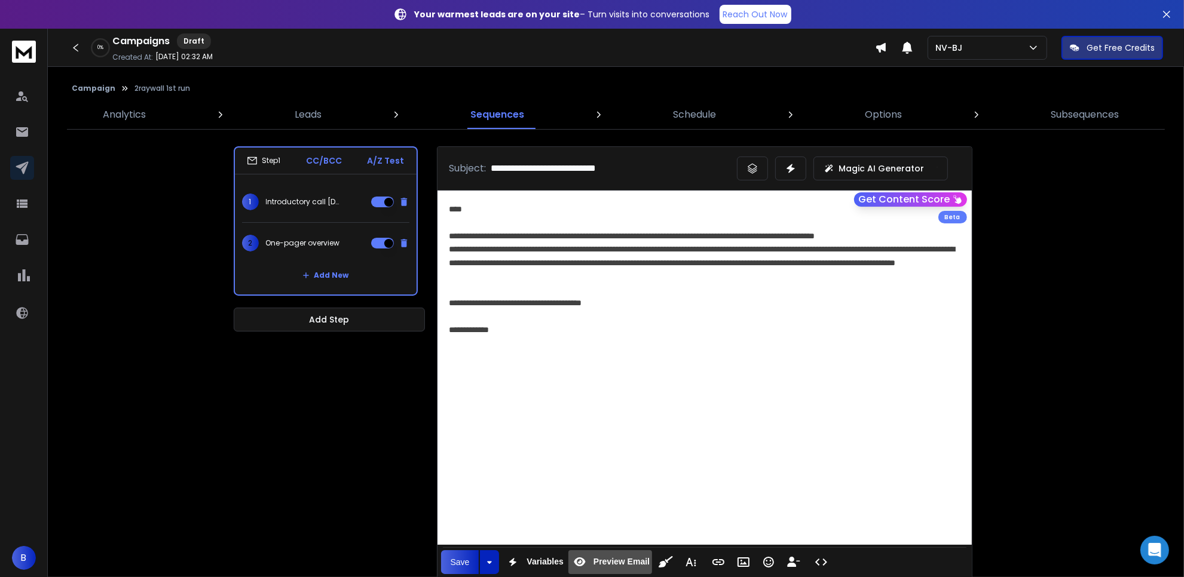
click at [613, 562] on span "Preview Email" at bounding box center [621, 562] width 61 height 10
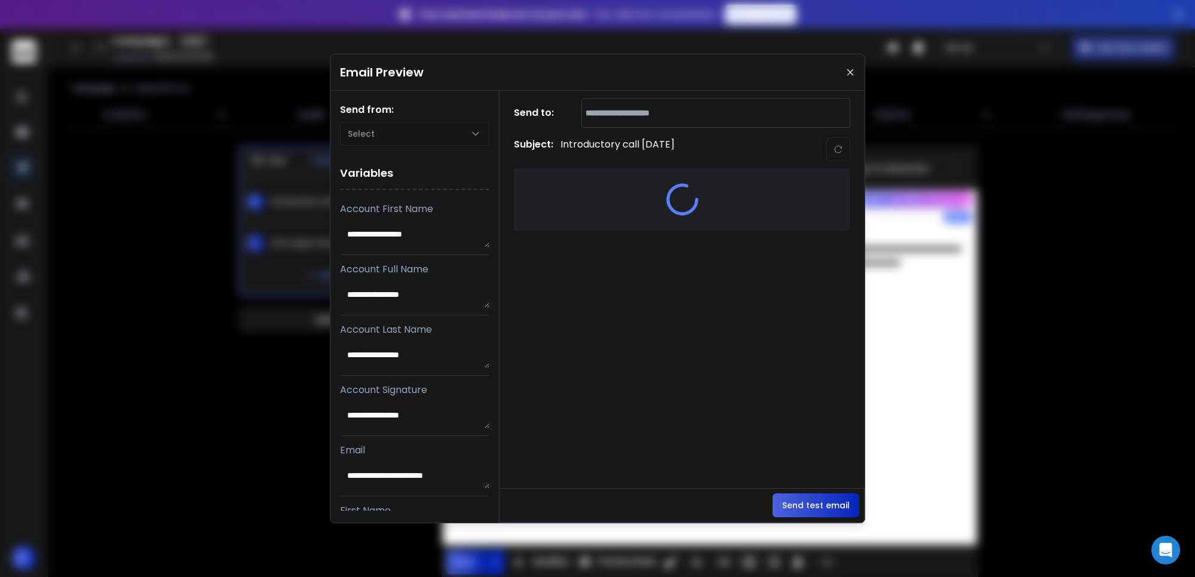
type textarea "**********"
type textarea "*********"
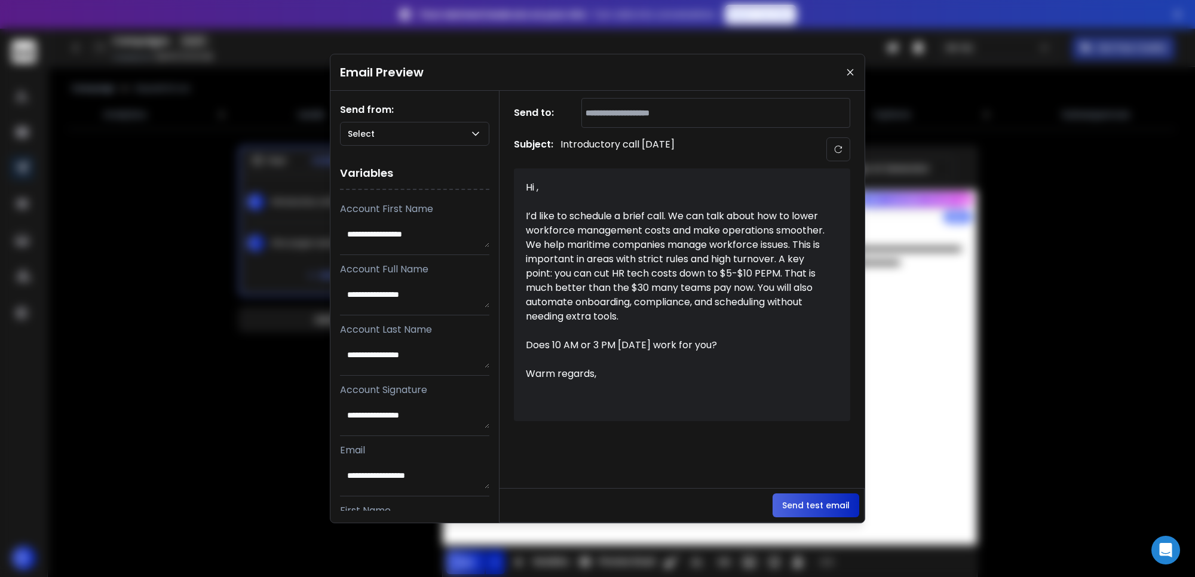
type textarea "*****"
type textarea "**********"
type textarea "********"
type textarea "**********"
click at [858, 73] on div "Email Preview" at bounding box center [598, 72] width 534 height 36
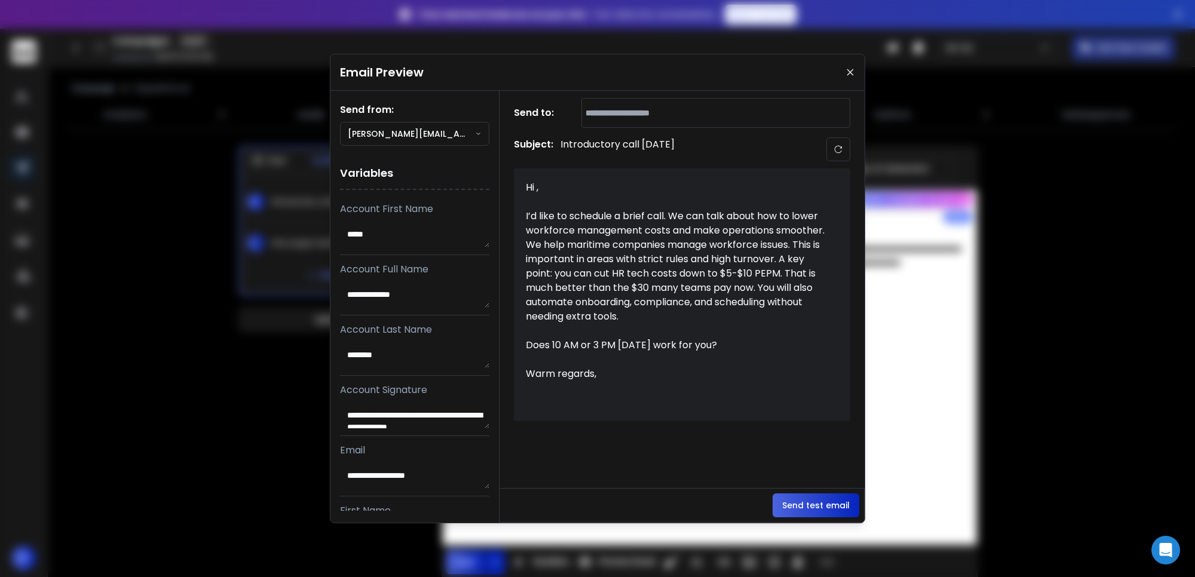
click at [849, 68] on icon at bounding box center [851, 73] width 10 height 10
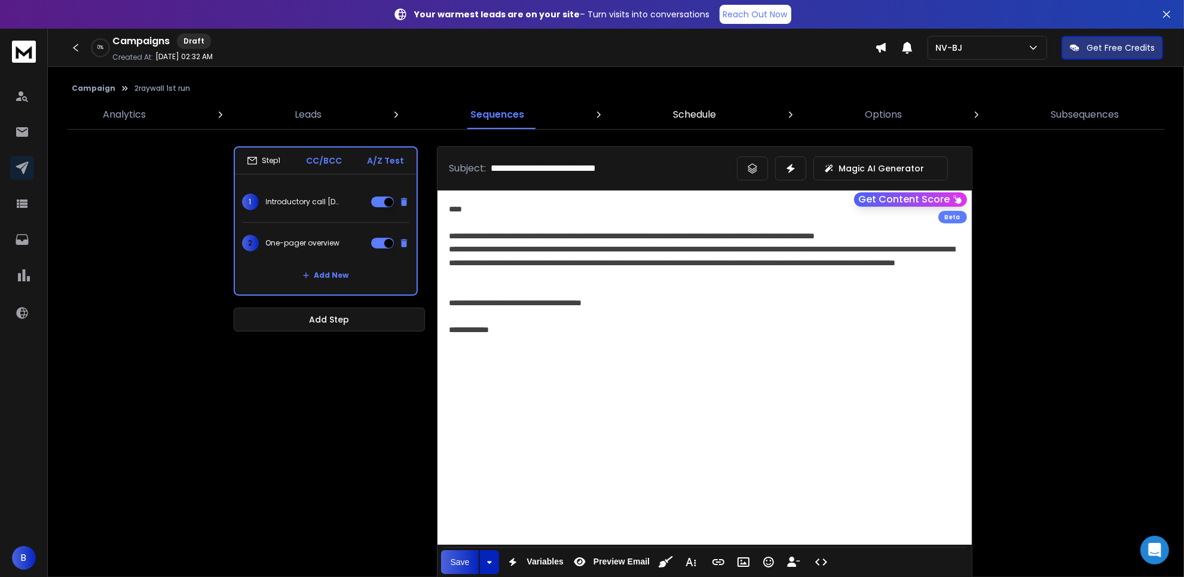
click at [677, 108] on p "Schedule" at bounding box center [694, 115] width 43 height 14
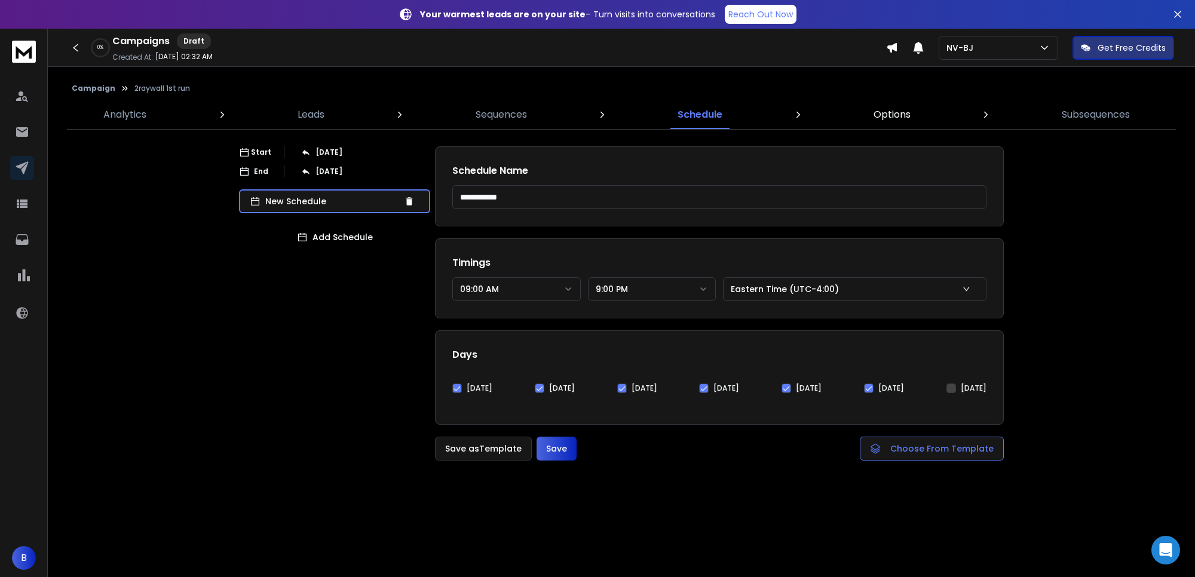
click at [883, 112] on p "Options" at bounding box center [892, 115] width 37 height 14
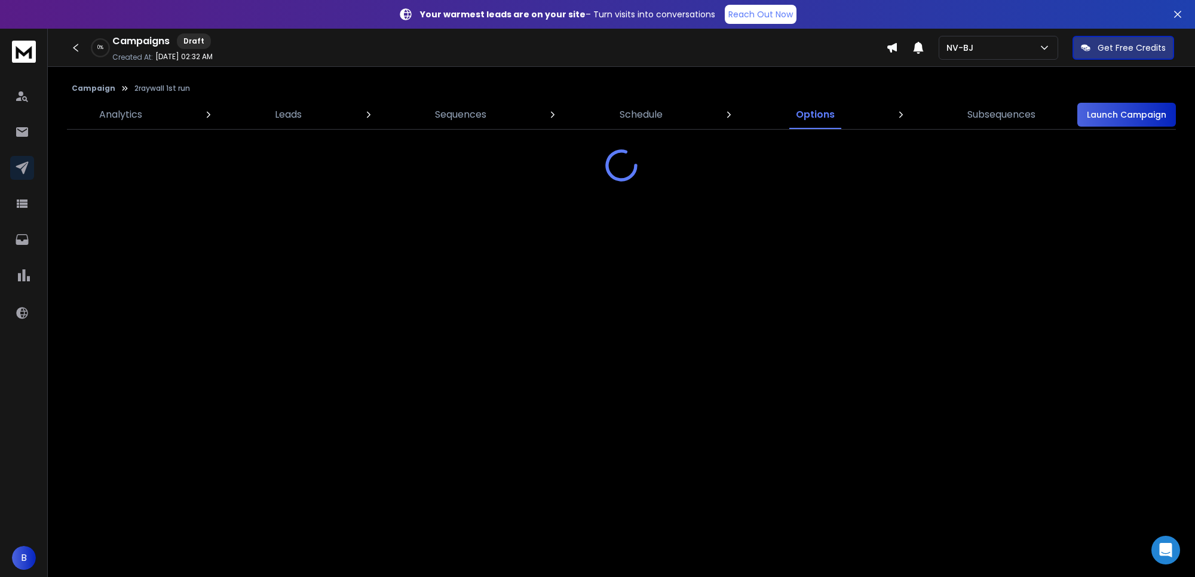
click at [883, 112] on div "Analytics Leads Sequences Schedule Options Subsequences" at bounding box center [567, 114] width 1001 height 29
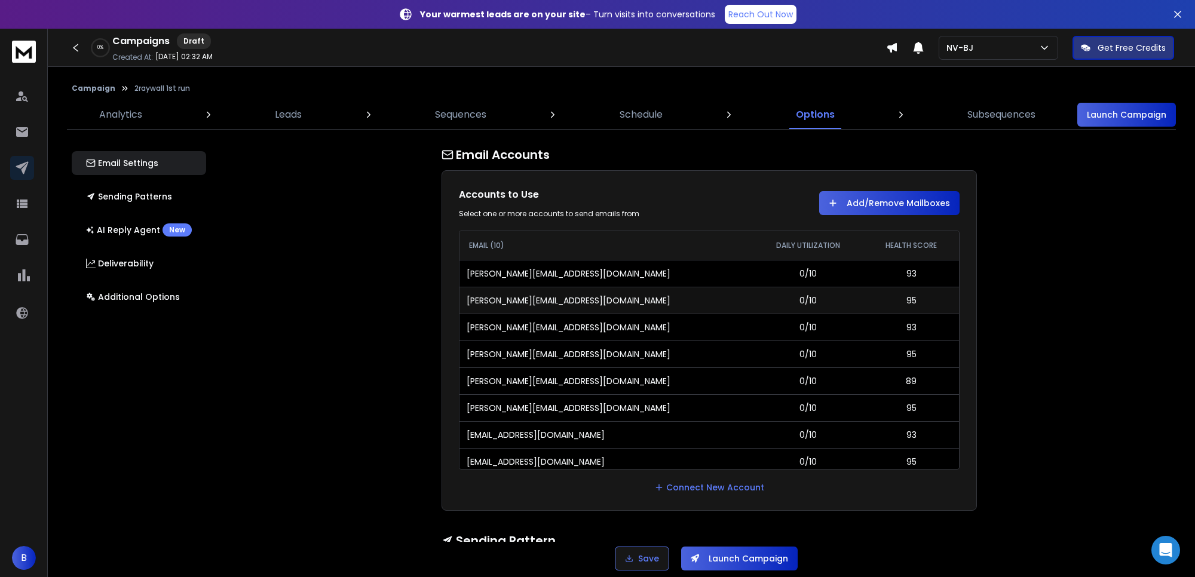
scroll to position [61, 0]
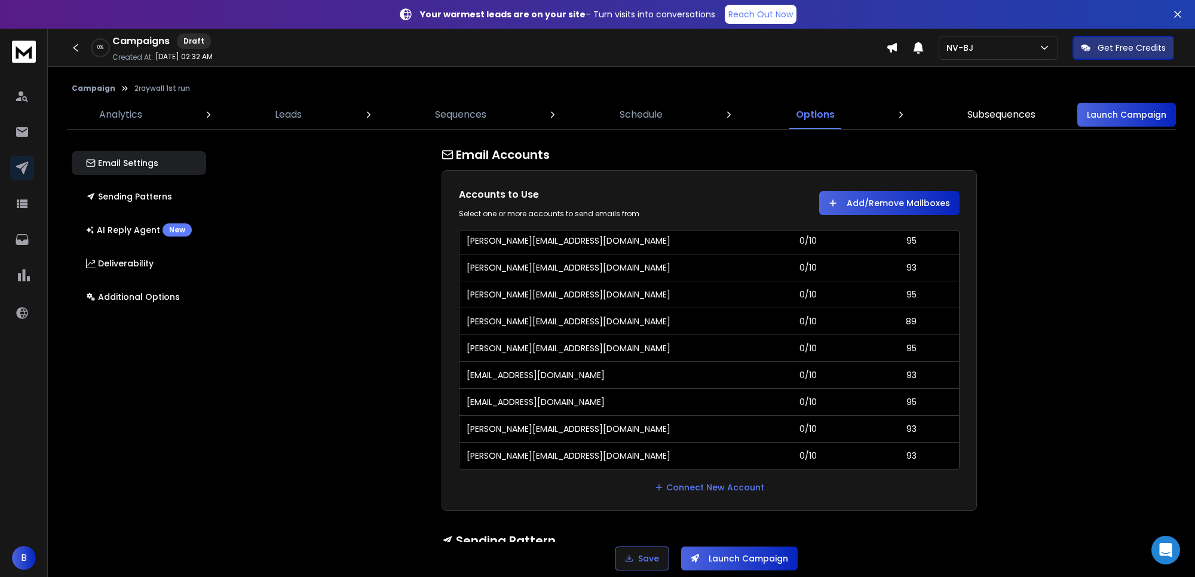
click at [997, 117] on p "Subsequences" at bounding box center [1002, 115] width 68 height 14
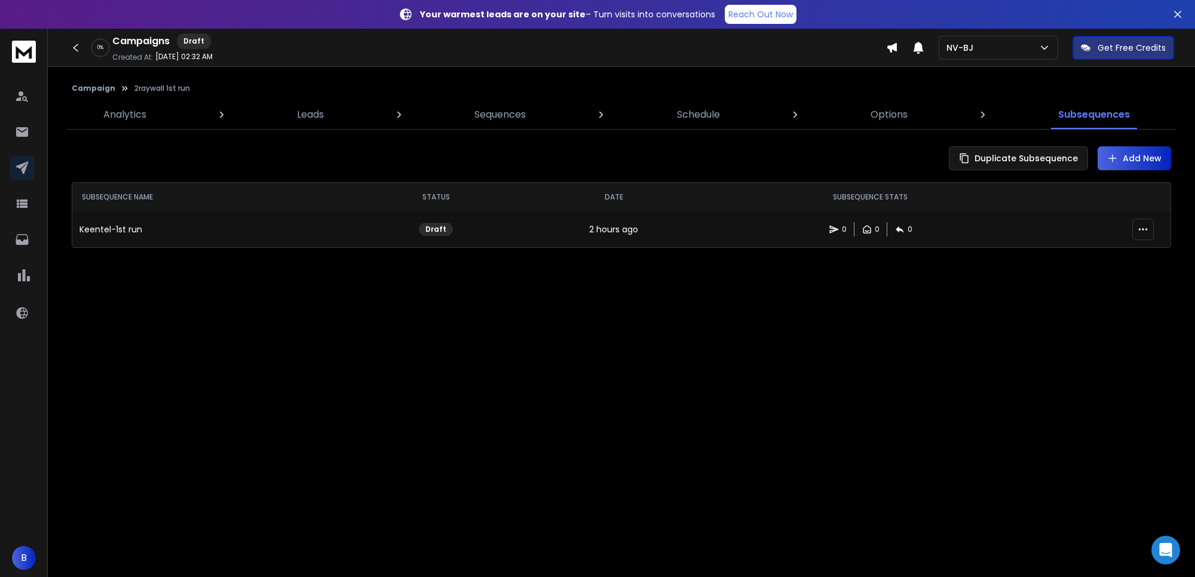
click at [1151, 231] on button "button" at bounding box center [1144, 230] width 22 height 22
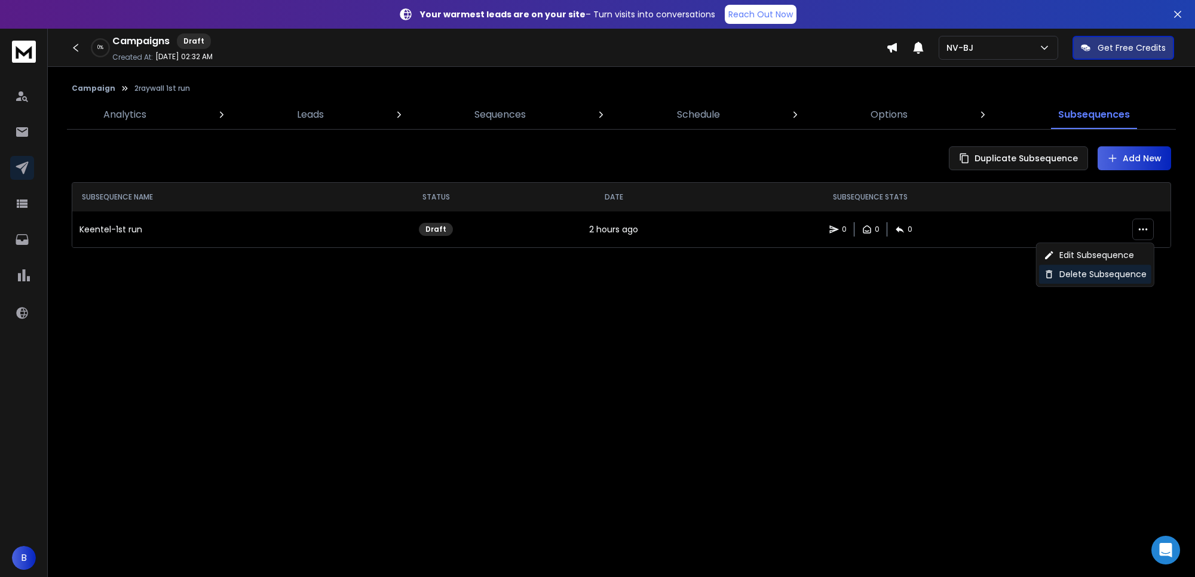
click at [1121, 275] on div "Delete Subsequence" at bounding box center [1095, 274] width 103 height 12
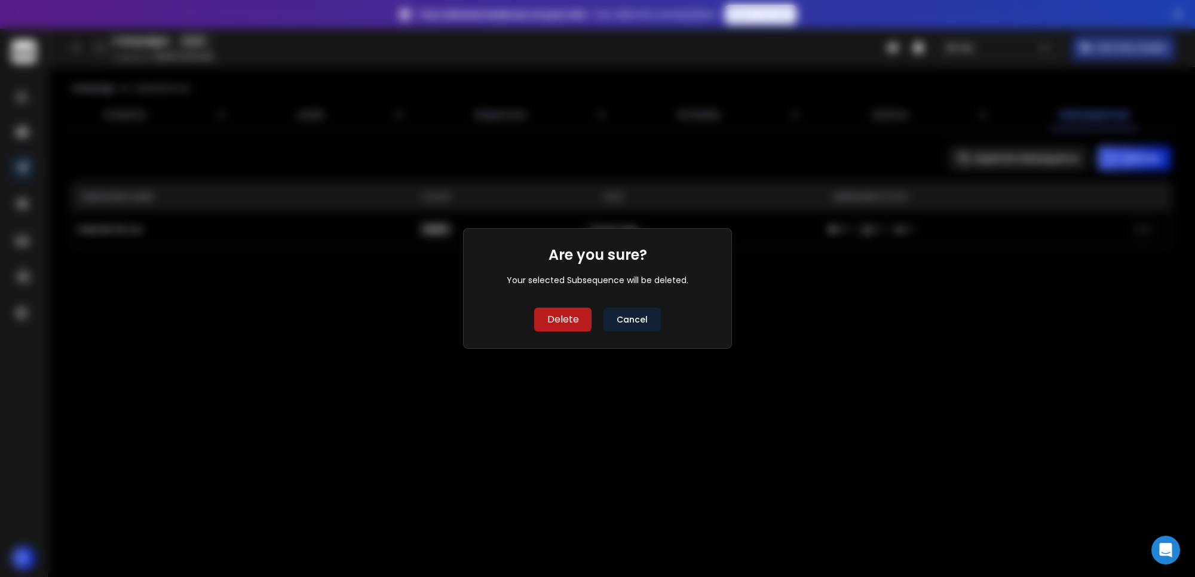
click at [554, 321] on button "Delete" at bounding box center [562, 320] width 57 height 24
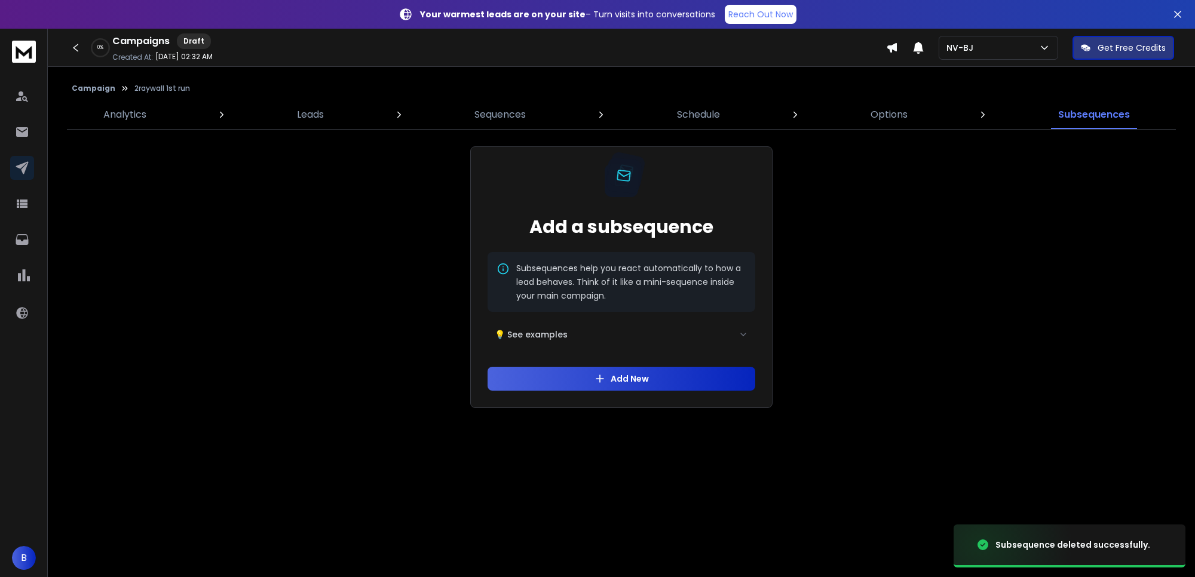
click at [626, 375] on button "Add New" at bounding box center [622, 379] width 268 height 24
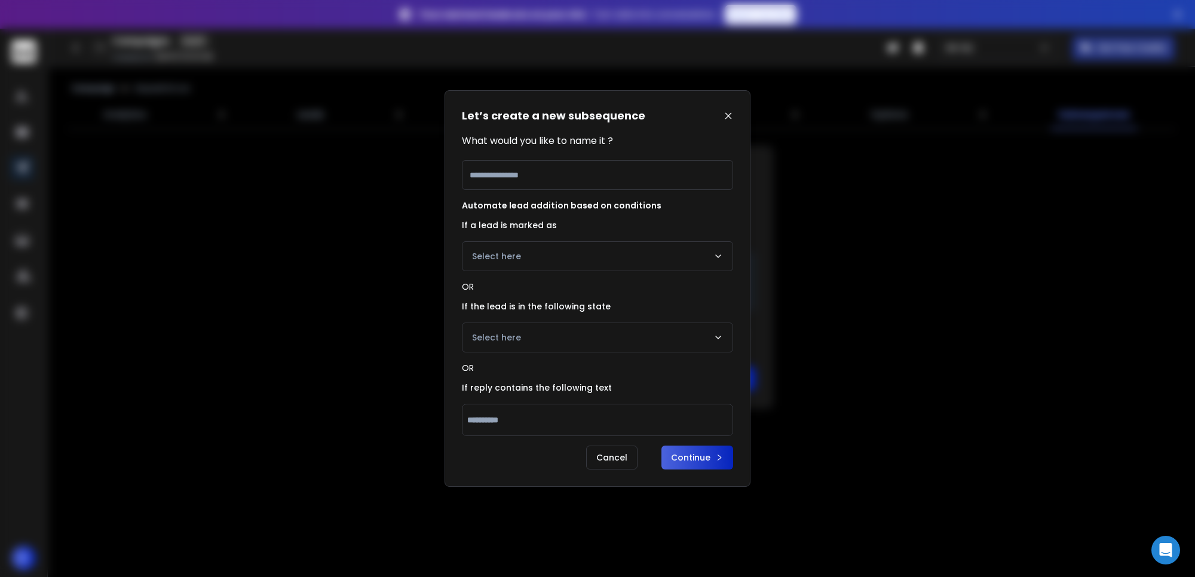
click at [536, 166] on input at bounding box center [597, 175] width 271 height 30
click at [520, 167] on input at bounding box center [597, 175] width 271 height 30
type input "**********"
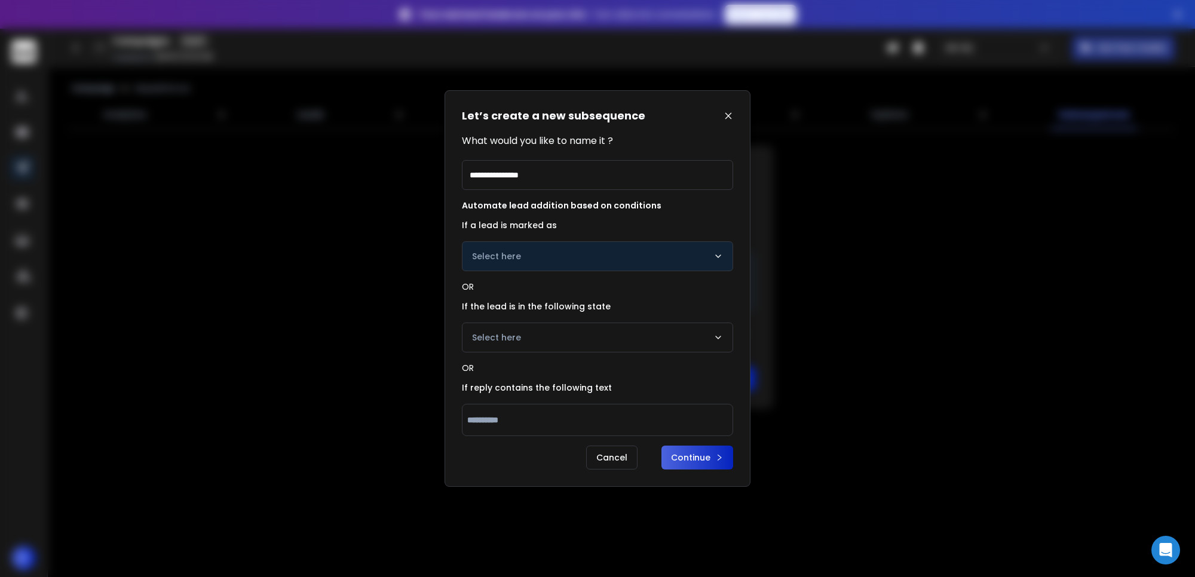
click at [559, 251] on button "Select here" at bounding box center [597, 256] width 271 height 30
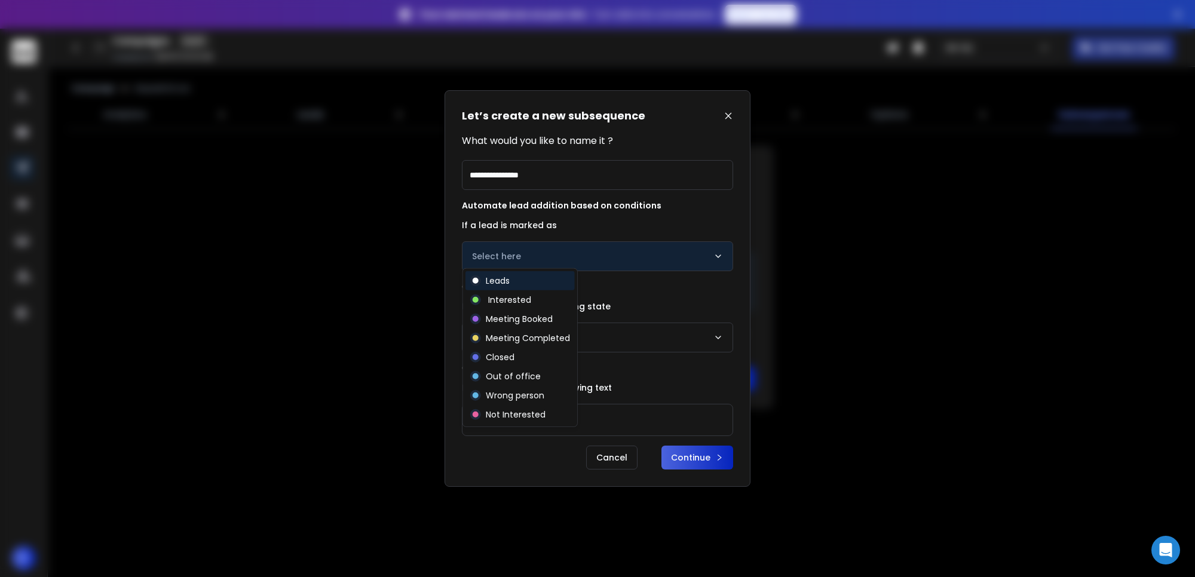
click at [562, 248] on button "Select here" at bounding box center [597, 256] width 271 height 30
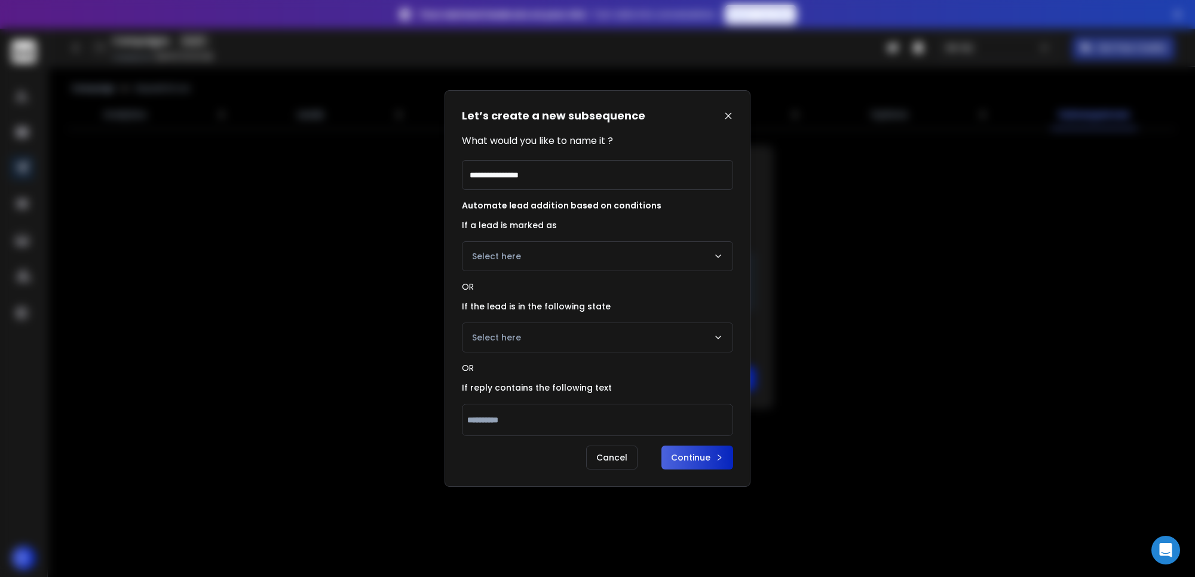
click at [729, 111] on icon at bounding box center [729, 116] width 10 height 10
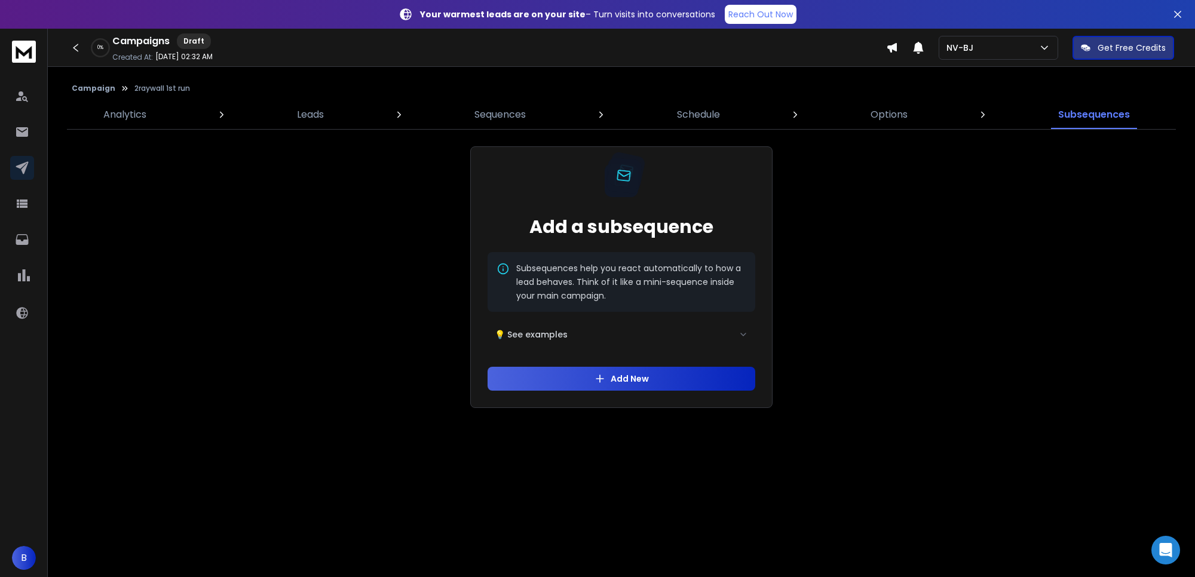
click at [711, 383] on button "Add New" at bounding box center [622, 379] width 268 height 24
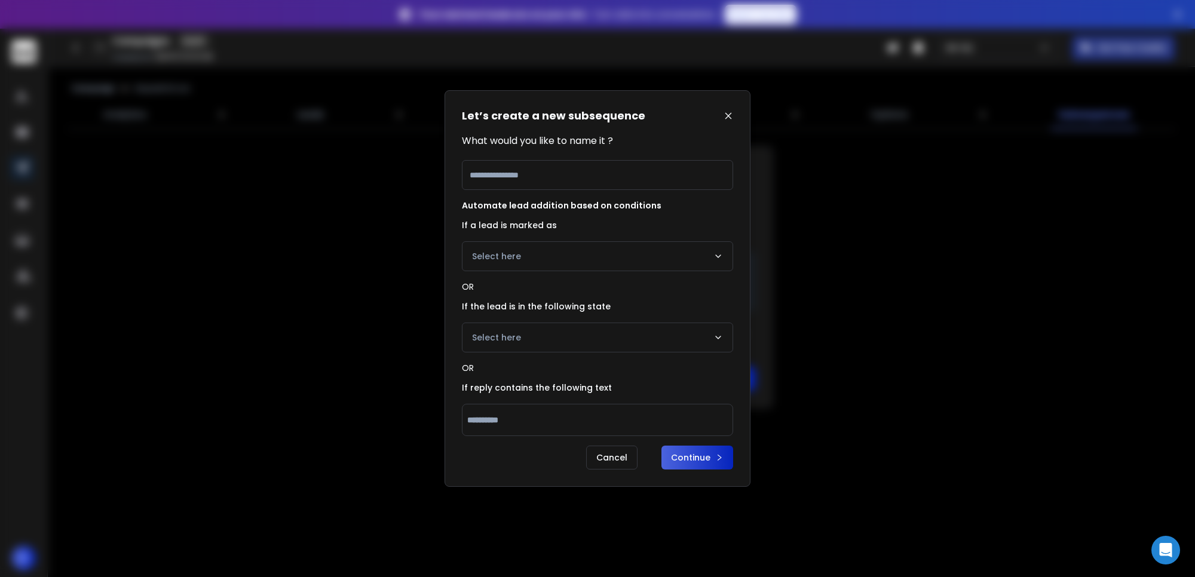
click at [727, 111] on icon at bounding box center [729, 116] width 10 height 10
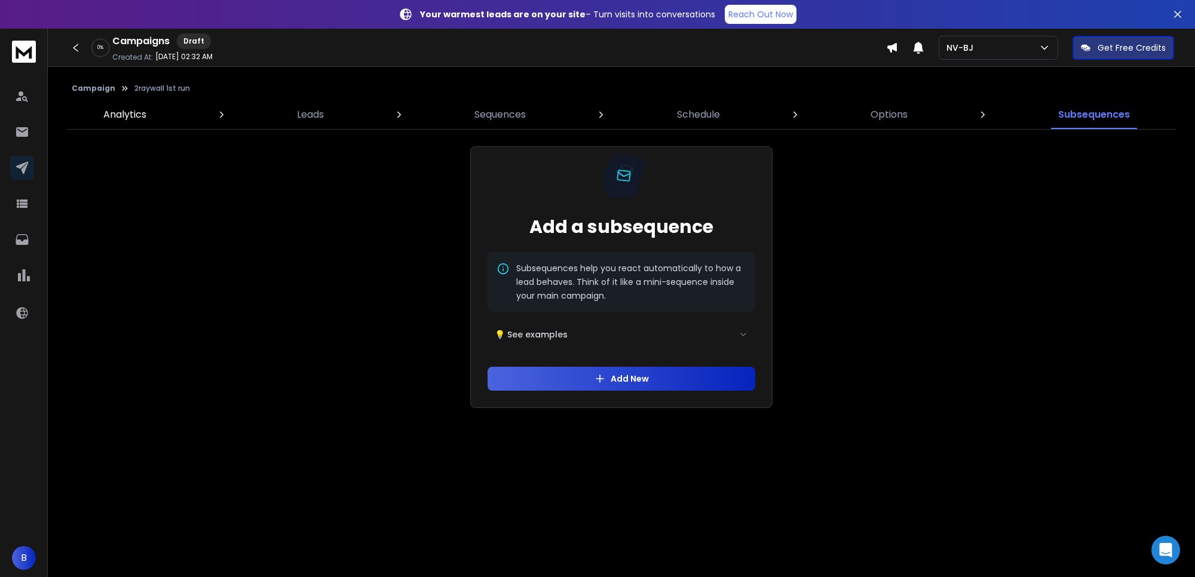
click at [139, 115] on p "Analytics" at bounding box center [124, 115] width 43 height 14
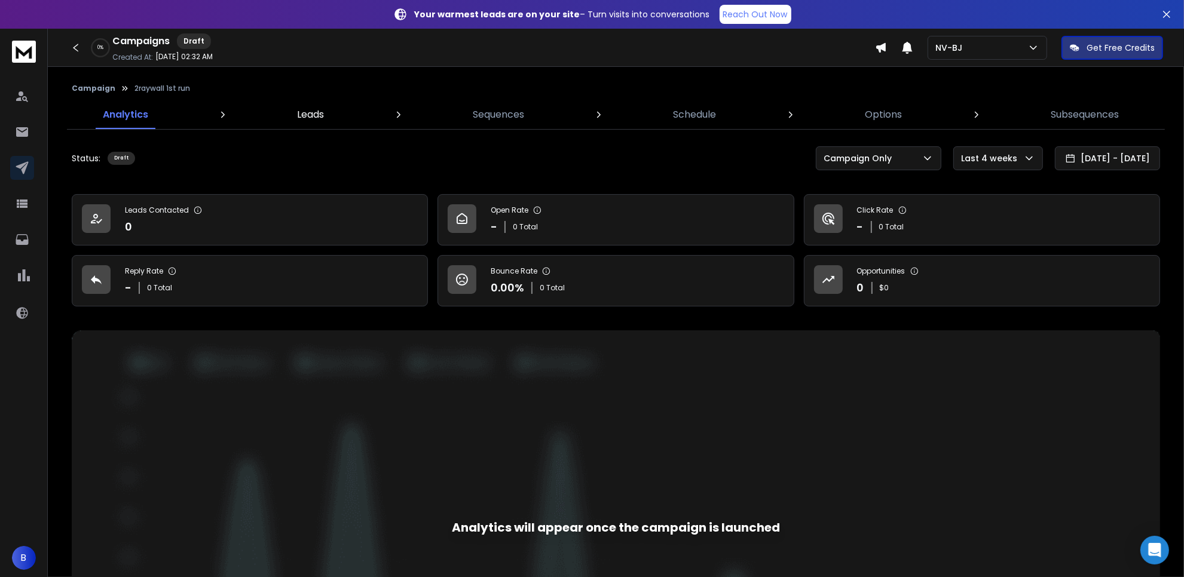
click at [305, 117] on p "Leads" at bounding box center [310, 115] width 27 height 14
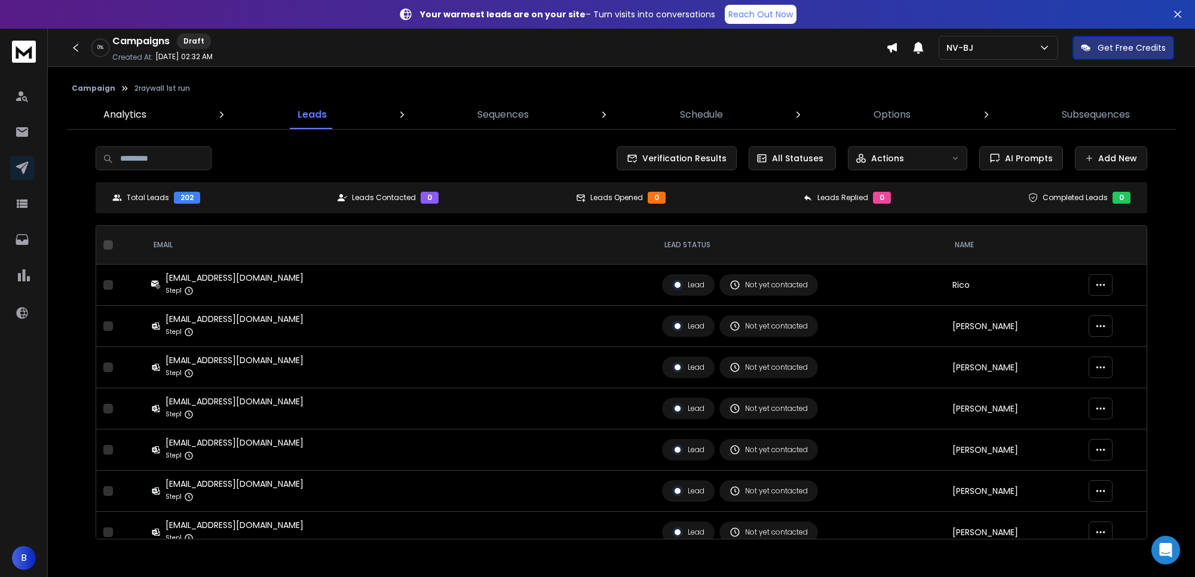
click at [145, 121] on p "Analytics" at bounding box center [124, 115] width 43 height 14
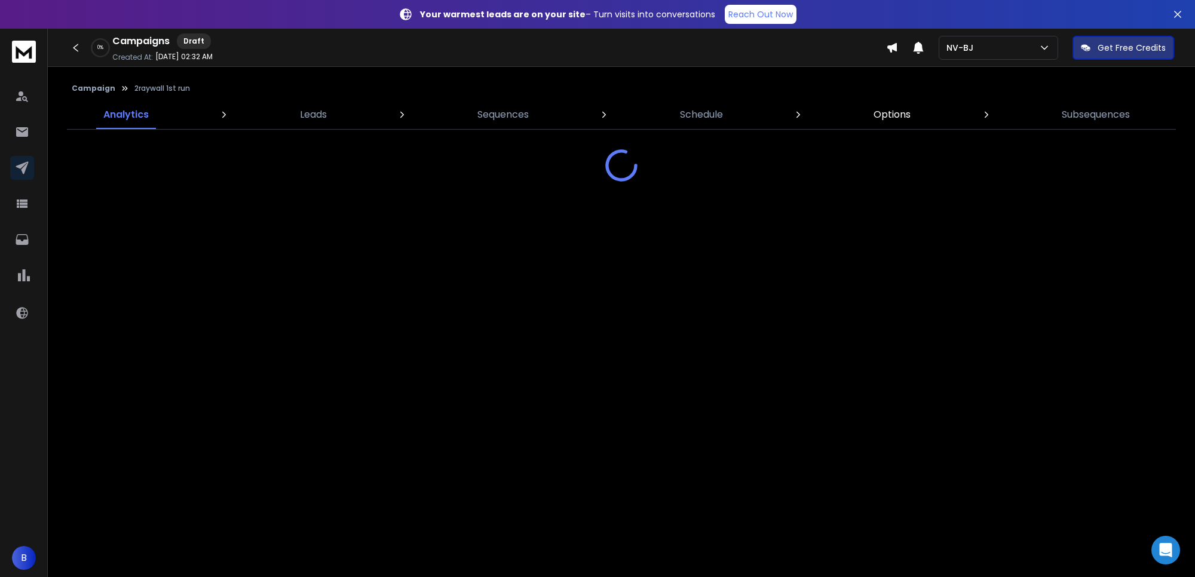
click at [869, 114] on link "Options" at bounding box center [892, 114] width 51 height 29
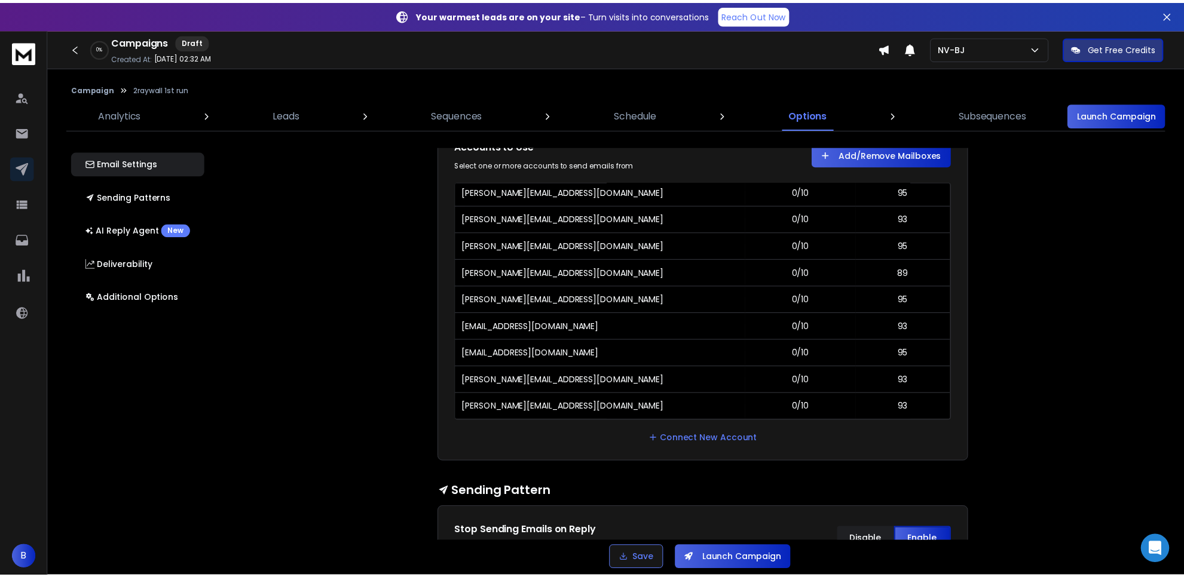
scroll to position [75, 0]
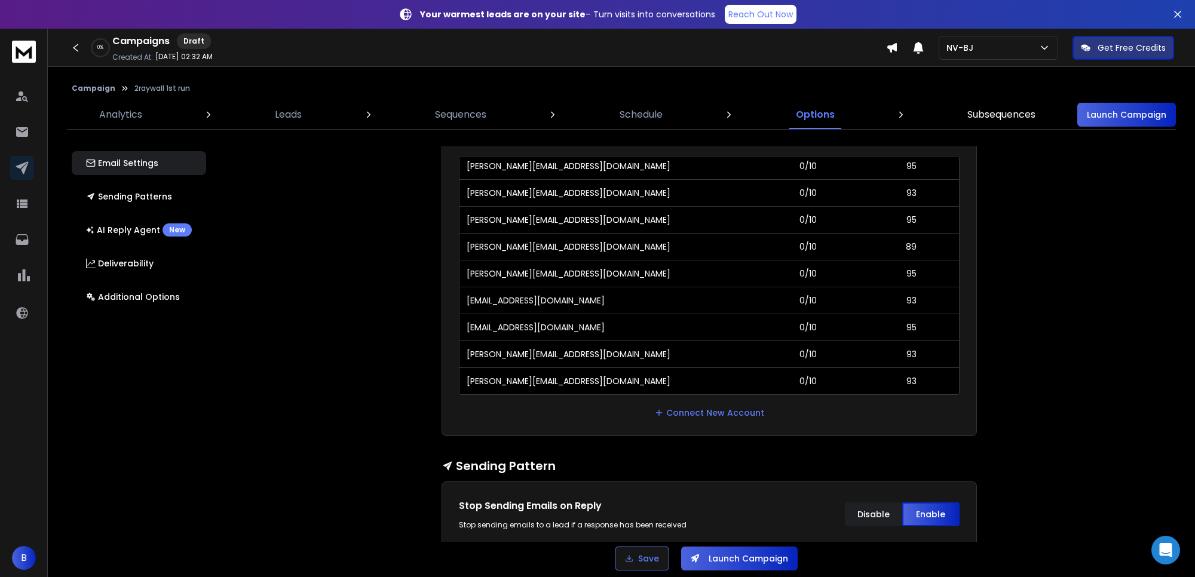
click at [993, 112] on p "Subsequences" at bounding box center [1002, 115] width 68 height 14
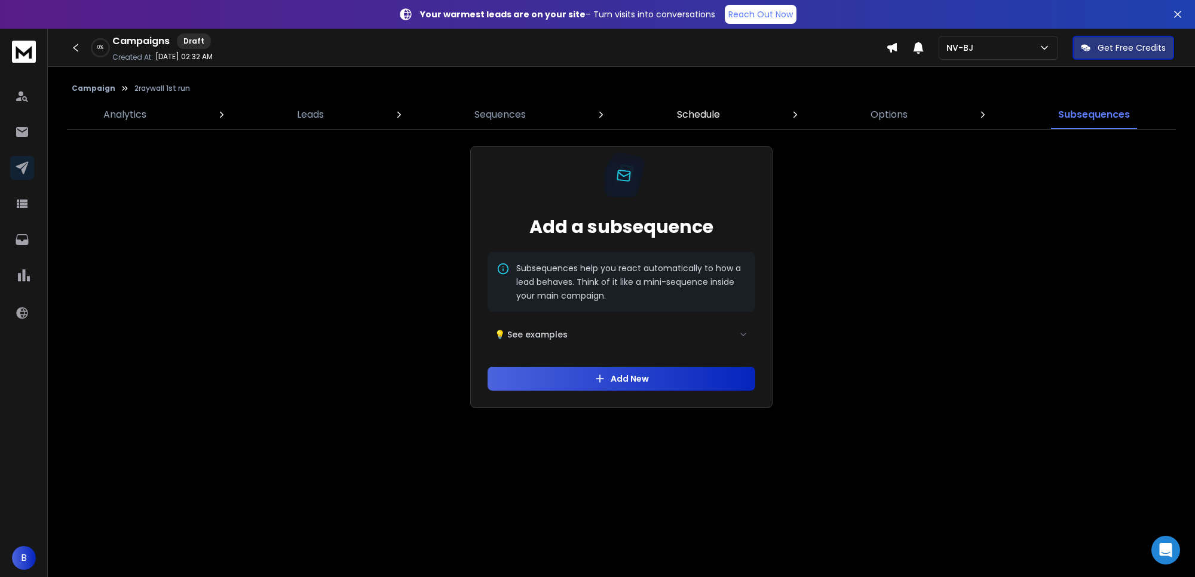
click at [695, 105] on link "Schedule" at bounding box center [698, 114] width 57 height 29
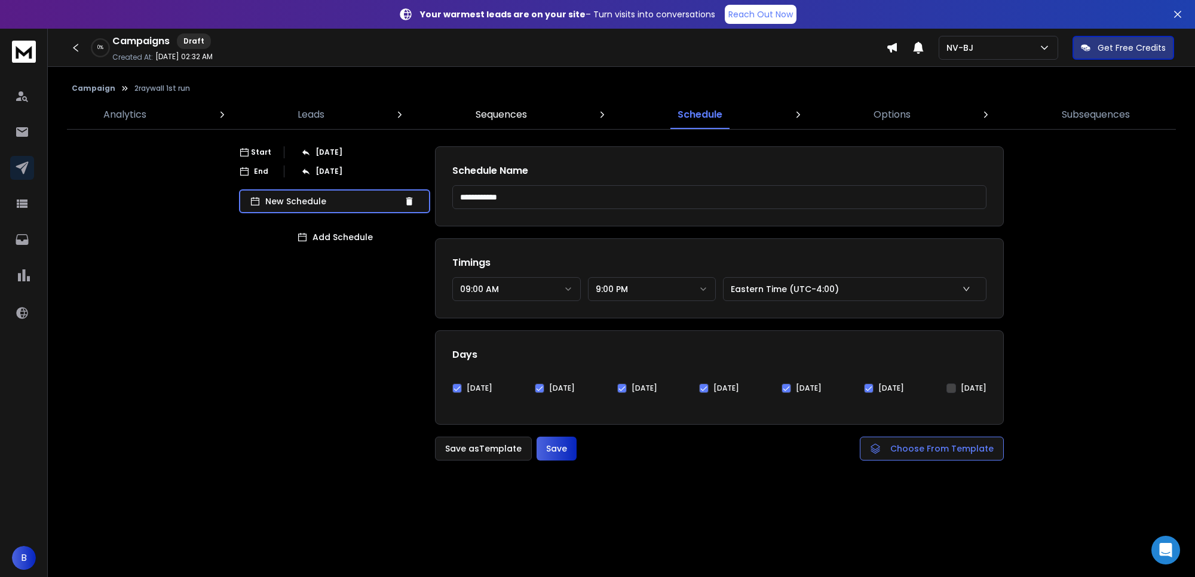
click at [495, 111] on p "Sequences" at bounding box center [501, 115] width 51 height 14
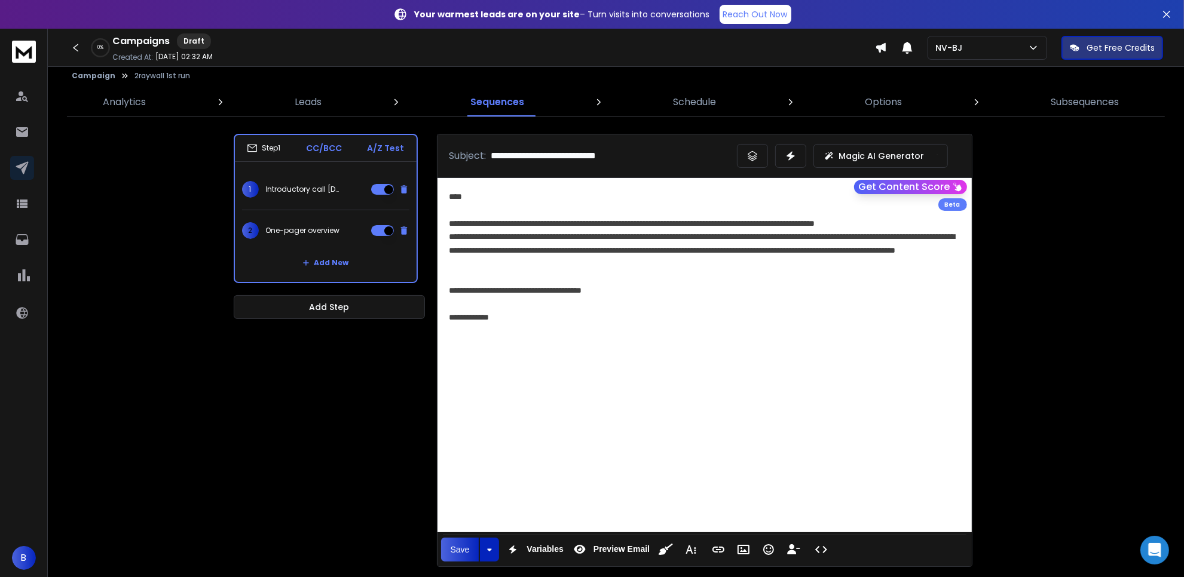
scroll to position [19, 0]
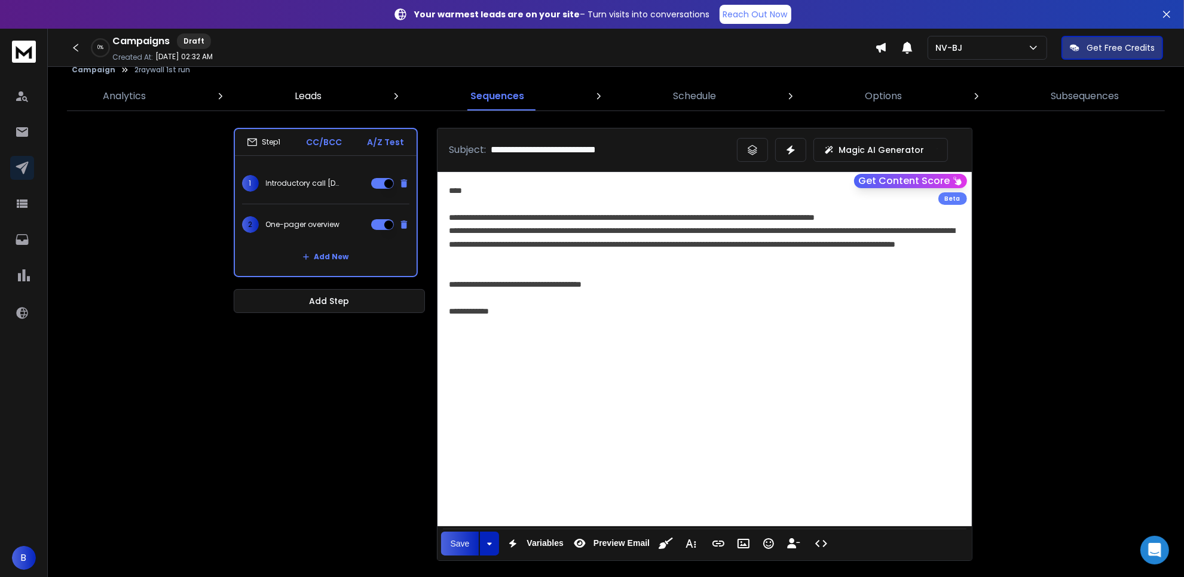
click at [300, 94] on p "Leads" at bounding box center [308, 96] width 27 height 14
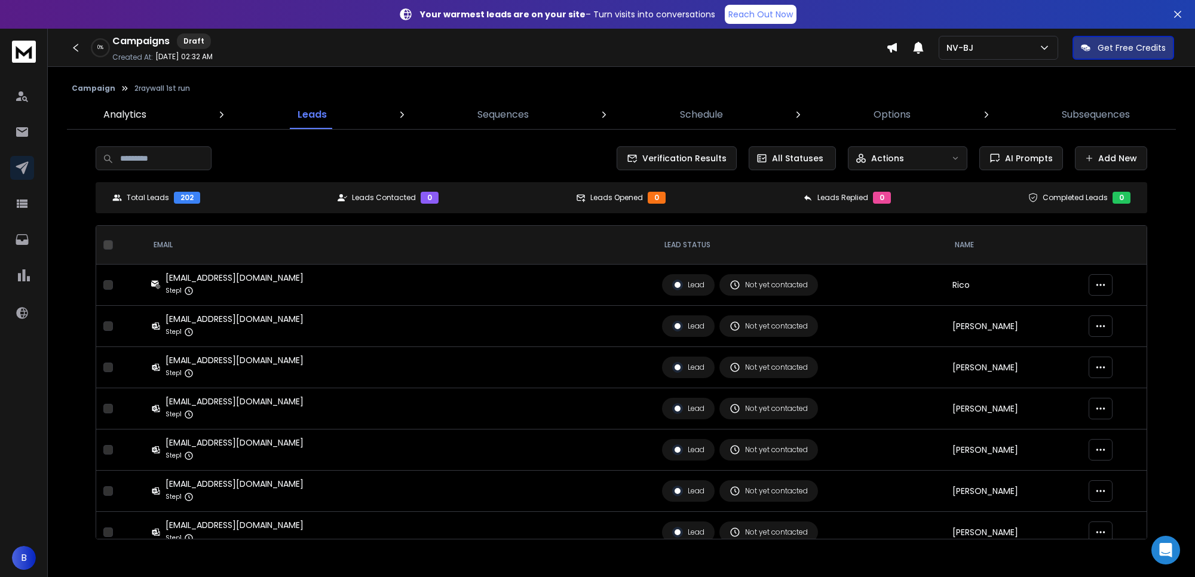
click at [133, 108] on p "Analytics" at bounding box center [124, 115] width 43 height 14
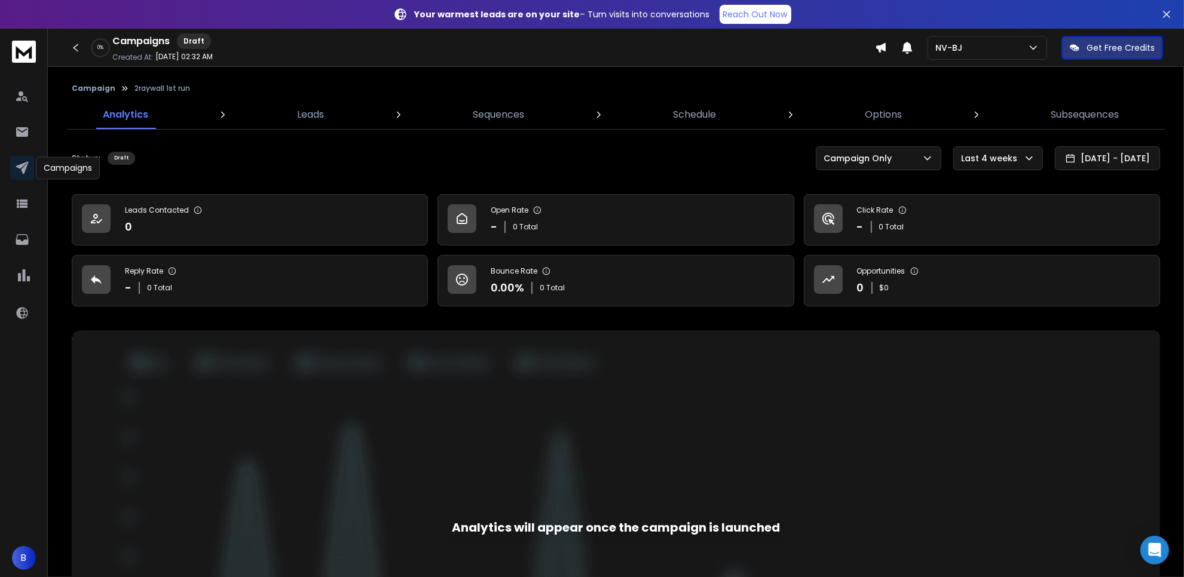
click at [20, 167] on icon at bounding box center [22, 167] width 13 height 13
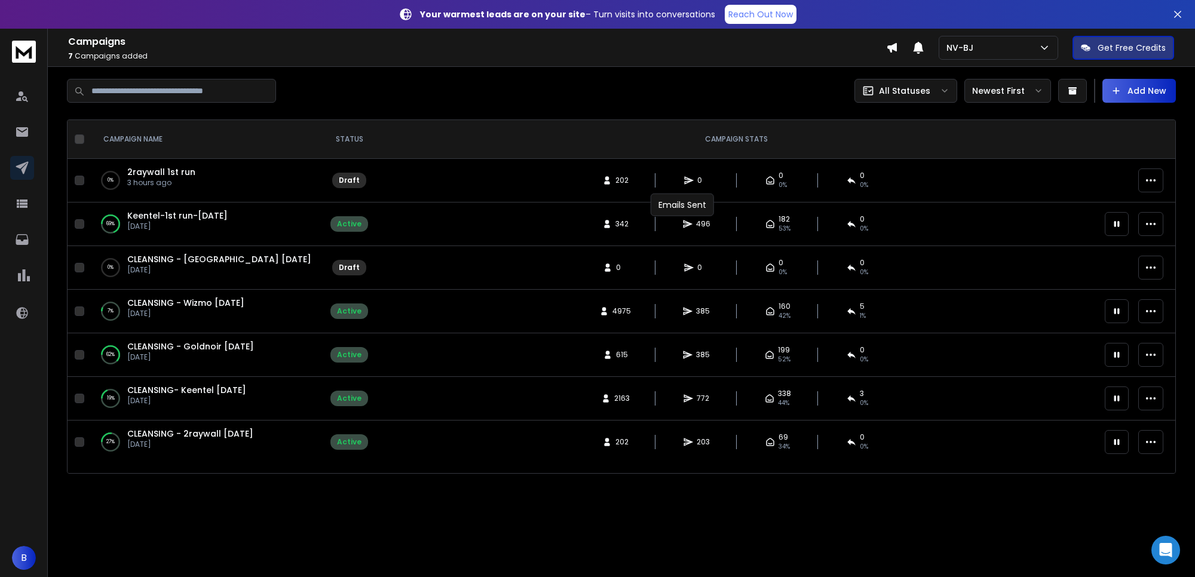
click at [696, 224] on span "496" at bounding box center [703, 224] width 14 height 10
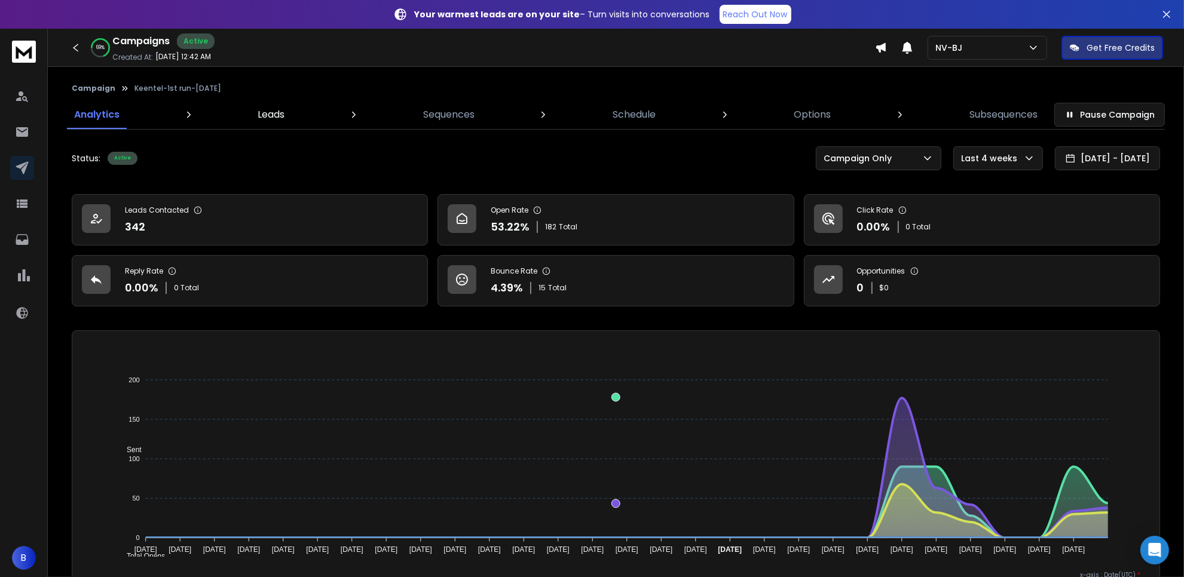
click at [264, 114] on p "Leads" at bounding box center [271, 115] width 27 height 14
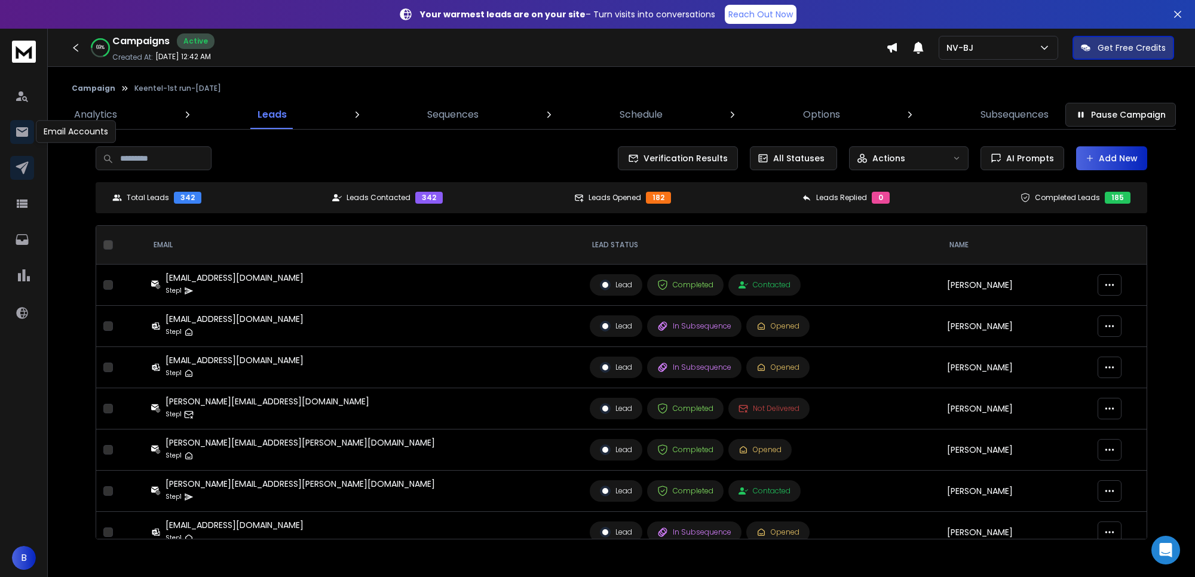
click at [27, 136] on icon at bounding box center [22, 132] width 14 height 14
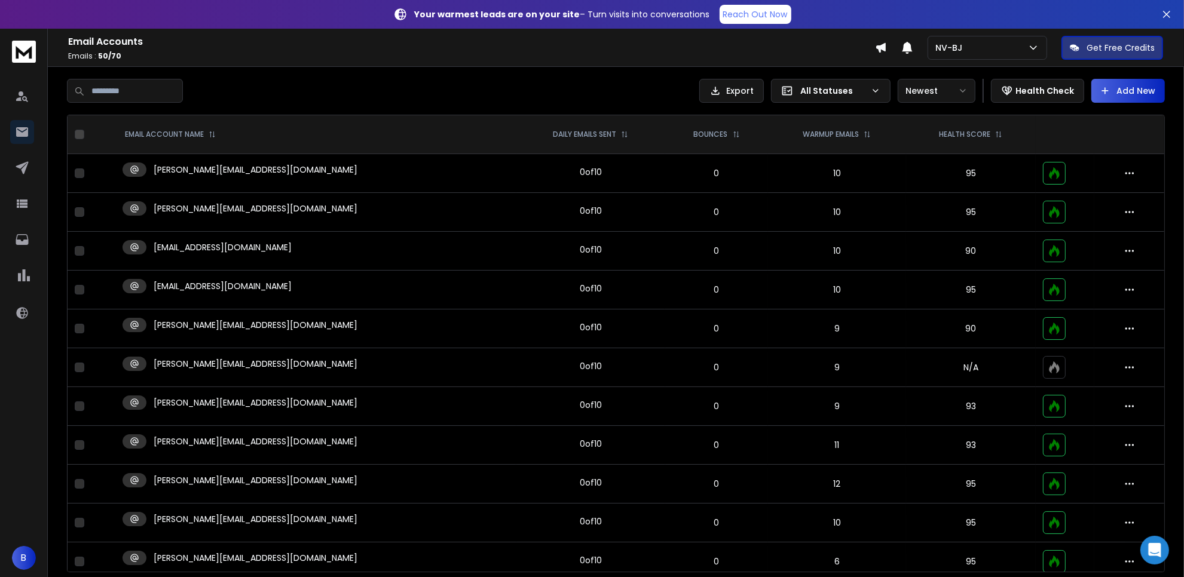
click at [973, 90] on button "Newest" at bounding box center [937, 91] width 78 height 24
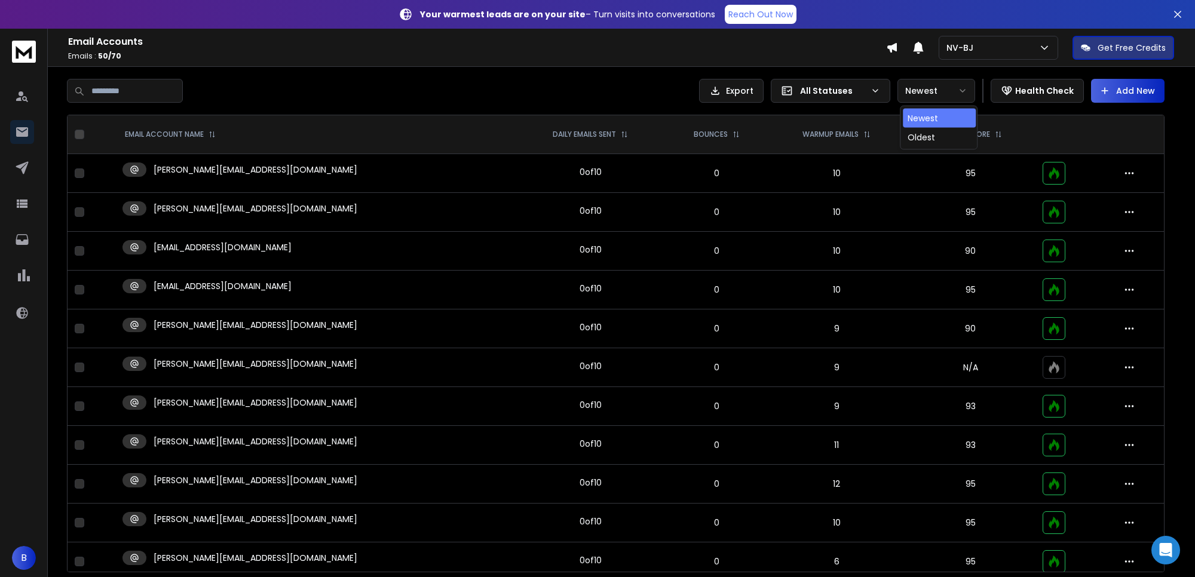
click at [968, 93] on icon "button" at bounding box center [963, 91] width 10 height 10
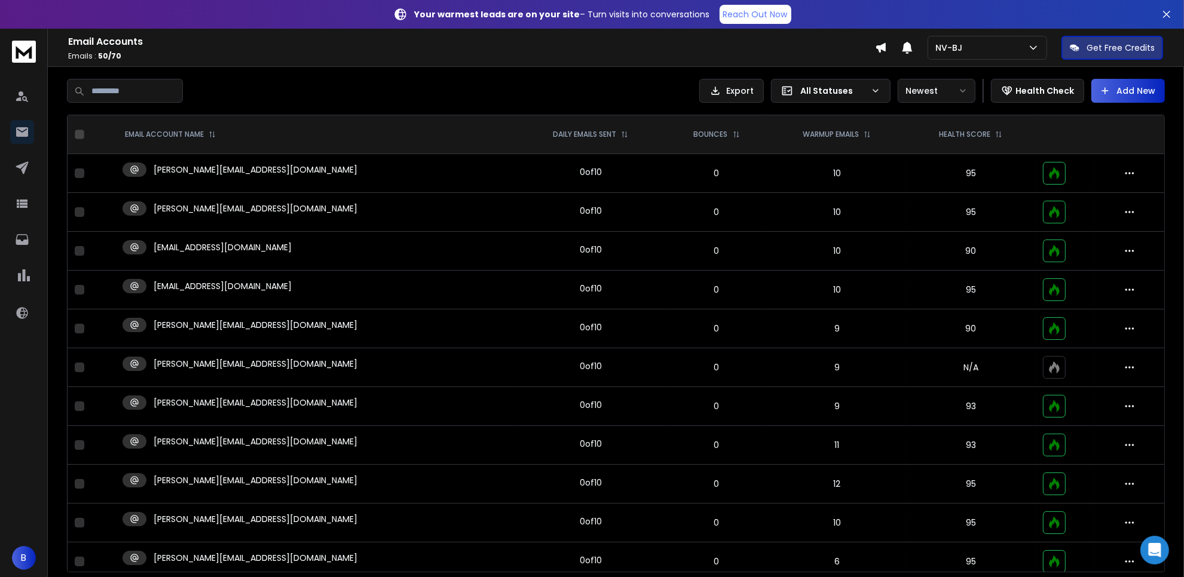
click at [888, 88] on div "All Statuses" at bounding box center [831, 91] width 120 height 24
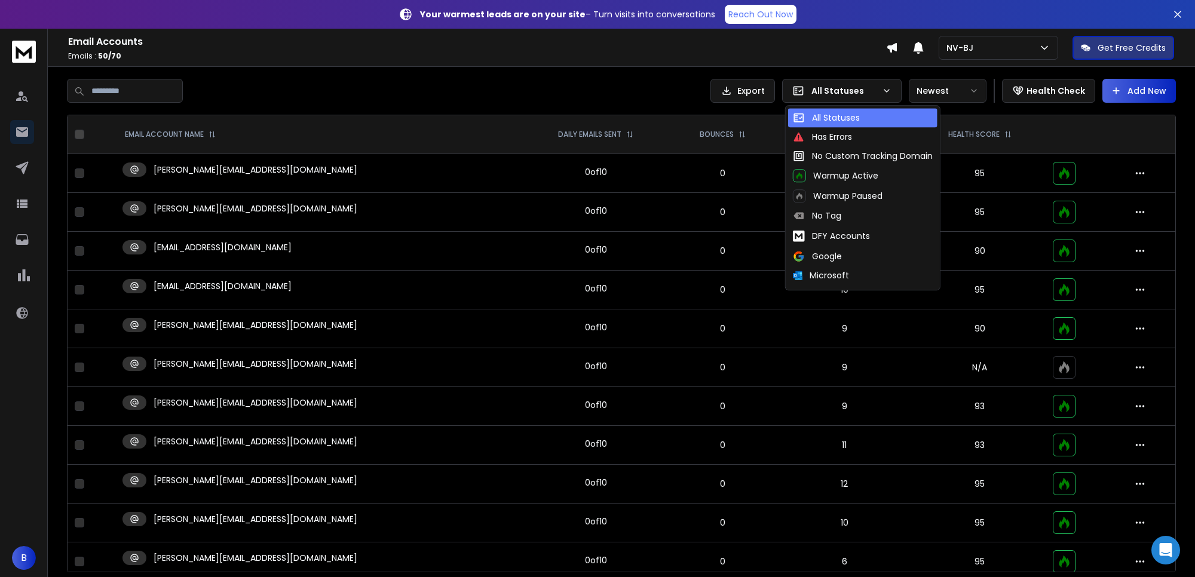
click at [869, 87] on p "All Statuses" at bounding box center [845, 91] width 66 height 12
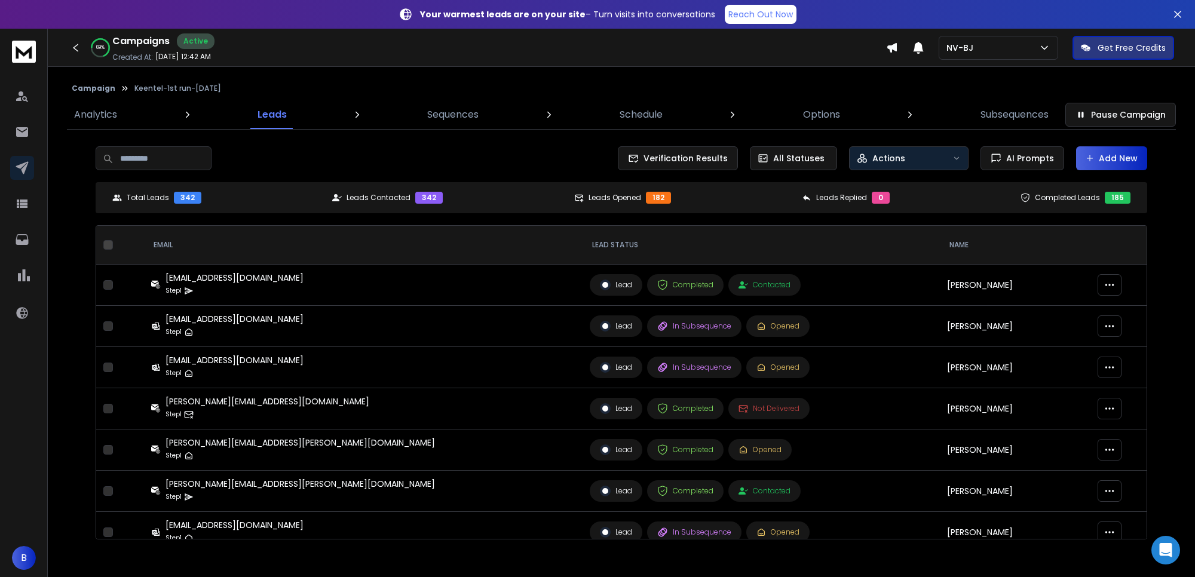
click at [953, 158] on button "Actions" at bounding box center [909, 158] width 120 height 24
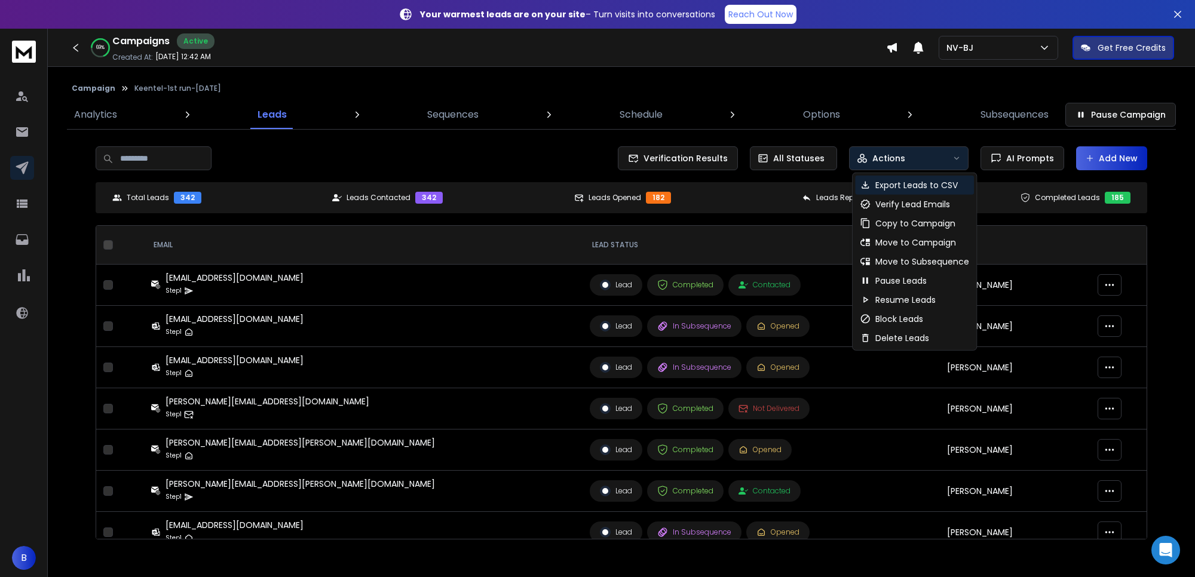
click at [955, 156] on icon "button" at bounding box center [957, 159] width 8 height 10
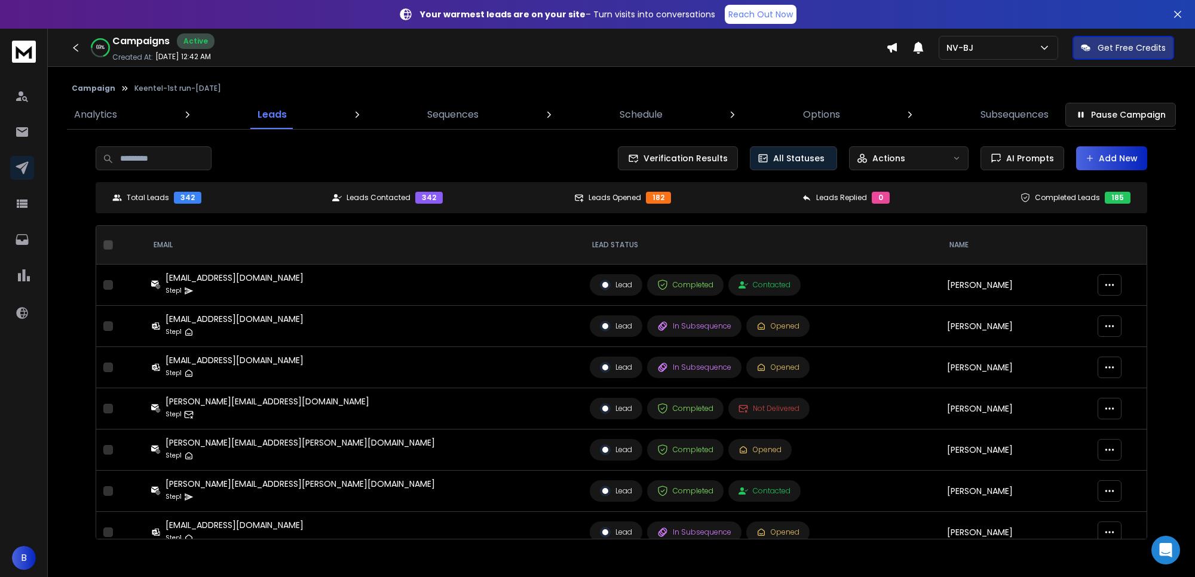
click at [836, 165] on button "All Statuses" at bounding box center [793, 158] width 87 height 24
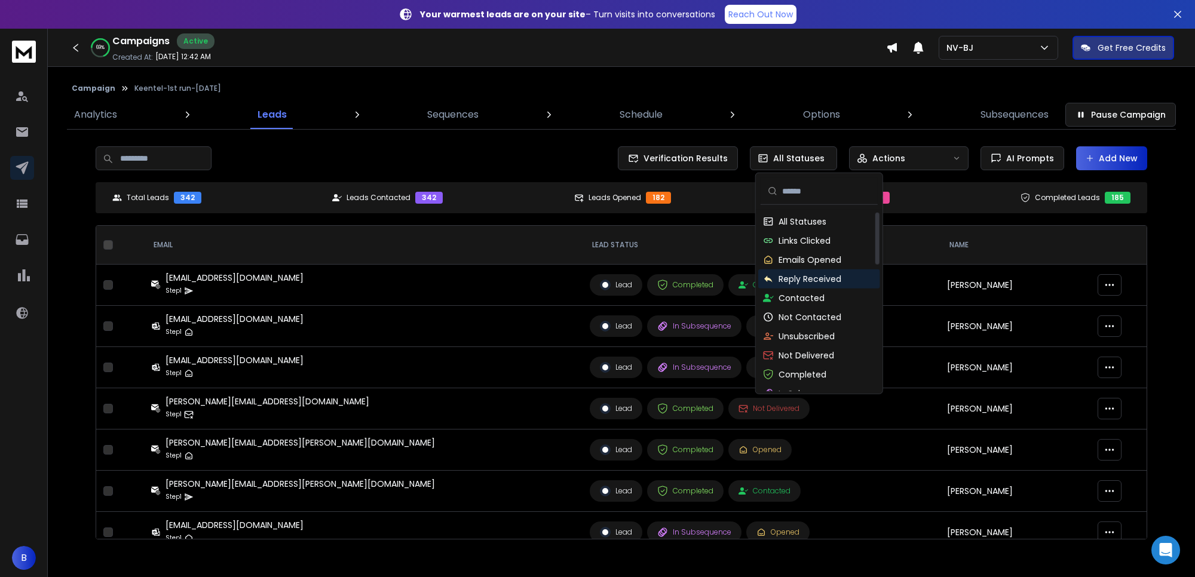
click at [826, 283] on p "Reply Received" at bounding box center [810, 279] width 63 height 12
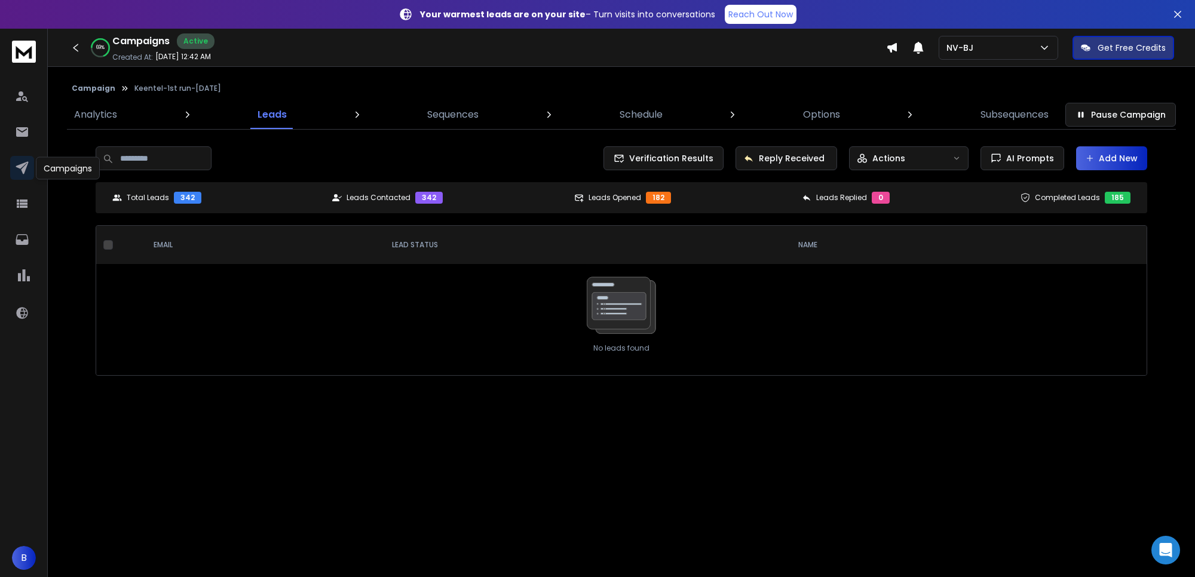
click at [19, 164] on icon at bounding box center [22, 168] width 14 height 14
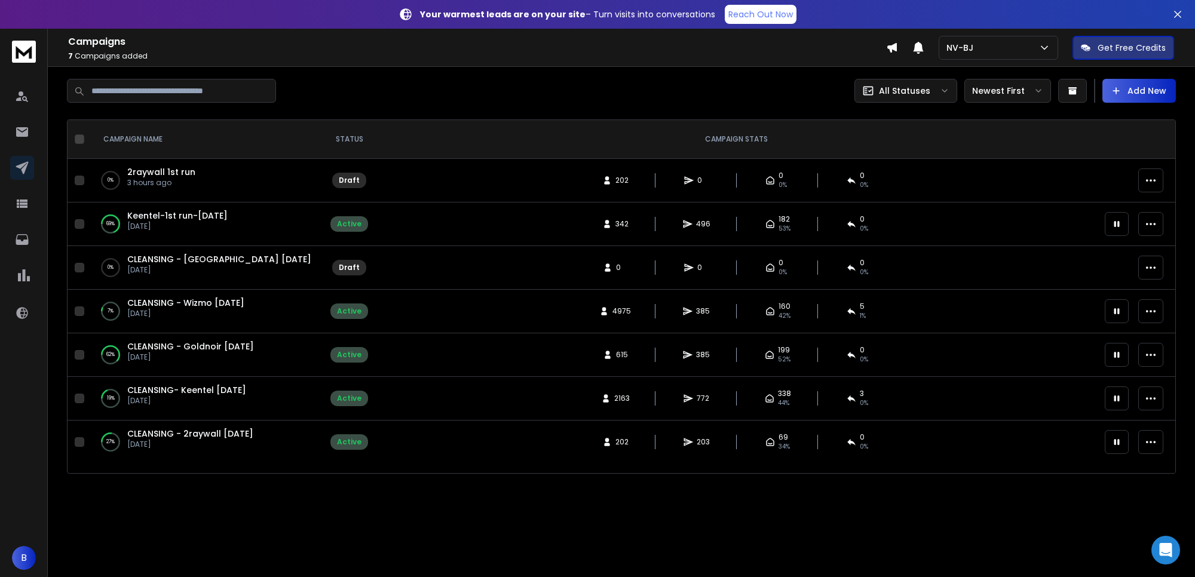
click at [208, 232] on div "Keentel-1st run-[DATE] [DATE]" at bounding box center [177, 224] width 100 height 29
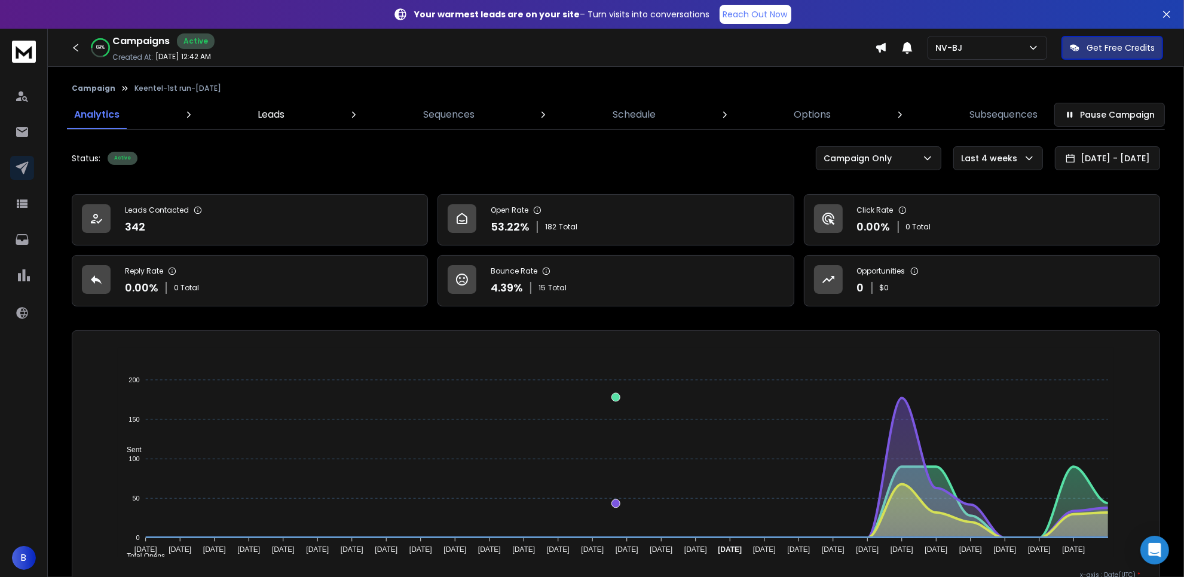
click at [264, 109] on p "Leads" at bounding box center [271, 115] width 27 height 14
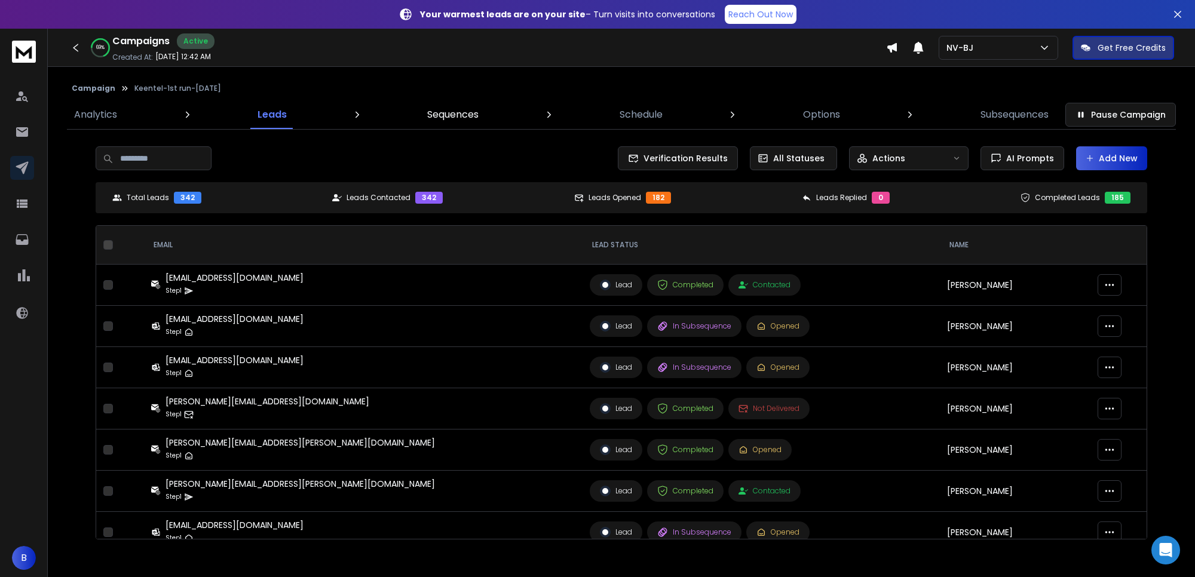
click at [438, 117] on p "Sequences" at bounding box center [452, 115] width 51 height 14
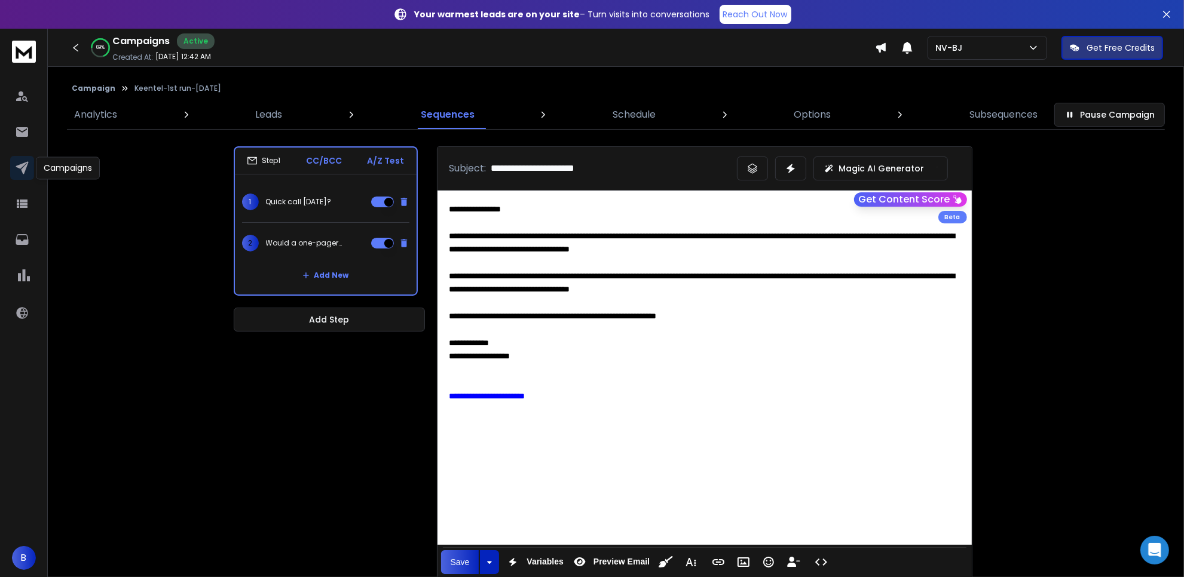
click at [22, 168] on icon at bounding box center [22, 167] width 13 height 13
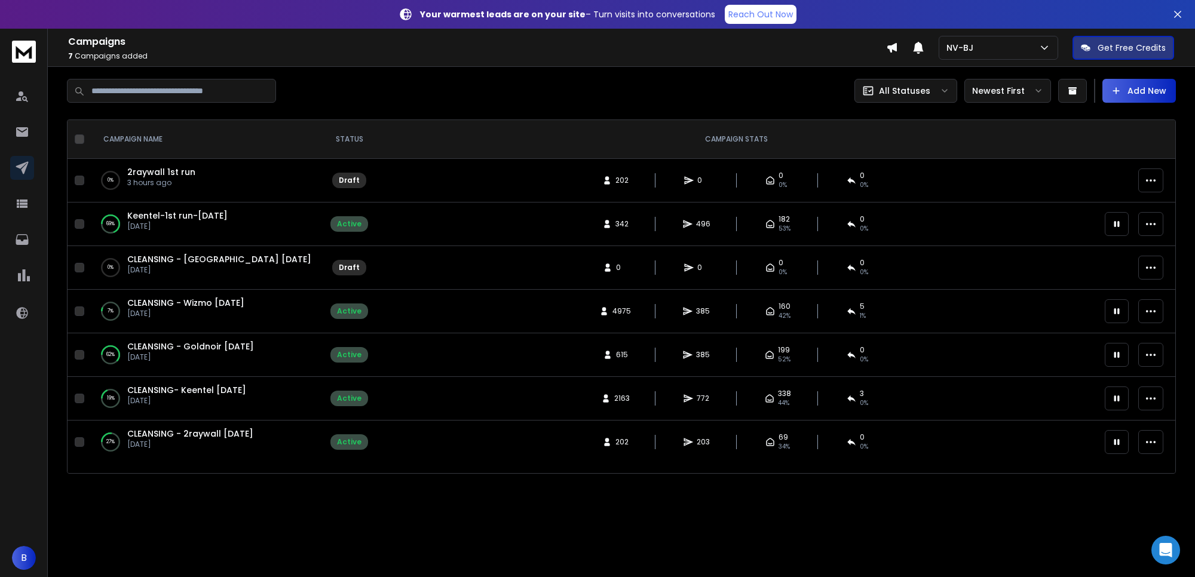
drag, startPoint x: 170, startPoint y: 177, endPoint x: 157, endPoint y: 185, distance: 15.6
click at [169, 176] on span "2raywall 1st run" at bounding box center [161, 172] width 68 height 12
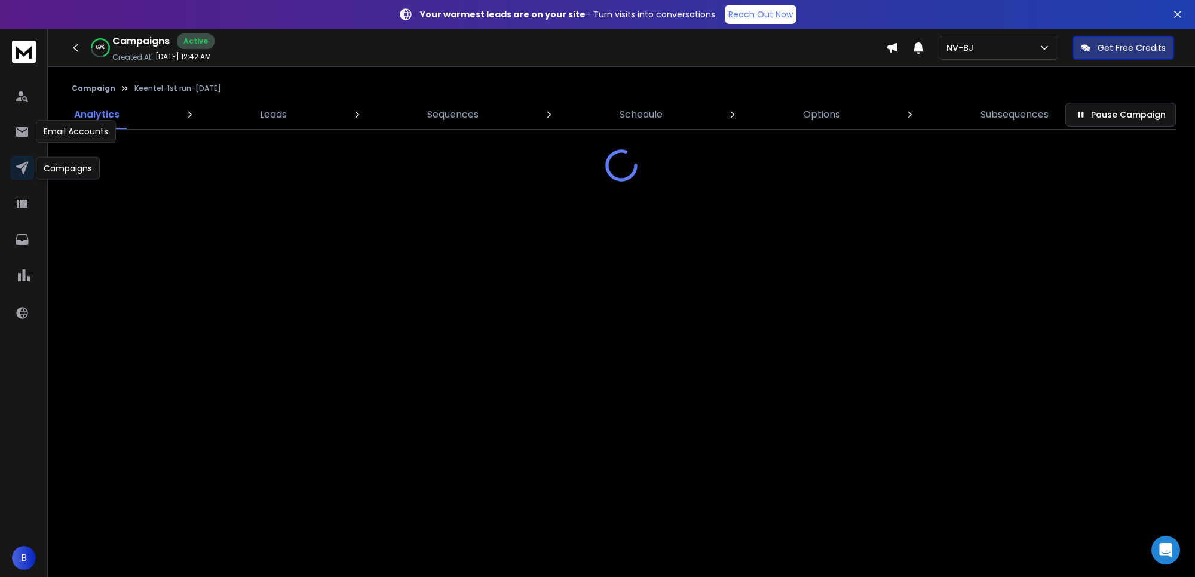
click at [19, 169] on icon at bounding box center [22, 168] width 14 height 14
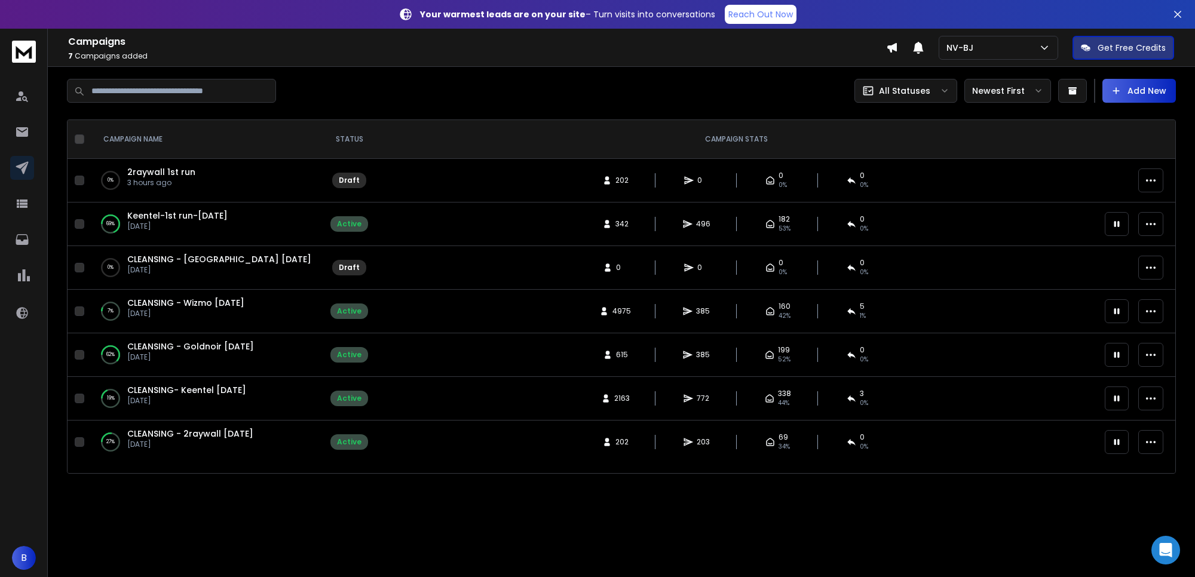
click at [174, 175] on span "2raywall 1st run" at bounding box center [161, 172] width 68 height 12
click at [192, 438] on span "CLEANSING - 2raywall [DATE]" at bounding box center [190, 434] width 126 height 12
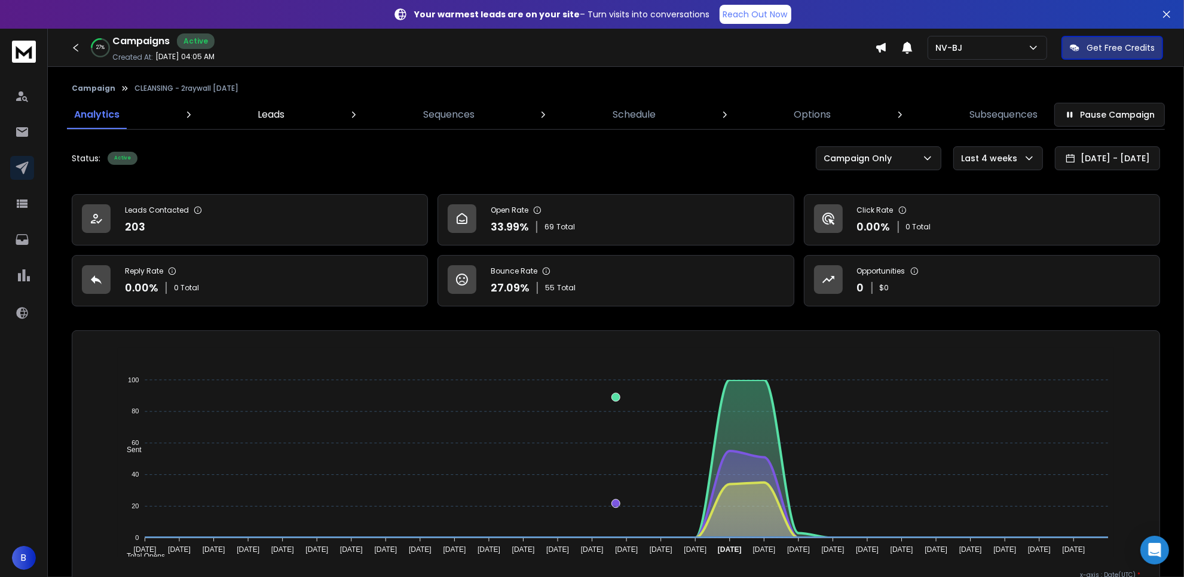
click at [282, 115] on p "Leads" at bounding box center [271, 115] width 27 height 14
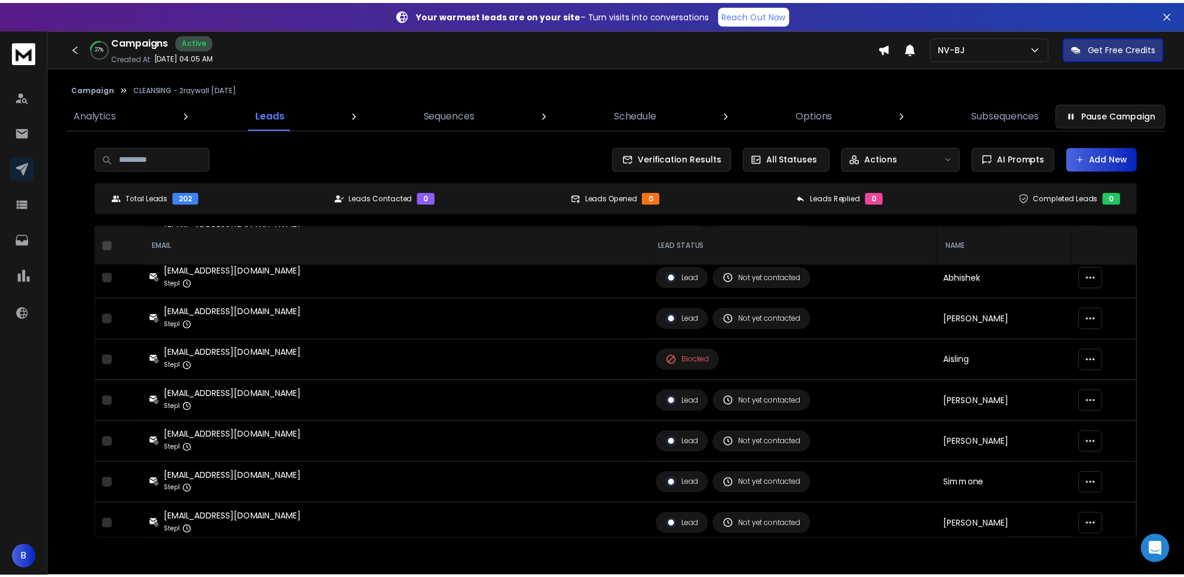
scroll to position [1270, 0]
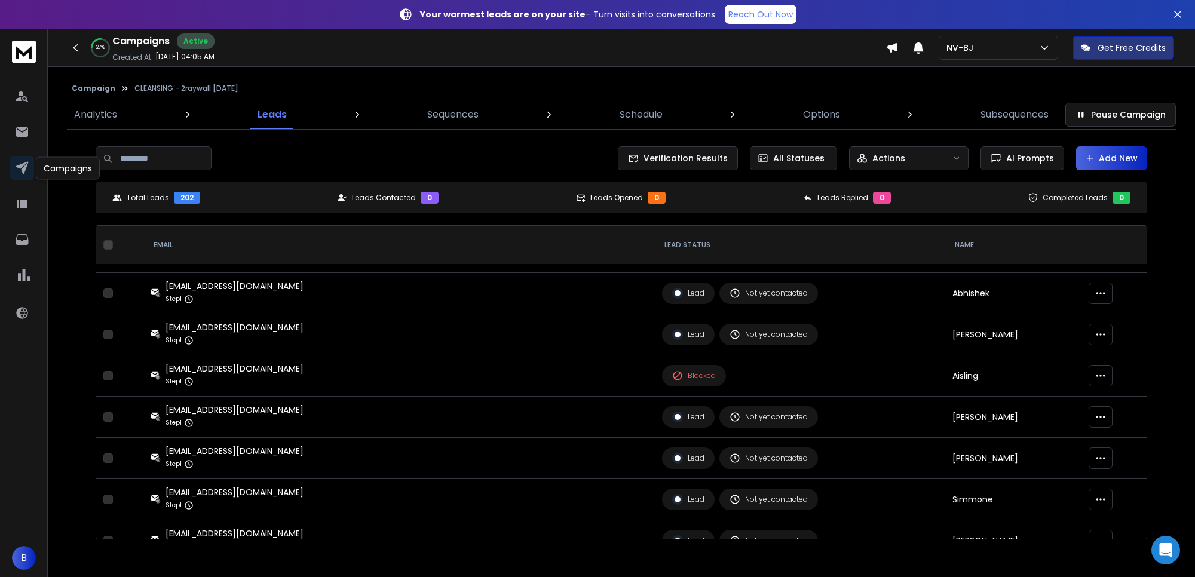
click at [23, 166] on icon at bounding box center [22, 167] width 13 height 13
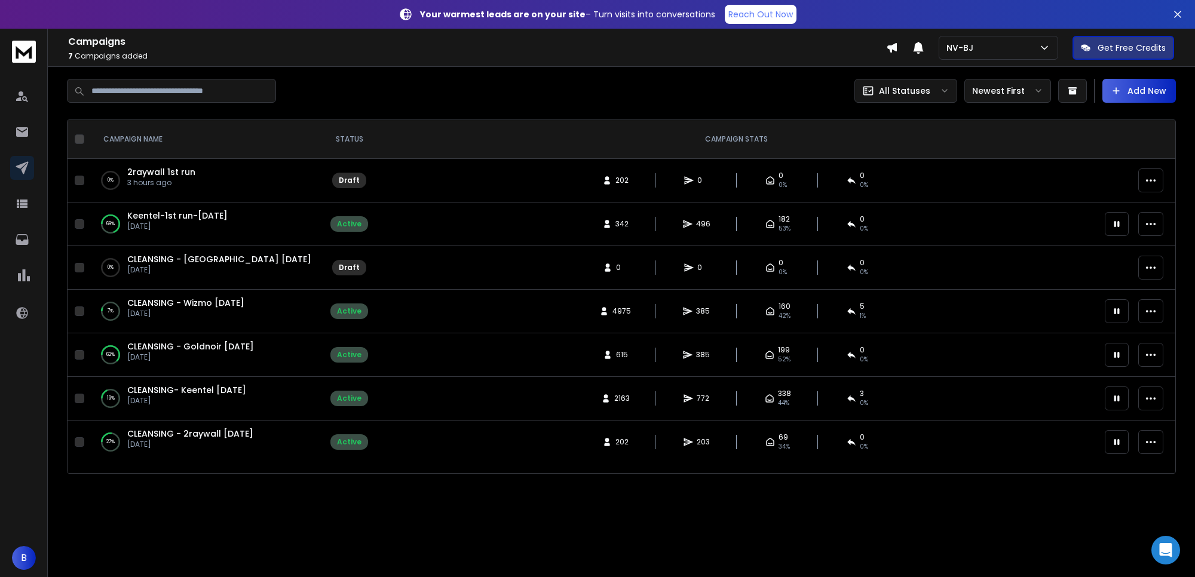
click at [222, 452] on div "CLEANSING - 2raywall [DATE][DATE]" at bounding box center [190, 442] width 126 height 29
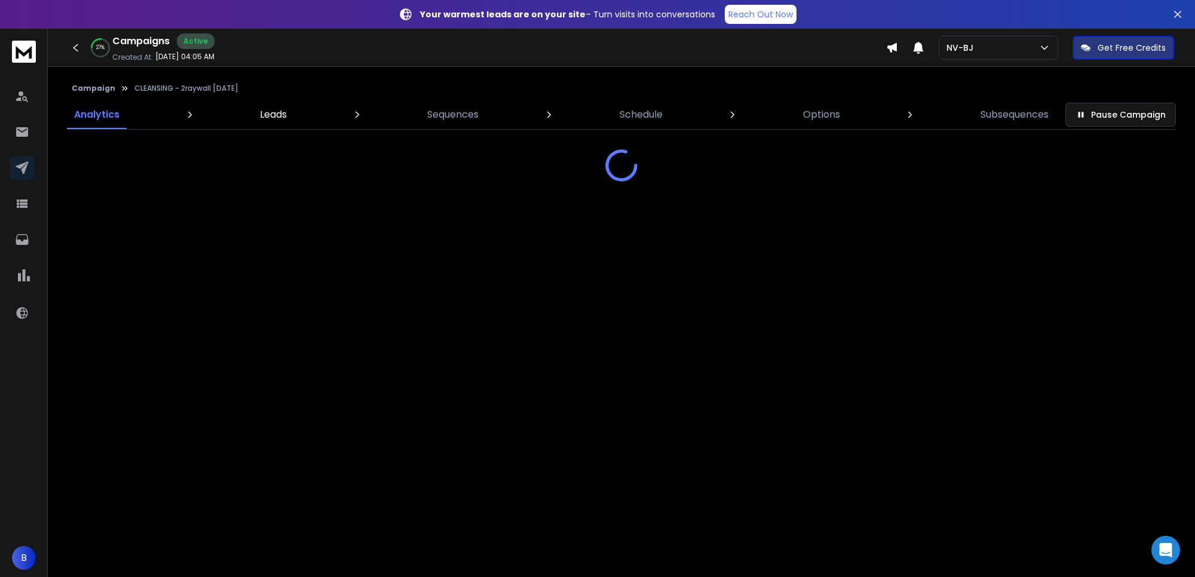
click at [287, 118] on p "Leads" at bounding box center [273, 115] width 27 height 14
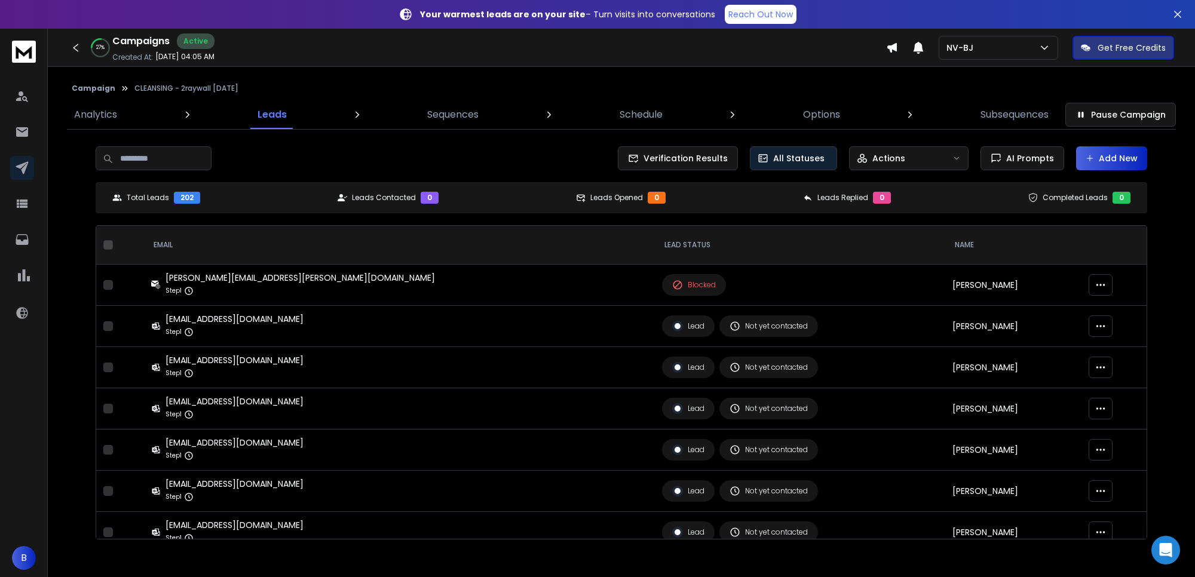
click at [812, 159] on p "All Statuses" at bounding box center [798, 158] width 51 height 12
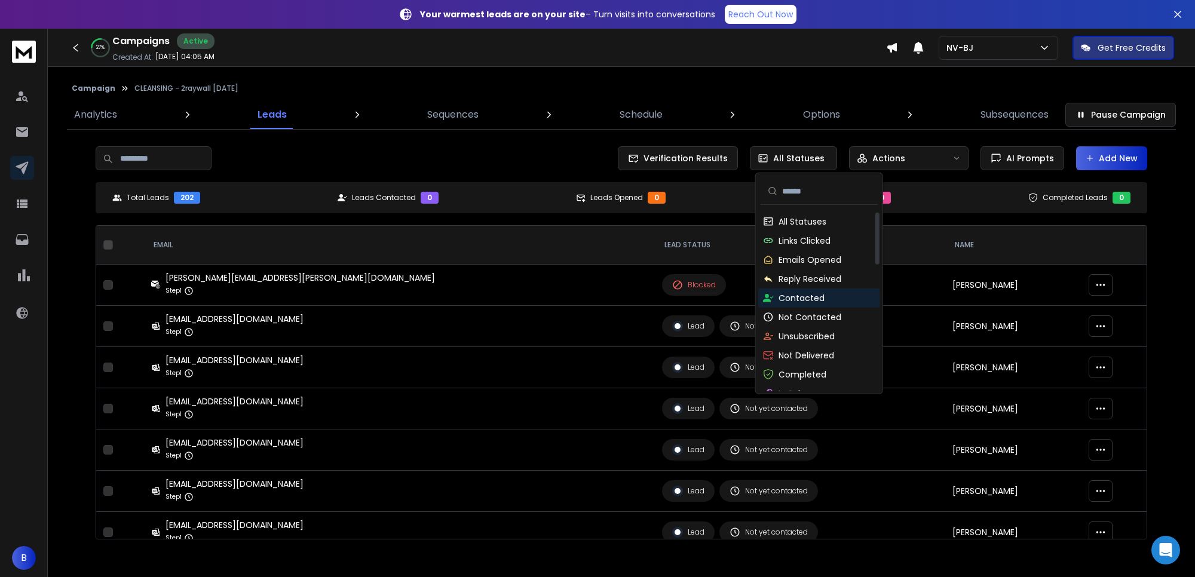
click at [805, 297] on p "Contacted" at bounding box center [802, 298] width 46 height 12
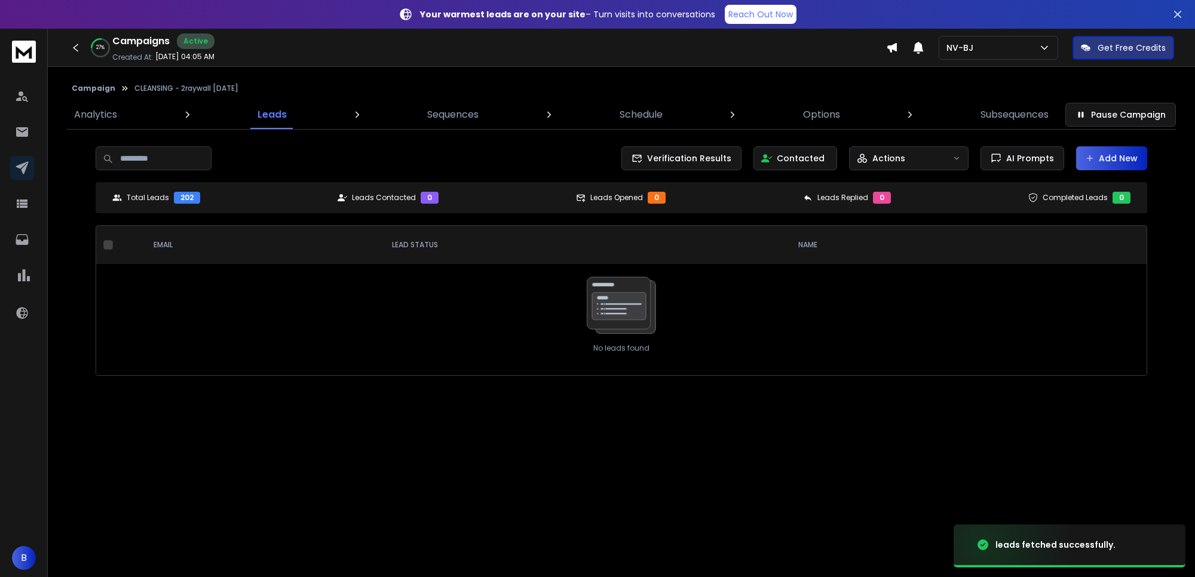
click at [23, 176] on link at bounding box center [22, 168] width 24 height 24
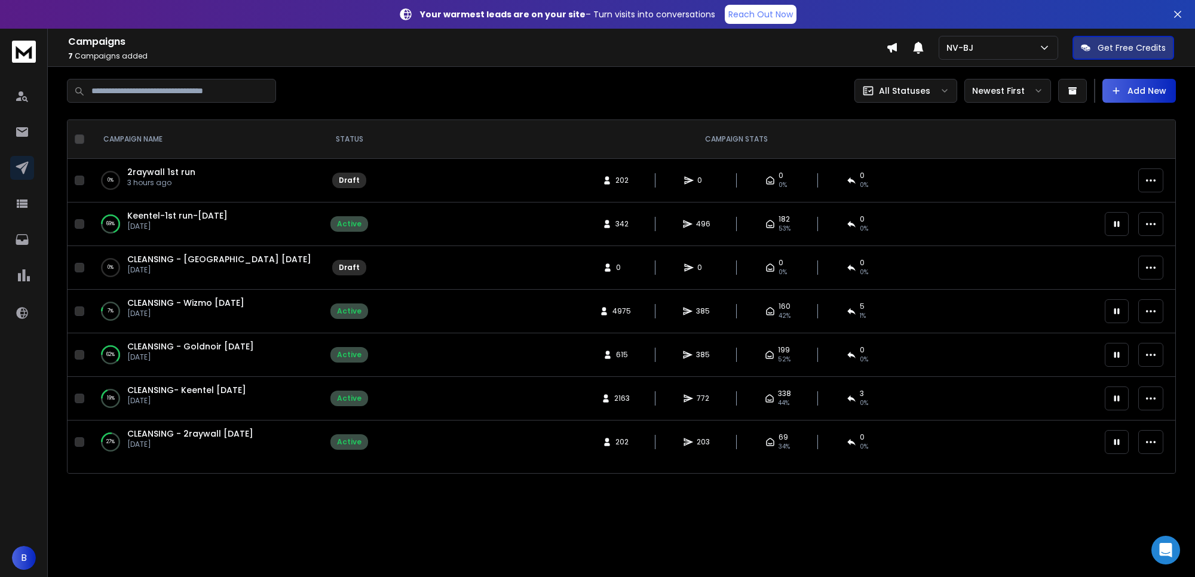
drag, startPoint x: 1121, startPoint y: 443, endPoint x: 1121, endPoint y: 449, distance: 6.6
click at [1121, 447] on icon at bounding box center [1117, 442] width 11 height 11
click at [228, 180] on div "0 % 2raywall 1st run 3 hours ago" at bounding box center [206, 180] width 210 height 29
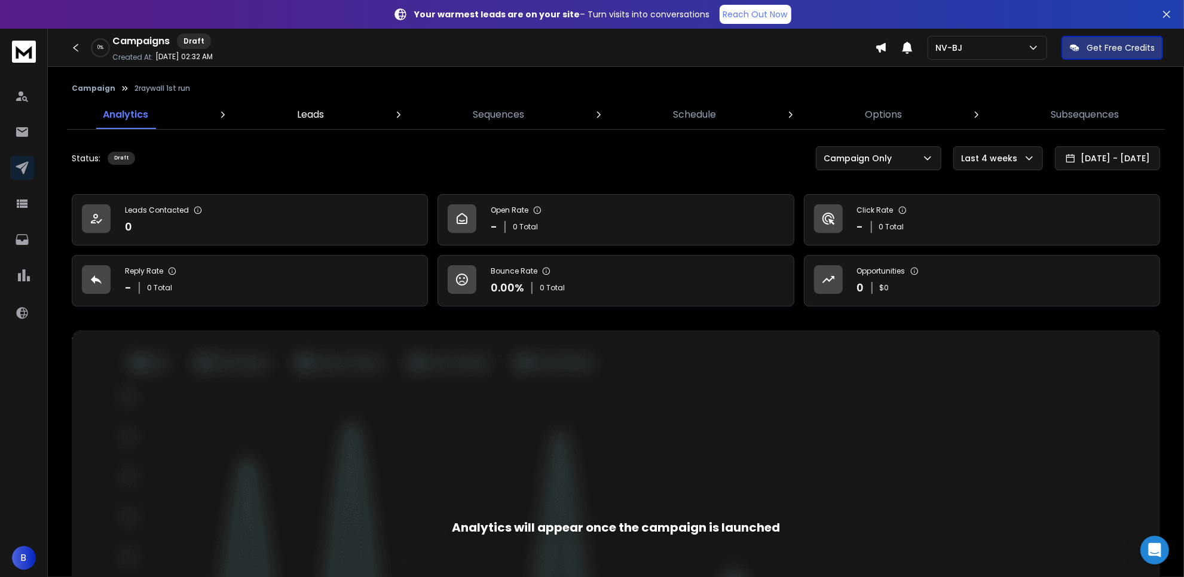
click at [307, 111] on p "Leads" at bounding box center [310, 115] width 27 height 14
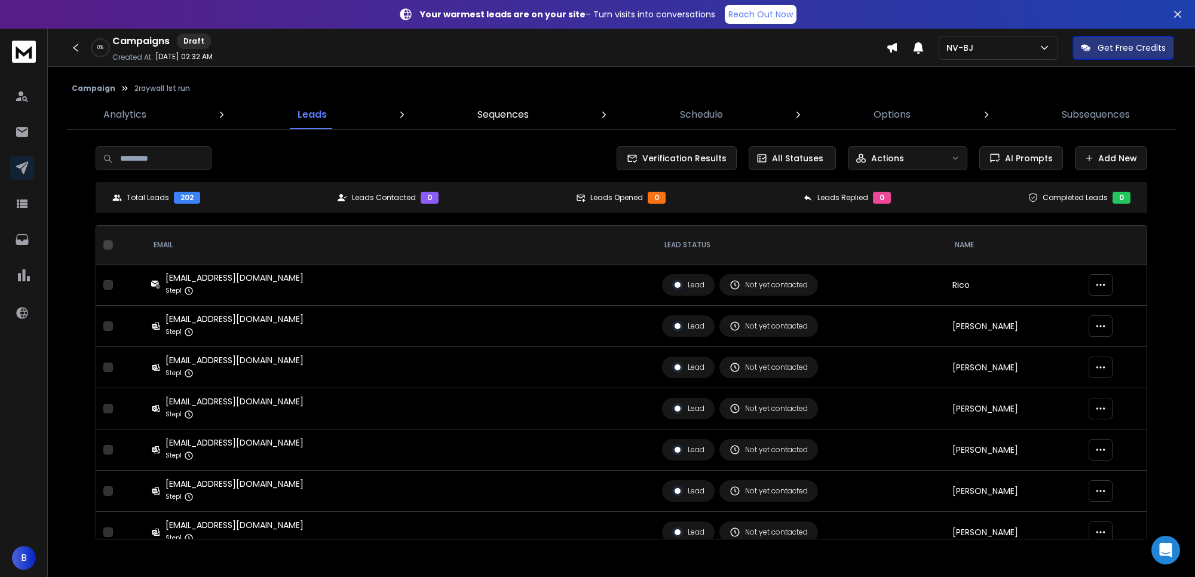
click at [496, 109] on div "Campaign 2raywall 1st run Analytics Leads Sequences Schedule Options Subsequenc…" at bounding box center [621, 104] width 1109 height 51
click at [507, 123] on link "Sequences" at bounding box center [503, 114] width 66 height 29
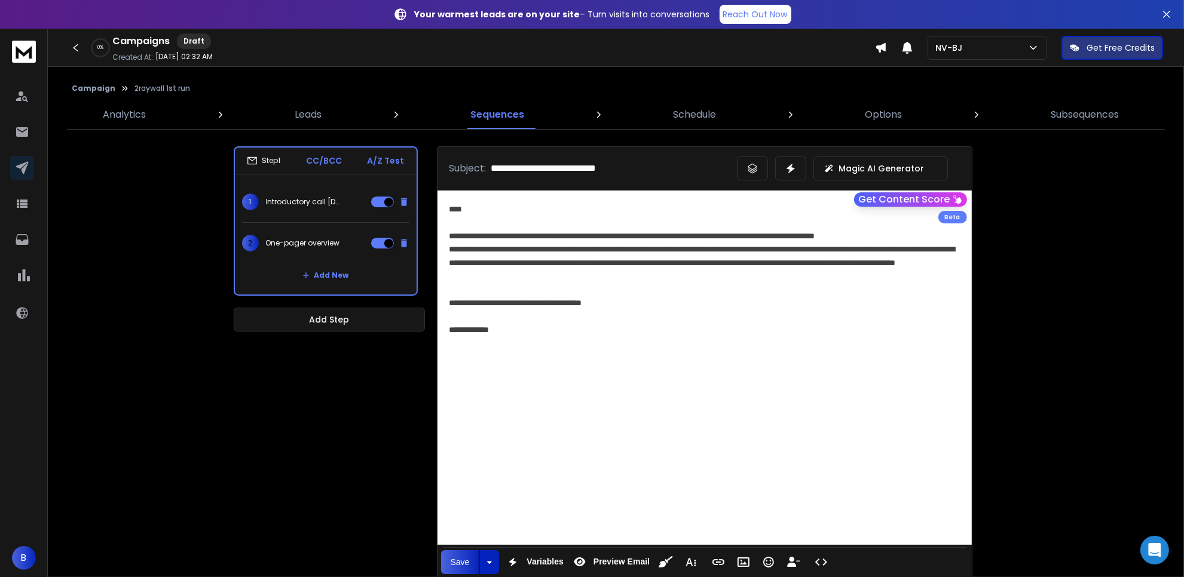
click at [512, 337] on div at bounding box center [704, 343] width 510 height 13
click at [521, 329] on div "**********" at bounding box center [704, 329] width 510 height 13
click at [530, 332] on div "**********" at bounding box center [704, 329] width 510 height 13
click at [532, 334] on div "**********" at bounding box center [704, 329] width 510 height 13
click at [531, 331] on div "**********" at bounding box center [704, 329] width 510 height 13
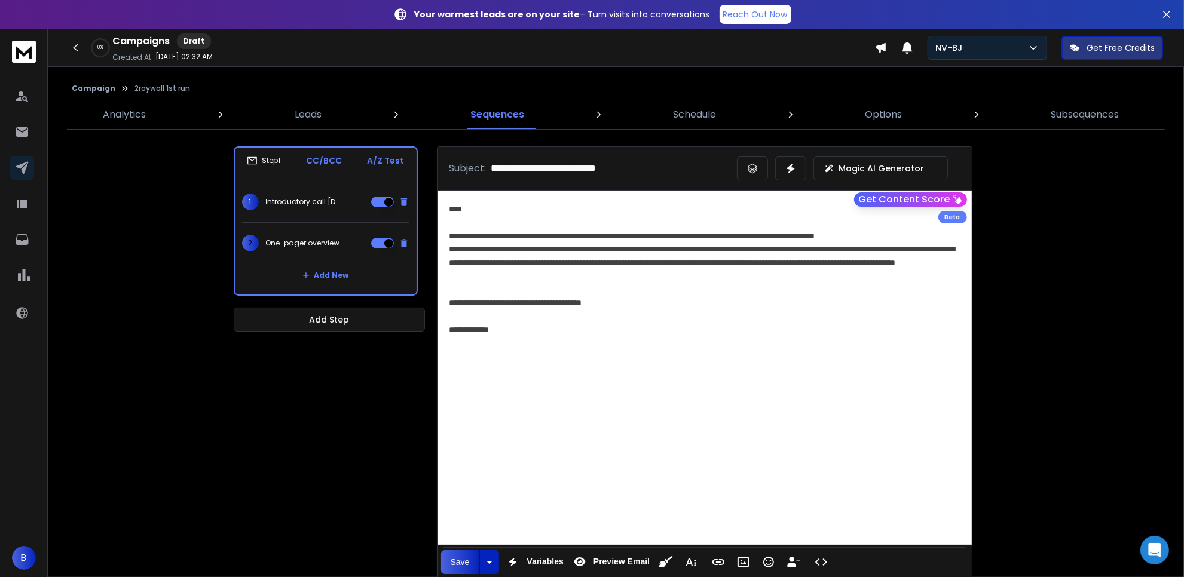
click at [1038, 45] on icon "button" at bounding box center [1034, 48] width 12 height 12
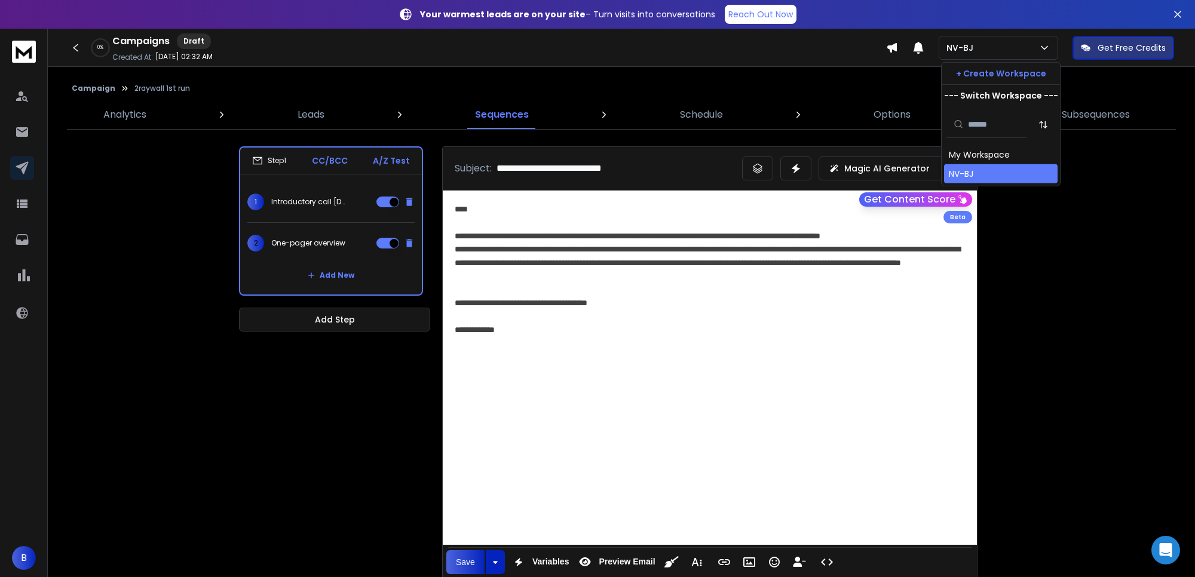
click at [1068, 261] on div "**********" at bounding box center [621, 363] width 1109 height 443
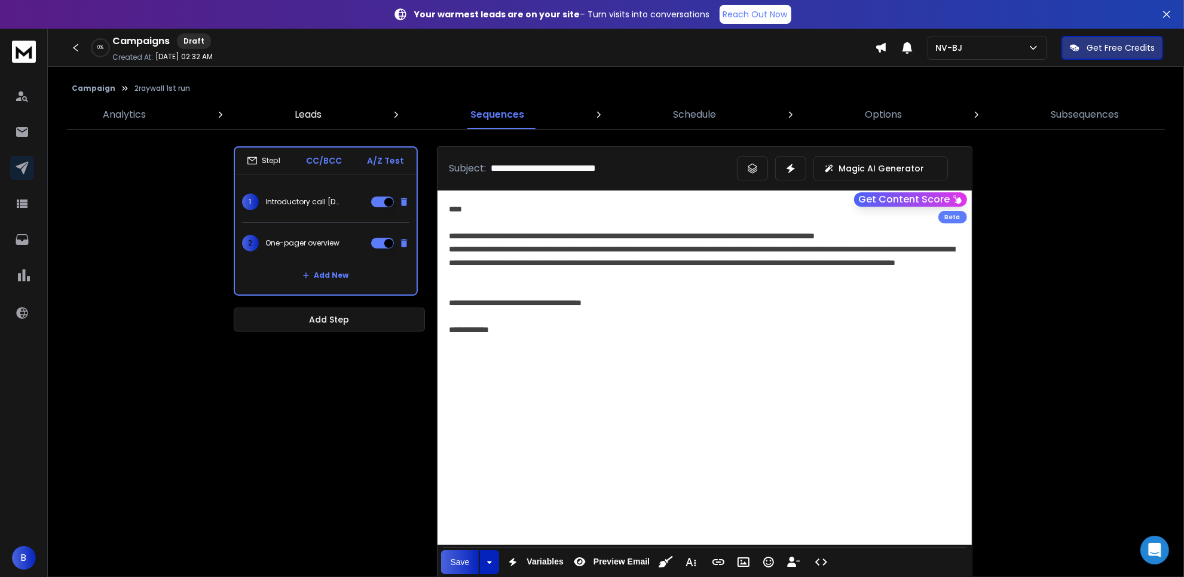
click at [301, 117] on p "Leads" at bounding box center [308, 115] width 27 height 14
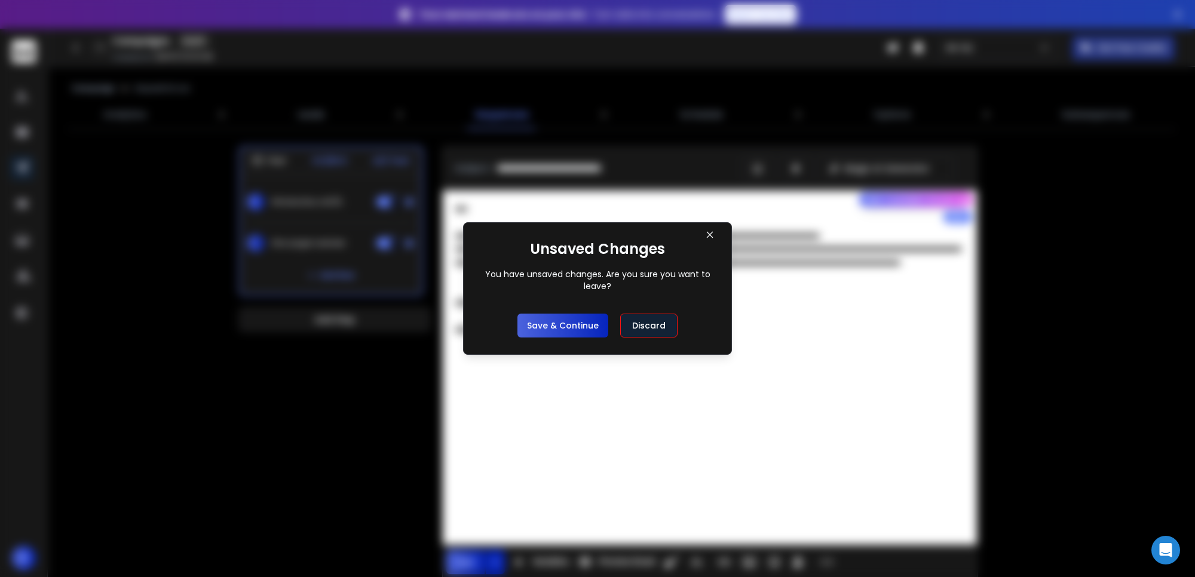
click at [714, 233] on icon at bounding box center [710, 235] width 10 height 10
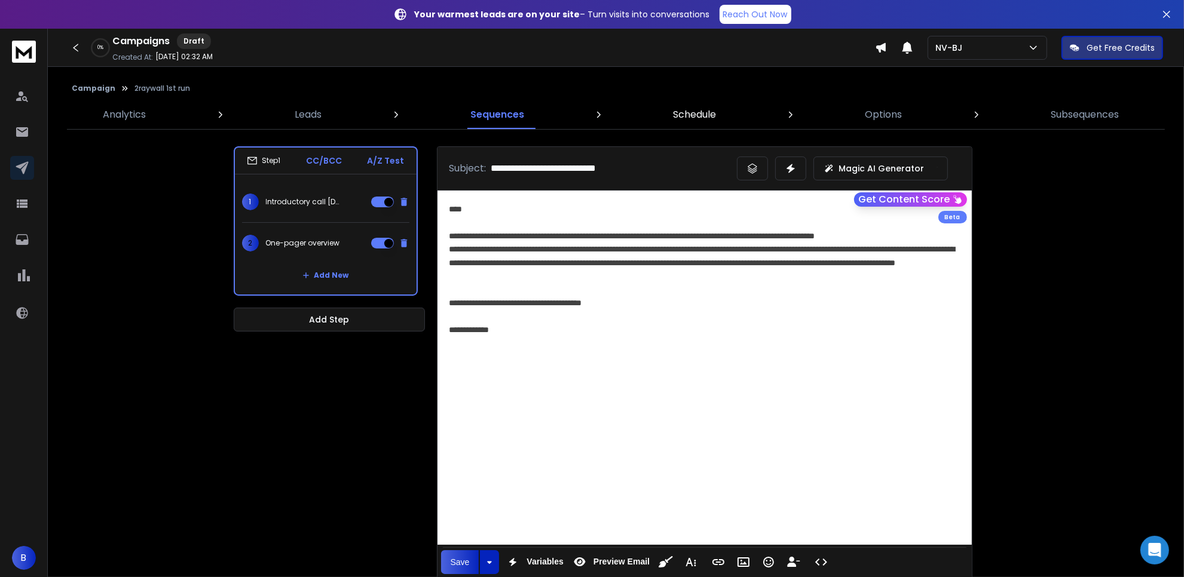
click at [707, 115] on p "Schedule" at bounding box center [694, 115] width 43 height 14
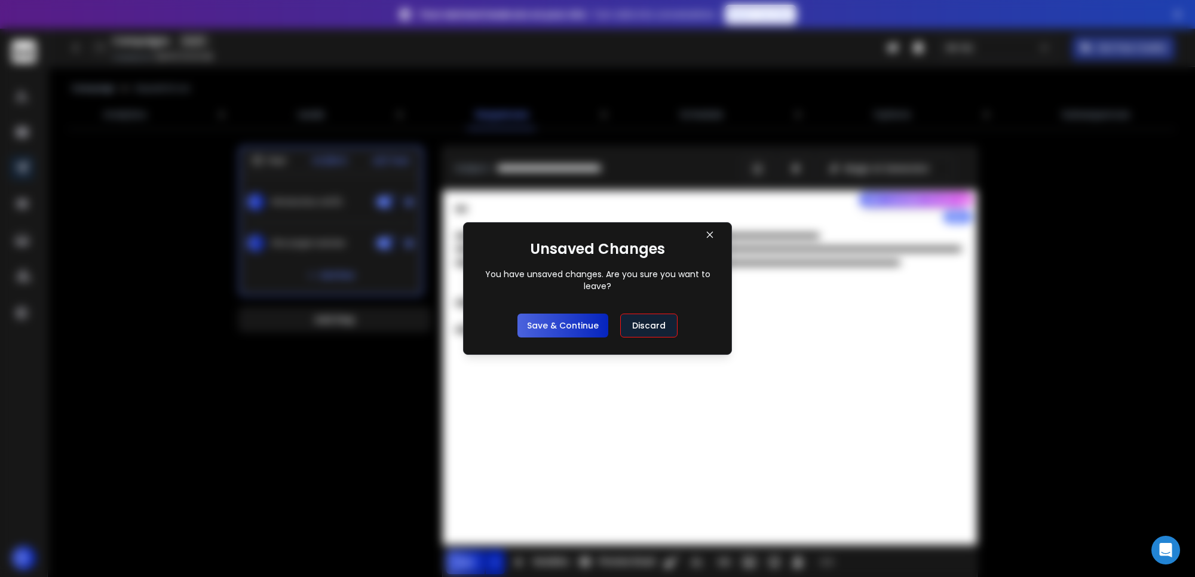
click at [707, 236] on icon at bounding box center [710, 235] width 10 height 10
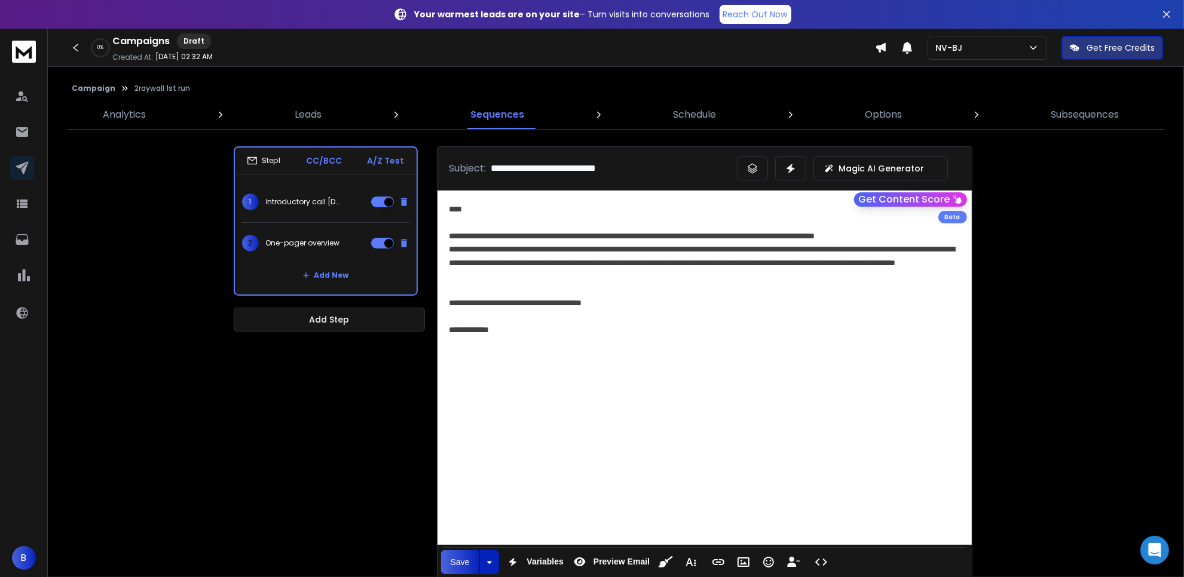
click at [341, 114] on div "Analytics Leads Sequences Schedule Options Subsequences" at bounding box center [611, 114] width 1088 height 29
click at [311, 112] on p "Leads" at bounding box center [308, 115] width 27 height 14
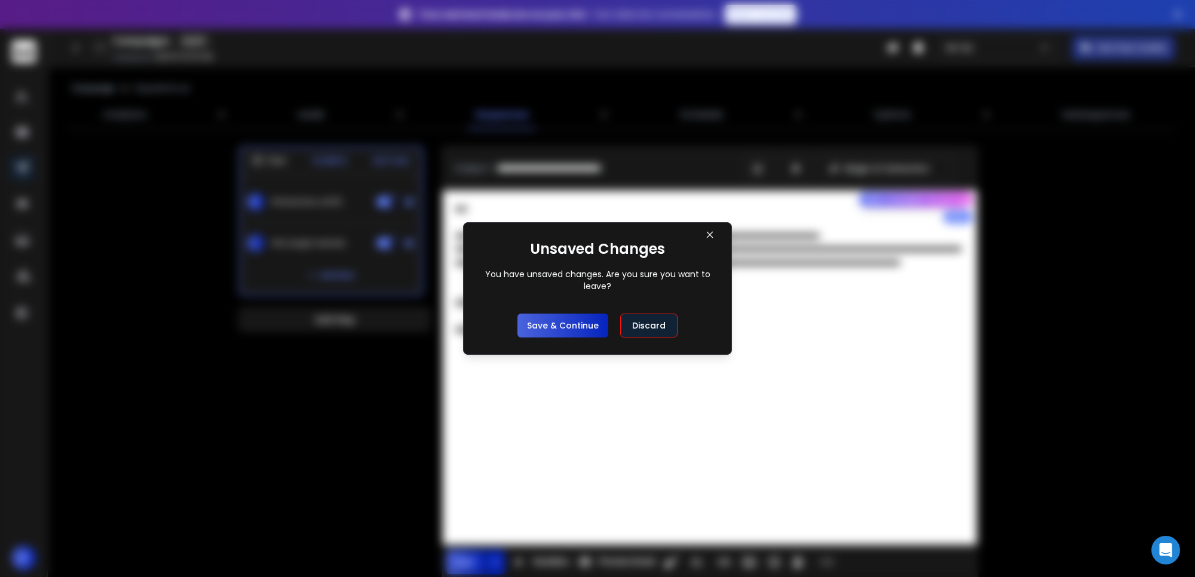
click at [649, 325] on button "Discard" at bounding box center [648, 326] width 57 height 24
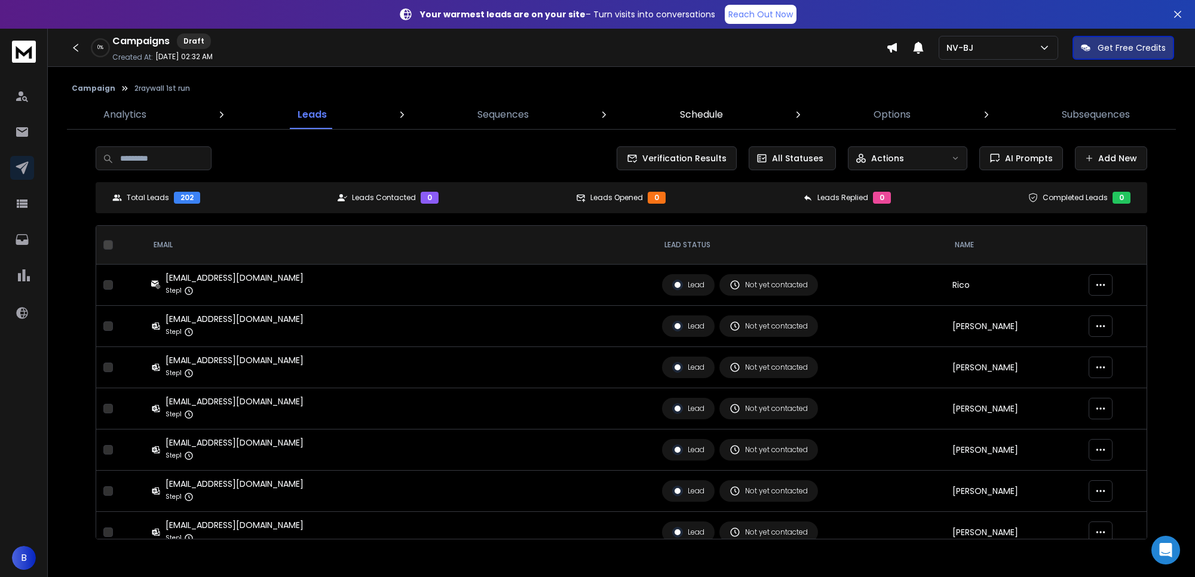
click at [689, 111] on p "Schedule" at bounding box center [701, 115] width 43 height 14
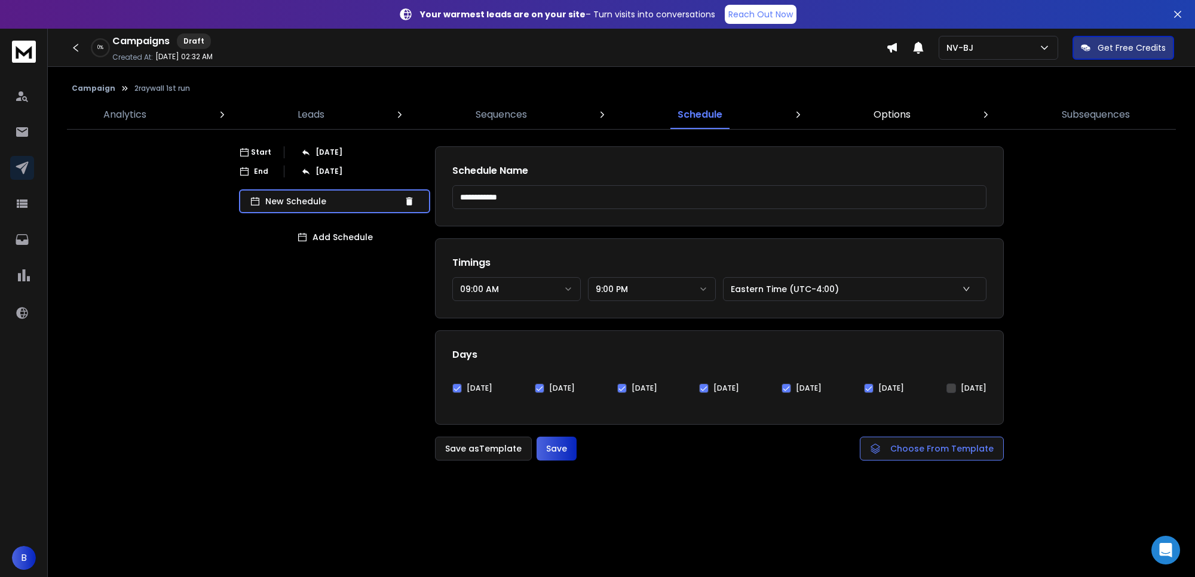
click at [880, 108] on p "Options" at bounding box center [892, 115] width 37 height 14
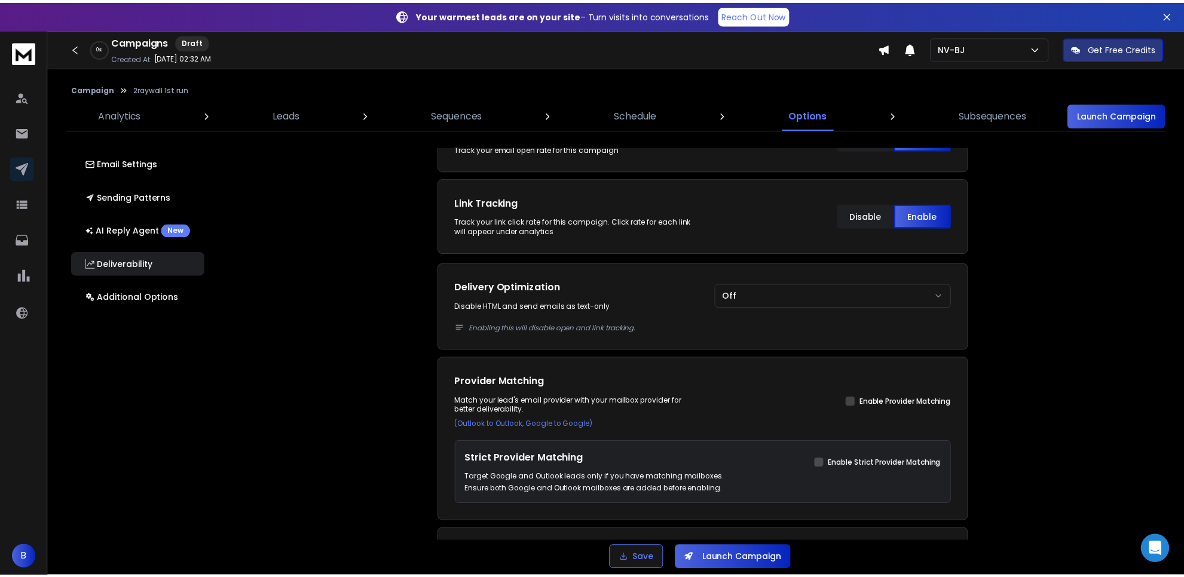
scroll to position [1420, 0]
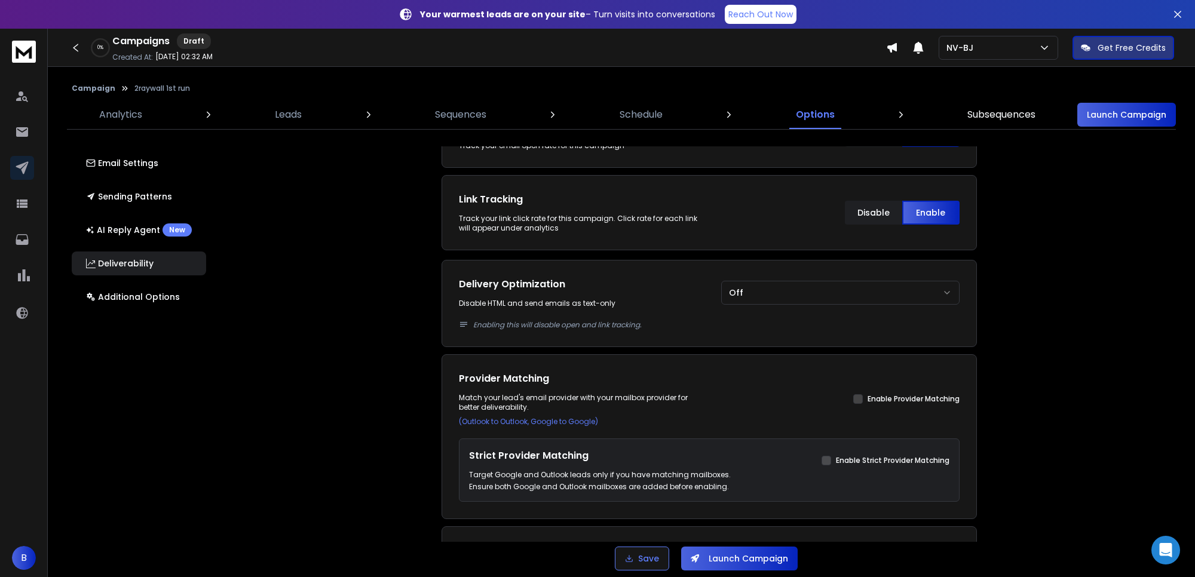
click at [969, 117] on p "Subsequences" at bounding box center [1002, 115] width 68 height 14
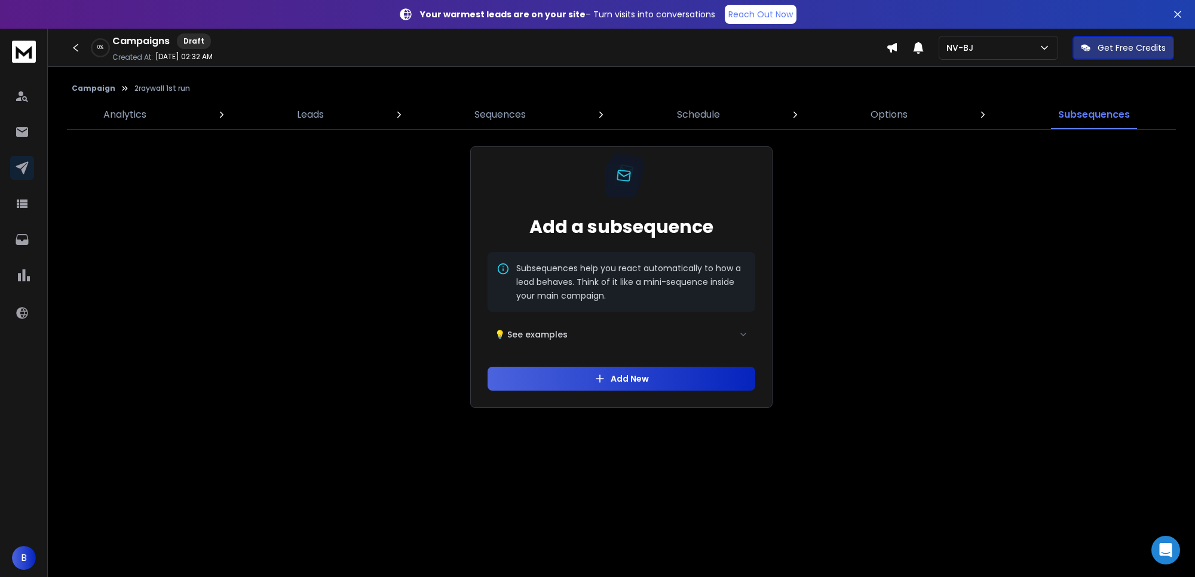
click at [650, 383] on button "Add New" at bounding box center [622, 379] width 268 height 24
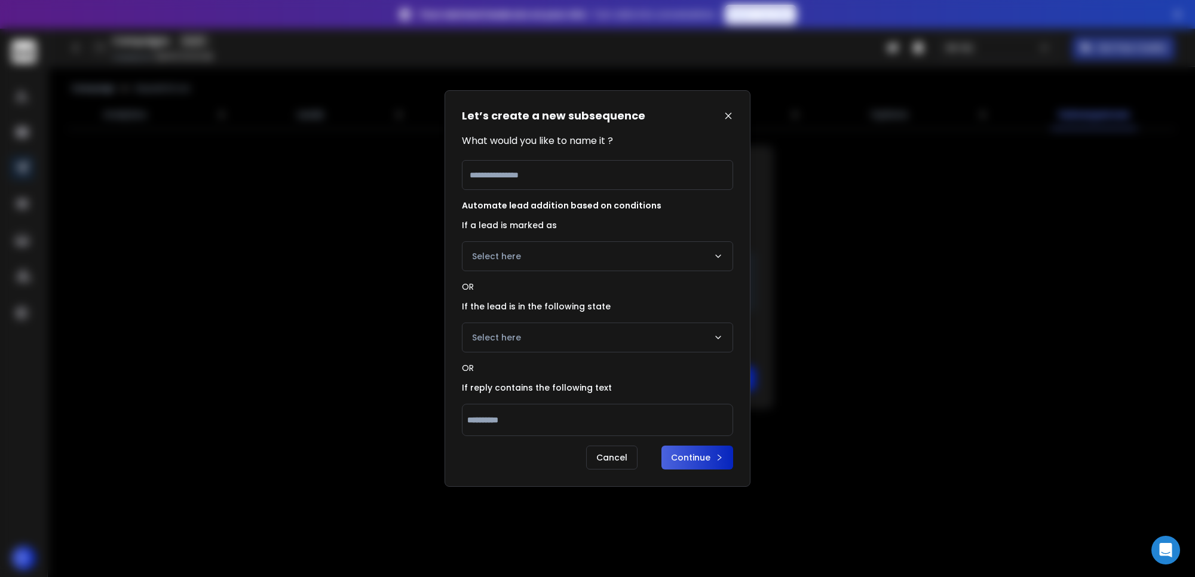
click at [727, 123] on div "Let’s create a new subsequence What would you like to name it ? Automate lead a…" at bounding box center [597, 289] width 271 height 362
click at [727, 120] on div "Let’s create a new subsequence What would you like to name it ? Automate lead a…" at bounding box center [597, 289] width 271 height 362
click at [727, 111] on icon at bounding box center [729, 116] width 10 height 10
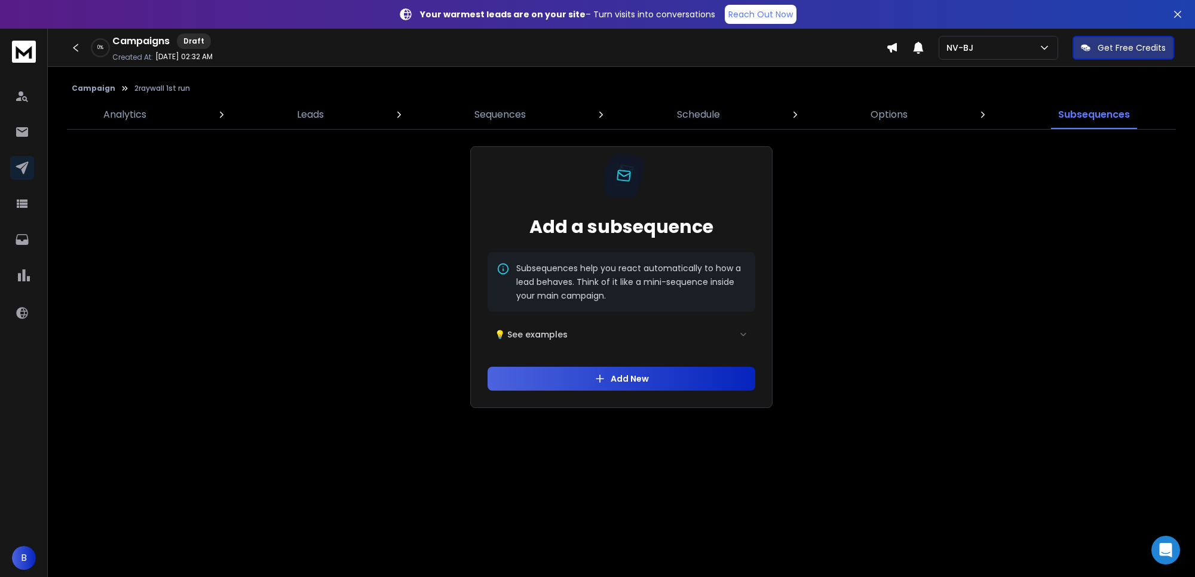
click at [597, 386] on button "Add New" at bounding box center [622, 379] width 268 height 24
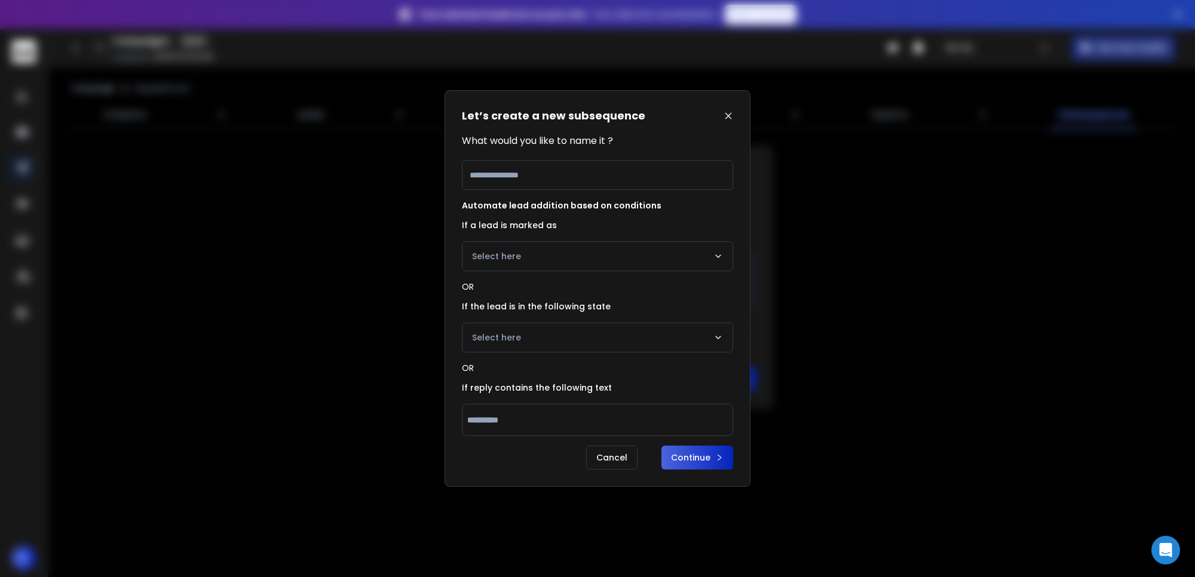
click at [682, 466] on button "Continue" at bounding box center [698, 458] width 72 height 24
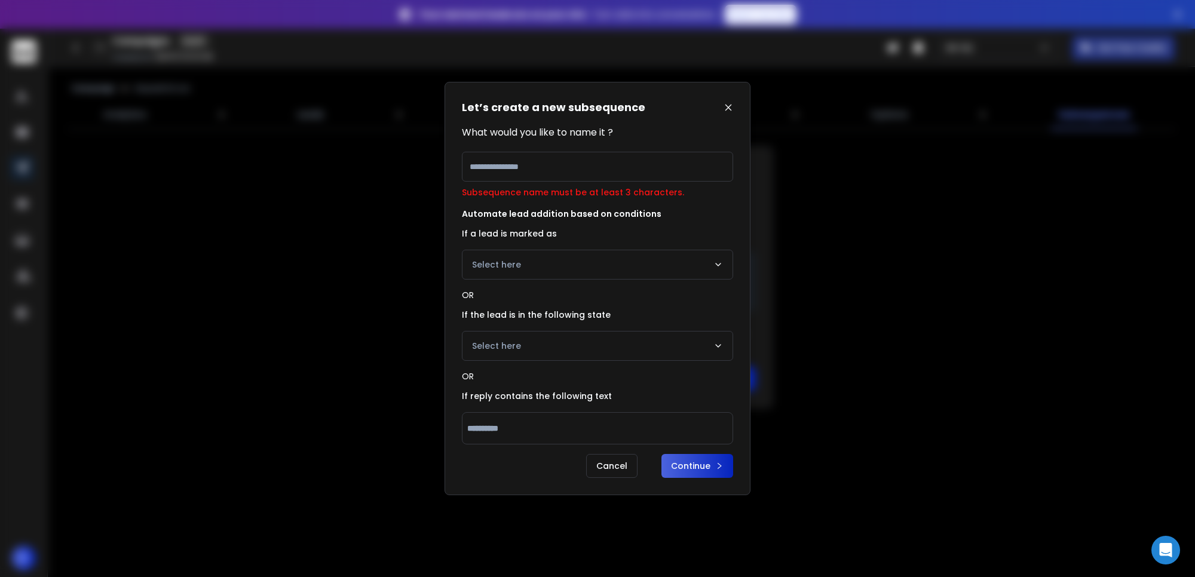
click at [577, 163] on input at bounding box center [597, 167] width 271 height 30
click at [242, 286] on div "Let’s create a new subsequence What would you like to name it ? Subsequence nam…" at bounding box center [597, 289] width 1195 height 438
click at [623, 157] on input at bounding box center [597, 167] width 271 height 30
type input "**********"
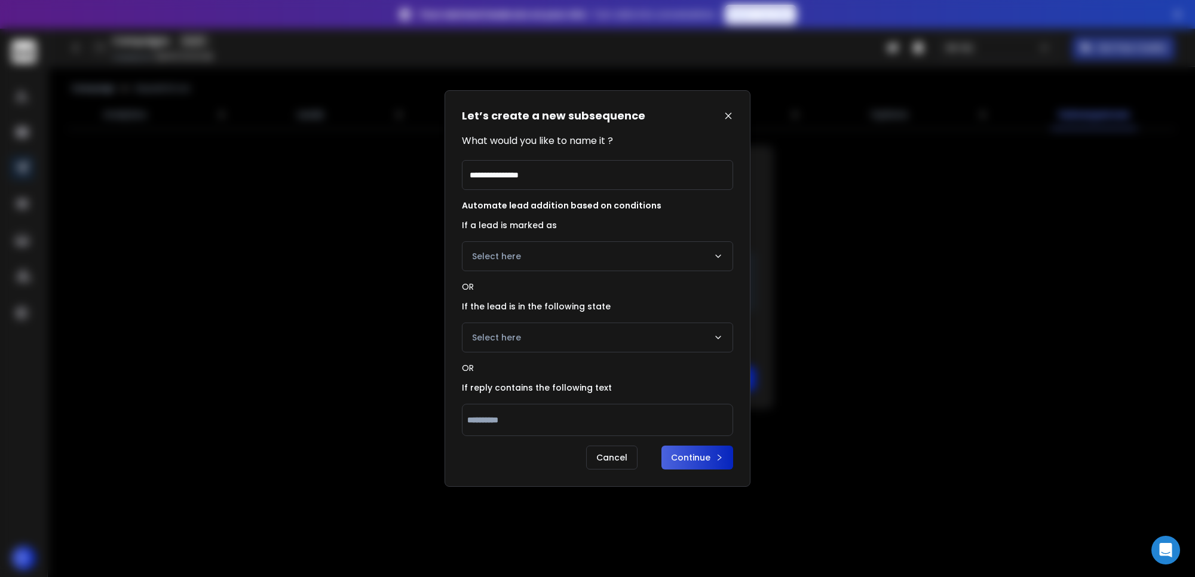
click at [686, 464] on button "Continue" at bounding box center [698, 458] width 72 height 24
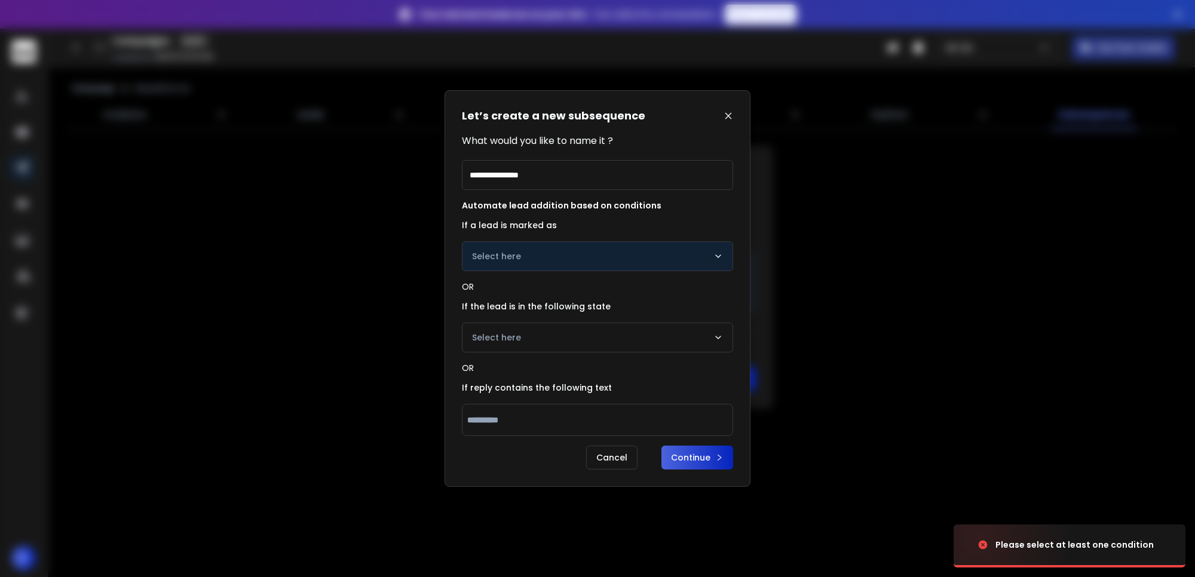
click at [551, 254] on button "Select here" at bounding box center [597, 256] width 271 height 30
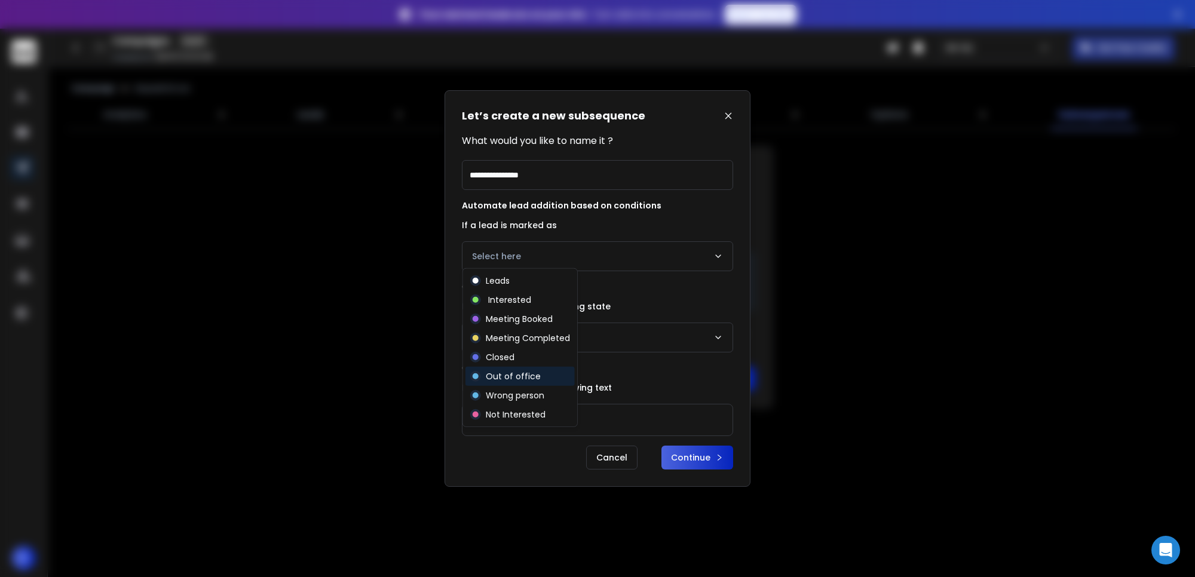
click at [635, 362] on h2 "OR" at bounding box center [597, 368] width 271 height 12
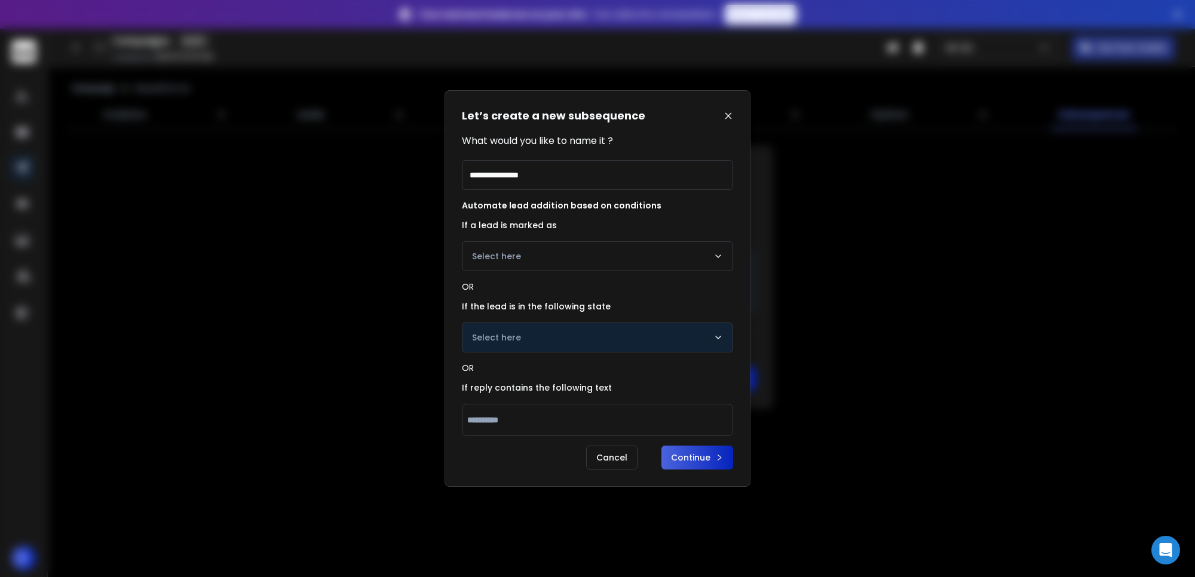
click at [577, 330] on button "Select here" at bounding box center [597, 338] width 271 height 30
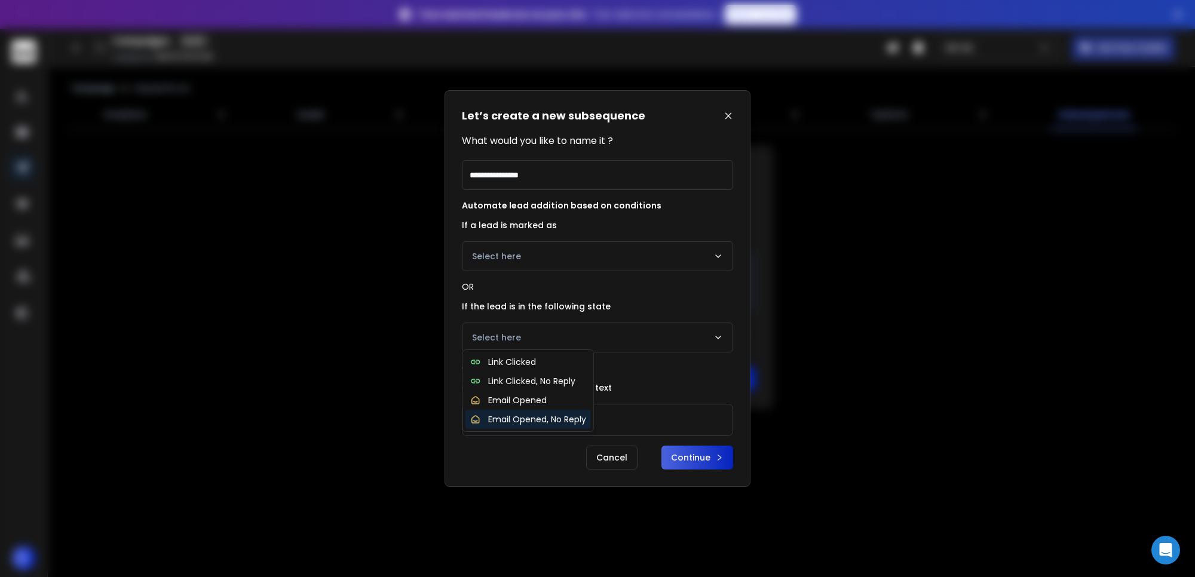
click at [551, 422] on div "Email Opened, No Reply" at bounding box center [528, 420] width 116 height 12
click at [696, 462] on button "Continue" at bounding box center [698, 458] width 72 height 24
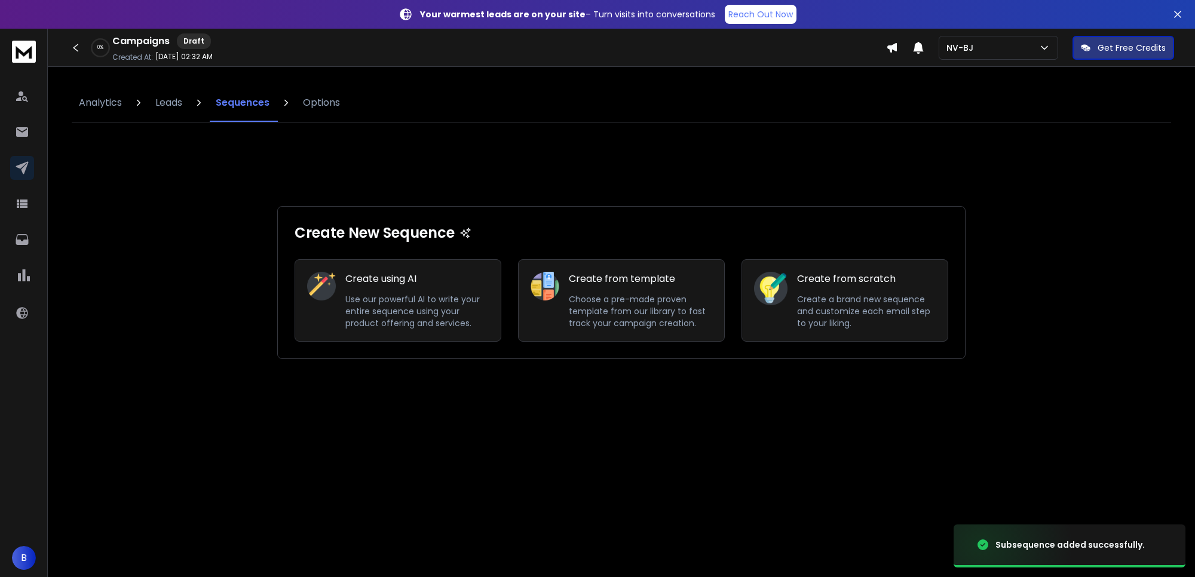
click at [831, 301] on p "Create a brand new sequence and customize each email step to your liking." at bounding box center [866, 311] width 139 height 36
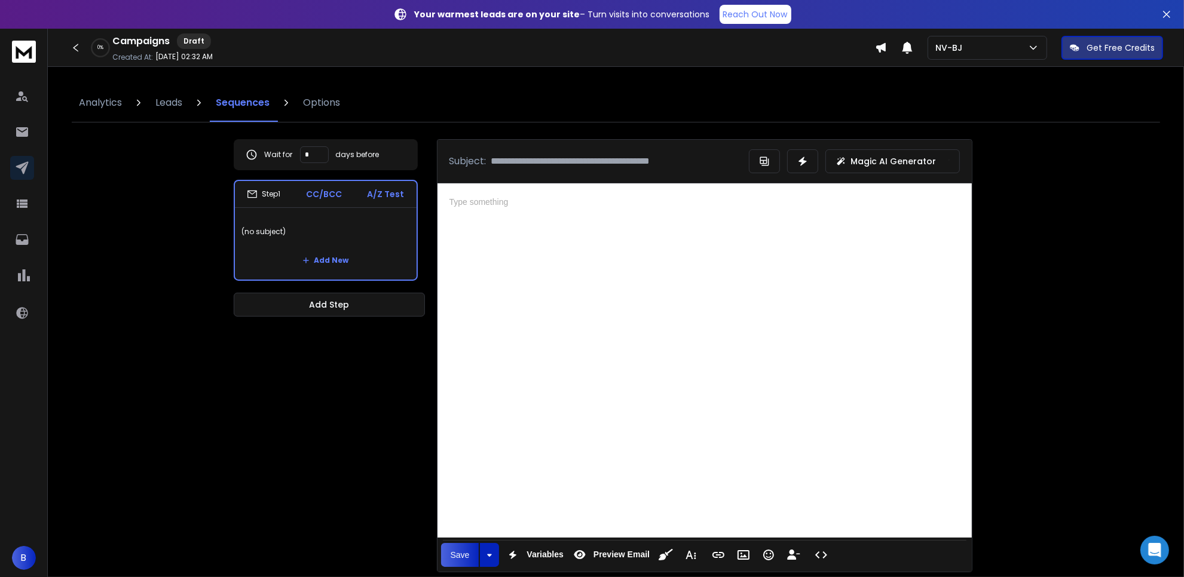
drag, startPoint x: 907, startPoint y: 248, endPoint x: 1039, endPoint y: 231, distance: 132.6
click at [1047, 199] on div "Wait for * days before Step 1 CC/BCC A/Z Test (no subject) Add New Add Step Sub…" at bounding box center [616, 355] width 1088 height 443
click at [760, 163] on icon at bounding box center [764, 161] width 11 height 11
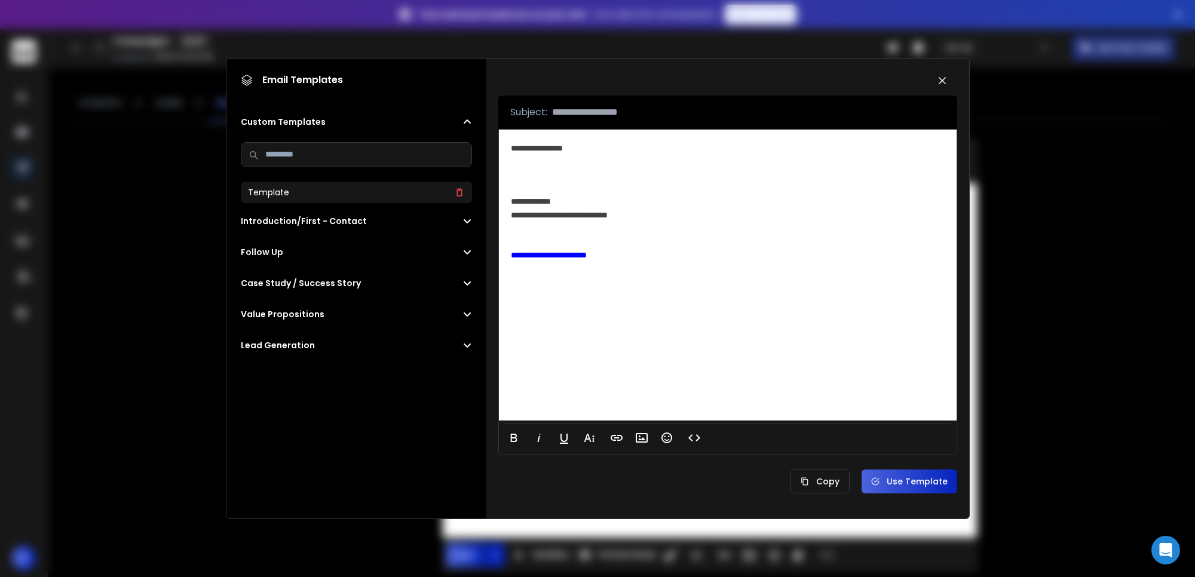
click at [900, 482] on button "Use Template" at bounding box center [910, 482] width 96 height 24
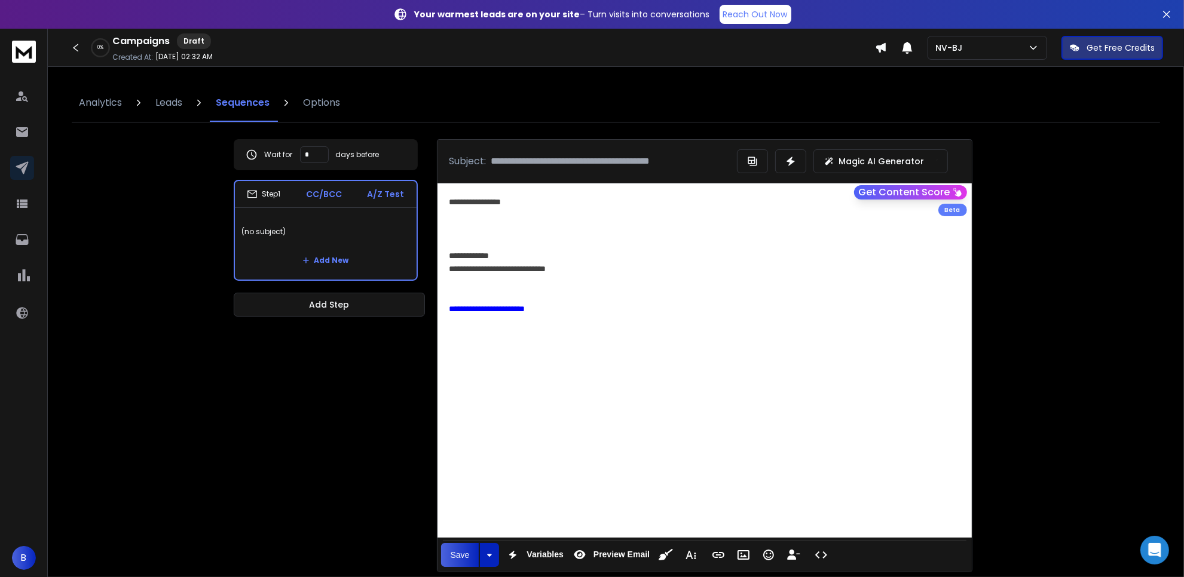
click at [475, 226] on div at bounding box center [704, 228] width 510 height 13
drag, startPoint x: 450, startPoint y: 199, endPoint x: 561, endPoint y: 278, distance: 135.8
click at [560, 278] on div "**********" at bounding box center [705, 357] width 534 height 347
click at [536, 225] on div at bounding box center [704, 228] width 510 height 13
click at [535, 225] on div at bounding box center [704, 228] width 510 height 13
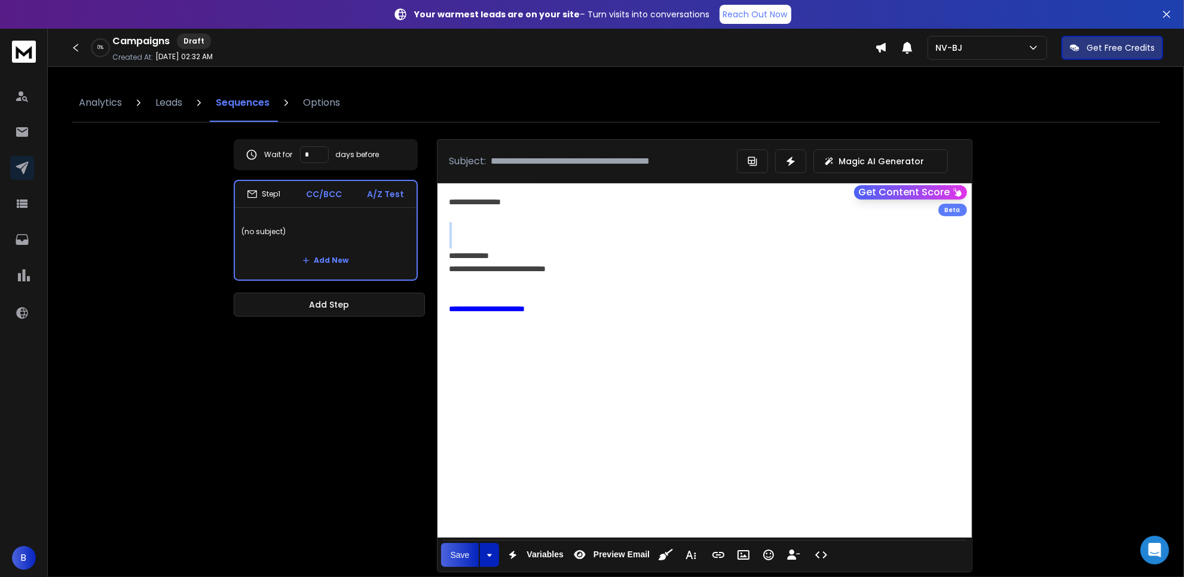
click at [480, 231] on div at bounding box center [704, 228] width 510 height 13
click at [463, 231] on div at bounding box center [704, 228] width 510 height 13
click at [22, 164] on icon at bounding box center [22, 167] width 13 height 13
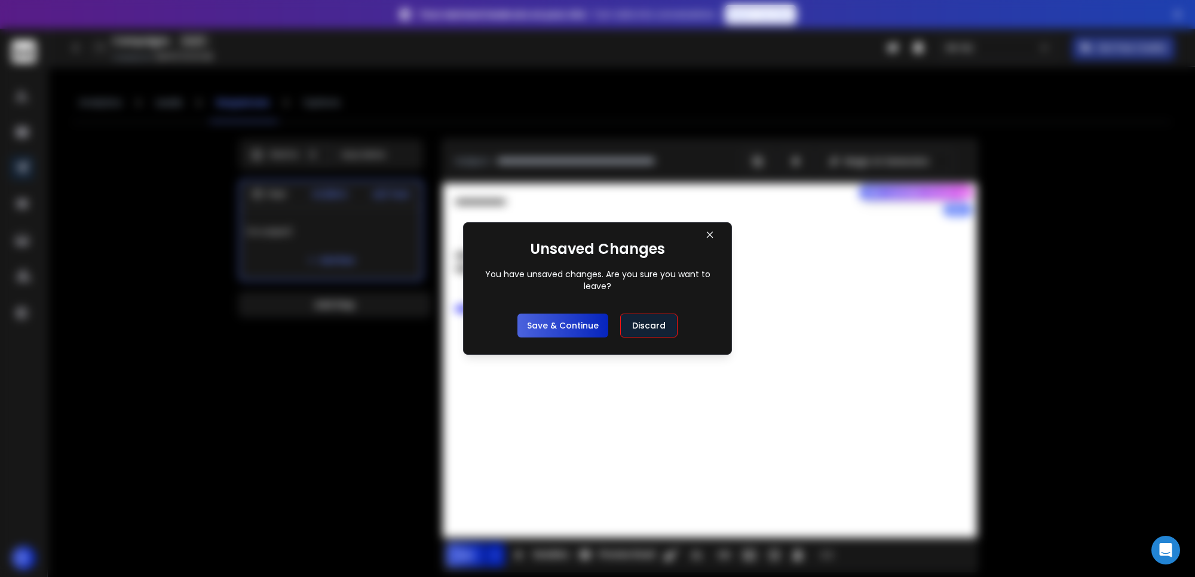
drag, startPoint x: 649, startPoint y: 324, endPoint x: 638, endPoint y: 323, distance: 10.8
click at [647, 323] on button "Discard" at bounding box center [648, 326] width 57 height 24
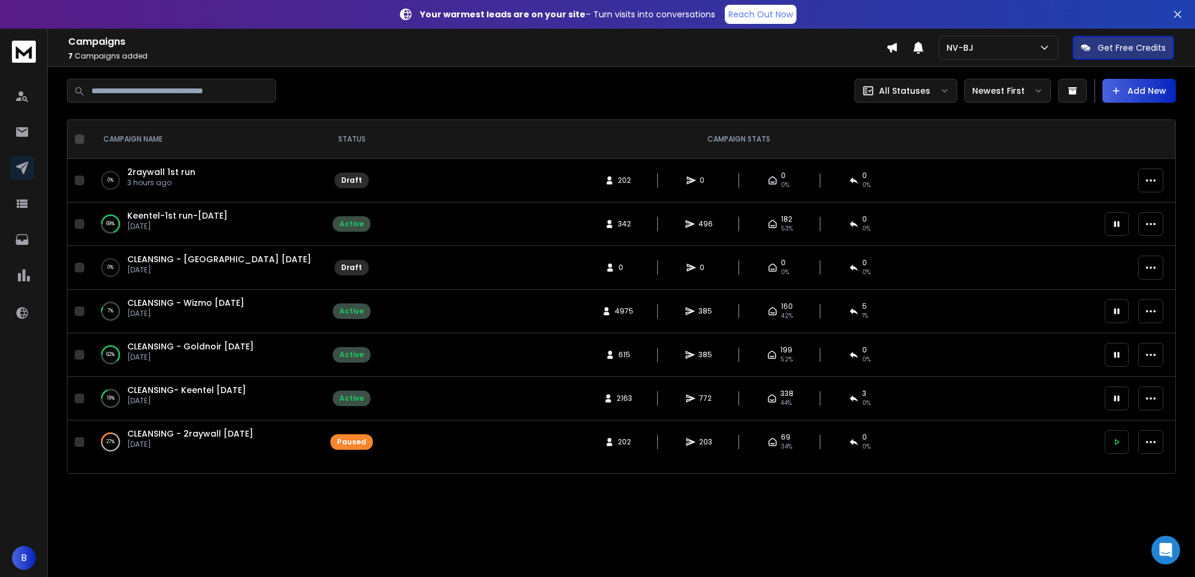
click at [166, 179] on p "3 hours ago" at bounding box center [161, 183] width 68 height 10
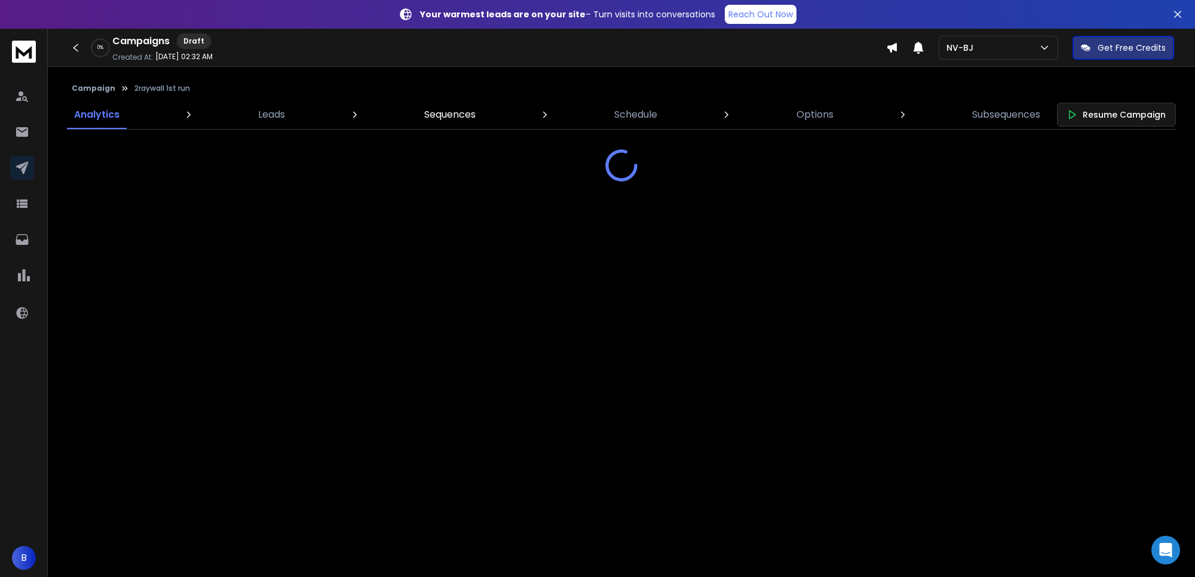
click at [443, 118] on p "Sequences" at bounding box center [449, 115] width 51 height 14
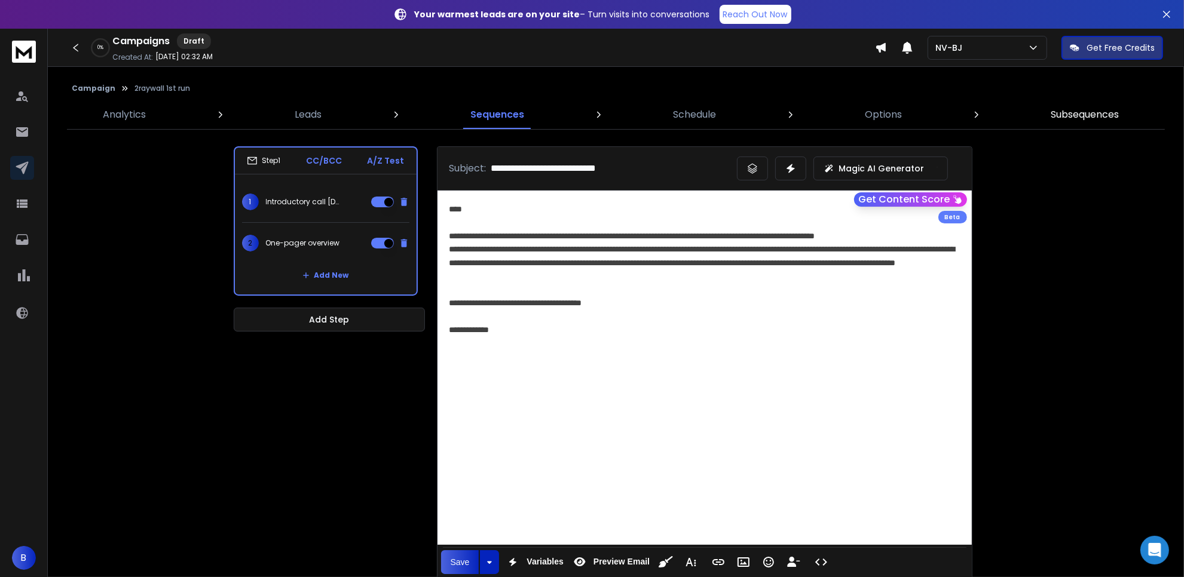
click at [1084, 115] on p "Subsequences" at bounding box center [1085, 115] width 68 height 14
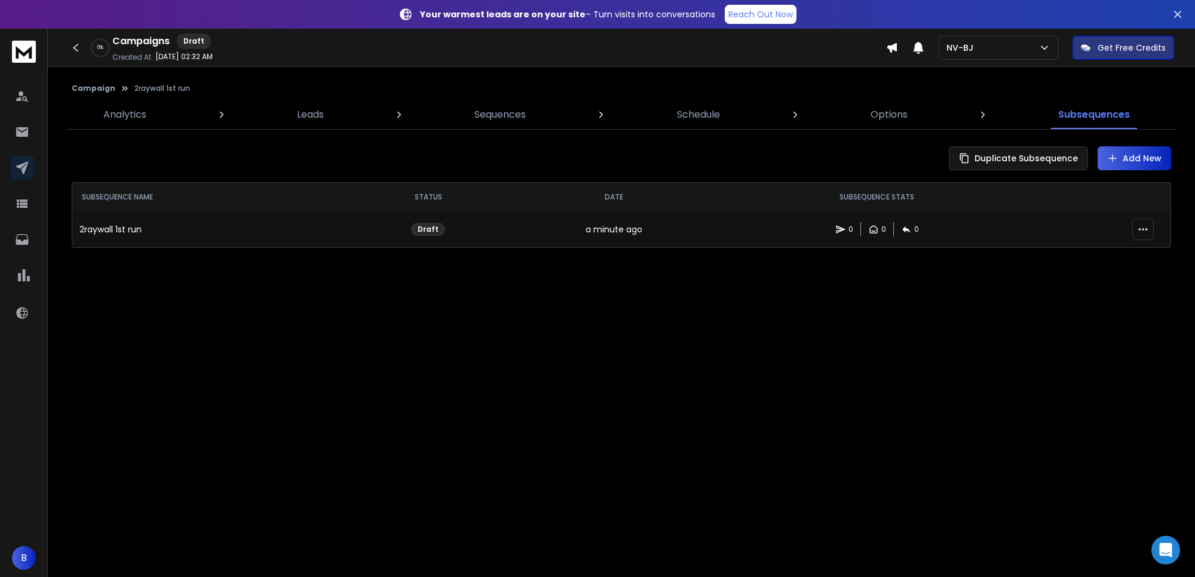
click at [253, 230] on td "2raywall 1st run" at bounding box center [212, 230] width 281 height 36
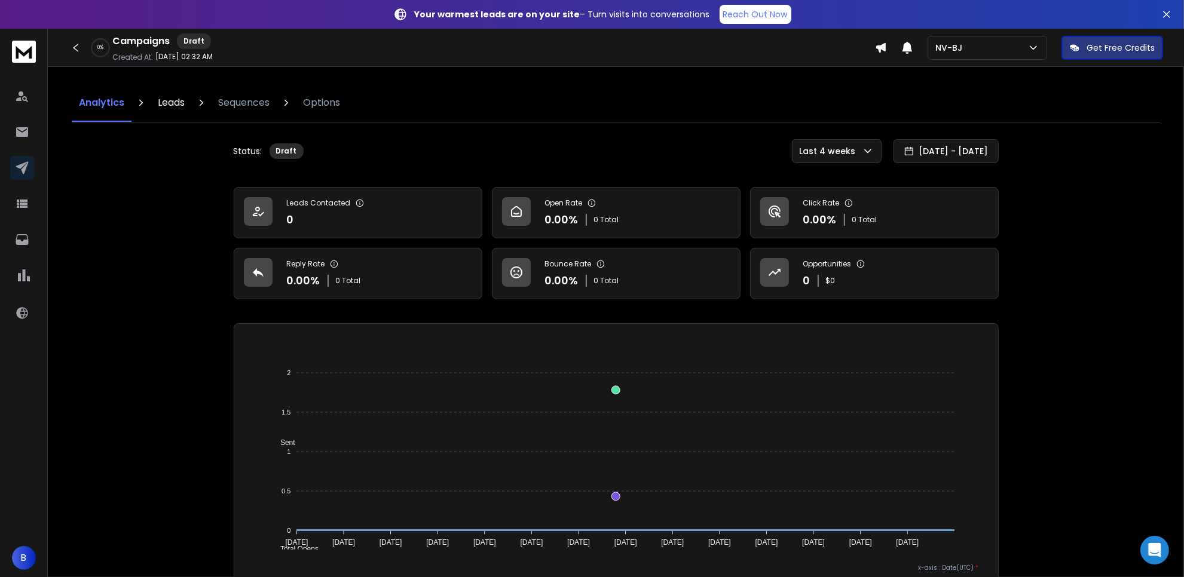
click at [166, 105] on p "Leads" at bounding box center [171, 103] width 27 height 14
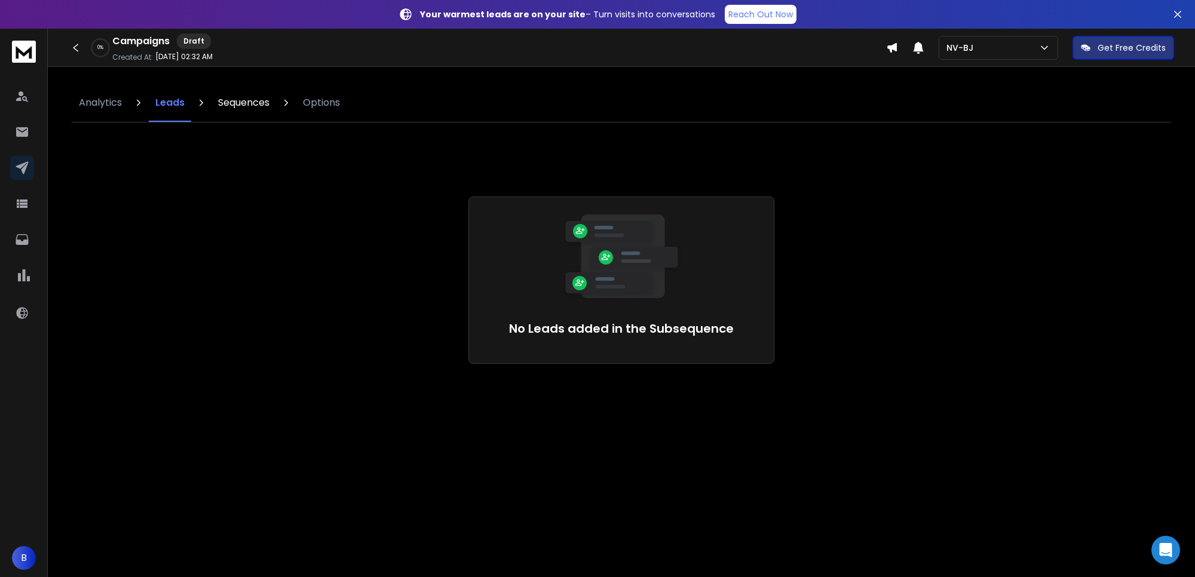
click at [257, 97] on p "Sequences" at bounding box center [243, 103] width 51 height 14
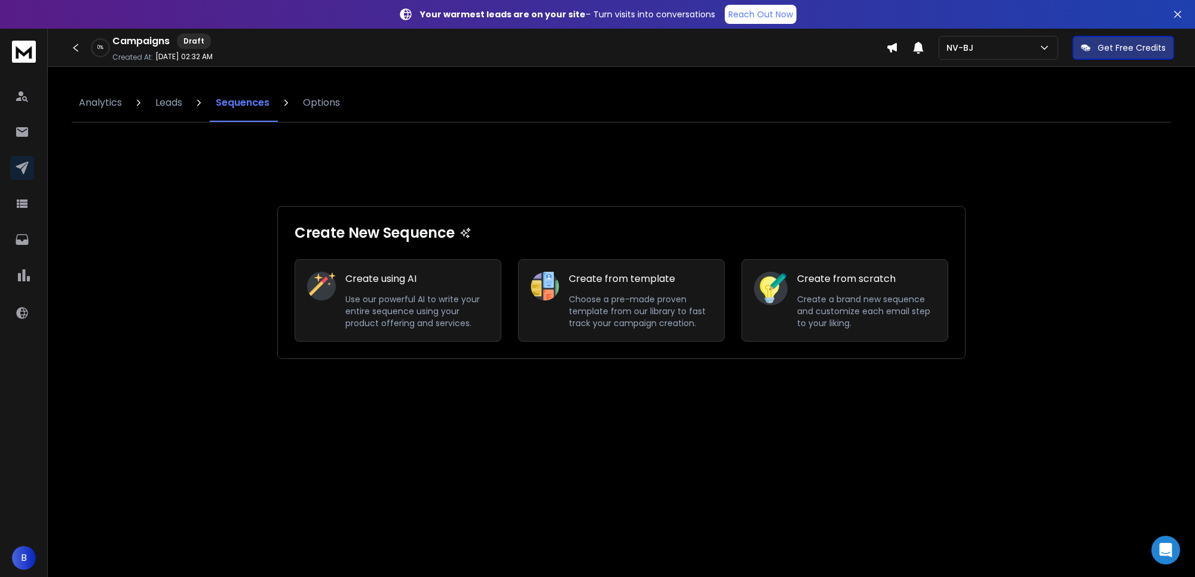
click at [840, 301] on p "Create a brand new sequence and customize each email step to your liking." at bounding box center [866, 311] width 139 height 36
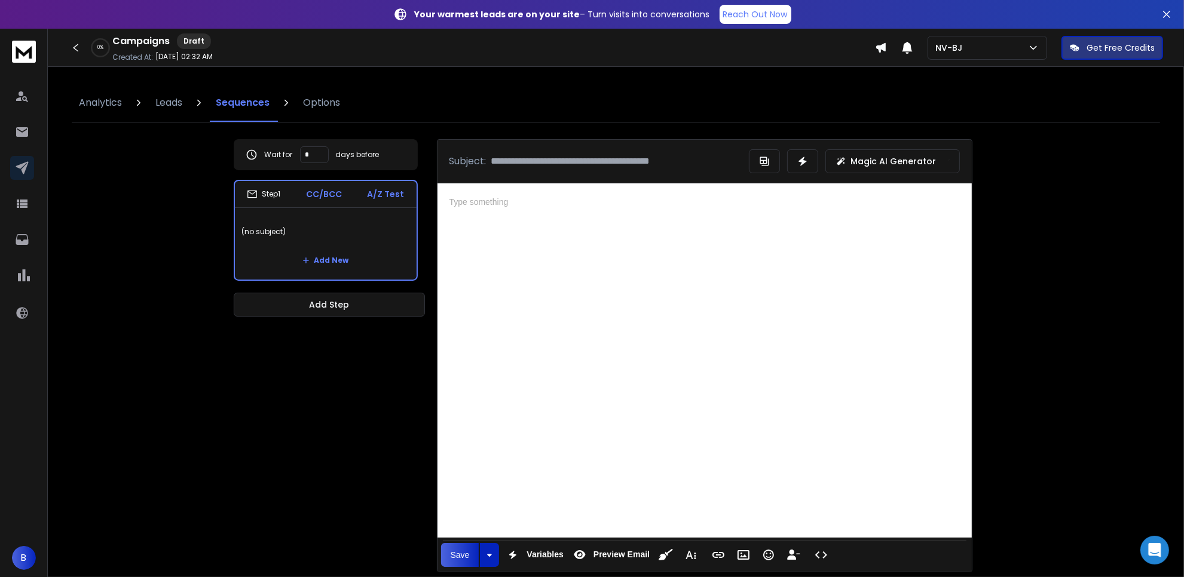
click at [501, 200] on div at bounding box center [704, 201] width 510 height 13
click at [328, 303] on button "Add Step" at bounding box center [329, 305] width 191 height 24
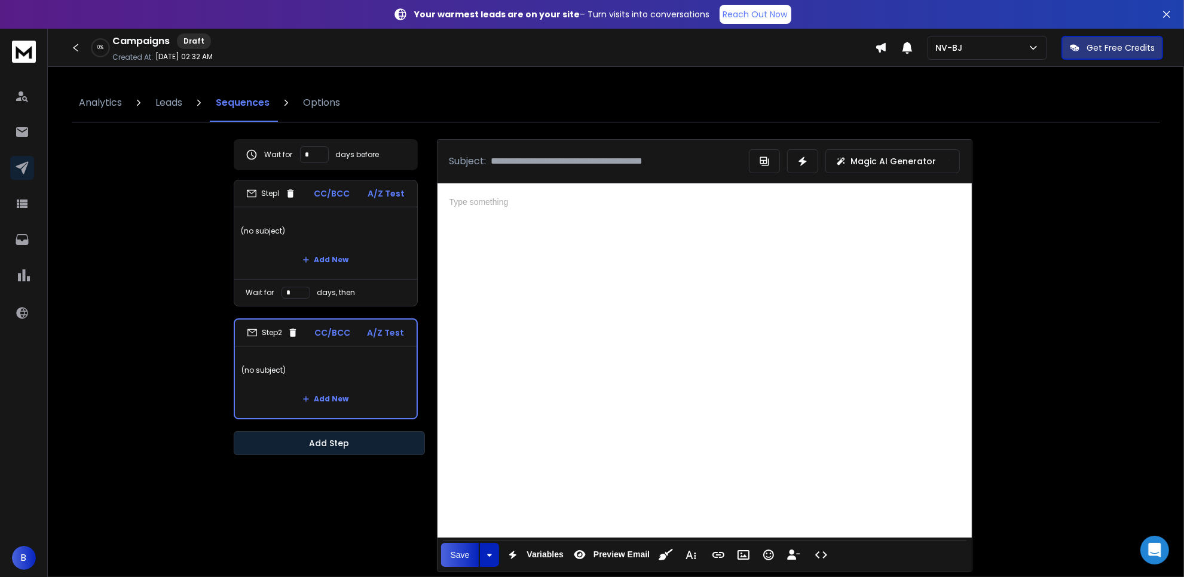
click at [333, 446] on button "Add Step" at bounding box center [329, 444] width 191 height 24
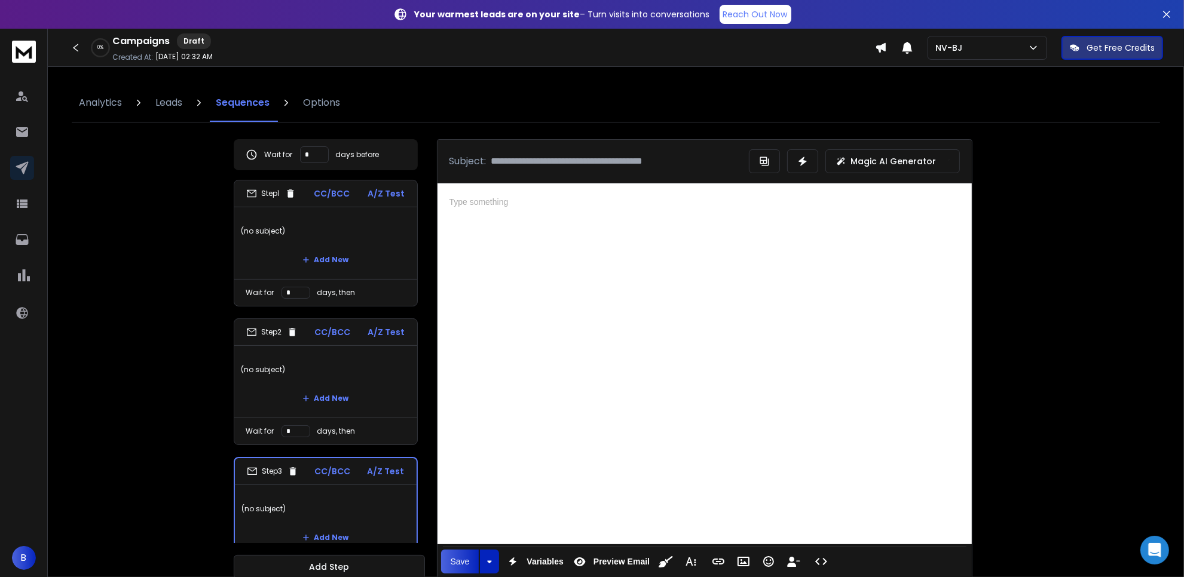
scroll to position [15, 0]
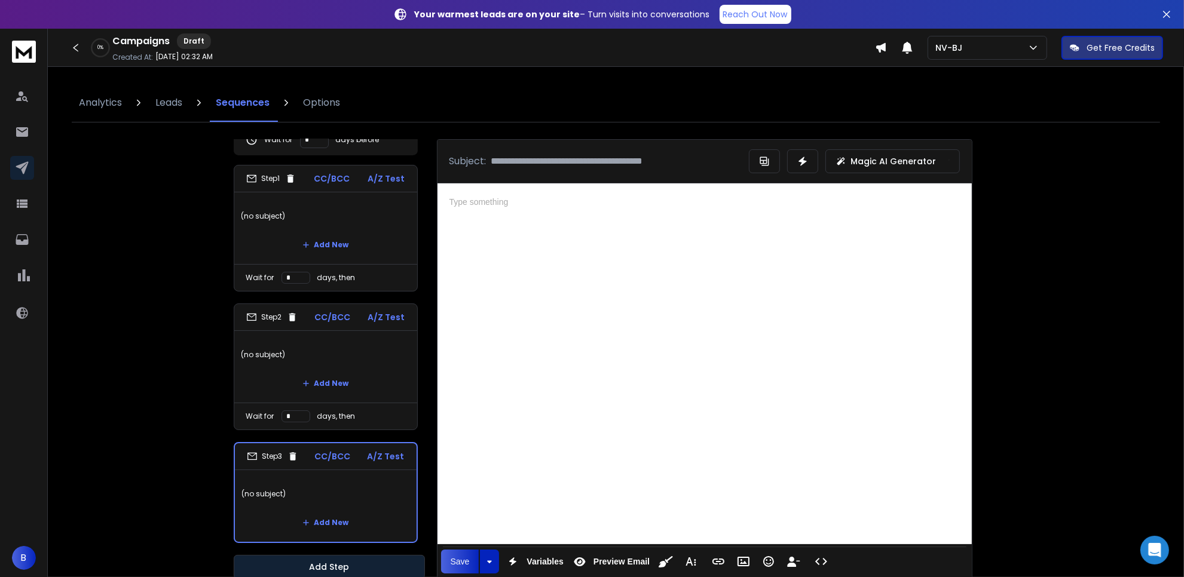
click at [351, 566] on button "Add Step" at bounding box center [329, 567] width 191 height 24
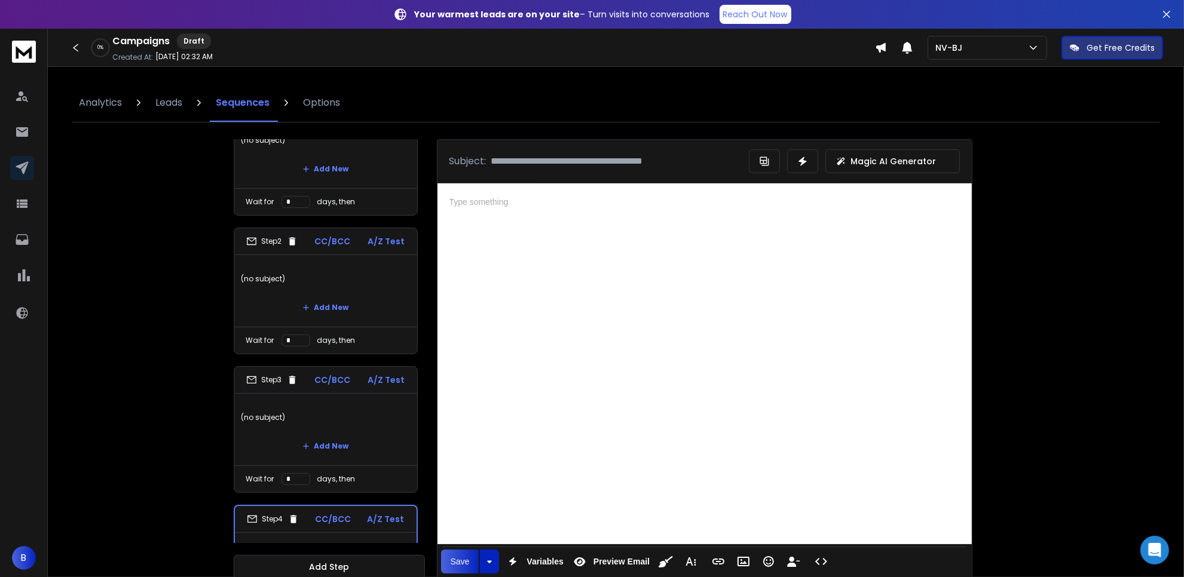
scroll to position [154, 0]
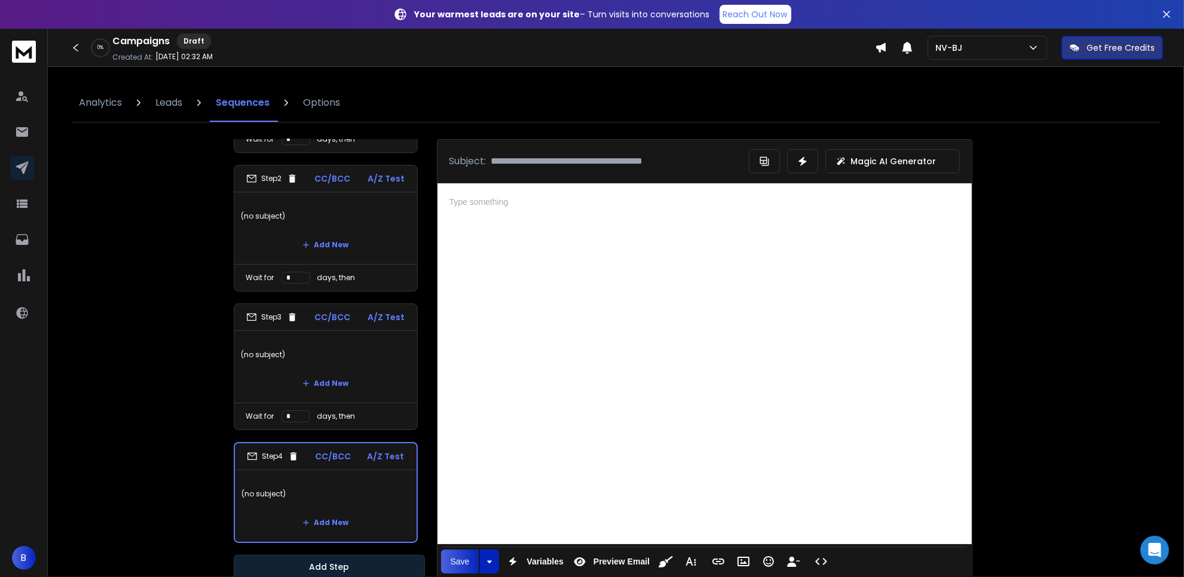
click at [335, 559] on button "Add Step" at bounding box center [329, 567] width 191 height 24
click at [334, 568] on button "Add Step" at bounding box center [329, 567] width 191 height 24
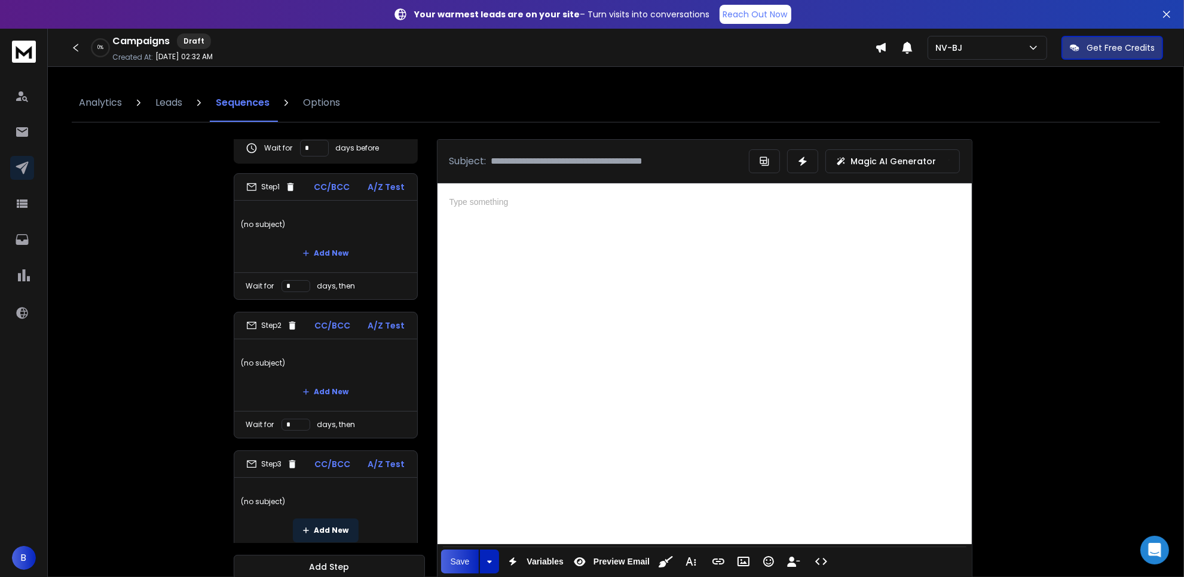
scroll to position [0, 0]
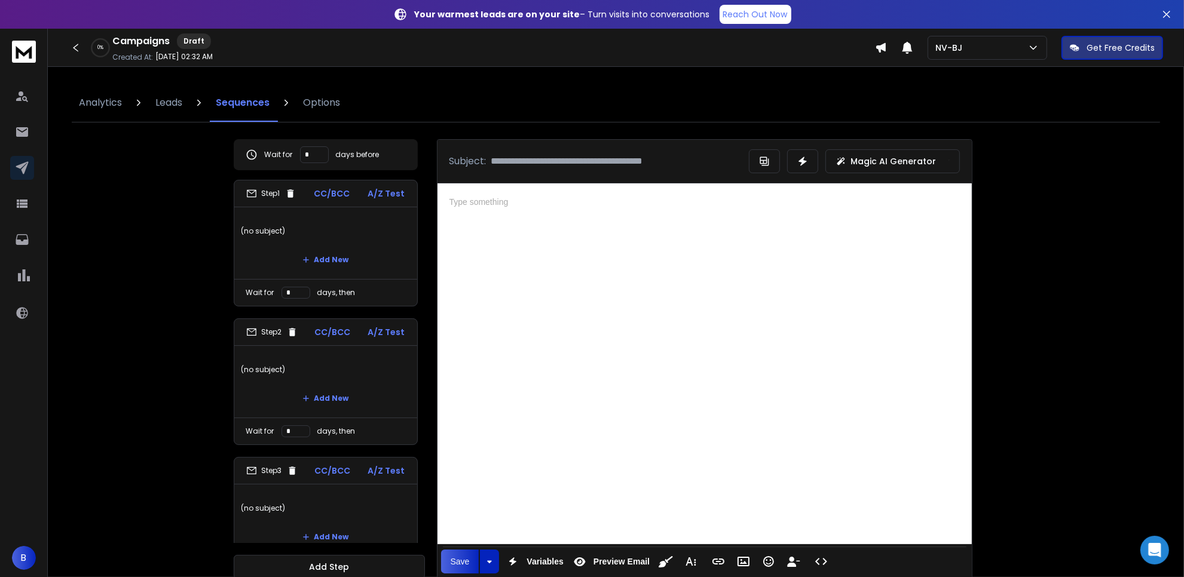
click at [310, 154] on input "*" at bounding box center [314, 154] width 29 height 17
type input "*"
click at [299, 295] on input "*" at bounding box center [296, 293] width 29 height 12
type input "*"
click at [294, 435] on input "*" at bounding box center [296, 433] width 29 height 12
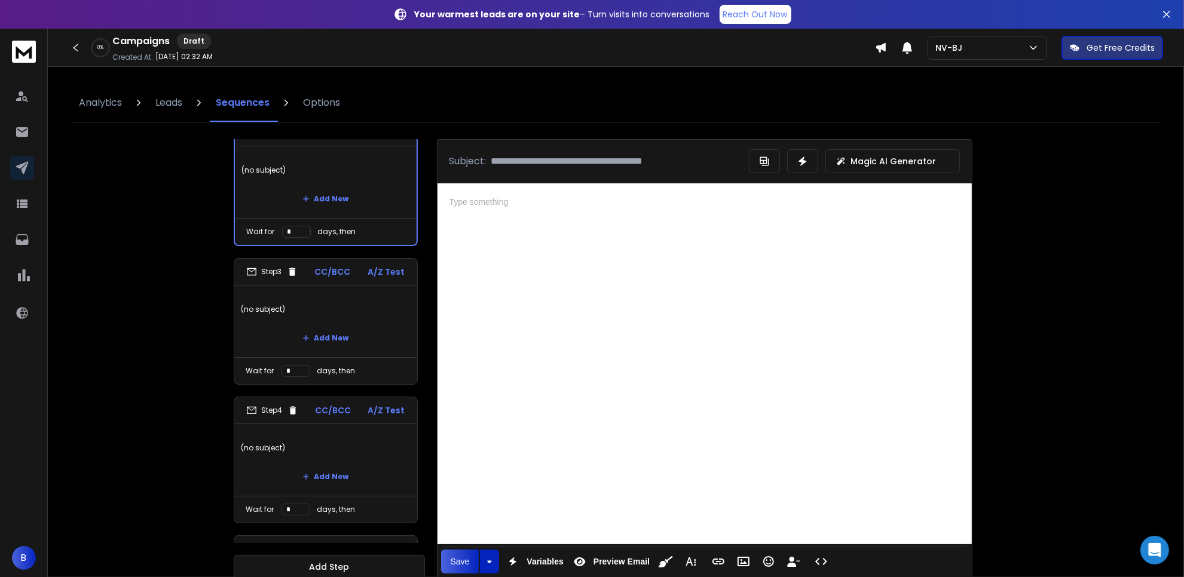
scroll to position [224, 0]
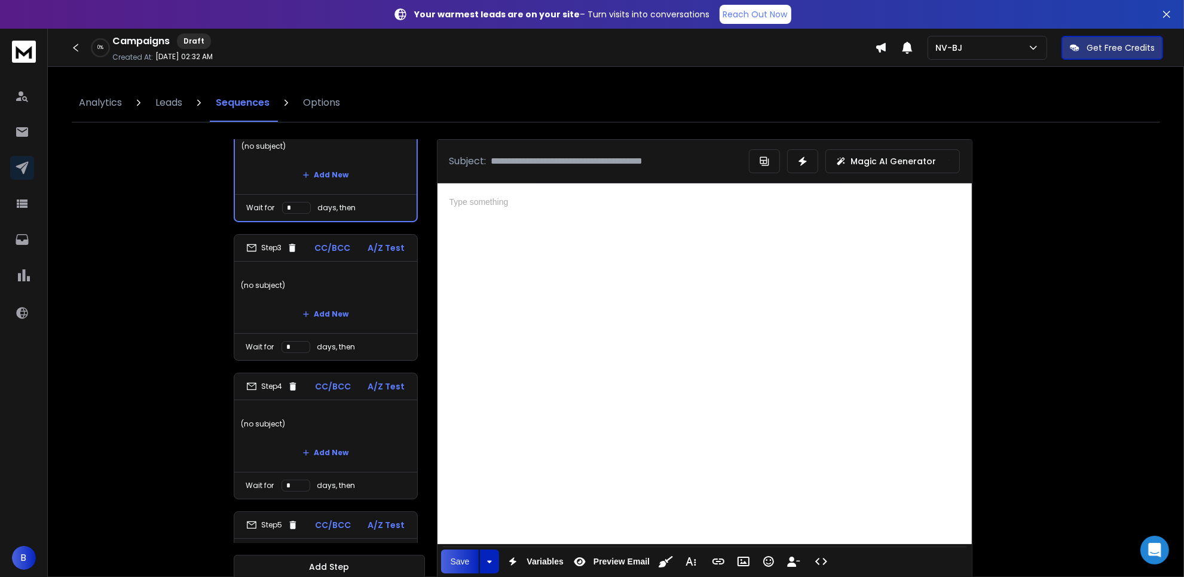
type input "*"
click at [305, 350] on input "*" at bounding box center [296, 347] width 29 height 12
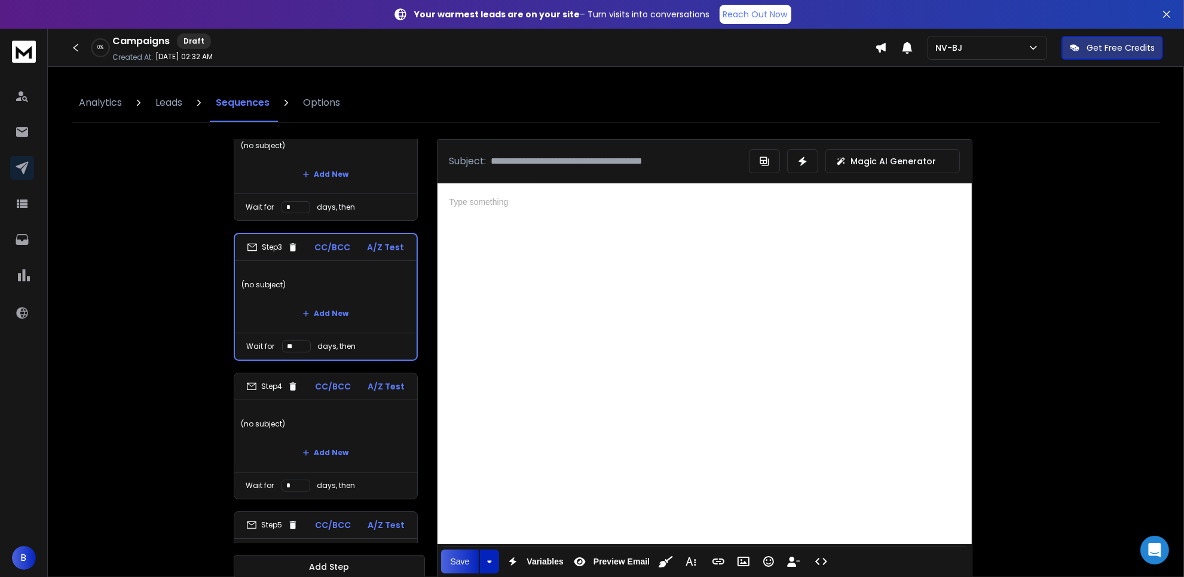
type input "*"
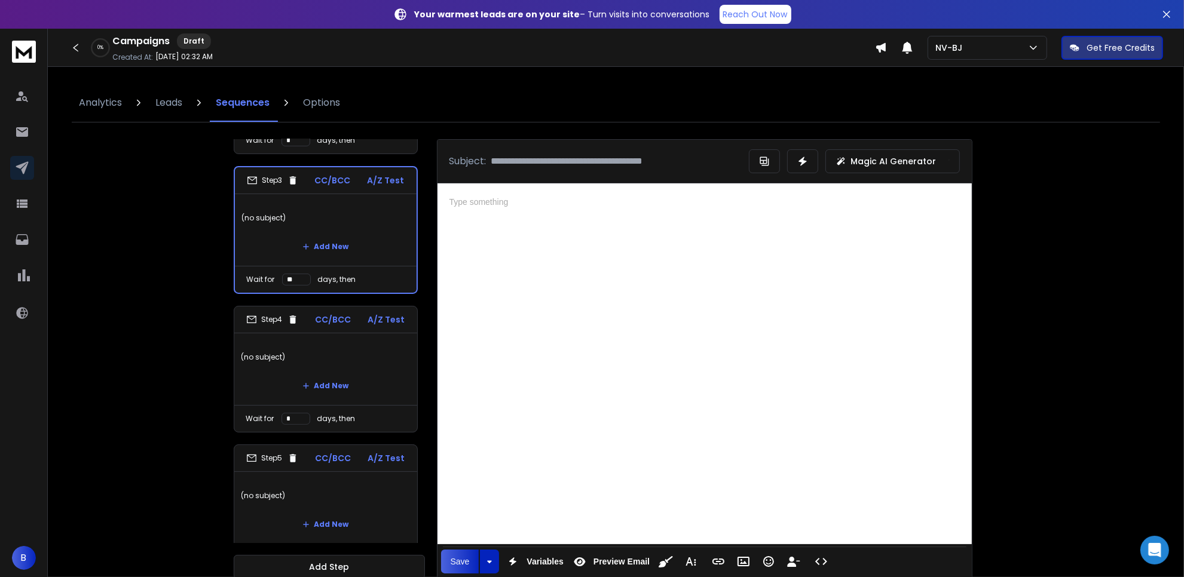
scroll to position [299, 0]
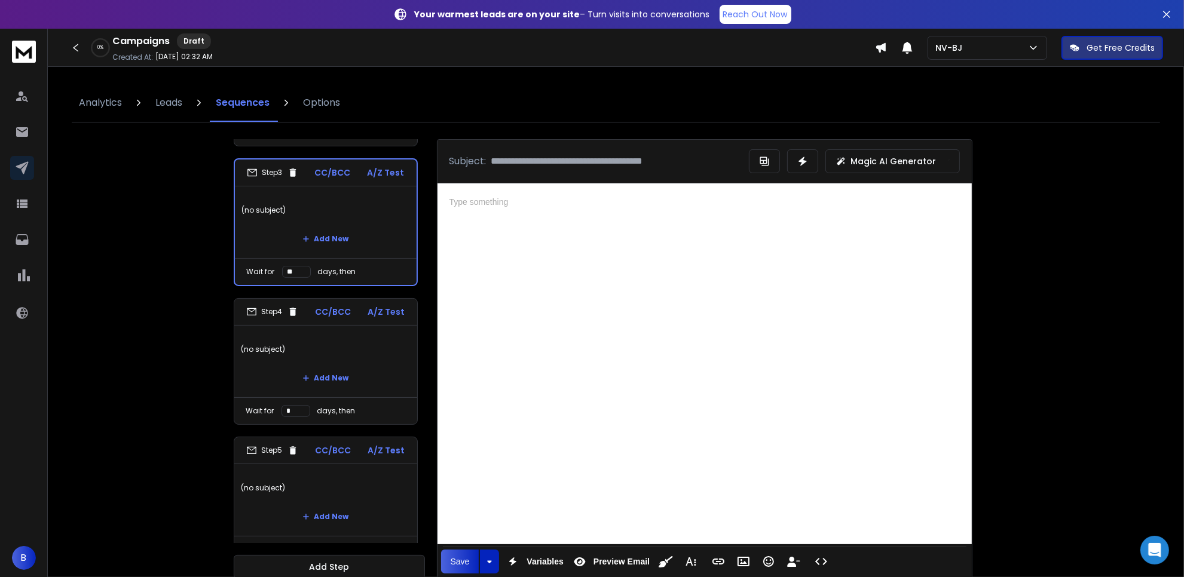
type input "**"
click at [299, 413] on input "*" at bounding box center [296, 411] width 29 height 12
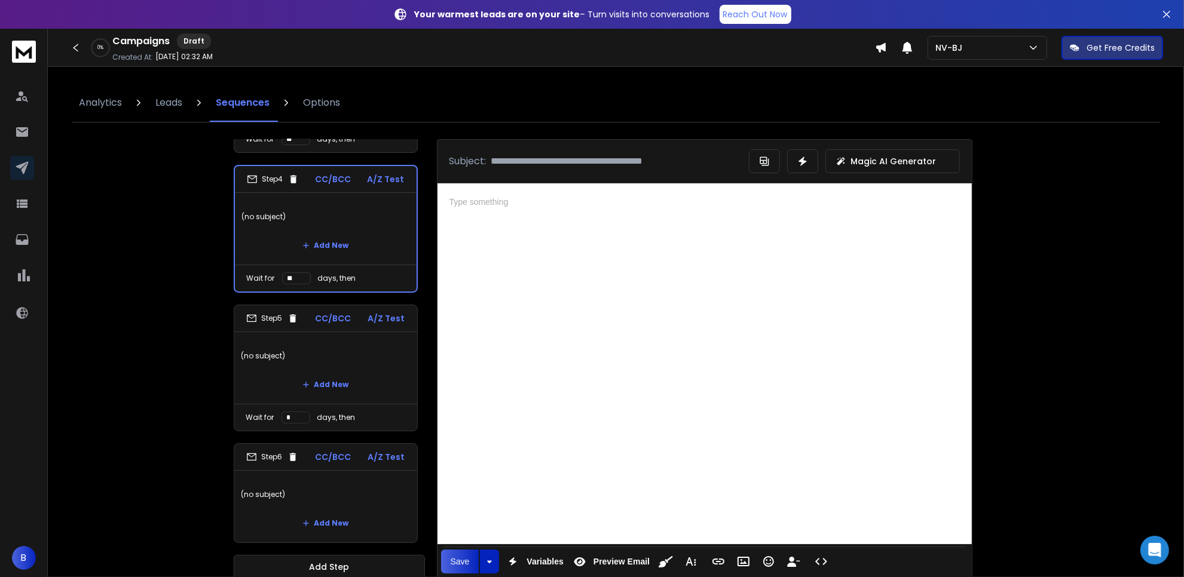
scroll to position [357, 0]
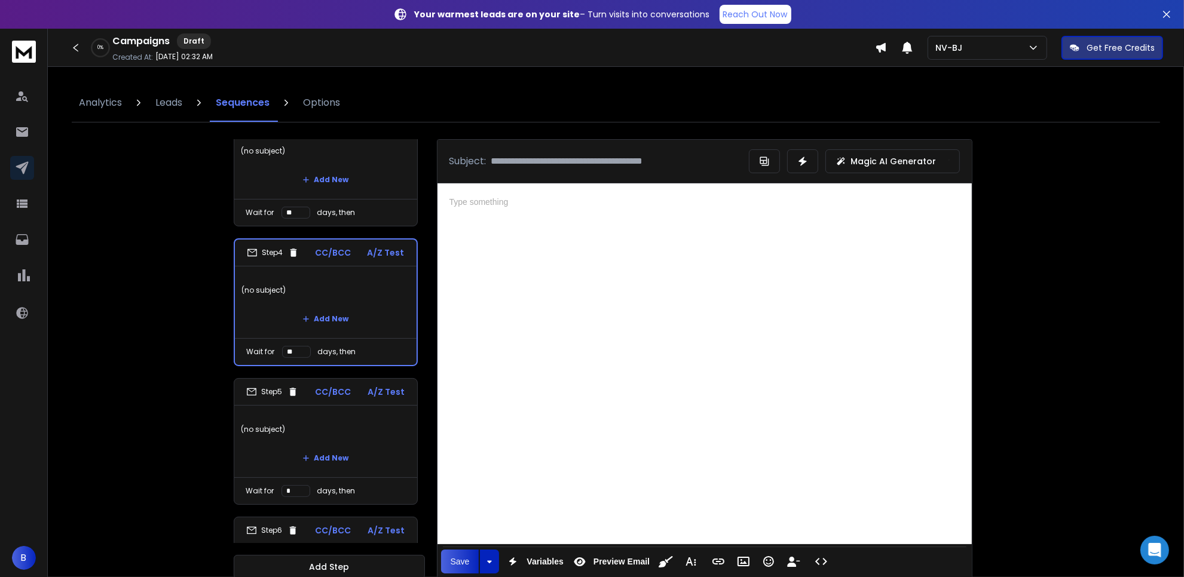
click at [291, 498] on div "Wait for * days, then" at bounding box center [325, 491] width 183 height 27
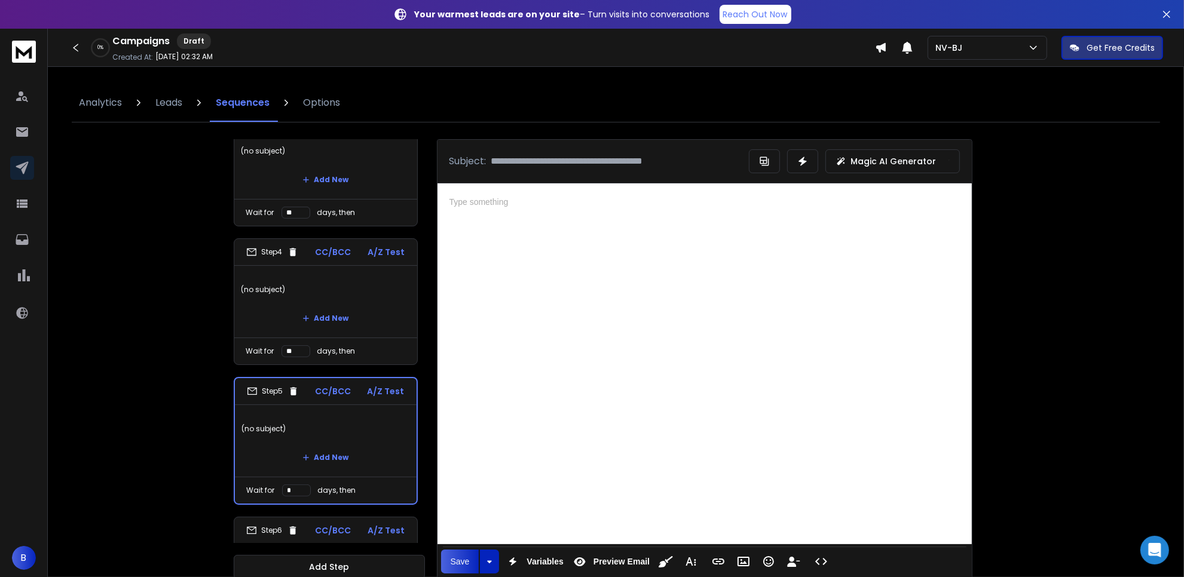
type input "**"
click at [293, 494] on input "*" at bounding box center [296, 491] width 29 height 12
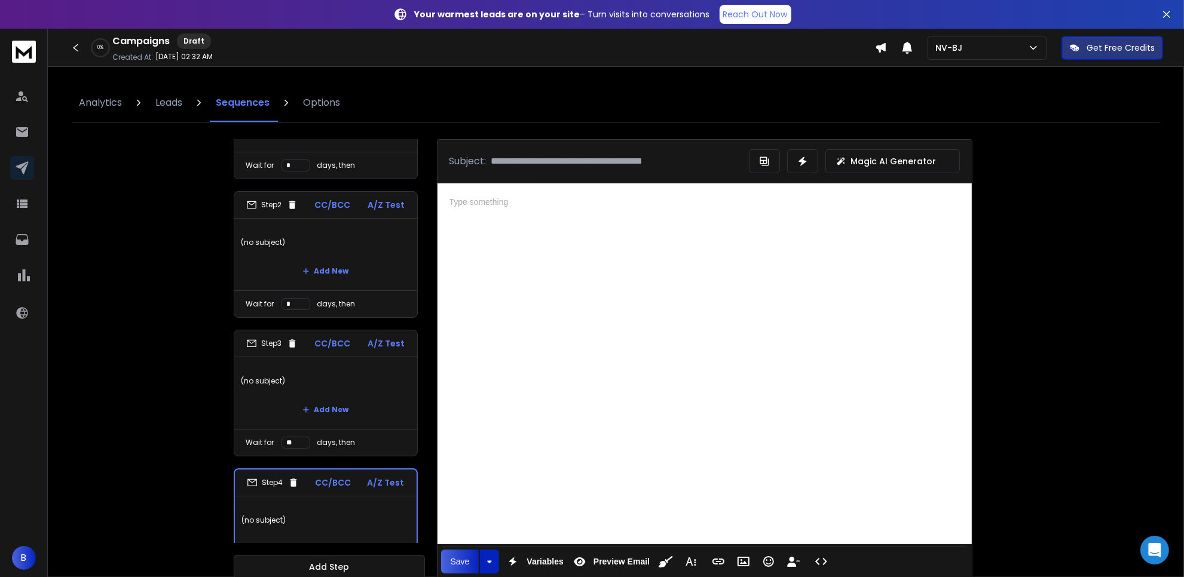
scroll to position [0, 0]
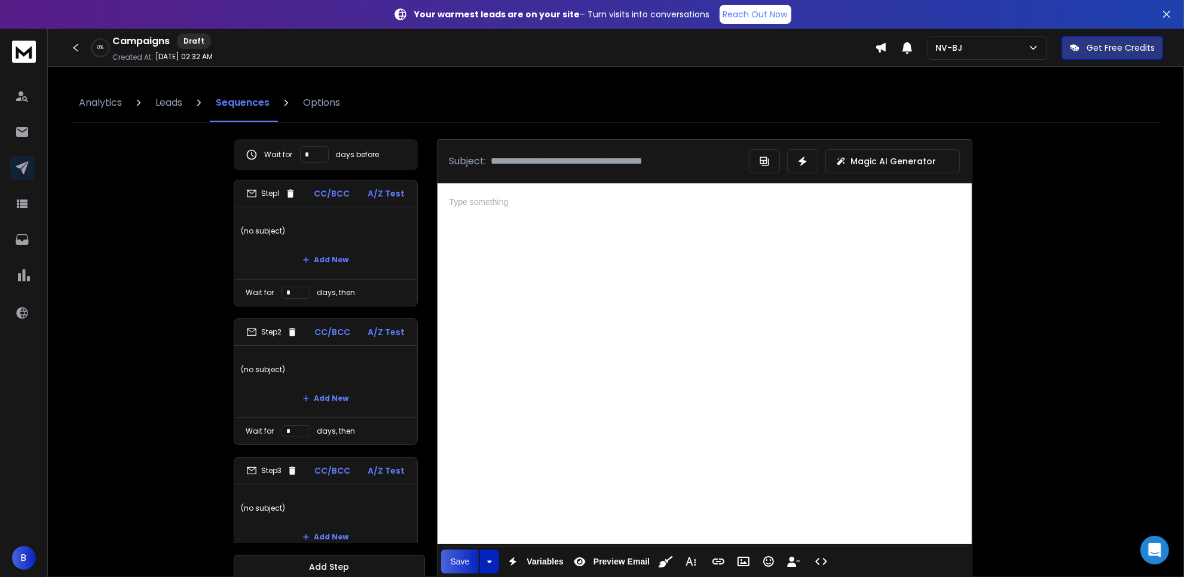
click at [293, 292] on input "*" at bounding box center [296, 293] width 29 height 12
type input "*"
click at [300, 427] on input "*" at bounding box center [296, 433] width 29 height 12
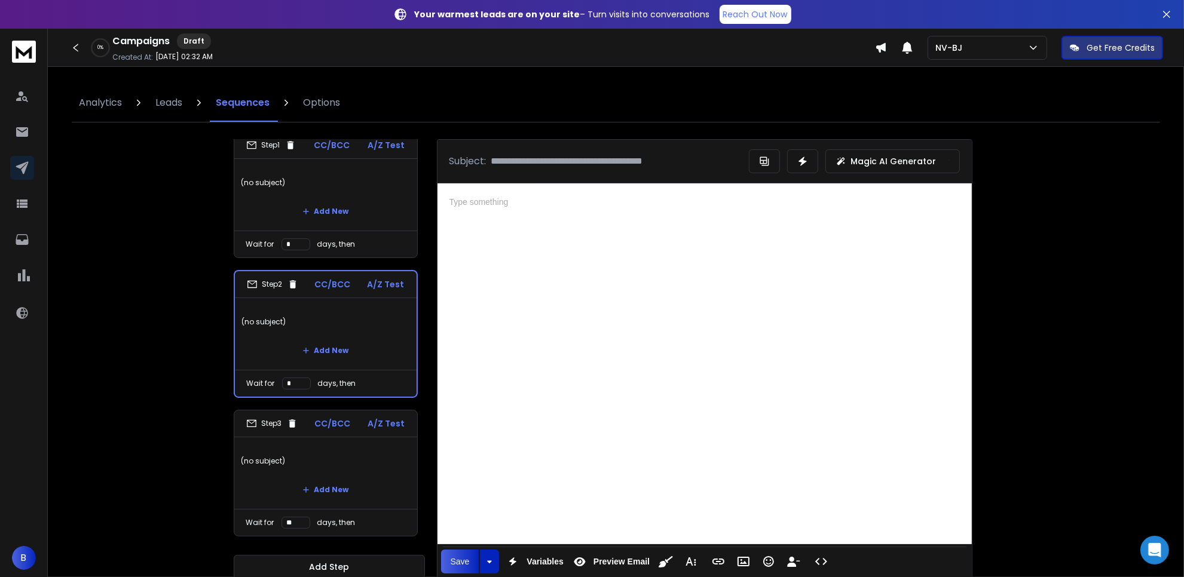
scroll to position [149, 0]
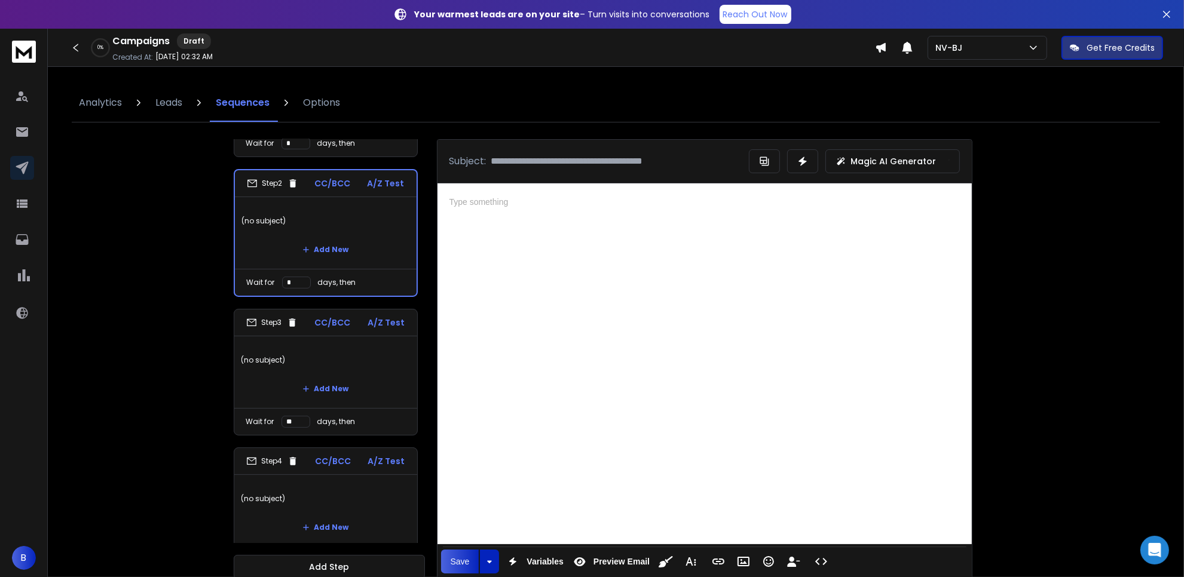
type input "*"
click at [297, 426] on input "**" at bounding box center [296, 422] width 29 height 12
type input "*"
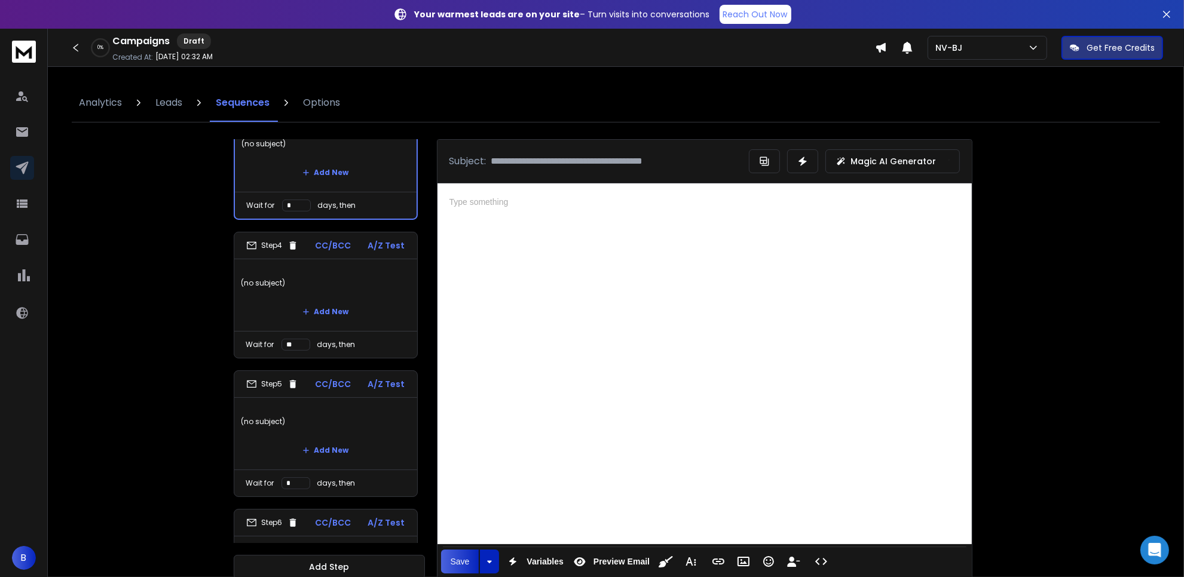
scroll to position [374, 0]
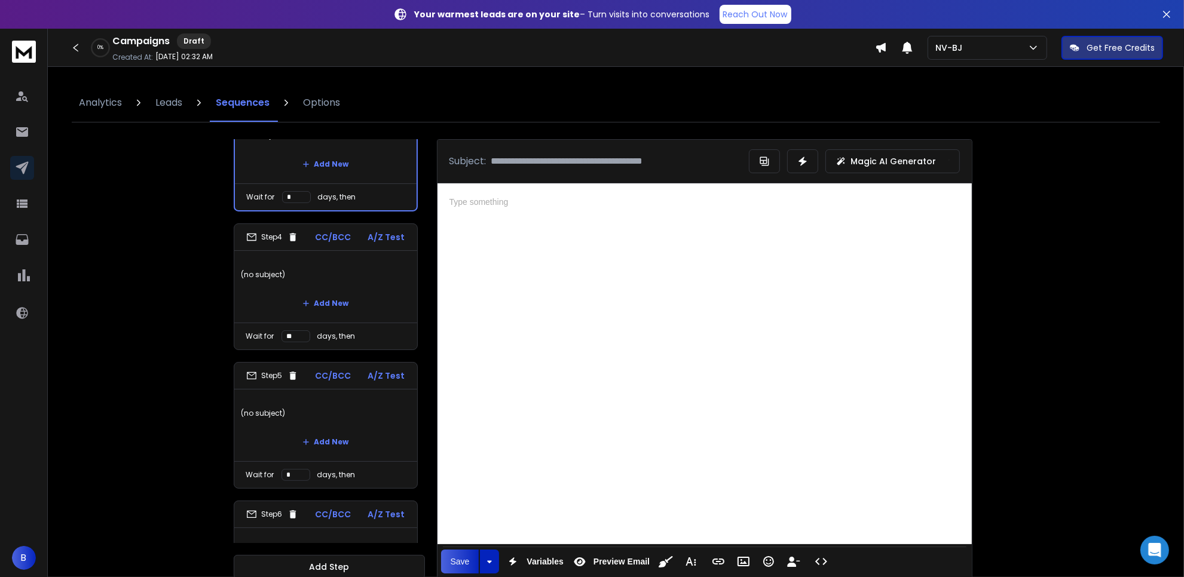
type input "*"
click at [296, 337] on input "**" at bounding box center [296, 337] width 29 height 12
type input "*"
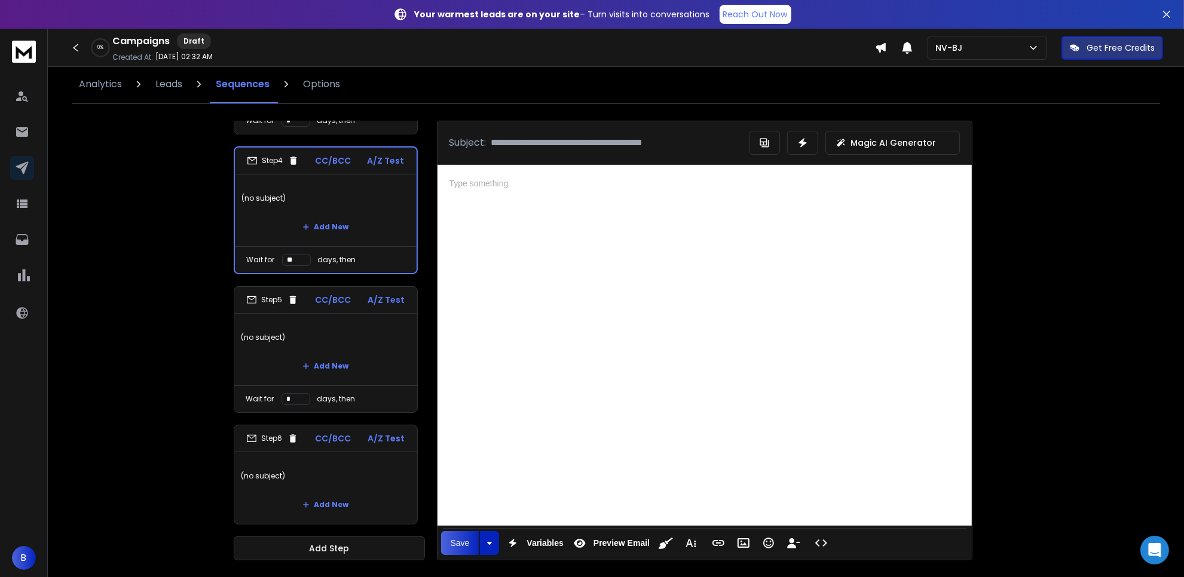
scroll to position [23, 0]
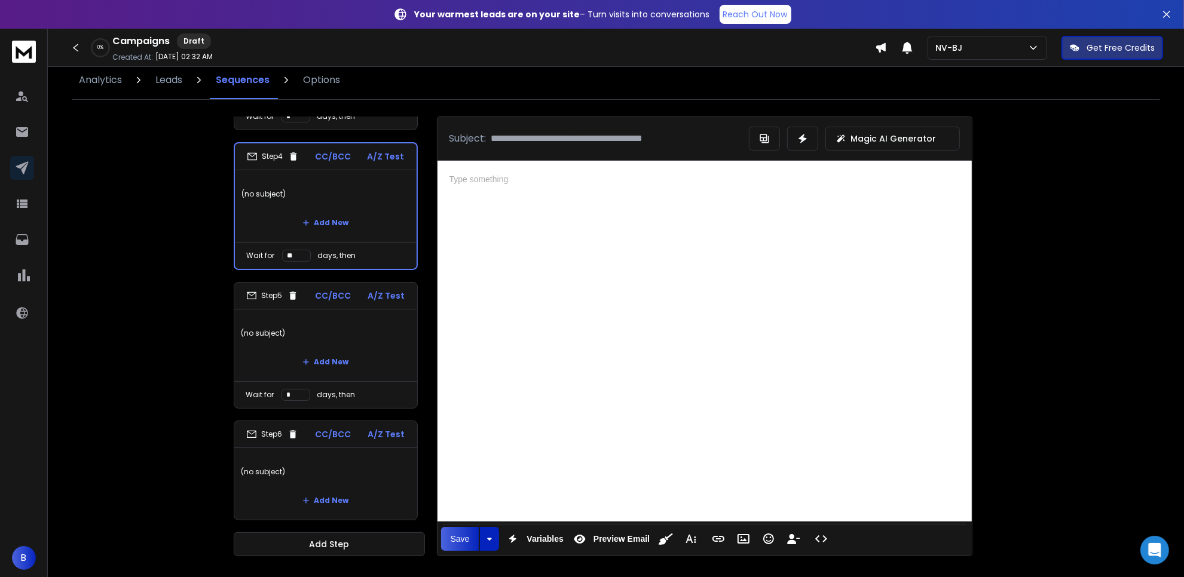
type input "**"
click at [299, 396] on input "*" at bounding box center [296, 395] width 29 height 12
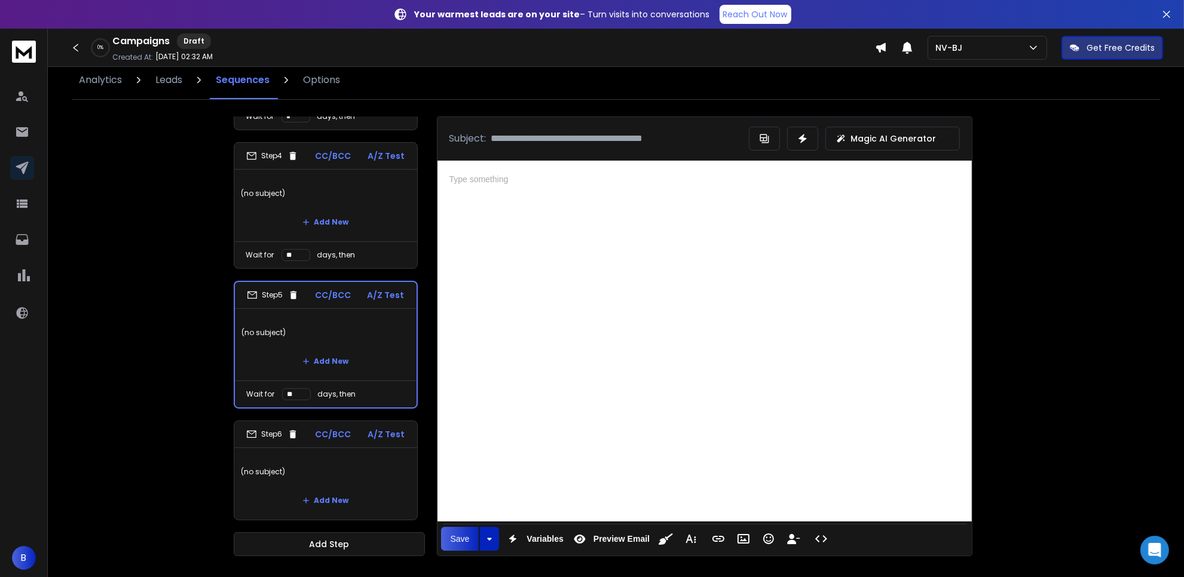
click at [396, 342] on p "(no subject)" at bounding box center [325, 332] width 167 height 33
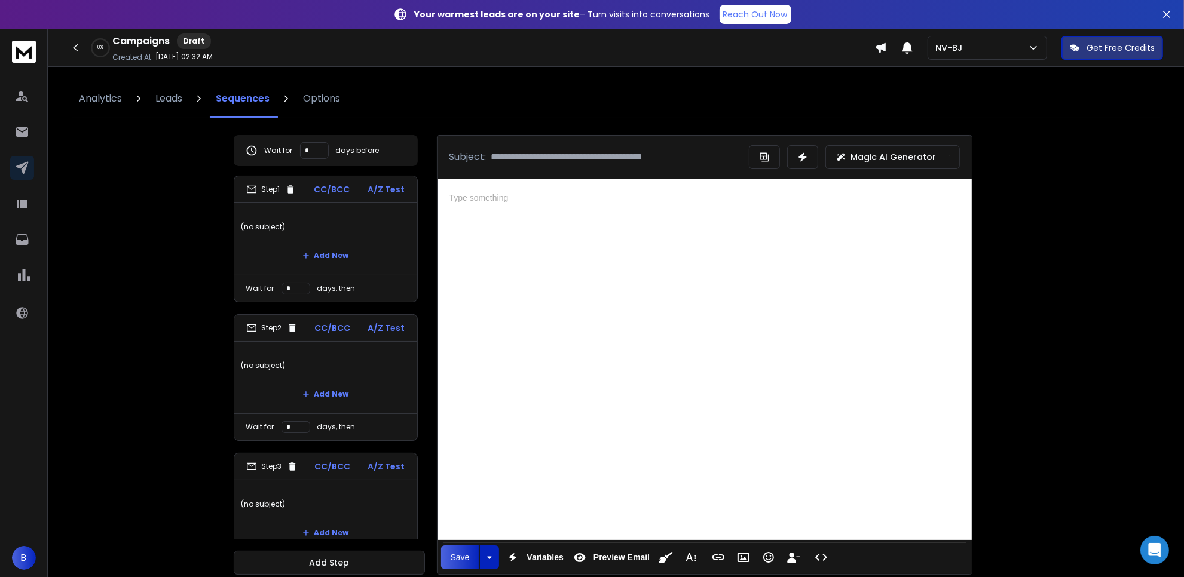
scroll to position [0, 0]
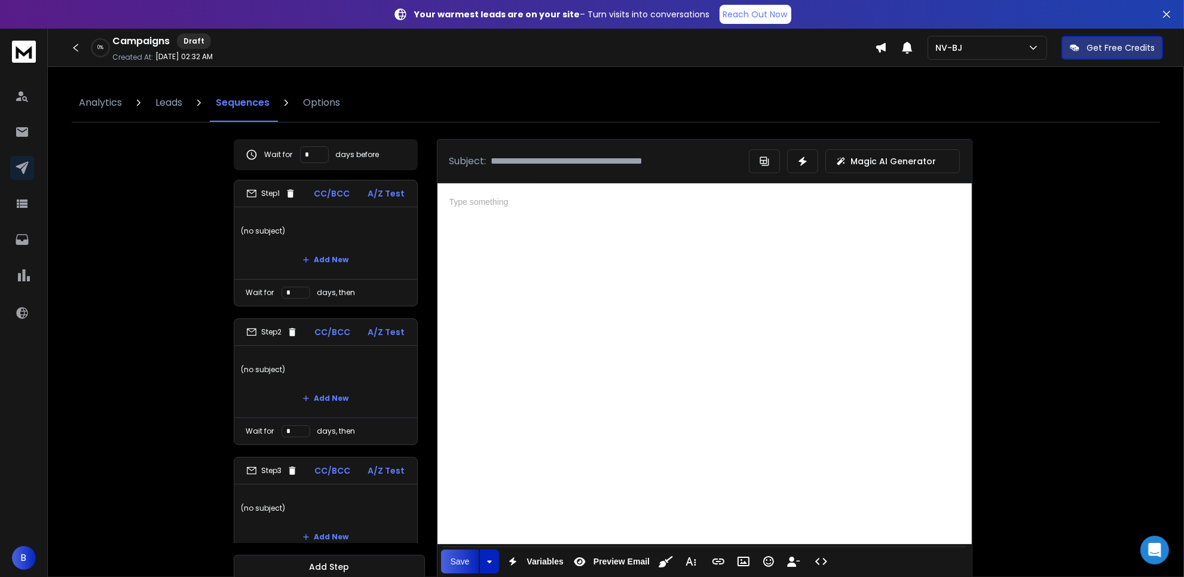
click at [345, 237] on p "(no subject)" at bounding box center [325, 231] width 169 height 33
type input "**"
click at [530, 214] on div at bounding box center [705, 357] width 534 height 347
click at [766, 160] on icon at bounding box center [763, 160] width 7 height 7
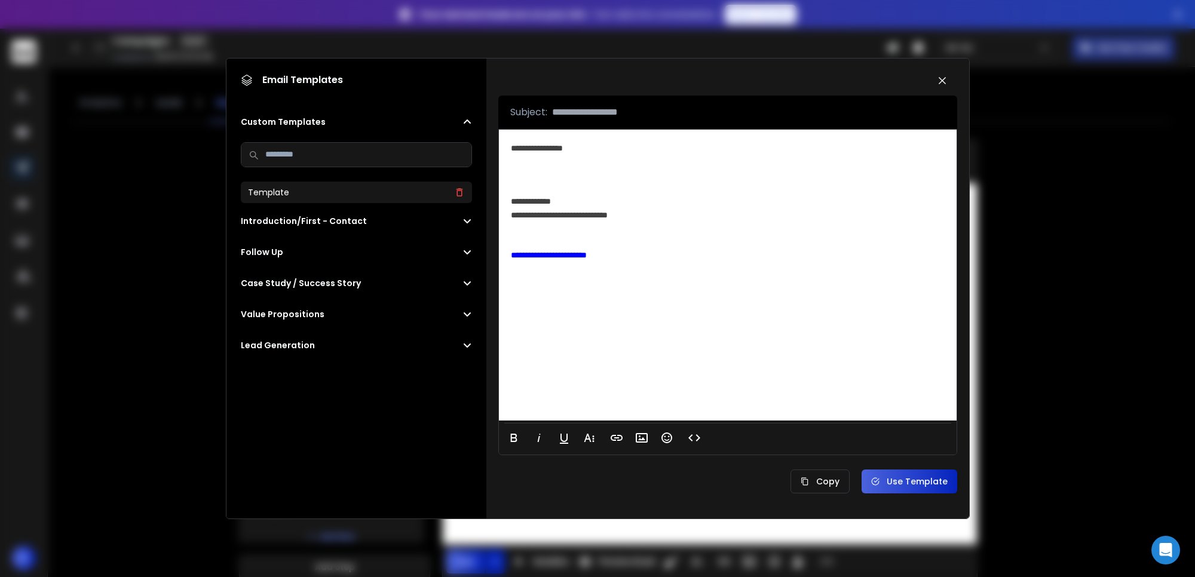
click at [916, 479] on button "Use Template" at bounding box center [910, 482] width 96 height 24
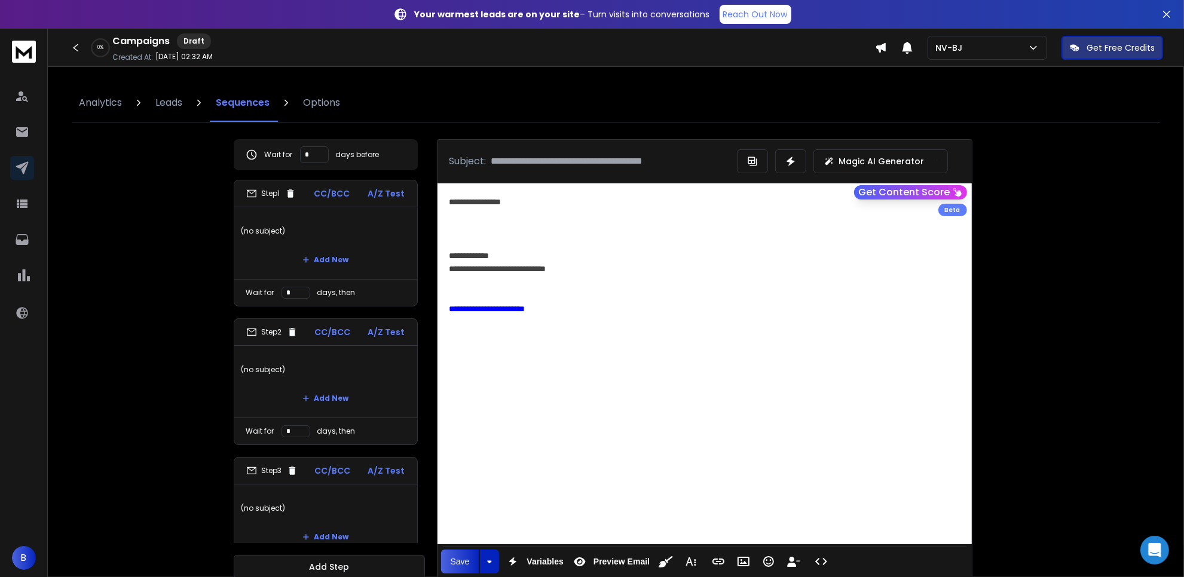
click at [464, 224] on div at bounding box center [704, 228] width 510 height 13
click at [482, 229] on div at bounding box center [704, 228] width 510 height 13
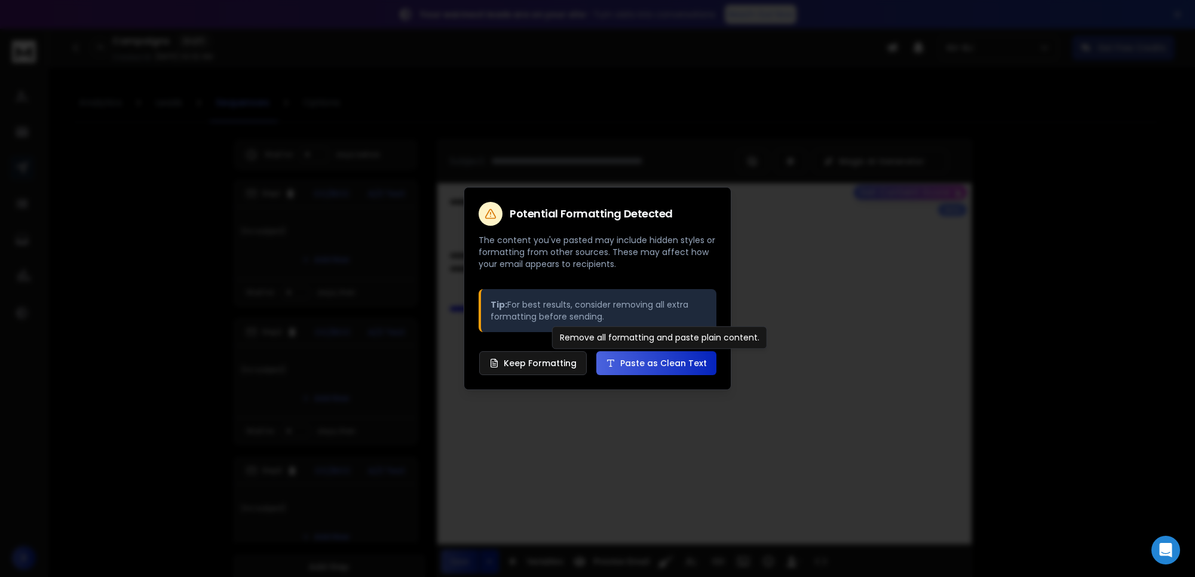
click at [663, 360] on button "Paste as Clean Text" at bounding box center [657, 363] width 120 height 24
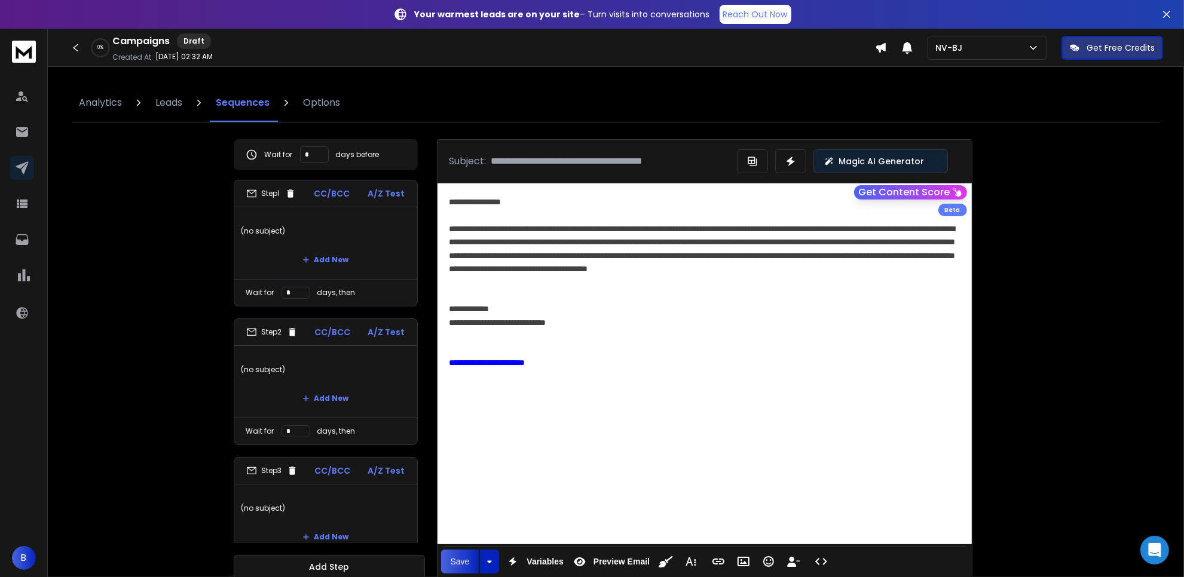
click at [903, 158] on p "Magic AI Generator" at bounding box center [881, 161] width 85 height 12
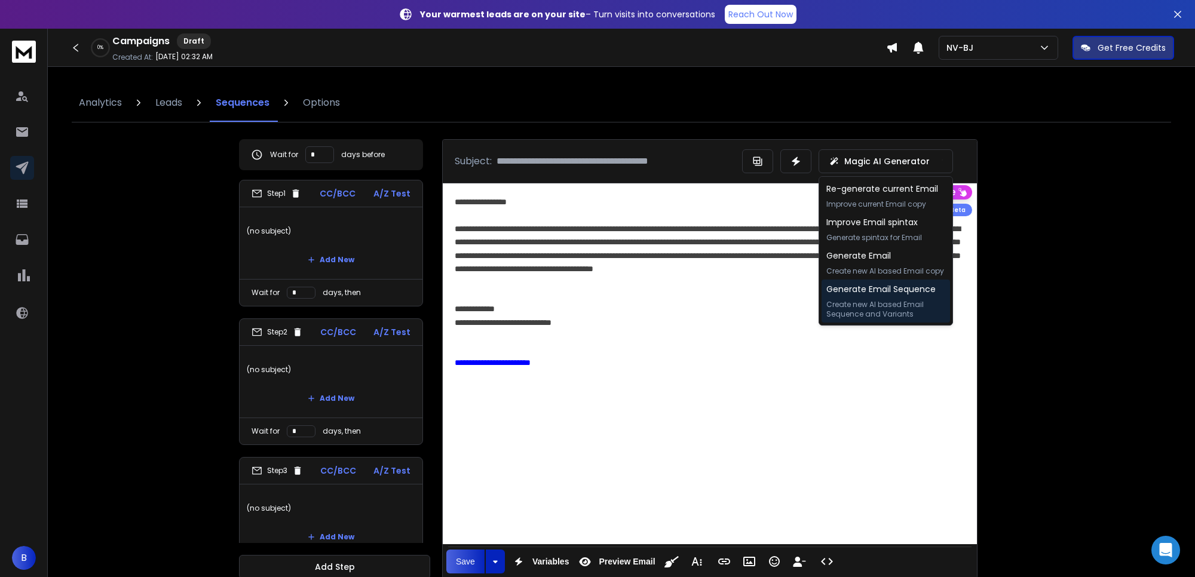
click at [595, 274] on div "**********" at bounding box center [710, 255] width 510 height 67
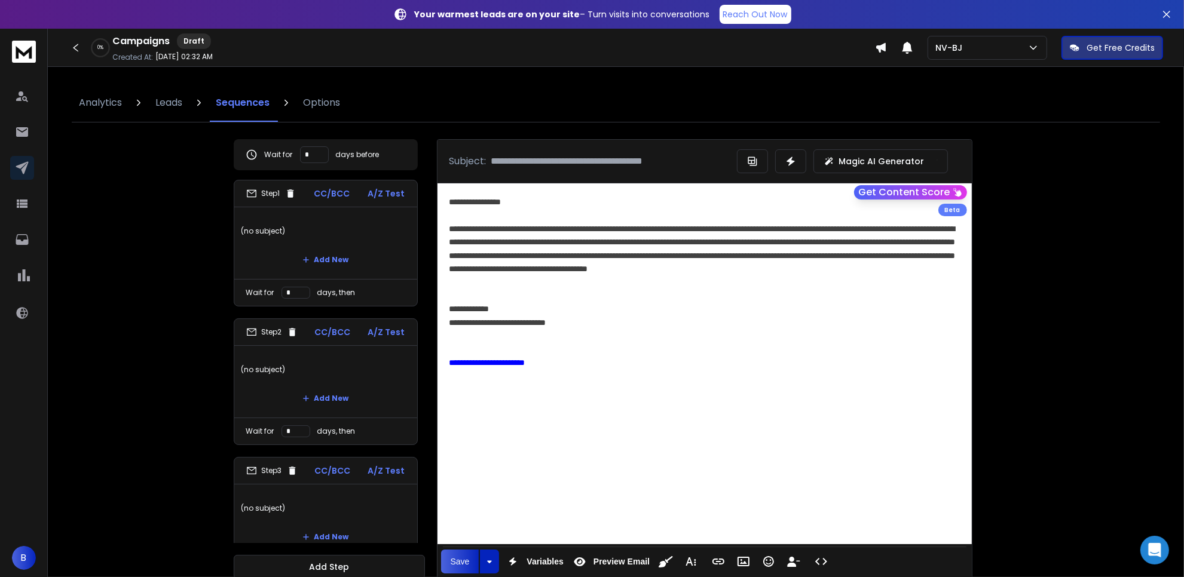
drag, startPoint x: 779, startPoint y: 267, endPoint x: 782, endPoint y: 274, distance: 7.2
click at [779, 267] on div "**********" at bounding box center [704, 255] width 510 height 67
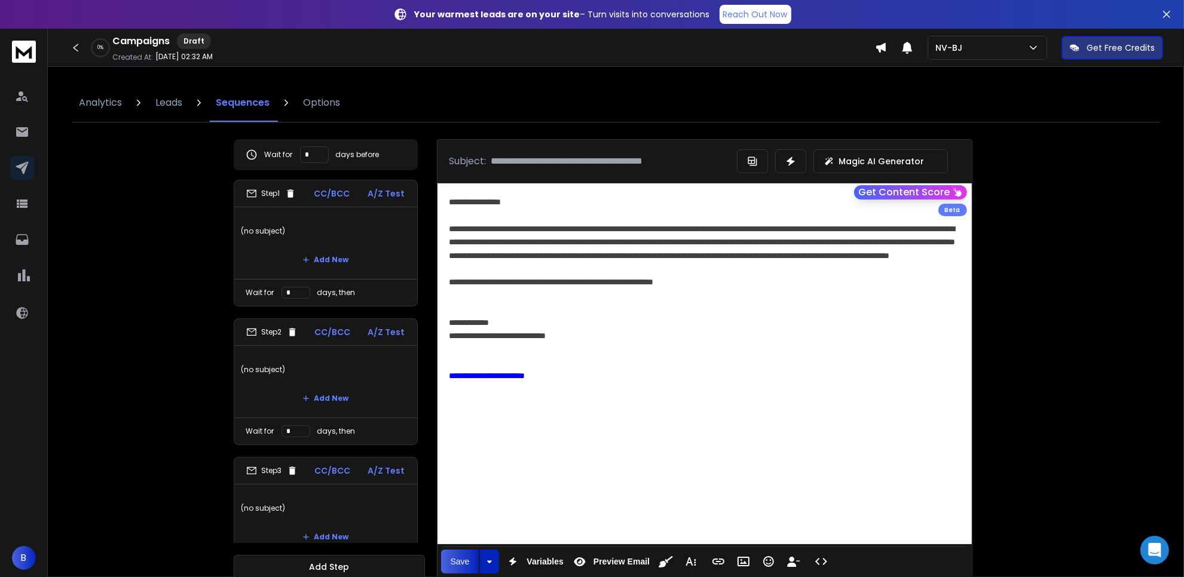
click at [798, 255] on div "**********" at bounding box center [704, 262] width 510 height 80
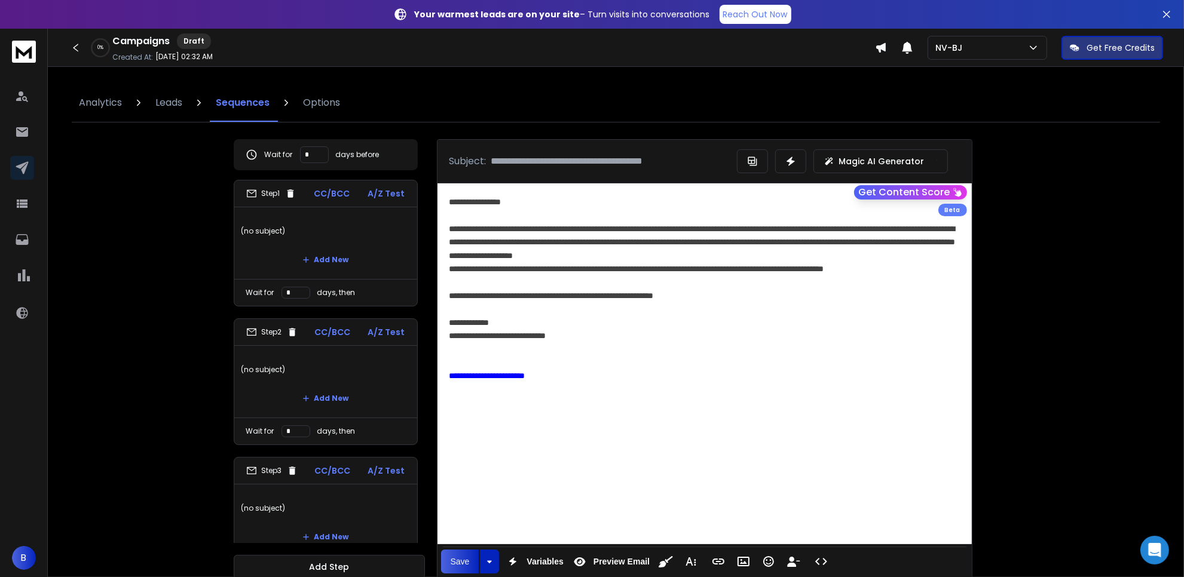
click at [710, 240] on div "**********" at bounding box center [704, 242] width 510 height 40
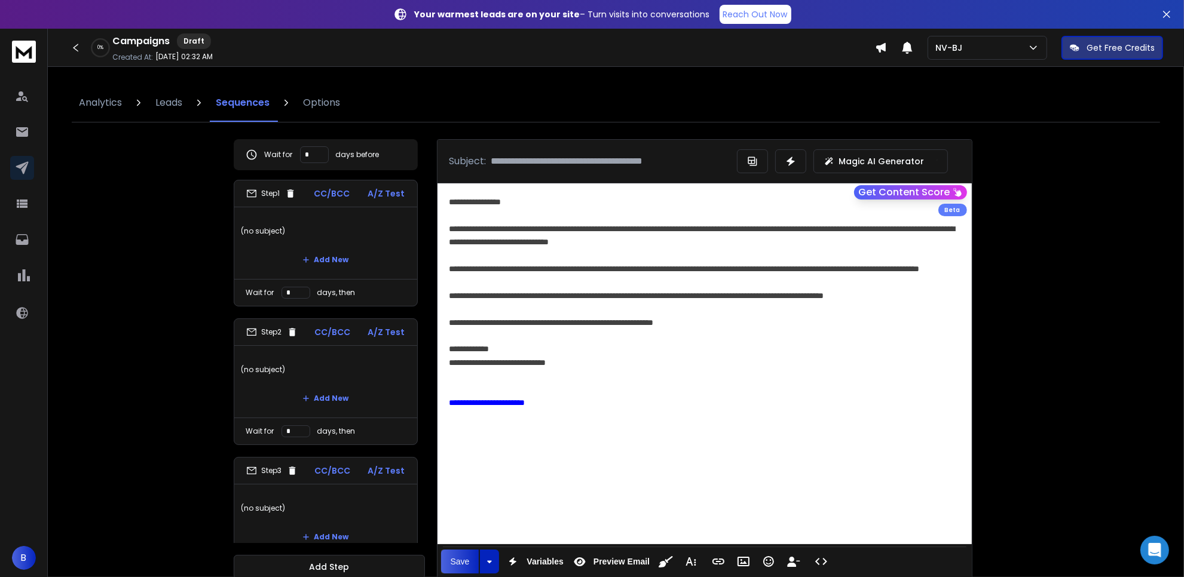
click at [570, 368] on div "**********" at bounding box center [704, 362] width 510 height 13
click at [574, 360] on div "**********" at bounding box center [704, 362] width 510 height 13
drag, startPoint x: 532, startPoint y: 360, endPoint x: 513, endPoint y: 357, distance: 19.4
click at [511, 357] on div "**********" at bounding box center [704, 362] width 510 height 13
click at [521, 365] on div "**********" at bounding box center [704, 362] width 510 height 13
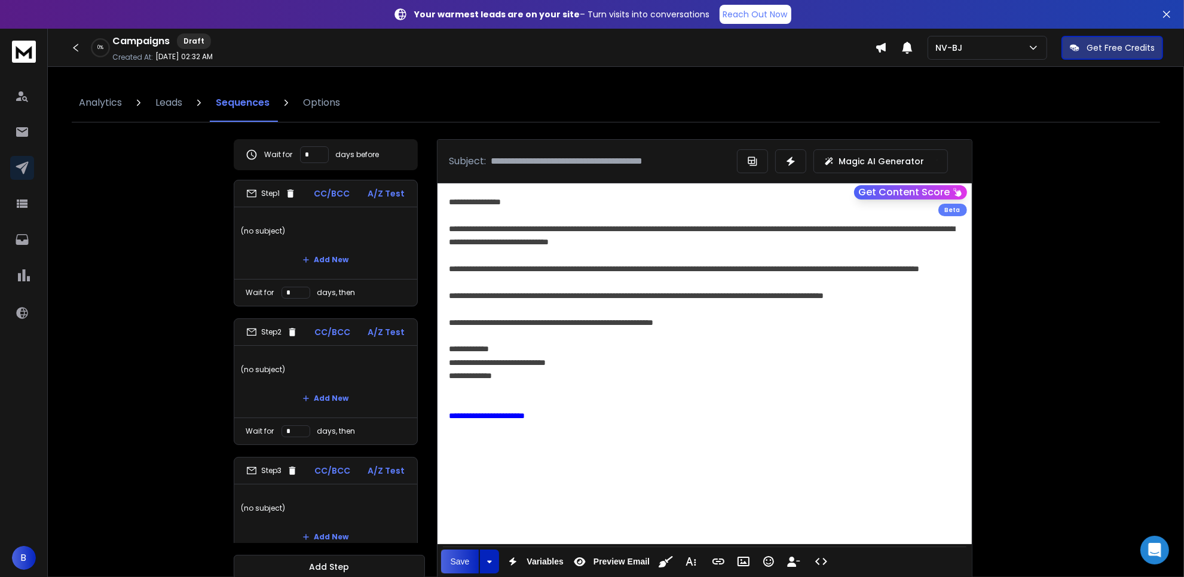
click at [607, 369] on p "**********" at bounding box center [704, 375] width 510 height 13
click at [534, 359] on div "**********" at bounding box center [704, 362] width 510 height 13
click at [531, 360] on div "**********" at bounding box center [704, 362] width 510 height 13
drag, startPoint x: 509, startPoint y: 378, endPoint x: 452, endPoint y: 377, distance: 56.8
click at [452, 377] on p "**********" at bounding box center [704, 375] width 510 height 13
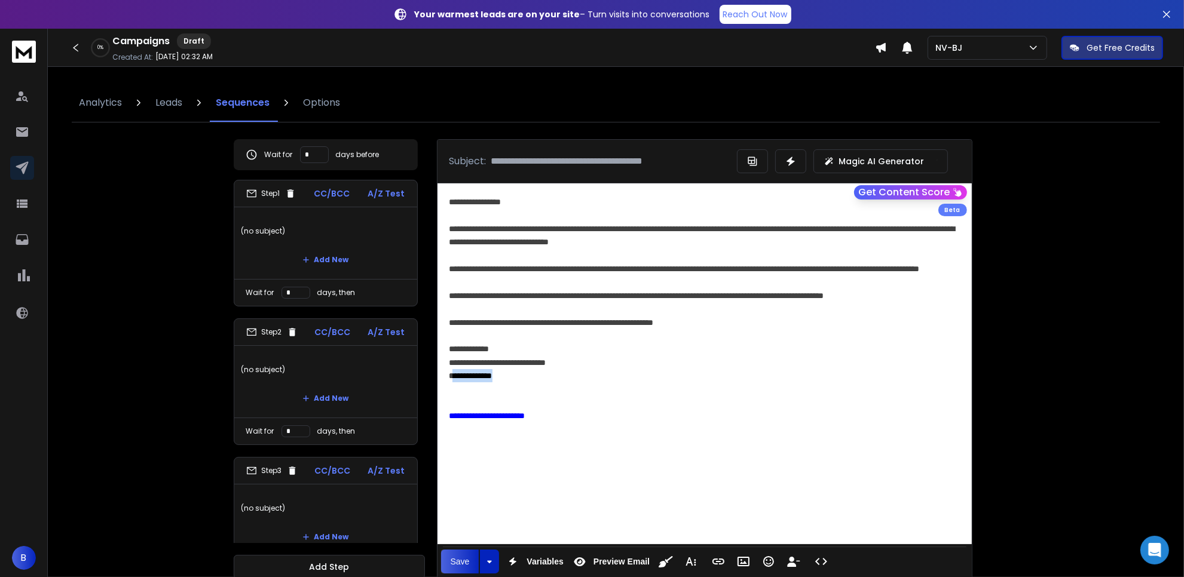
copy p "**********"
click at [597, 371] on p "**********" at bounding box center [704, 375] width 510 height 13
click at [584, 354] on div "**********" at bounding box center [704, 349] width 510 height 13
click at [577, 359] on div "**********" at bounding box center [704, 362] width 510 height 13
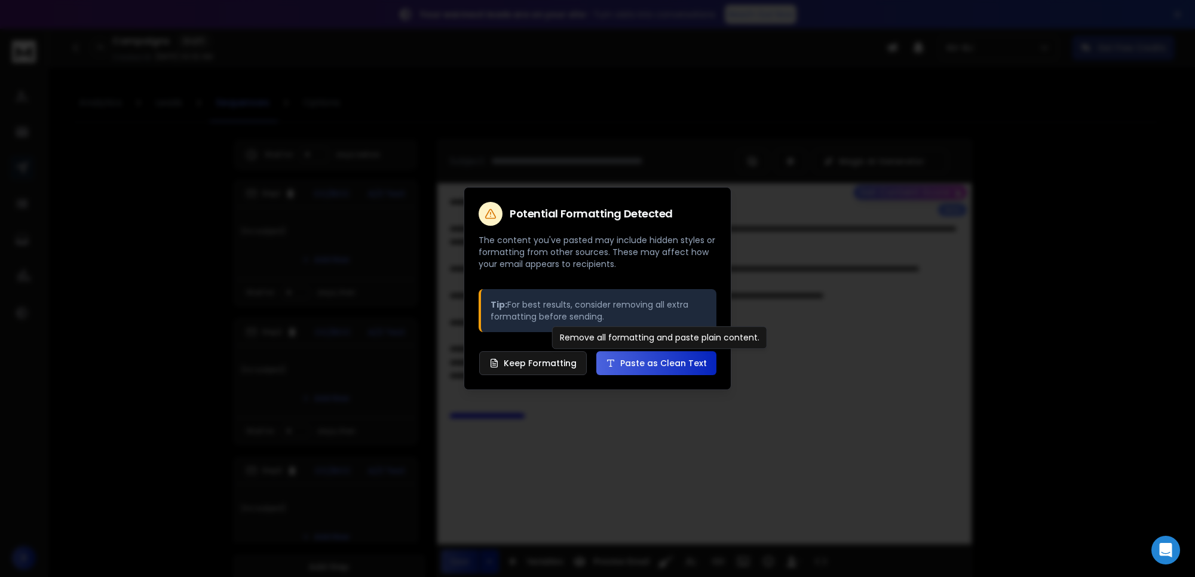
click at [623, 368] on button "Paste as Clean Text" at bounding box center [657, 363] width 120 height 24
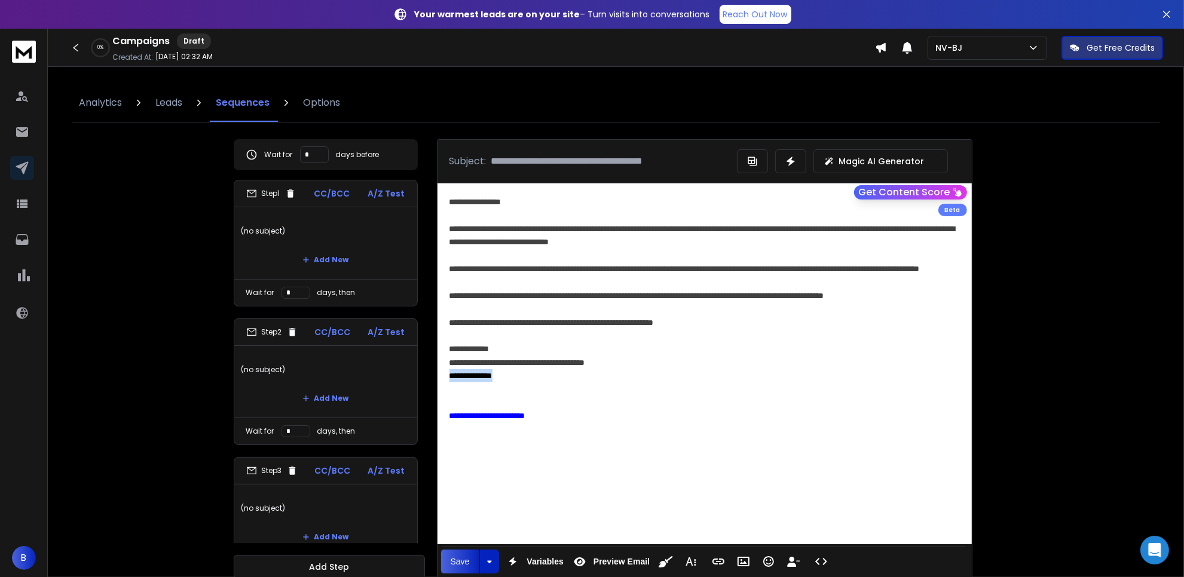
drag, startPoint x: 512, startPoint y: 377, endPoint x: 444, endPoint y: 377, distance: 68.1
click at [444, 377] on div "**********" at bounding box center [705, 357] width 534 height 347
click at [531, 359] on div "**********" at bounding box center [704, 362] width 510 height 13
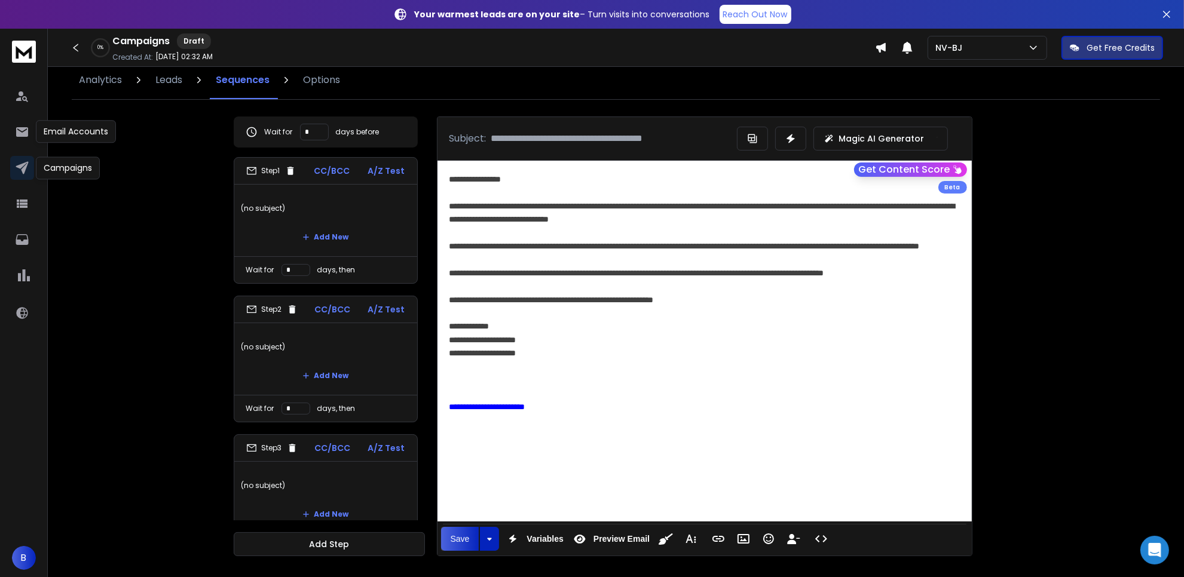
click at [25, 168] on icon at bounding box center [22, 167] width 13 height 13
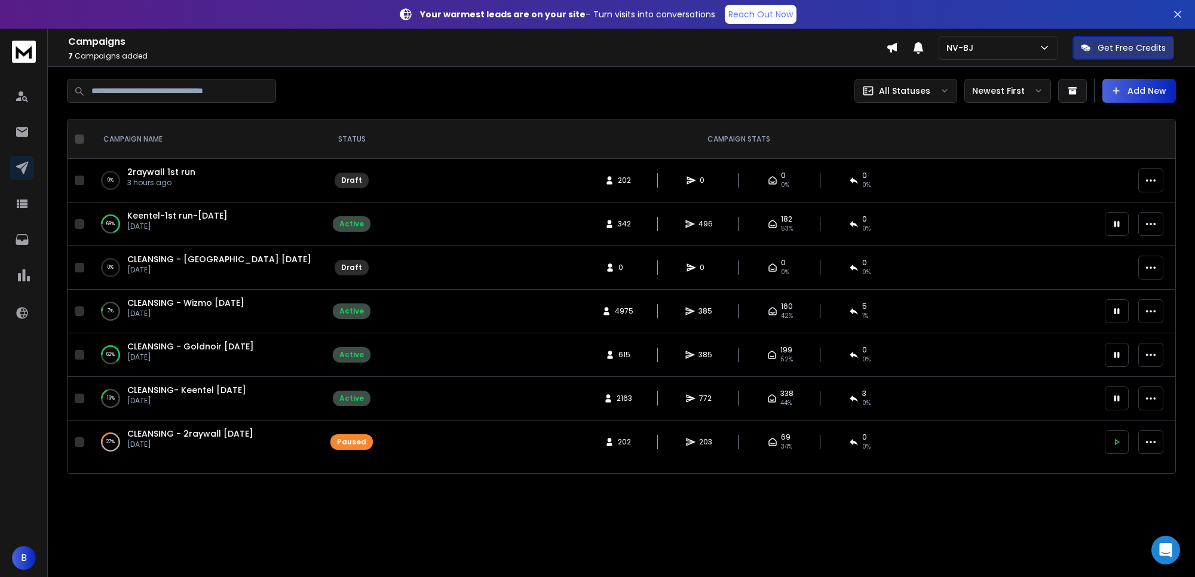
click at [152, 225] on p "[DATE]" at bounding box center [177, 227] width 100 height 10
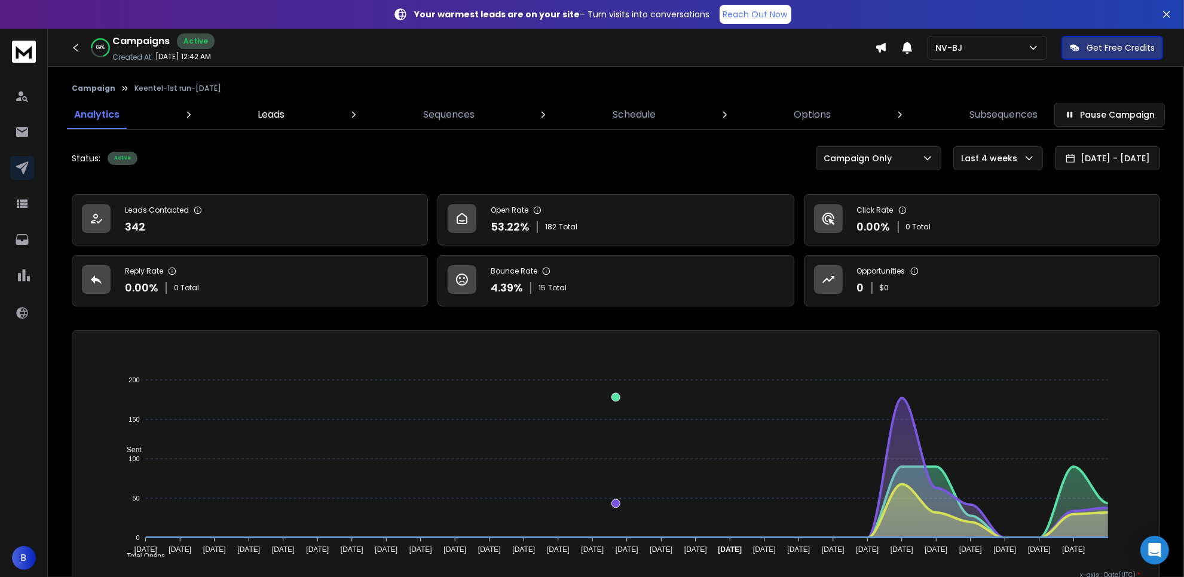
click at [278, 121] on p "Leads" at bounding box center [271, 115] width 27 height 14
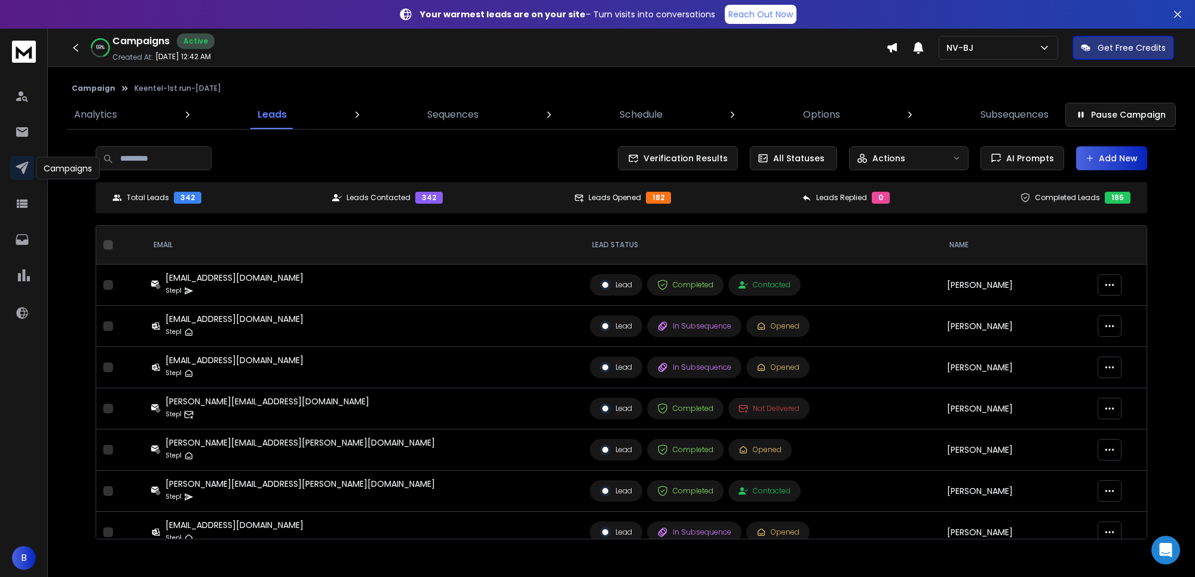
click at [27, 163] on icon at bounding box center [22, 167] width 13 height 13
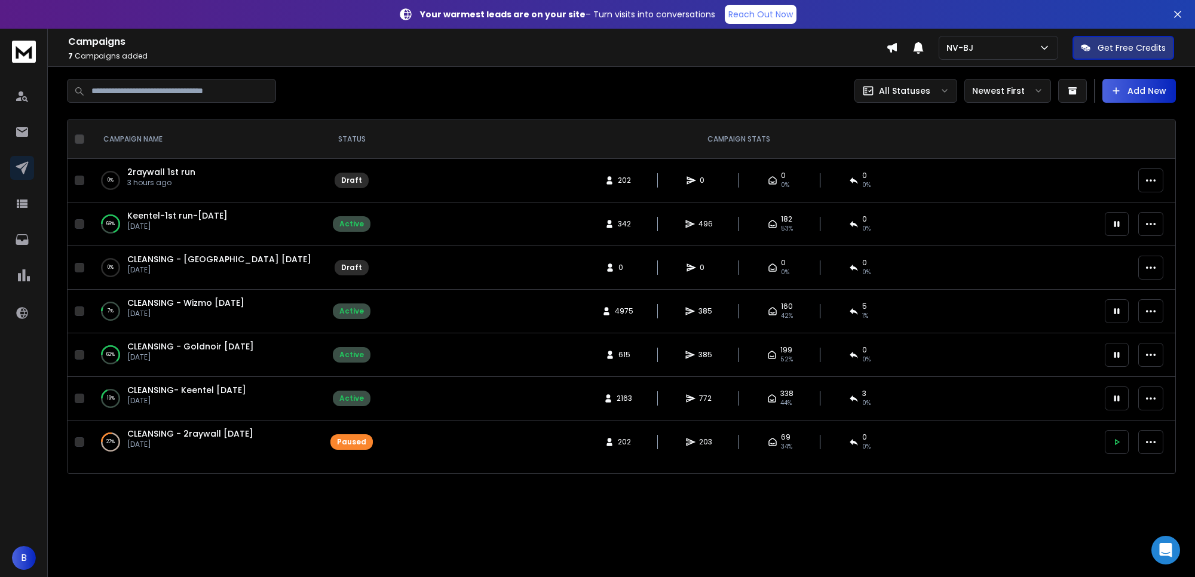
click at [397, 88] on div at bounding box center [344, 91] width 555 height 24
click at [163, 176] on span "2raywall 1st run" at bounding box center [161, 172] width 68 height 12
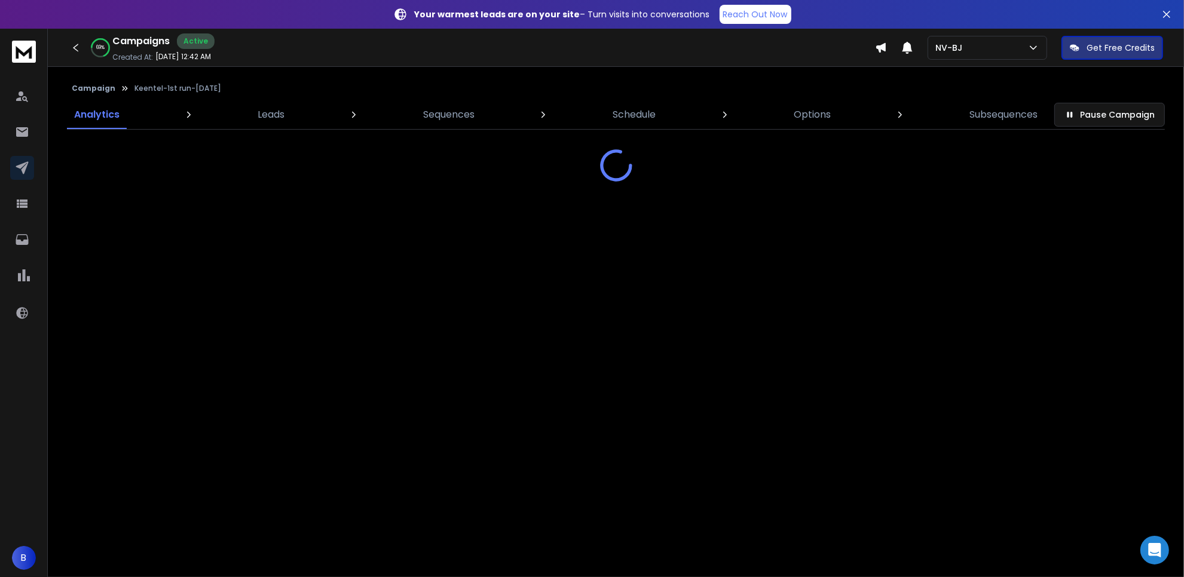
click at [1018, 118] on div "Analytics Leads Sequences Schedule Options Subsequences" at bounding box center [556, 114] width 978 height 29
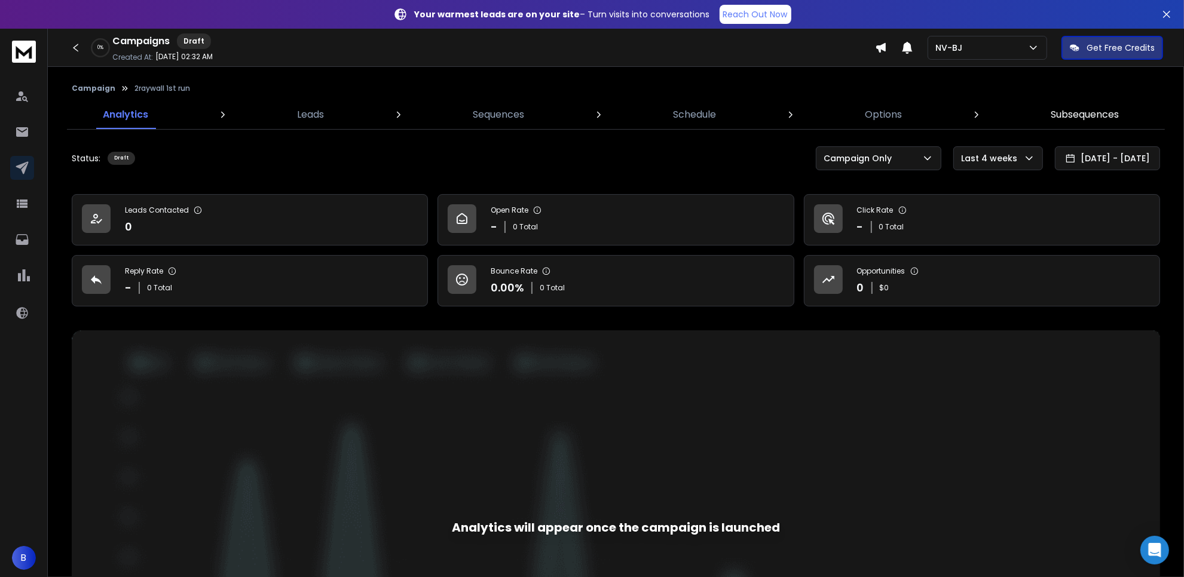
click at [1044, 112] on link "Subsequences" at bounding box center [1085, 114] width 82 height 29
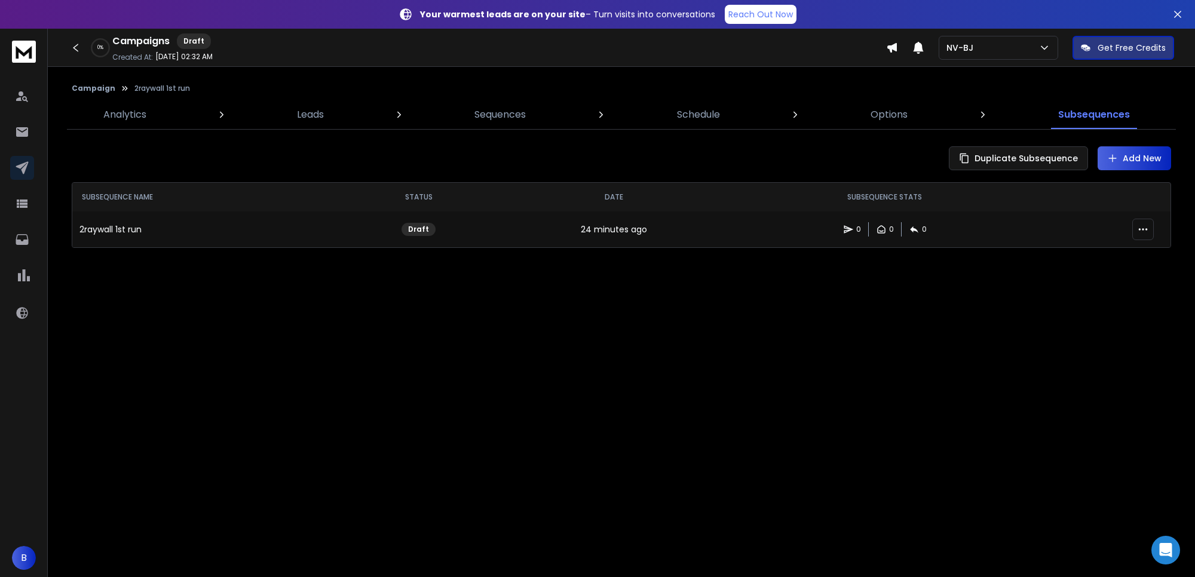
click at [324, 240] on td "2raywall 1st run" at bounding box center [208, 230] width 273 height 36
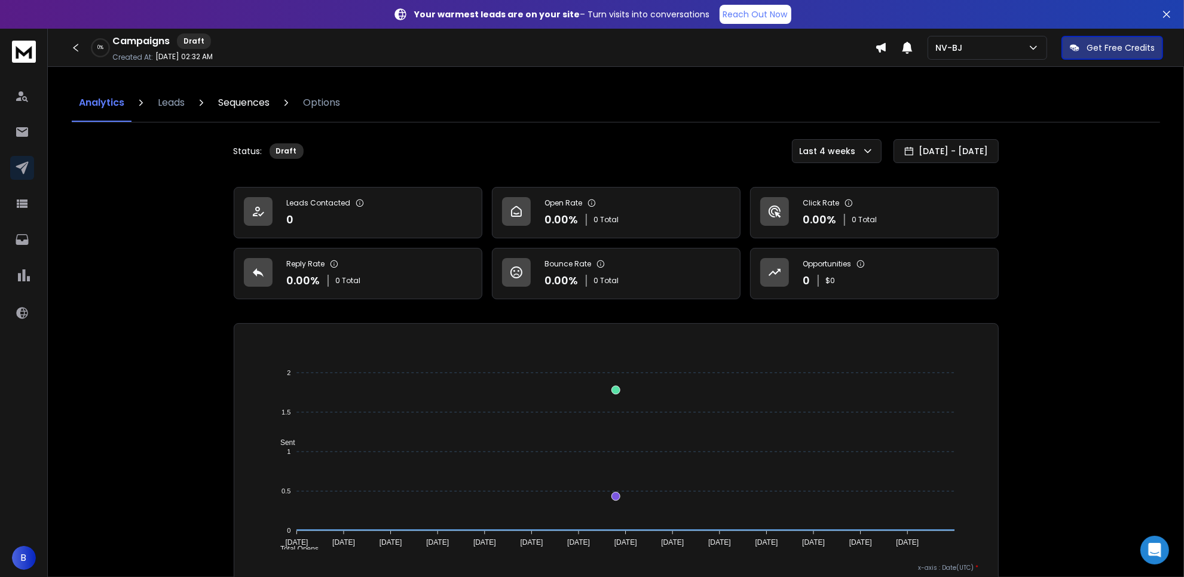
click at [247, 105] on p "Sequences" at bounding box center [243, 103] width 51 height 14
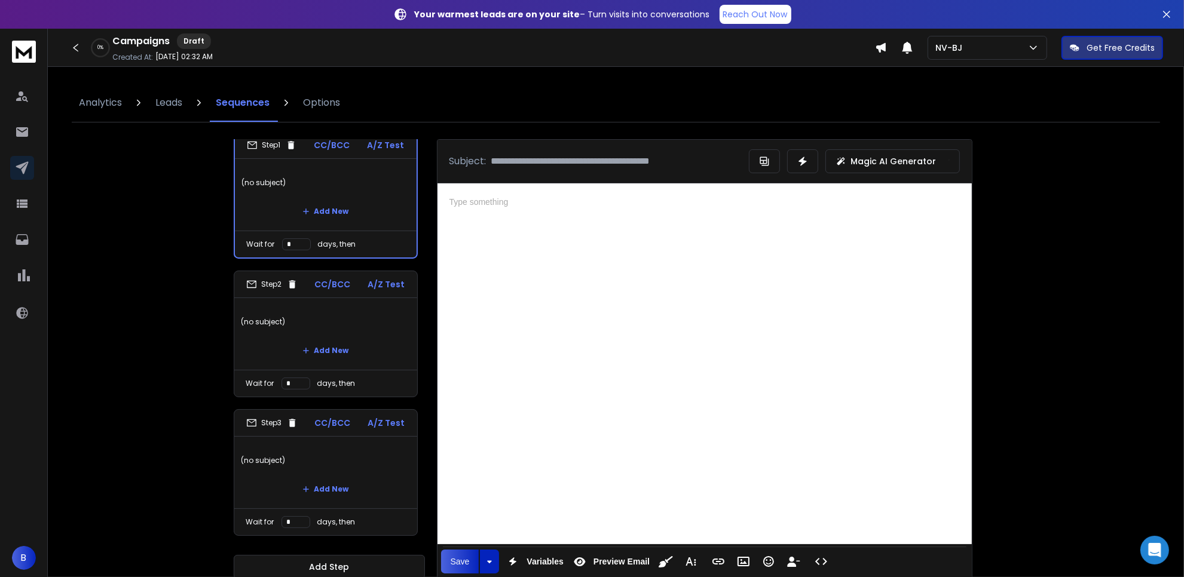
scroll to position [75, 0]
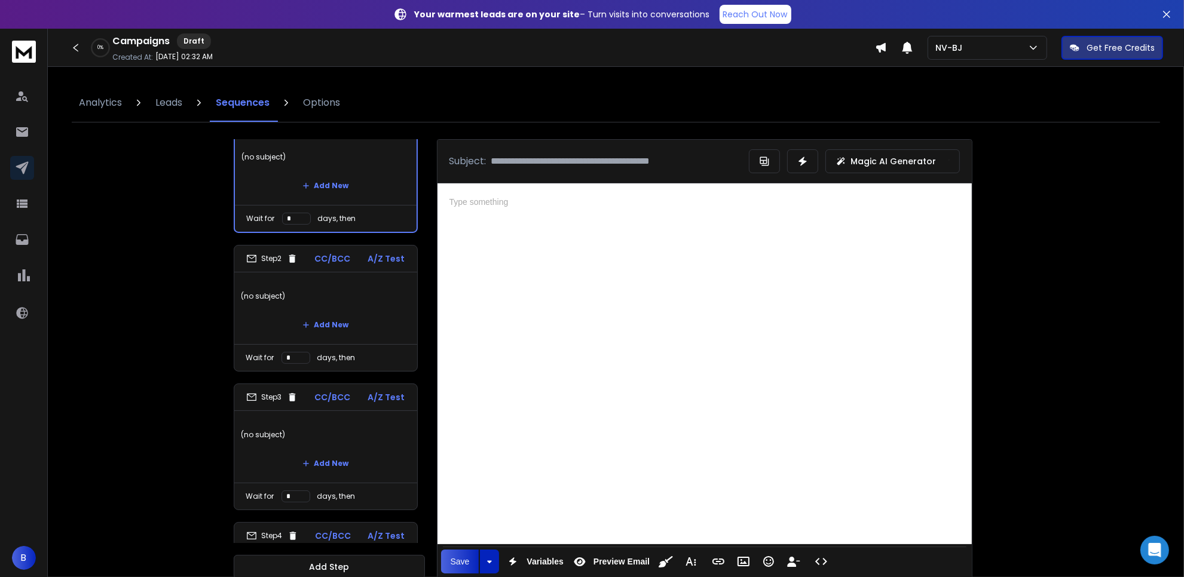
click at [334, 228] on div "Wait for * days, then" at bounding box center [326, 218] width 182 height 27
click at [366, 174] on div "Add New" at bounding box center [325, 186] width 167 height 24
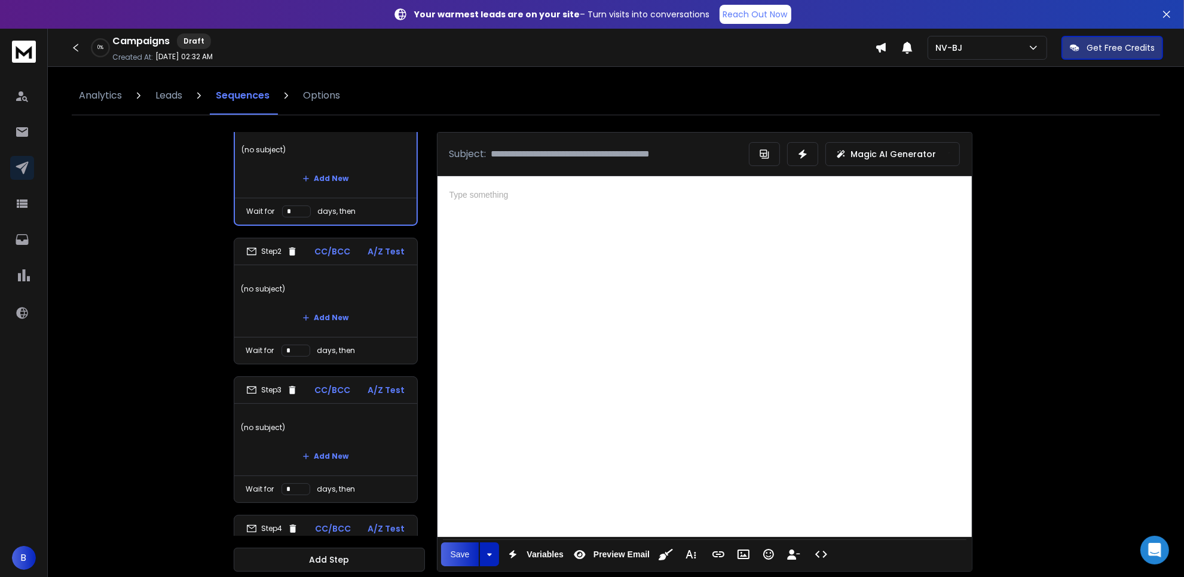
scroll to position [0, 0]
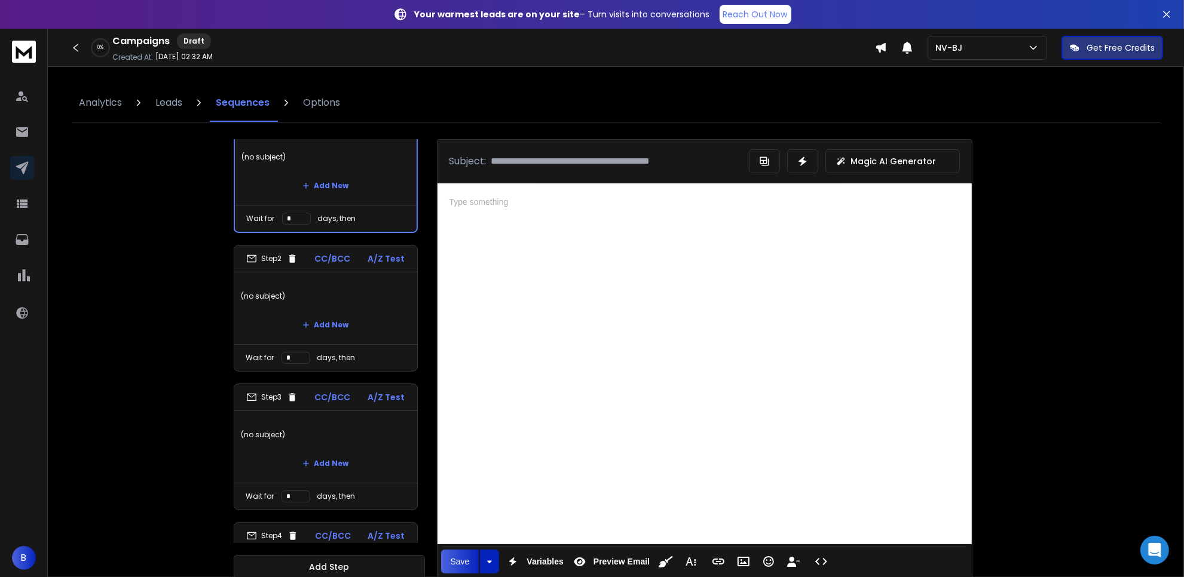
click at [369, 313] on div "Add New" at bounding box center [325, 325] width 169 height 24
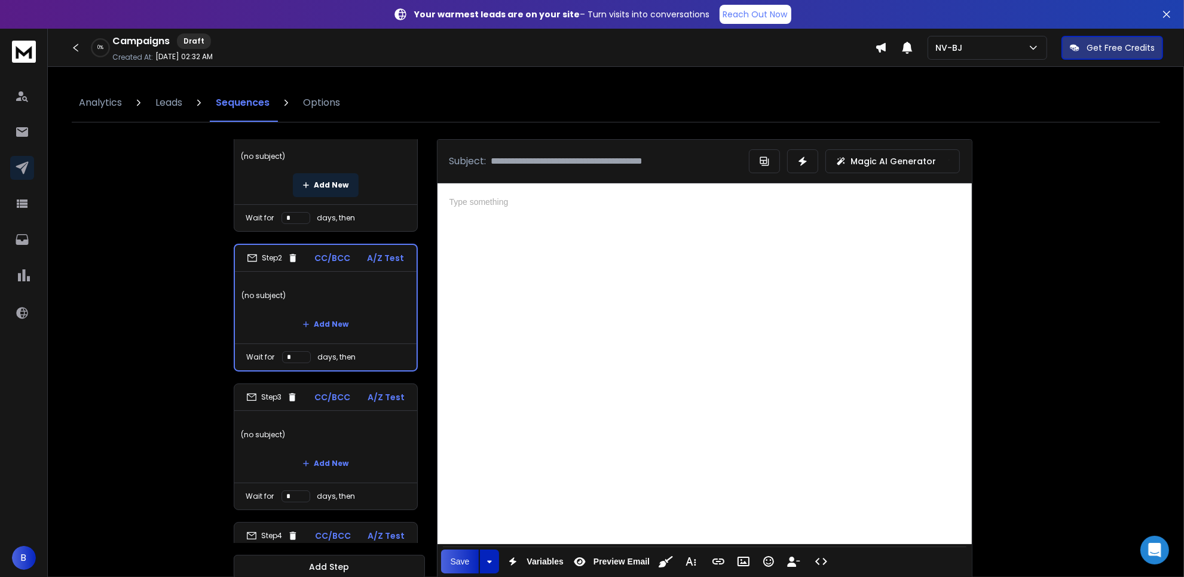
click at [342, 183] on button "Add New" at bounding box center [326, 185] width 66 height 24
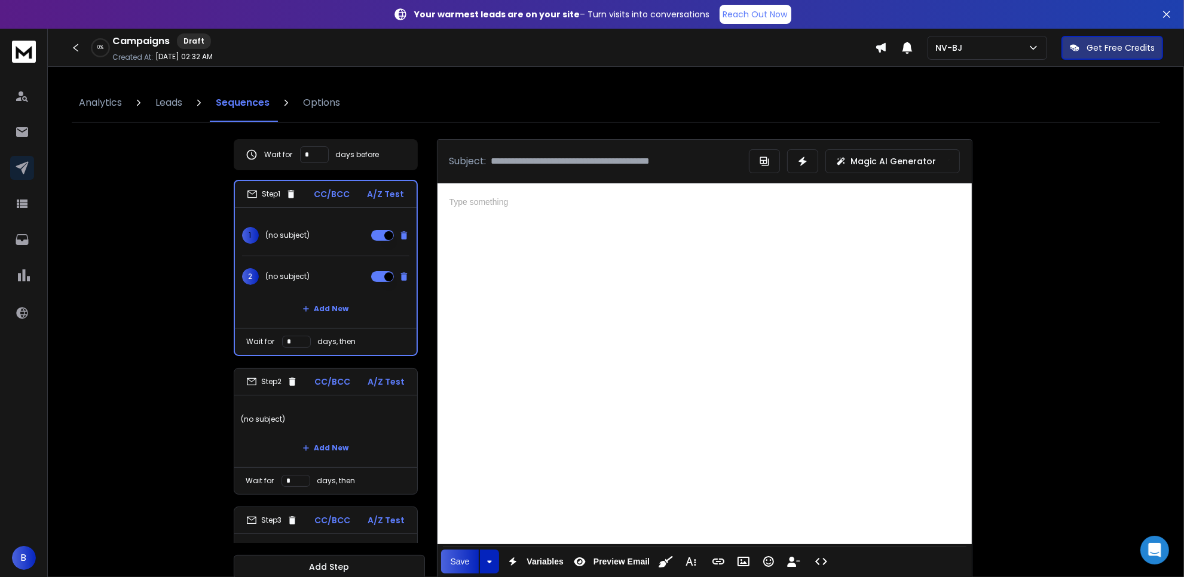
click at [302, 236] on p "(no subject)" at bounding box center [288, 236] width 44 height 10
click at [287, 258] on div "2 (no subject)" at bounding box center [325, 276] width 167 height 41
click at [293, 218] on div "1 (no subject)" at bounding box center [325, 235] width 167 height 41
click at [171, 93] on link "Leads" at bounding box center [168, 103] width 41 height 38
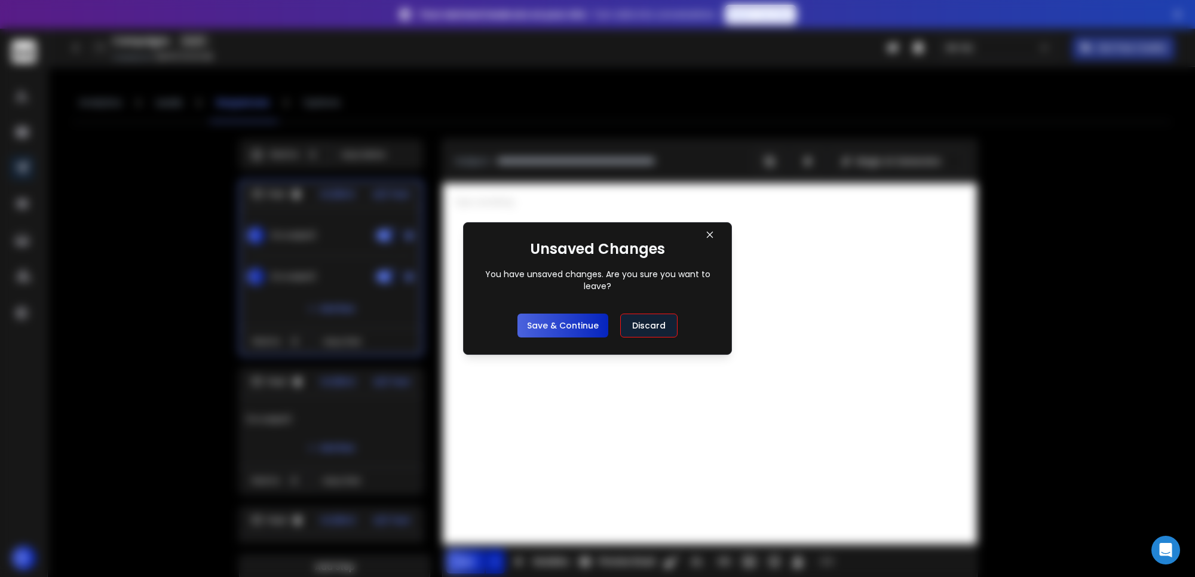
click at [607, 314] on div "Save & Continue Discard" at bounding box center [598, 326] width 160 height 24
click at [587, 320] on button "Save & Continue" at bounding box center [563, 326] width 91 height 24
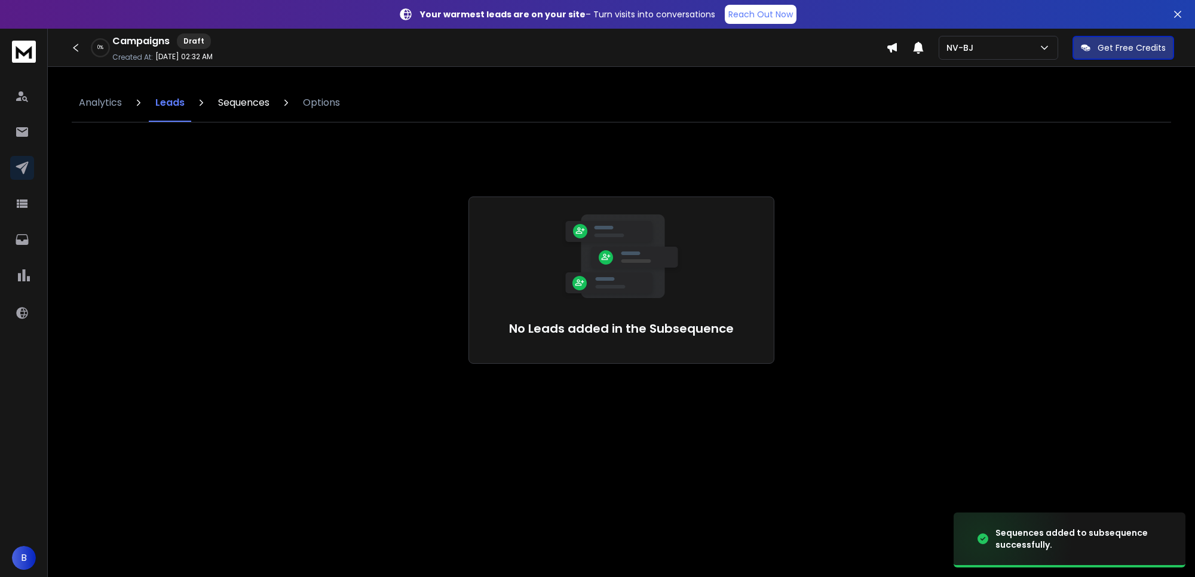
click at [248, 102] on p "Sequences" at bounding box center [243, 103] width 51 height 14
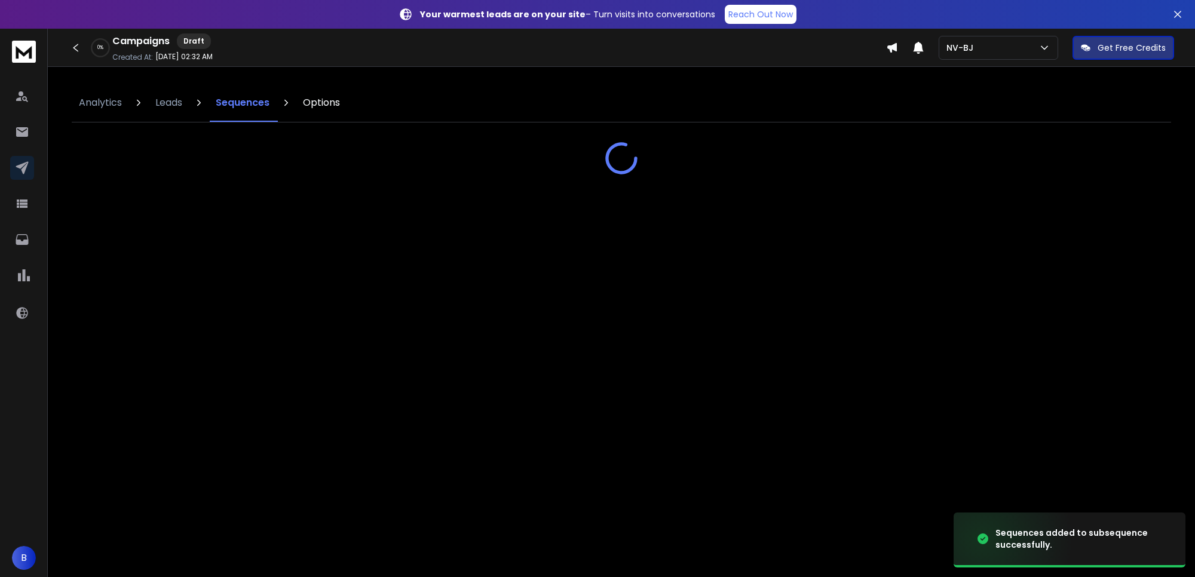
click at [307, 102] on p "Options" at bounding box center [321, 103] width 37 height 14
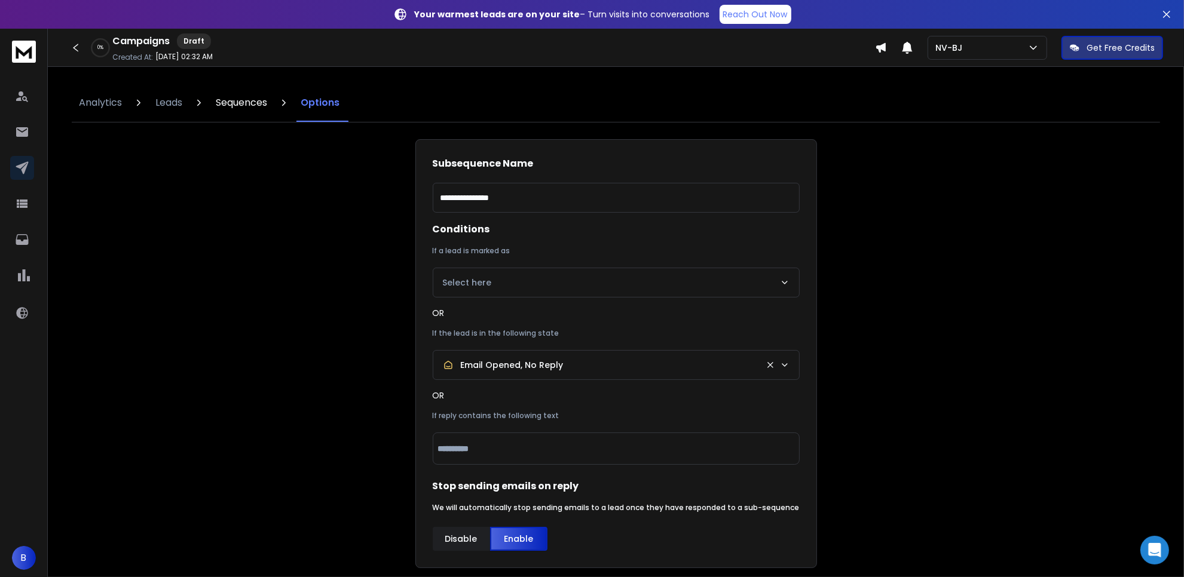
click at [257, 97] on p "Sequences" at bounding box center [241, 103] width 51 height 14
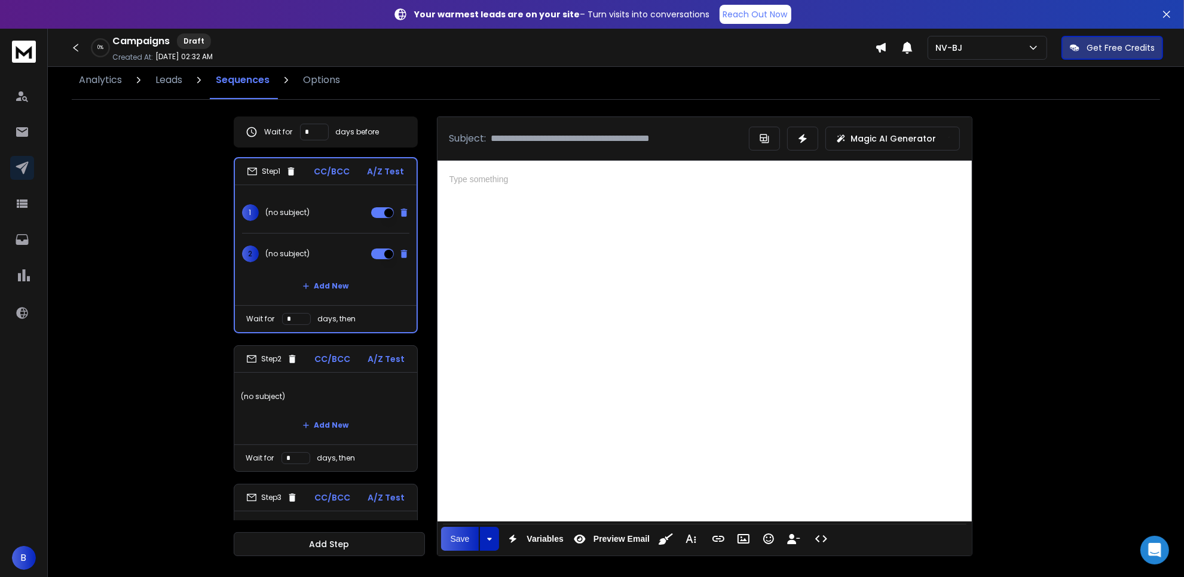
click at [300, 208] on p "(no subject)" at bounding box center [288, 213] width 44 height 10
click at [291, 246] on div "2 (no subject)" at bounding box center [276, 254] width 68 height 17
click at [309, 204] on div "1 (no subject)" at bounding box center [325, 212] width 167 height 41
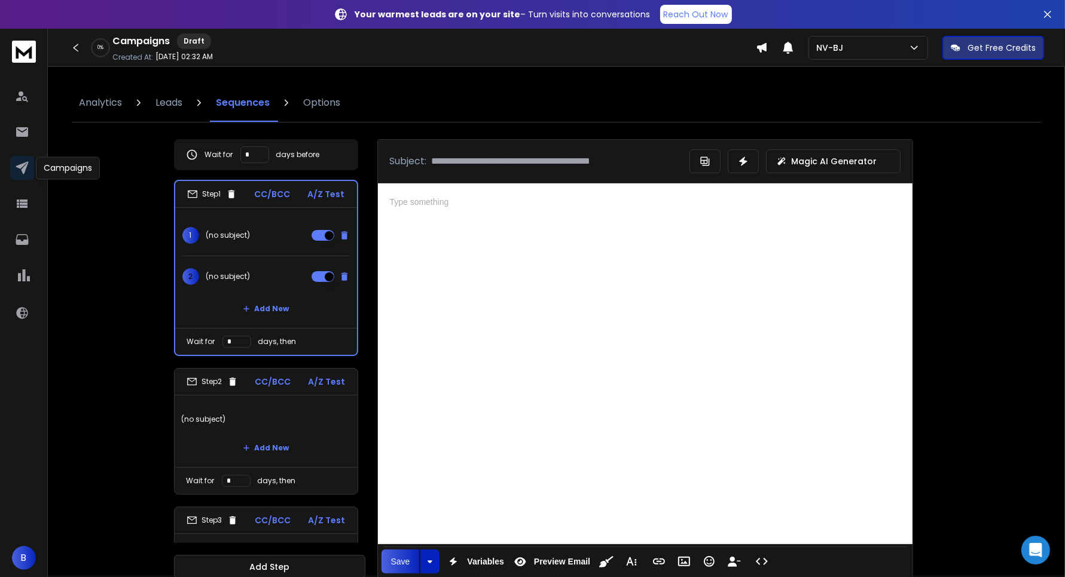
click at [27, 167] on icon at bounding box center [22, 168] width 14 height 14
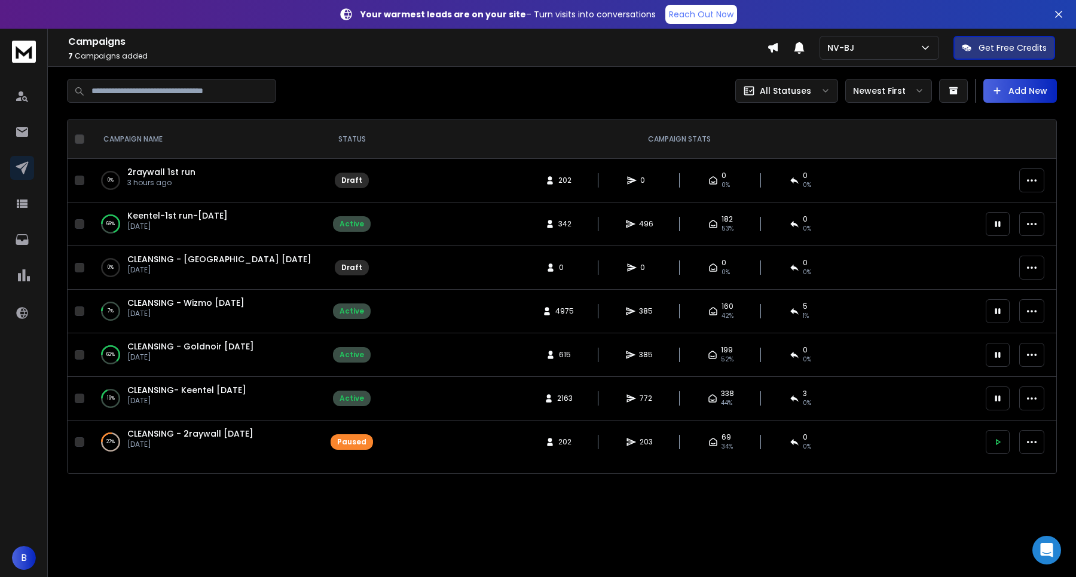
click at [234, 350] on span "CLEANSING - Goldnoir [DATE]" at bounding box center [190, 347] width 127 height 12
click at [228, 164] on td "0 % 2raywall 1st run 3 hours ago" at bounding box center [206, 181] width 234 height 44
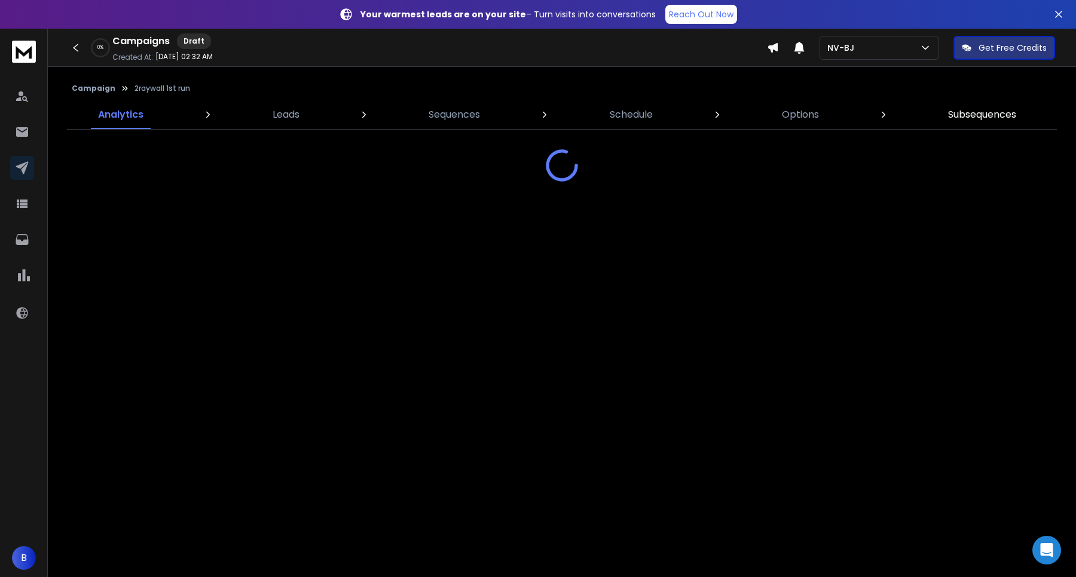
click at [966, 112] on p "Subsequences" at bounding box center [982, 115] width 68 height 14
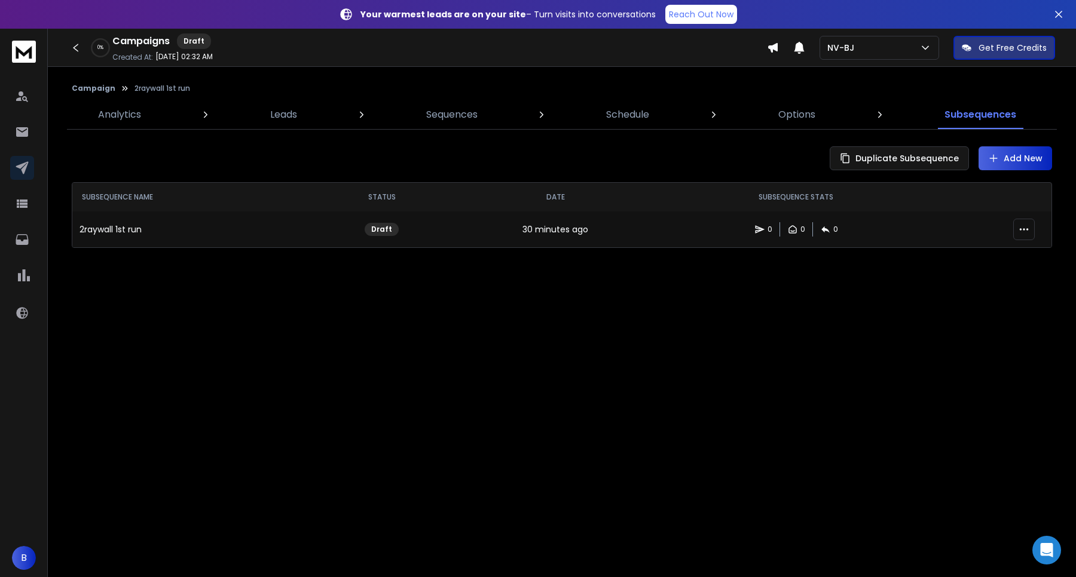
click at [521, 229] on td "30 minutes ago" at bounding box center [555, 230] width 216 height 36
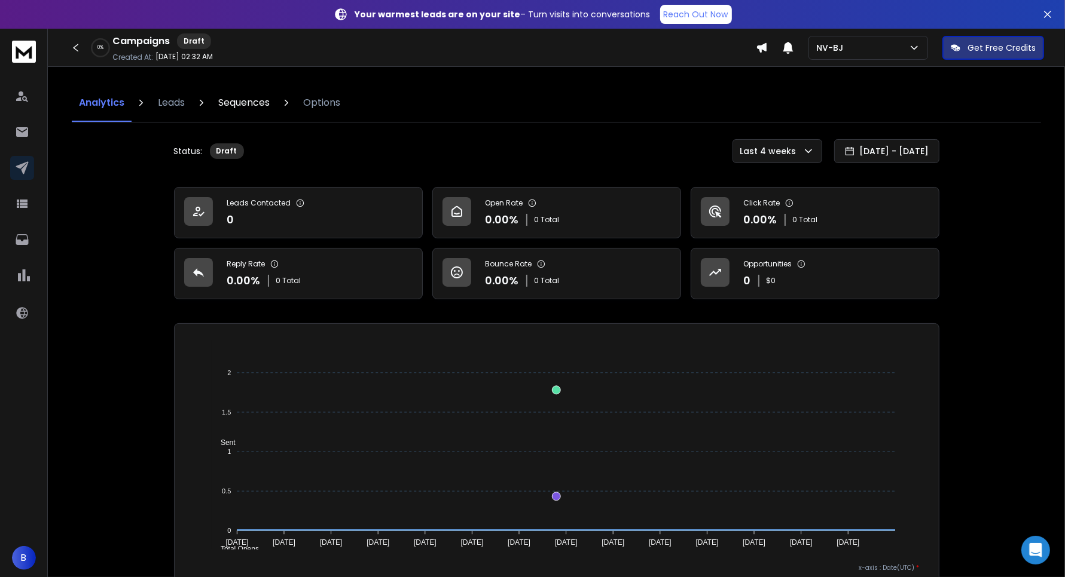
click at [244, 90] on link "Sequences" at bounding box center [244, 103] width 66 height 38
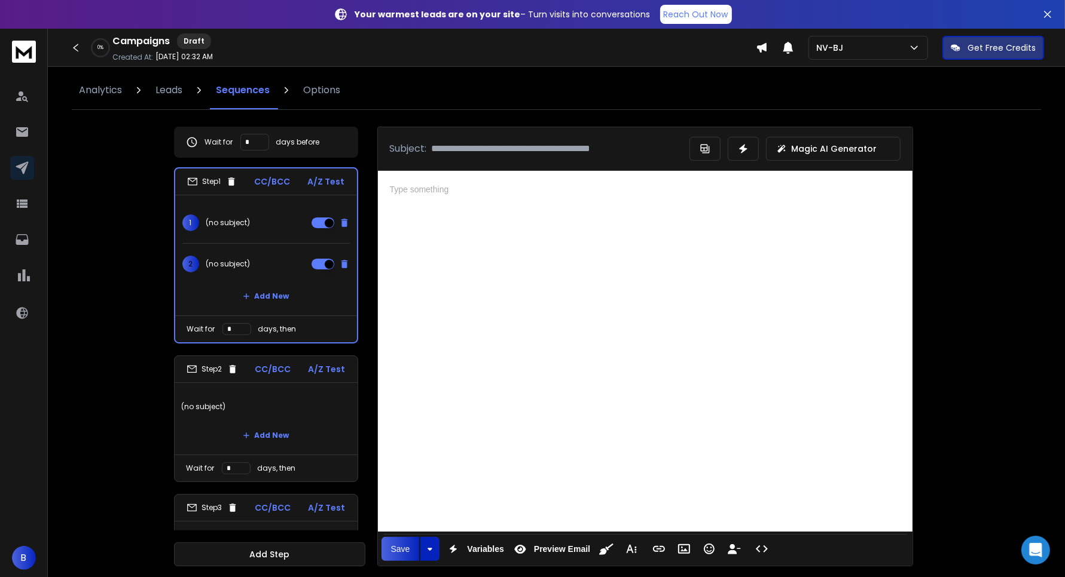
scroll to position [23, 0]
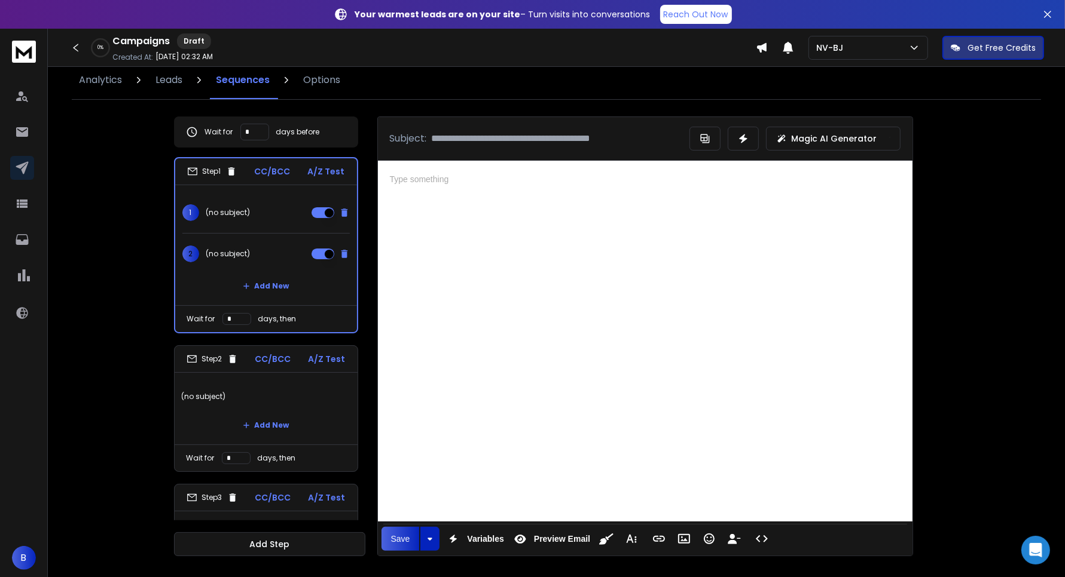
click at [490, 181] on div at bounding box center [645, 179] width 510 height 13
click at [230, 210] on p "(no subject)" at bounding box center [228, 213] width 44 height 10
click at [186, 209] on span "1" at bounding box center [190, 212] width 17 height 17
click at [184, 207] on span "1" at bounding box center [190, 212] width 17 height 17
click at [186, 207] on span "1" at bounding box center [190, 212] width 17 height 17
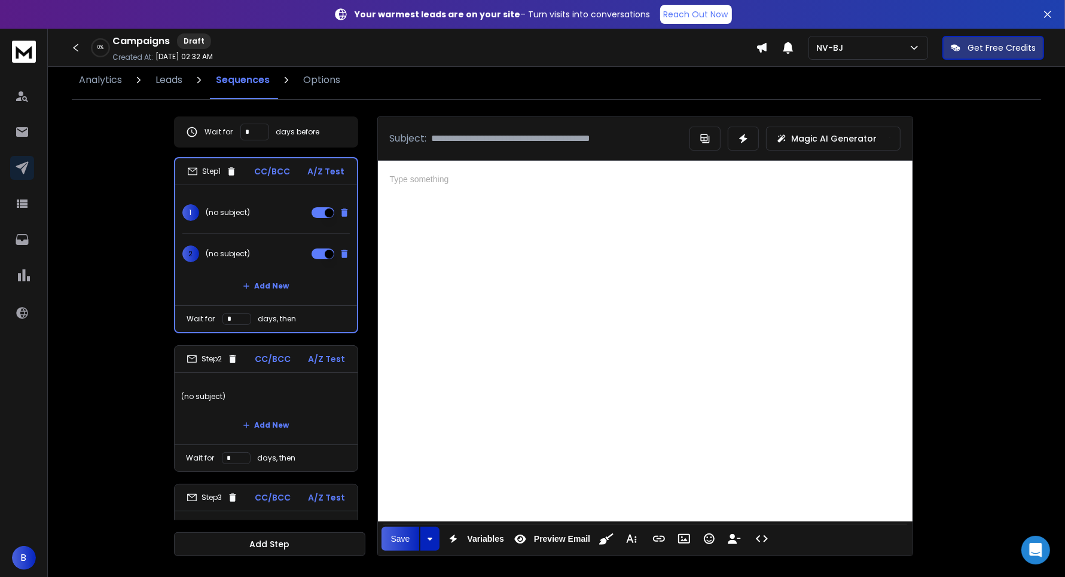
drag, startPoint x: 218, startPoint y: 206, endPoint x: 222, endPoint y: 216, distance: 11.0
click at [219, 207] on div "1 (no subject)" at bounding box center [216, 212] width 68 height 17
click at [228, 244] on div "2 (no subject)" at bounding box center [265, 254] width 167 height 41
click at [231, 199] on div "1 (no subject)" at bounding box center [265, 212] width 167 height 41
click at [802, 139] on p "Magic AI Generator" at bounding box center [833, 139] width 85 height 12
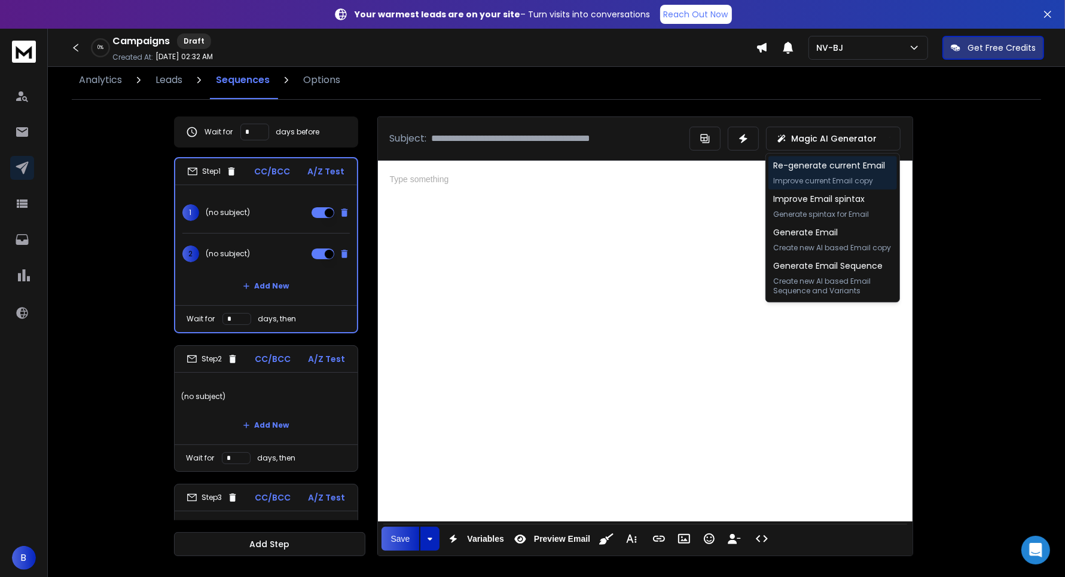
click at [617, 254] on div at bounding box center [645, 334] width 534 height 347
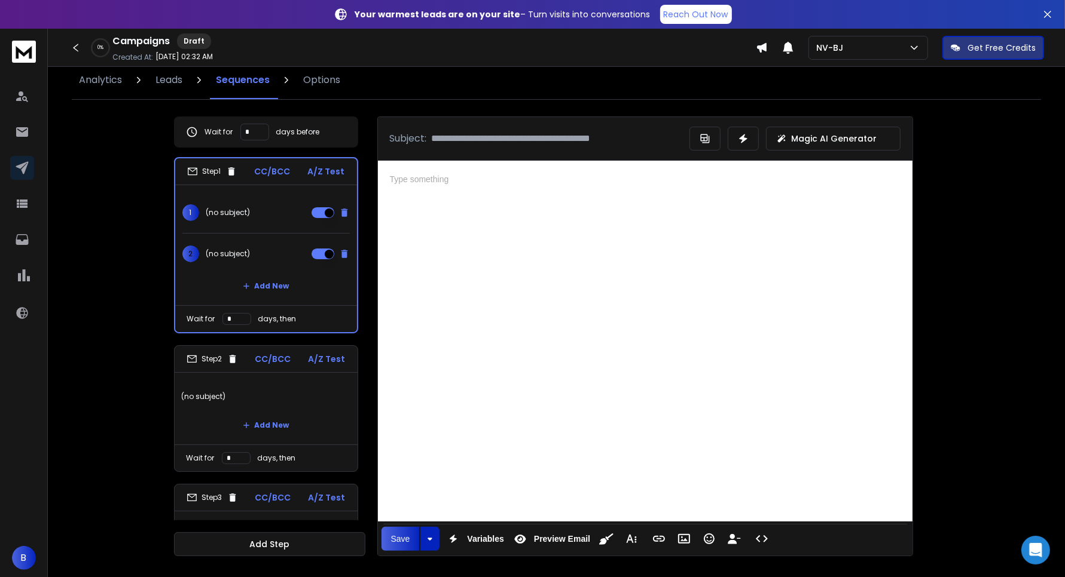
click at [212, 398] on p "(no subject)" at bounding box center [266, 396] width 169 height 33
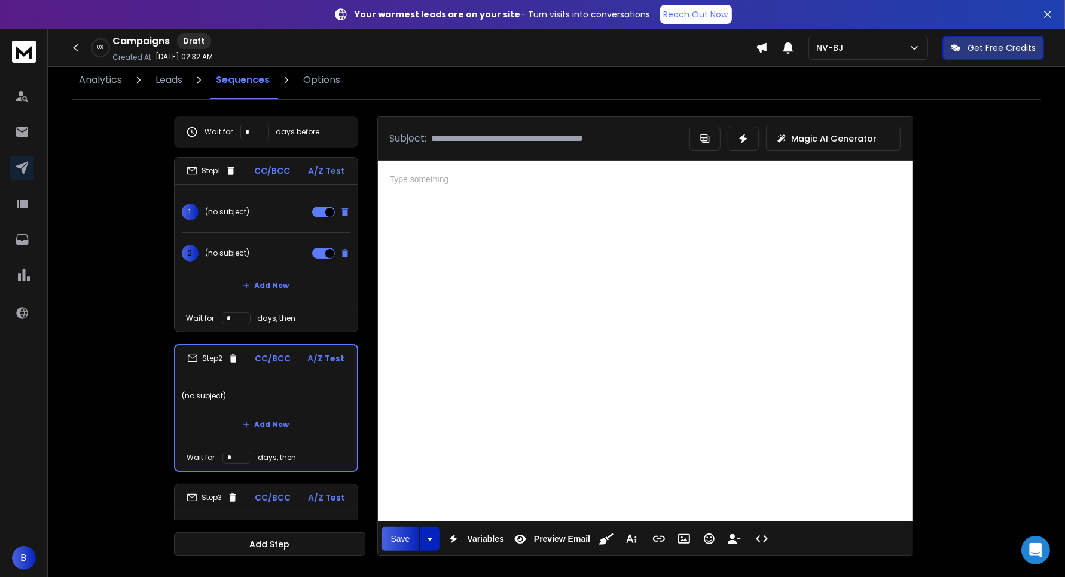
click at [240, 204] on div "1 (no subject)" at bounding box center [216, 212] width 68 height 17
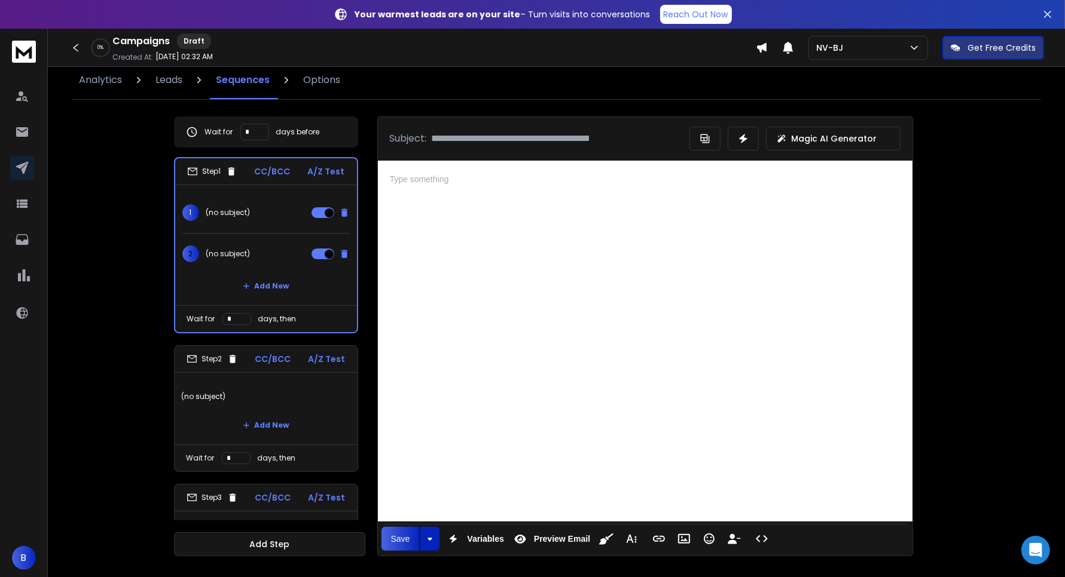
click at [213, 137] on div "Wait for * days before" at bounding box center [266, 132] width 184 height 31
click at [213, 135] on p "Wait for" at bounding box center [219, 132] width 28 height 10
click at [234, 214] on p "(no subject)" at bounding box center [228, 213] width 44 height 10
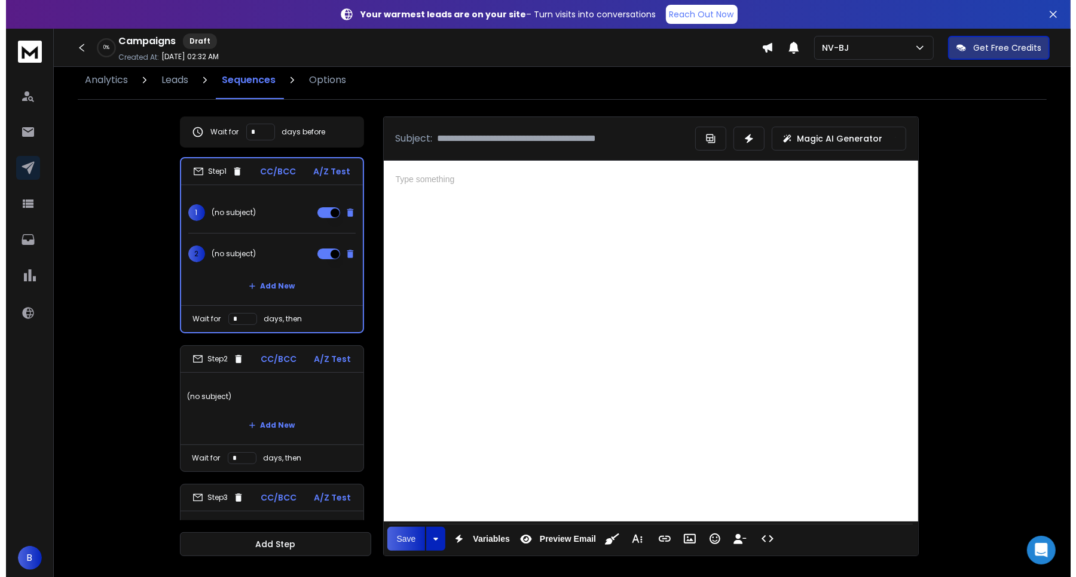
scroll to position [0, 0]
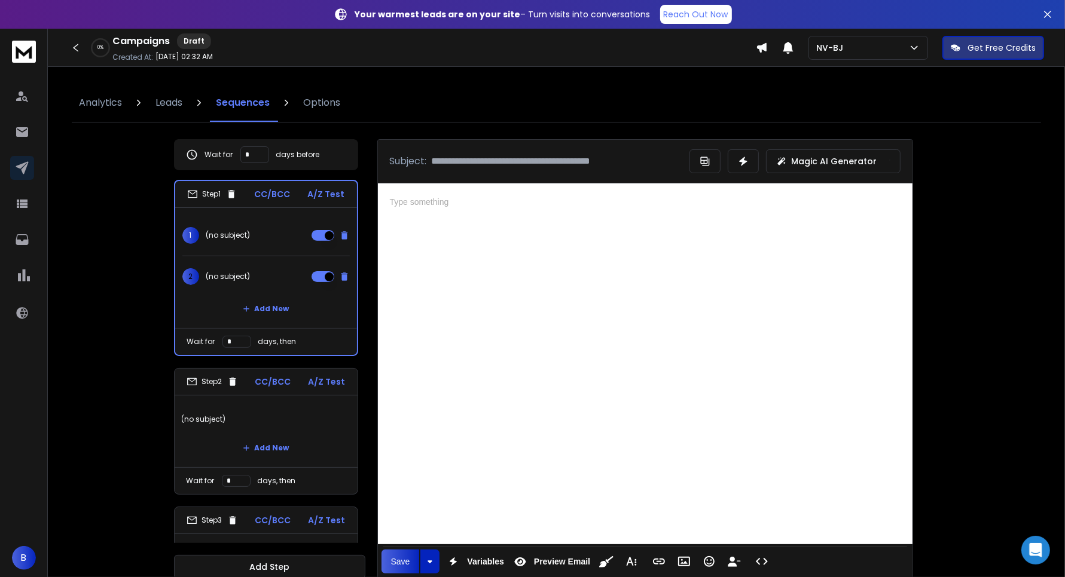
click at [218, 195] on div "Step 1" at bounding box center [212, 194] width 50 height 11
click at [271, 194] on p "CC/BCC" at bounding box center [272, 194] width 36 height 12
click at [331, 192] on p "A/Z Test" at bounding box center [326, 194] width 37 height 12
click at [263, 279] on div "2 (no subject)" at bounding box center [265, 276] width 167 height 41
click at [267, 237] on div "1 (no subject)" at bounding box center [265, 235] width 167 height 41
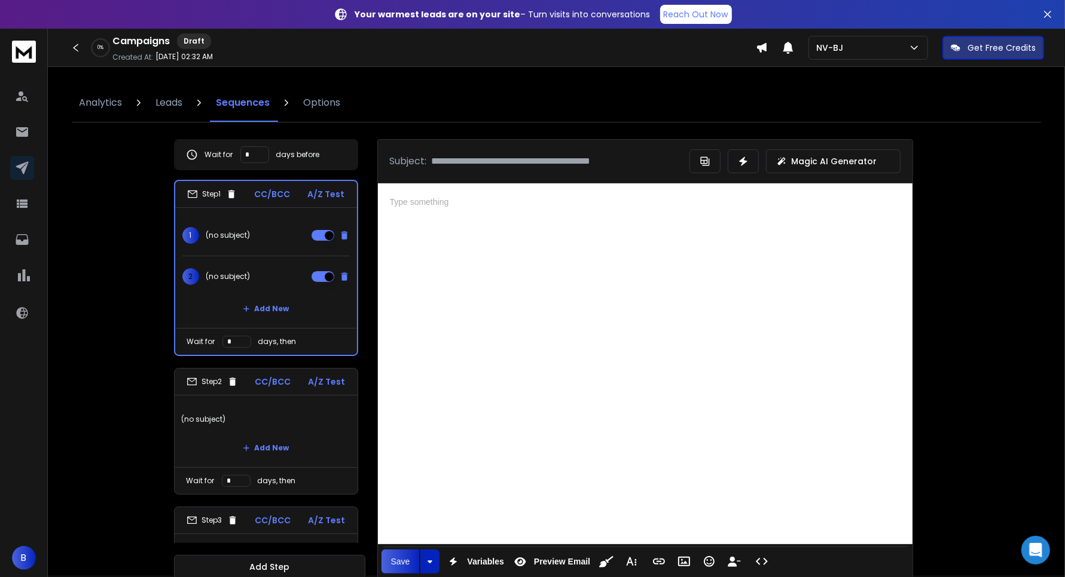
click at [339, 278] on icon at bounding box center [344, 276] width 11 height 11
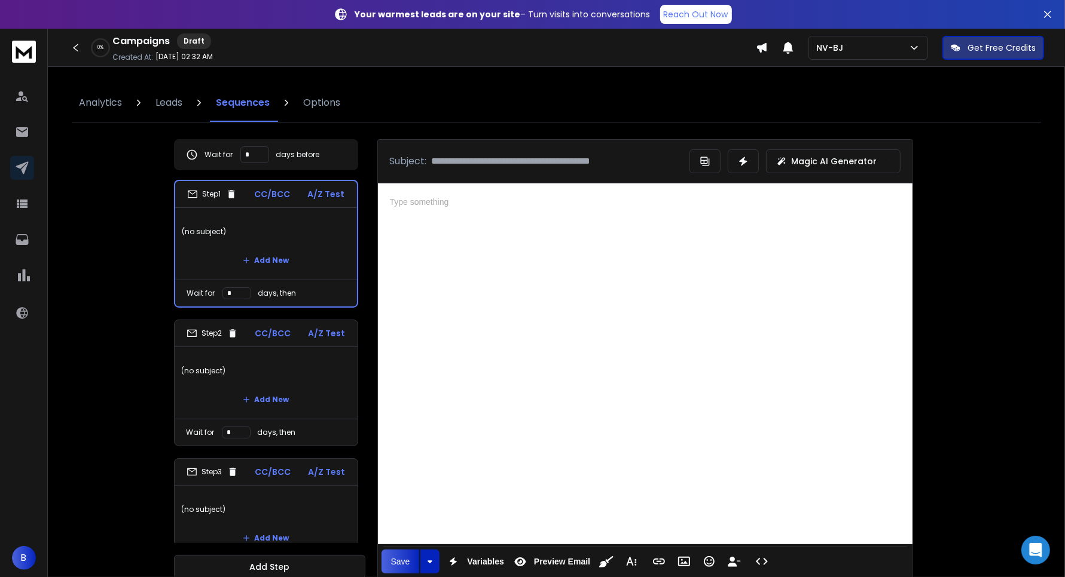
click at [285, 239] on p "(no subject)" at bounding box center [265, 231] width 167 height 33
click at [705, 163] on icon at bounding box center [703, 160] width 7 height 7
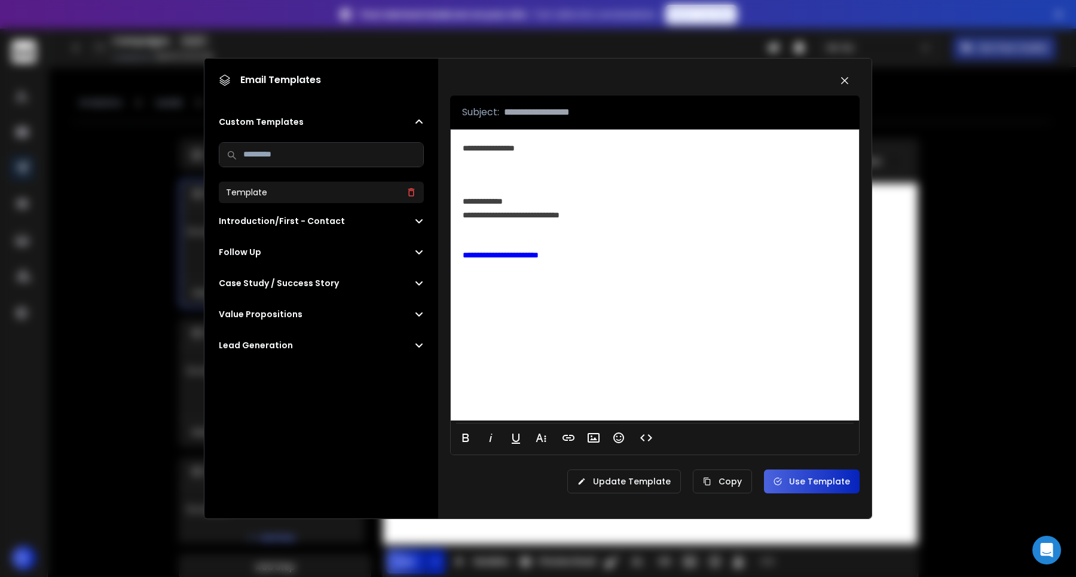
click at [802, 474] on button "Use Template" at bounding box center [812, 482] width 96 height 24
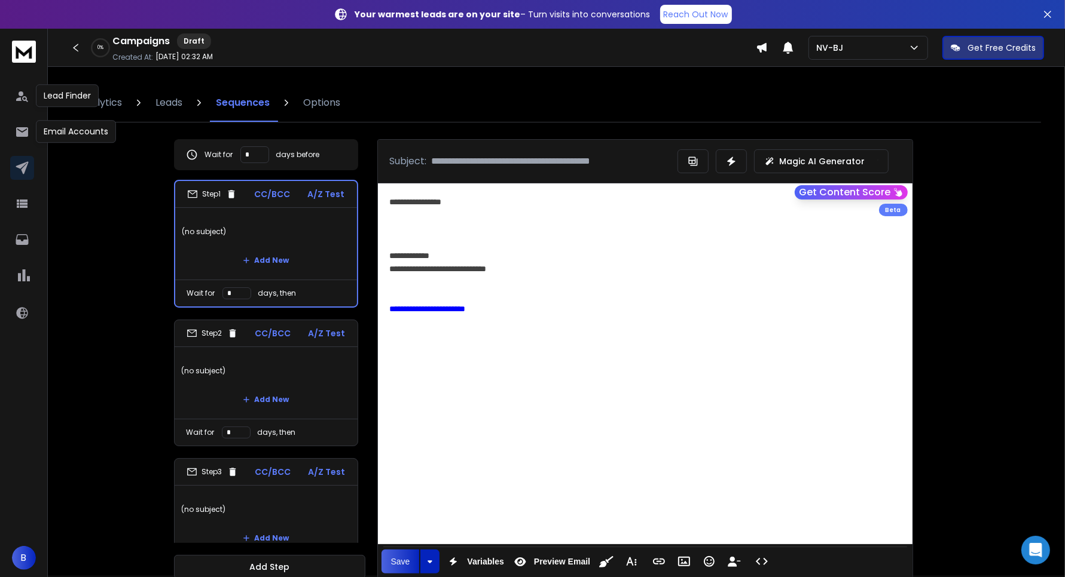
click at [33, 164] on link at bounding box center [22, 168] width 24 height 24
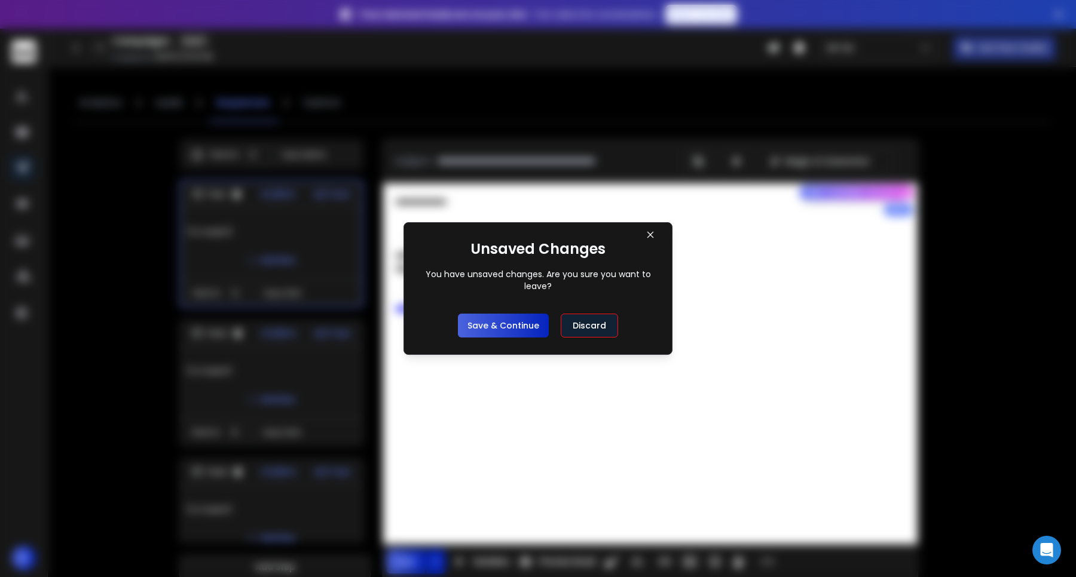
click at [499, 319] on button "Save & Continue" at bounding box center [503, 326] width 91 height 24
